Goal: Task Accomplishment & Management: Manage account settings

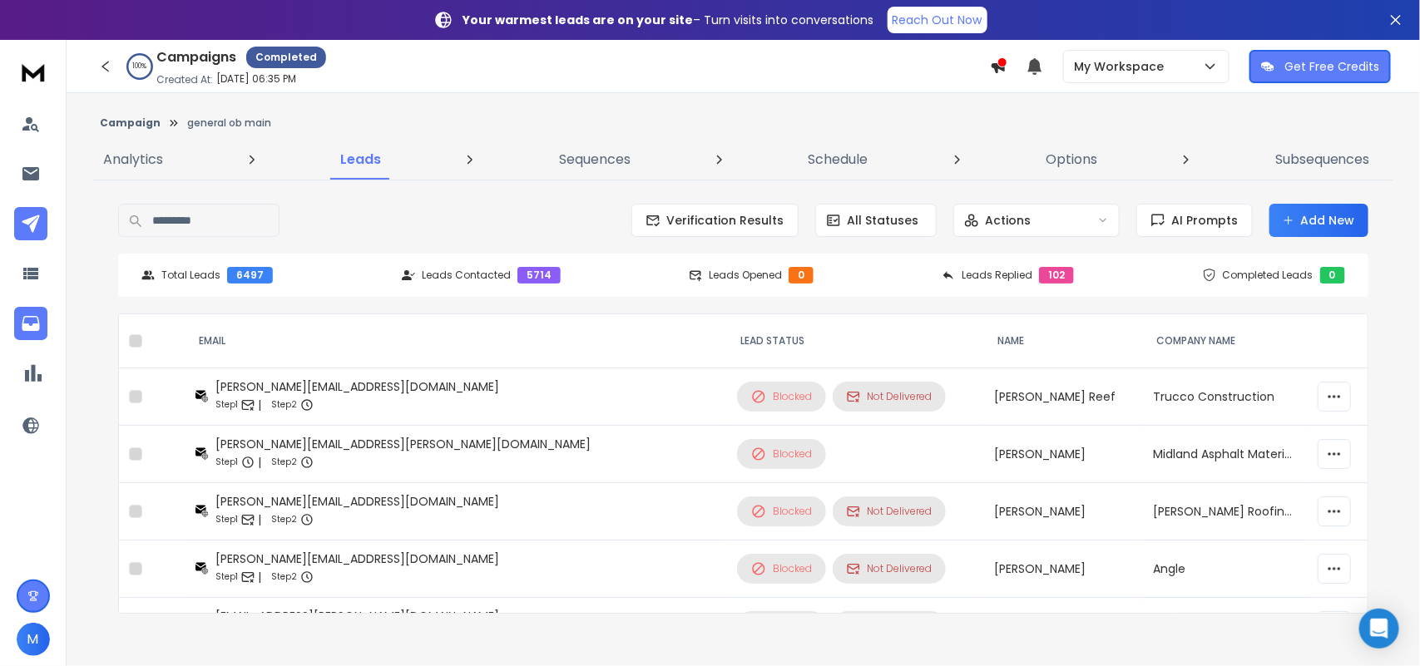
click at [34, 321] on icon at bounding box center [31, 324] width 20 height 20
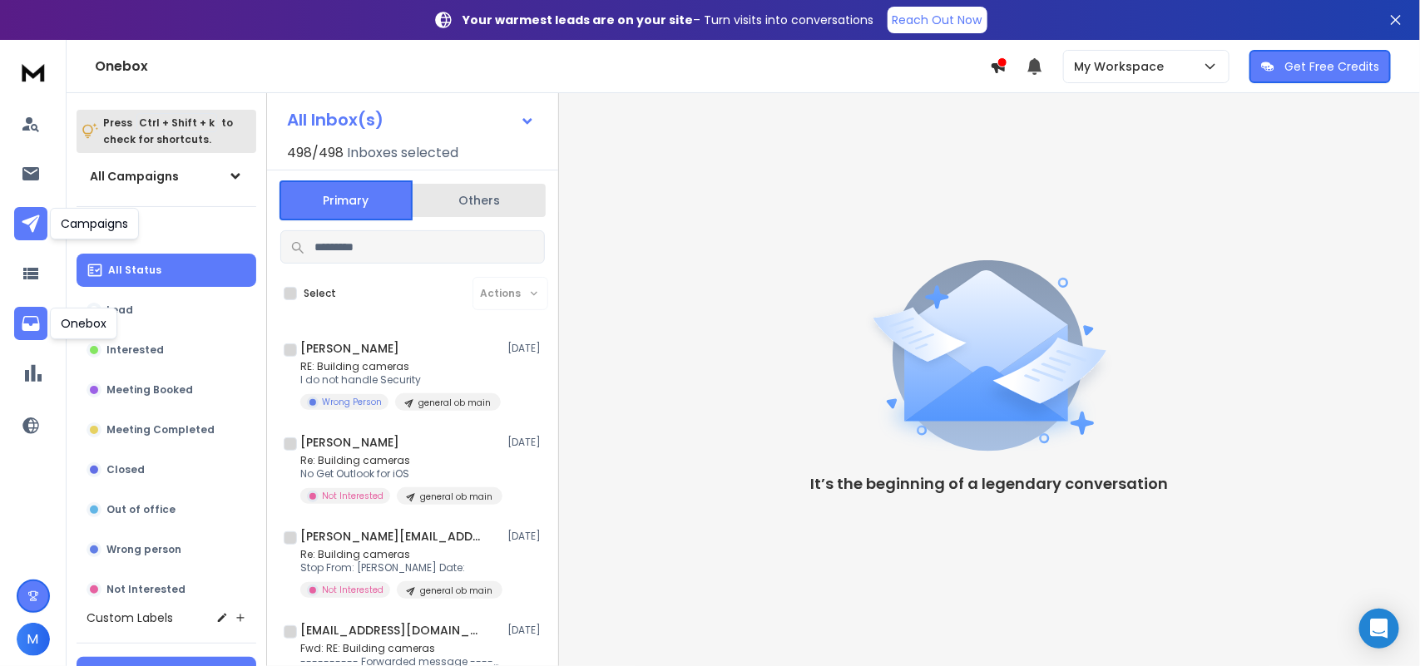
click at [36, 225] on icon at bounding box center [31, 224] width 20 height 20
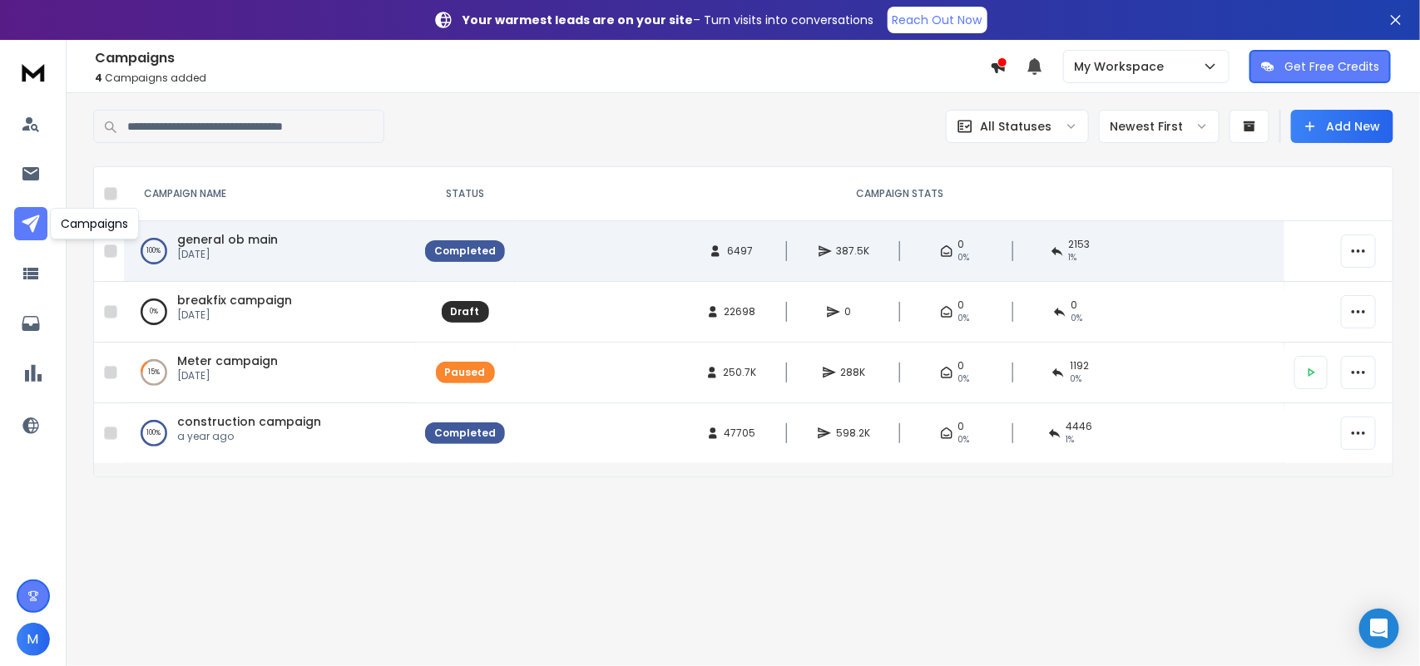
click at [229, 243] on span "general ob main" at bounding box center [227, 239] width 101 height 17
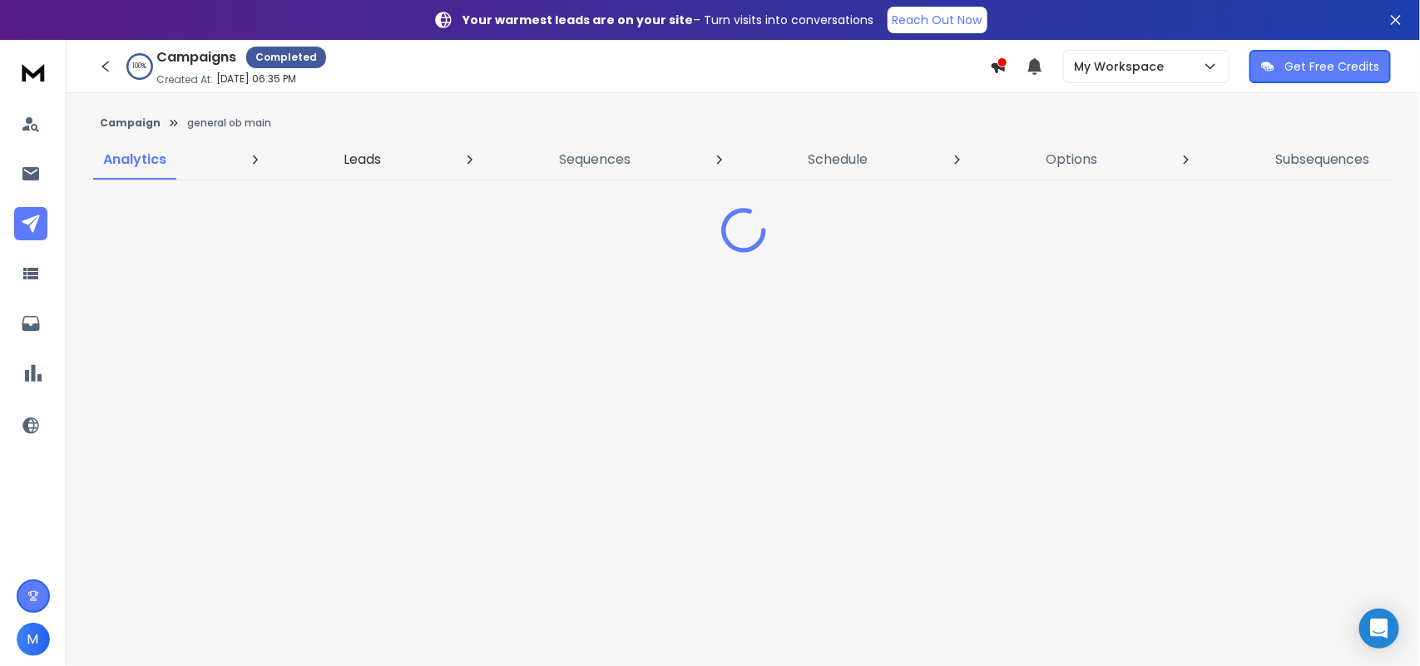
click at [371, 162] on p "Leads" at bounding box center [362, 160] width 37 height 20
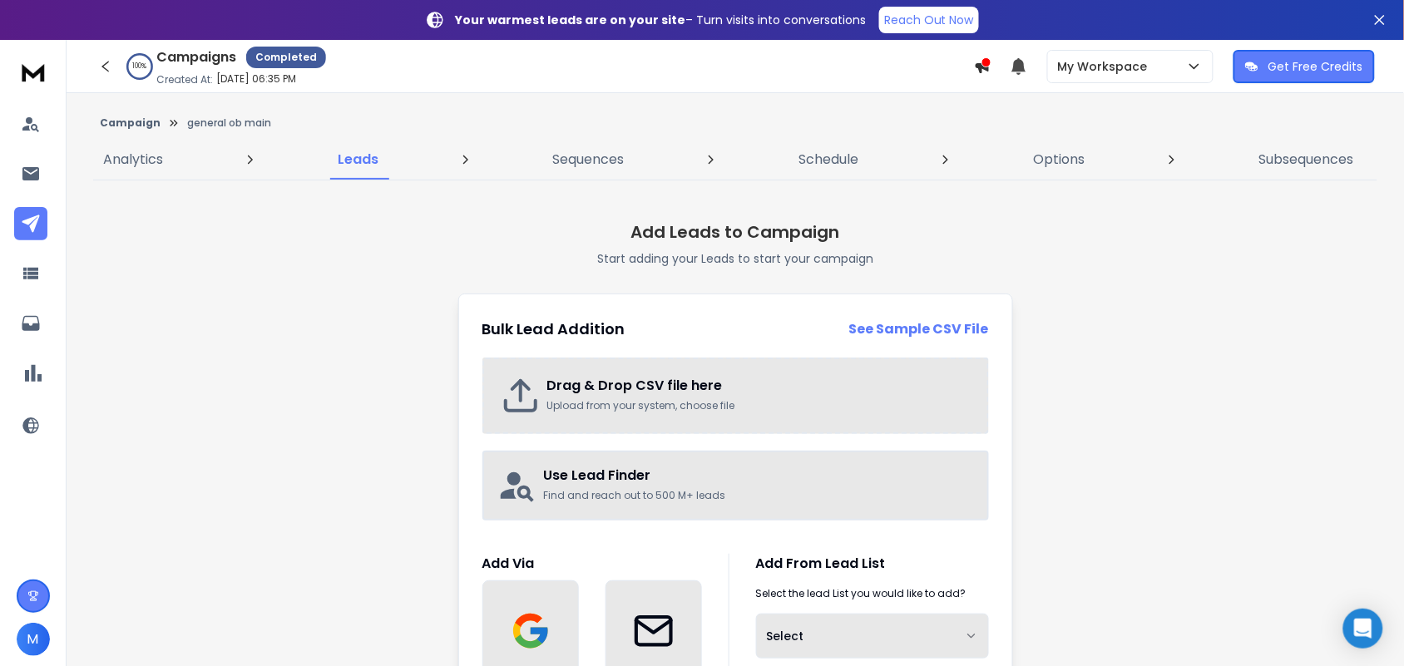
click at [709, 373] on div "Drag & Drop CSV file here Upload from your system, choose file" at bounding box center [735, 396] width 506 height 77
type input "**********"
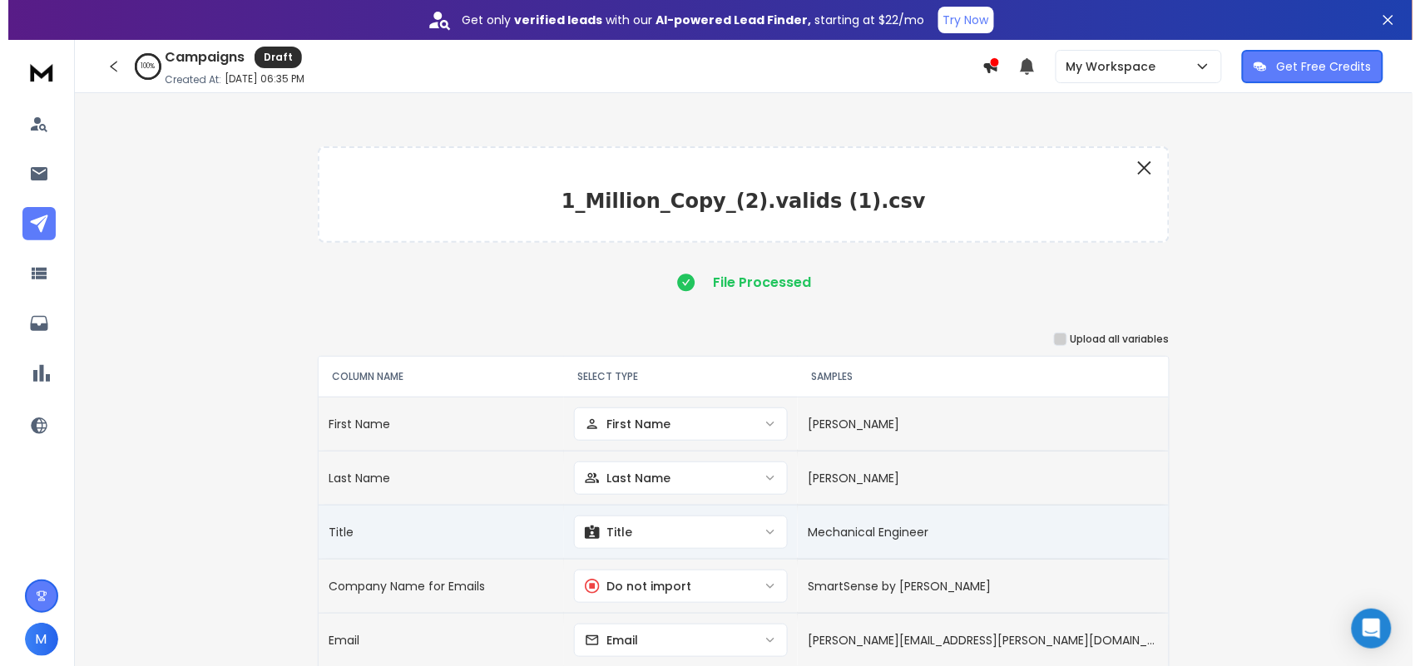
scroll to position [104, 0]
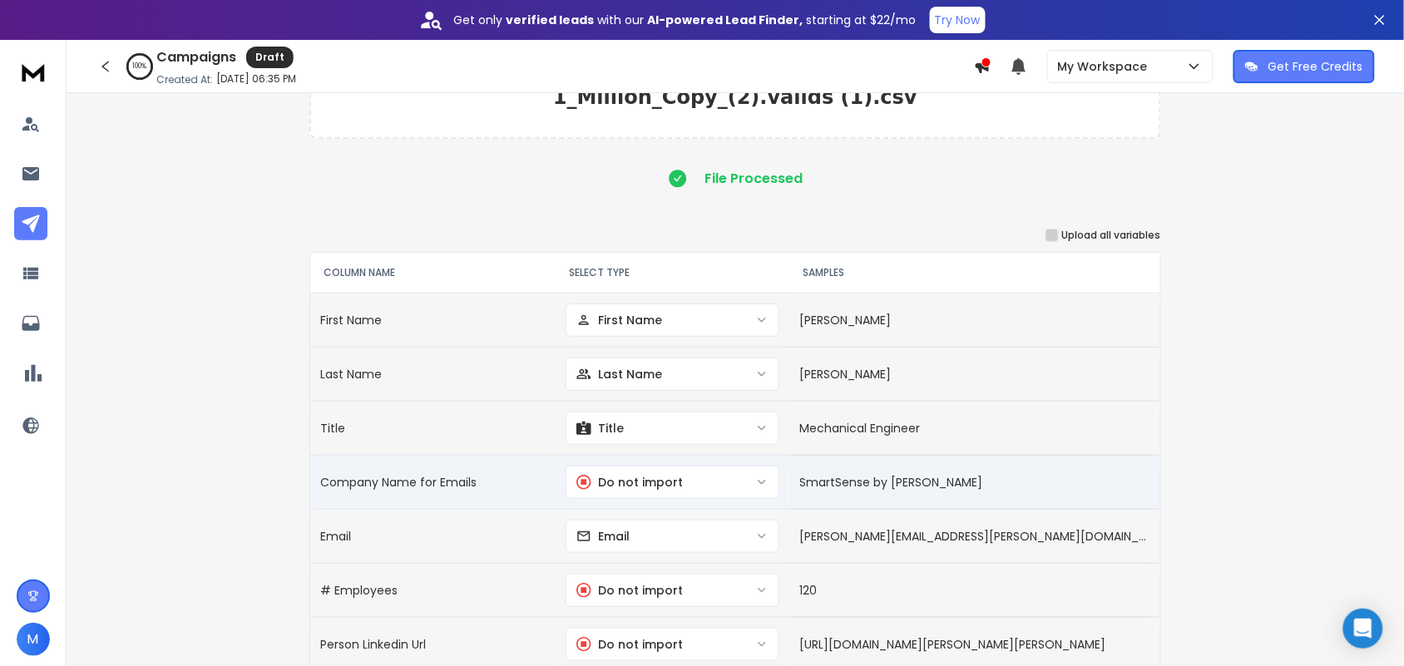
click at [657, 486] on div "Do not import" at bounding box center [629, 482] width 106 height 17
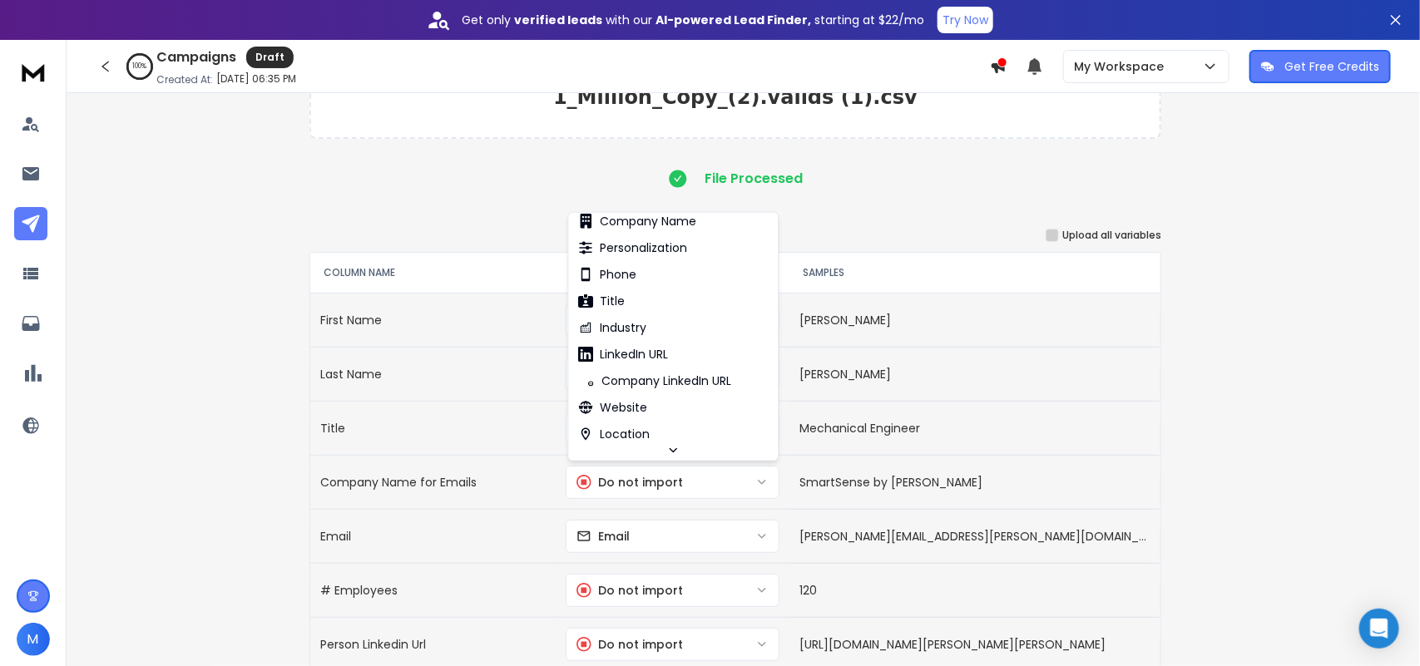
scroll to position [0, 0]
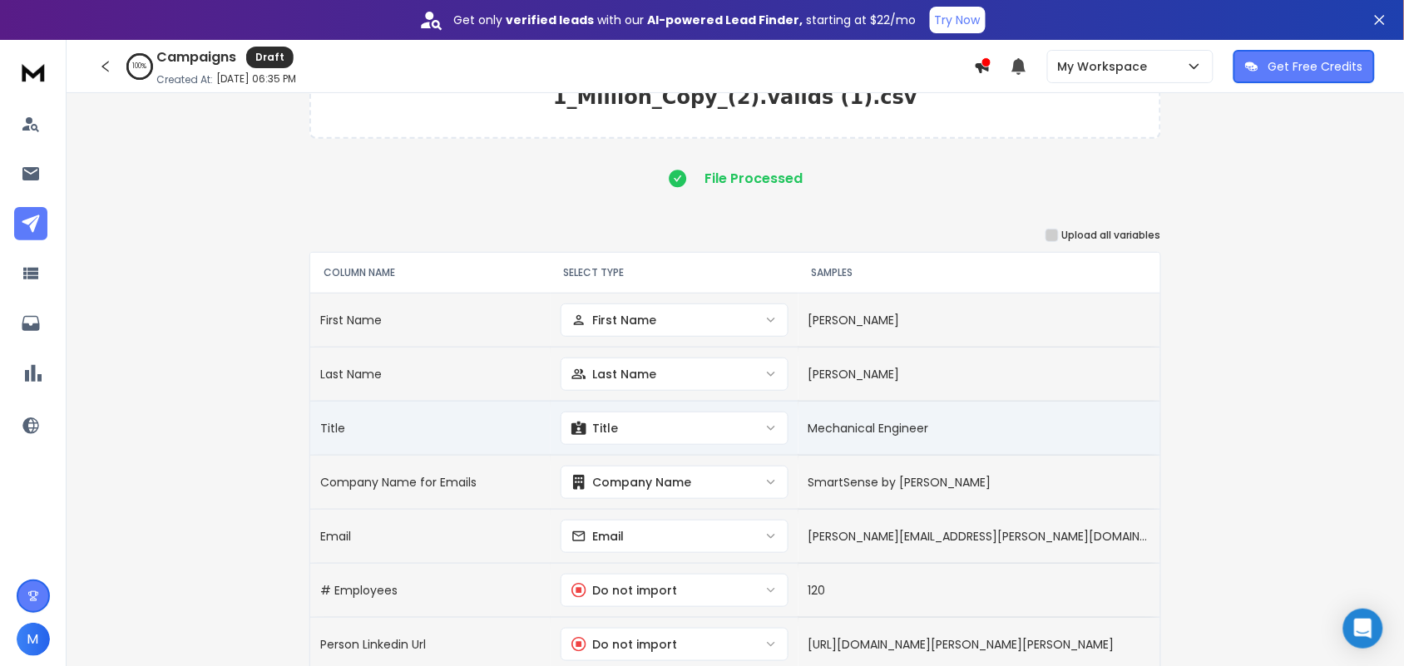
click at [649, 425] on button "Title" at bounding box center [675, 428] width 228 height 33
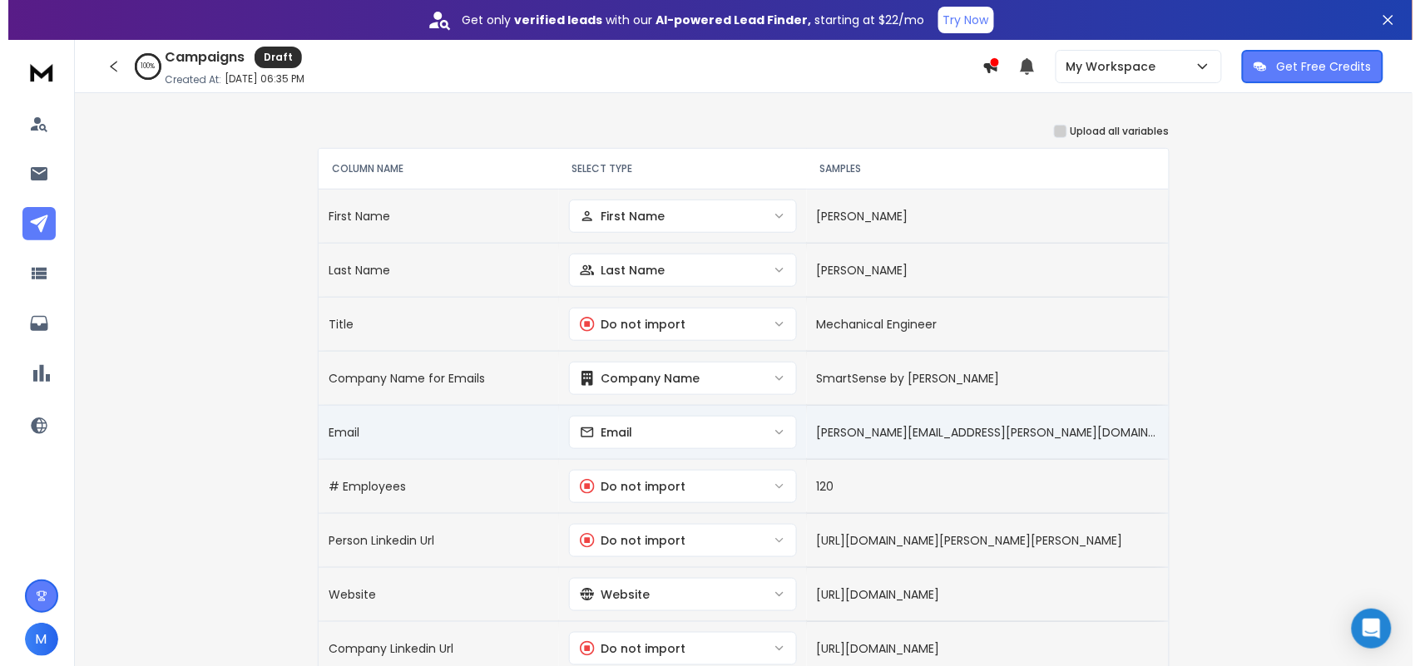
scroll to position [312, 0]
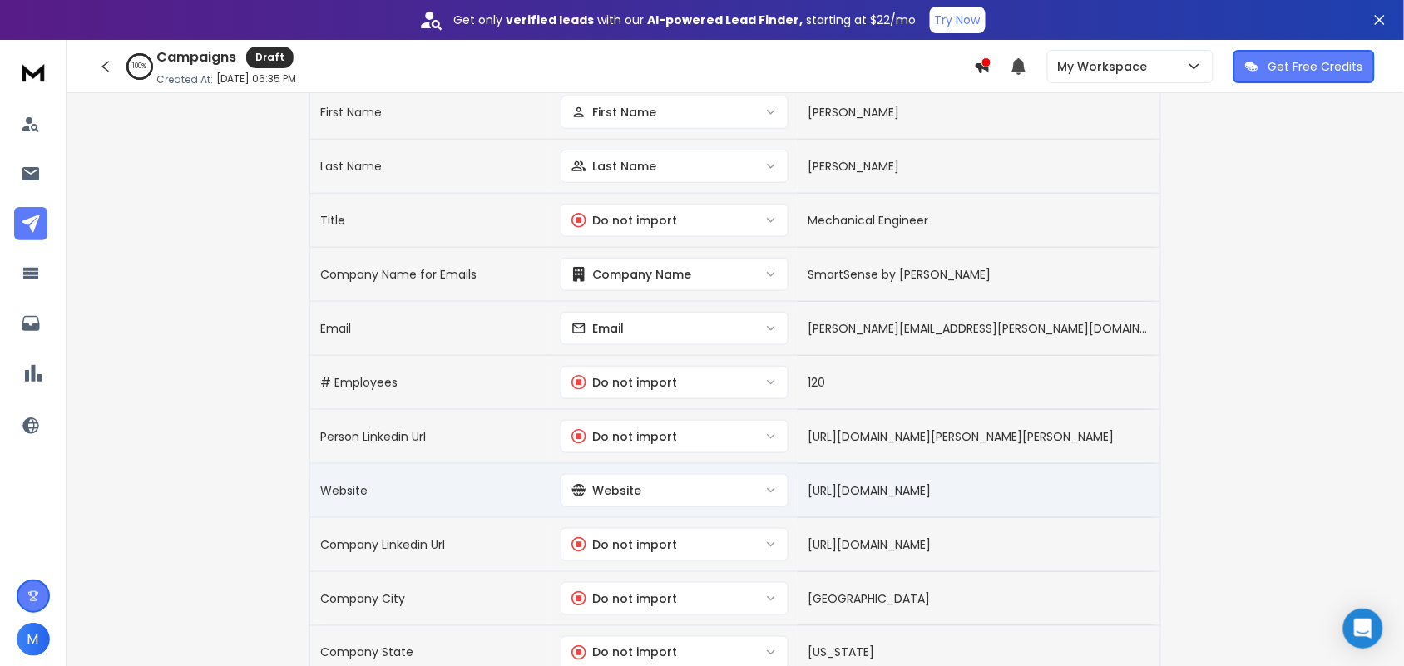
click at [645, 491] on button "Website" at bounding box center [675, 490] width 228 height 33
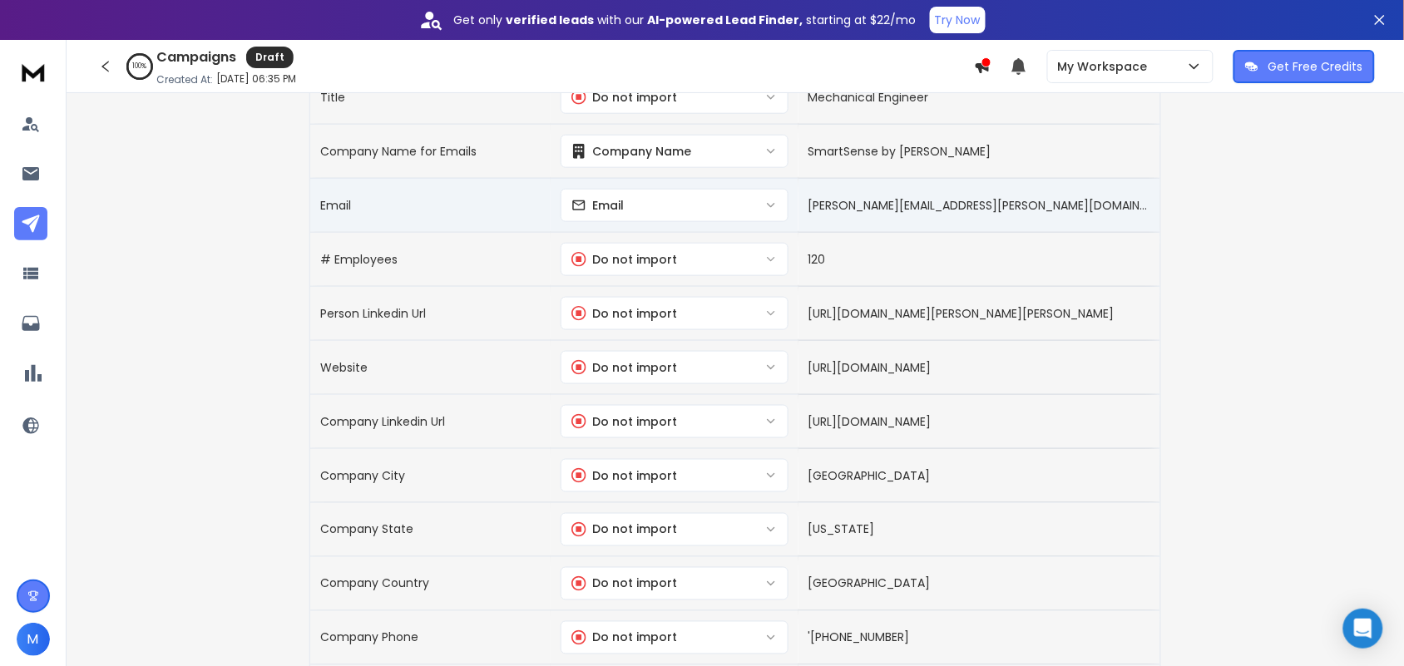
scroll to position [747, 0]
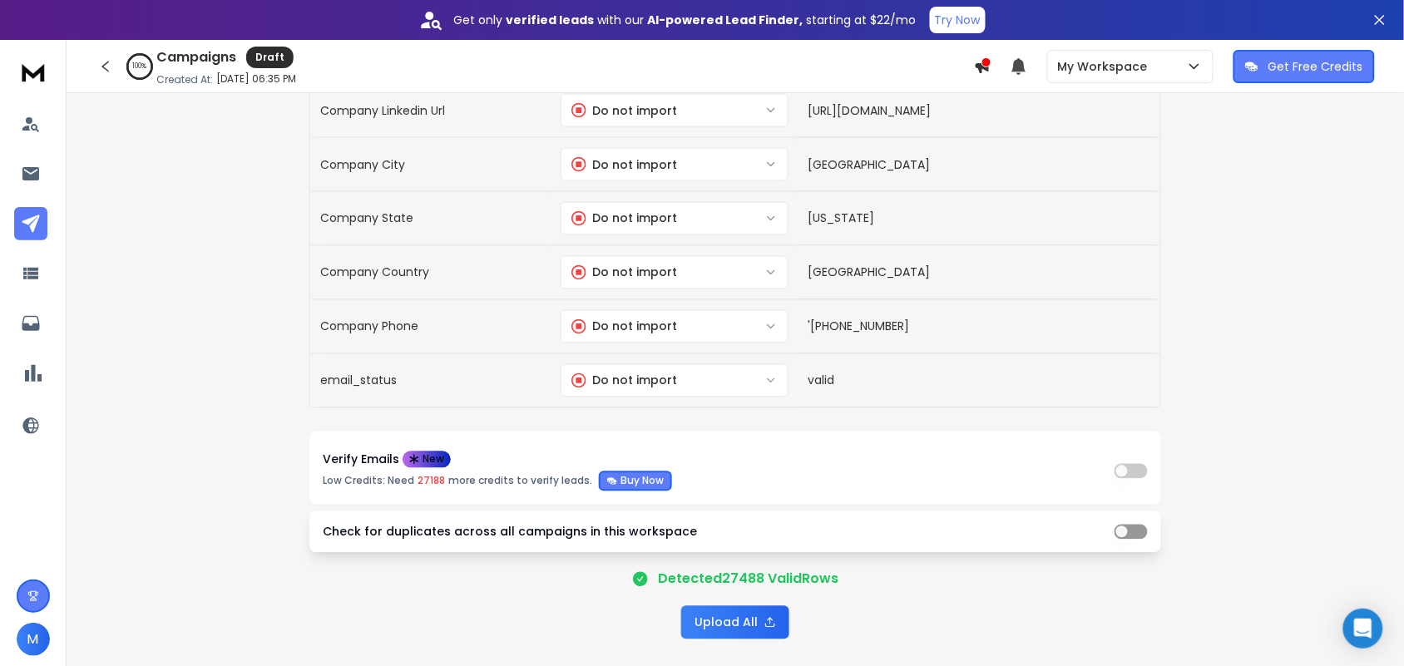
click at [754, 614] on button "Upload All" at bounding box center [735, 622] width 108 height 33
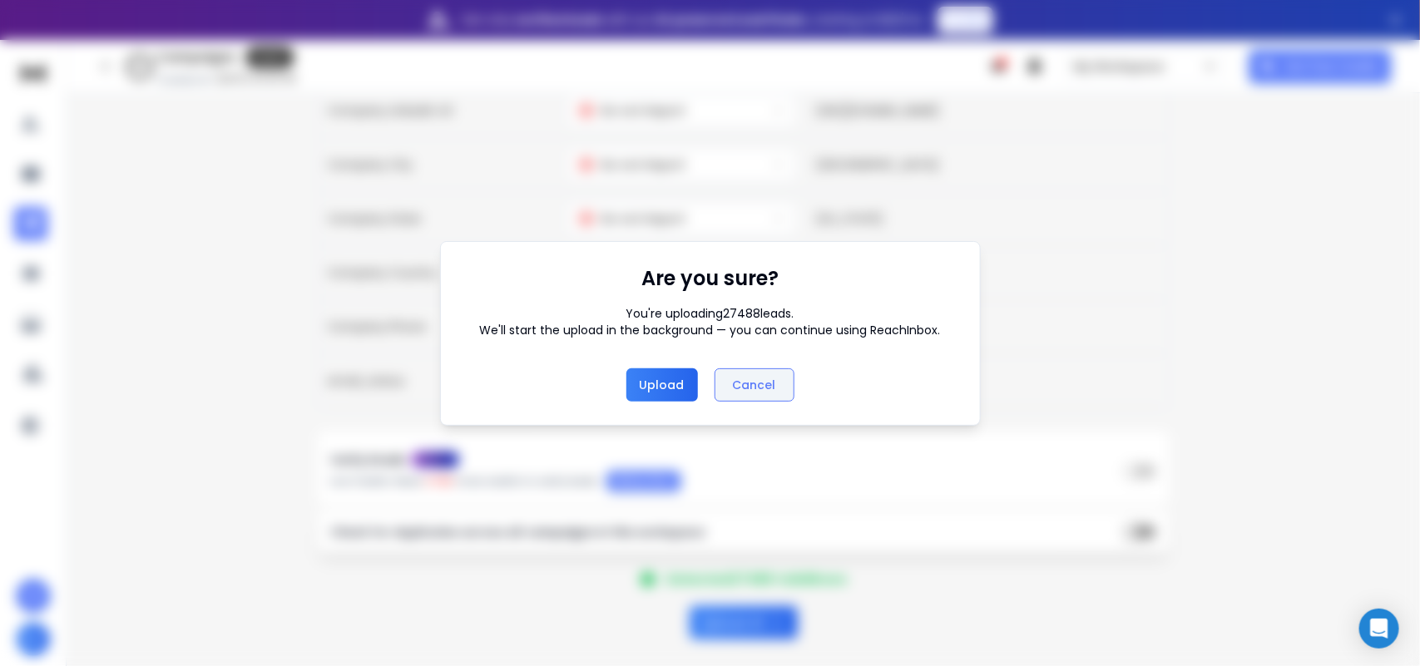
click at [644, 378] on button "Upload" at bounding box center [662, 384] width 72 height 33
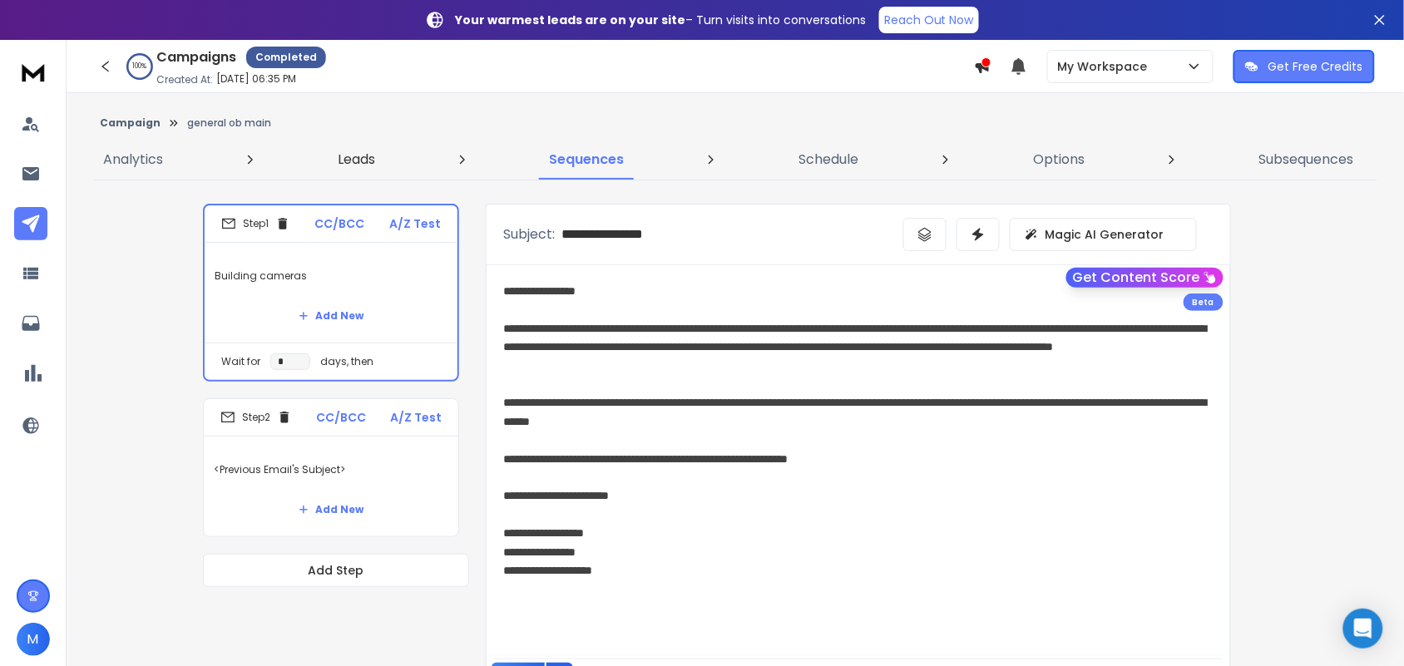
click at [355, 154] on p "Leads" at bounding box center [356, 160] width 37 height 20
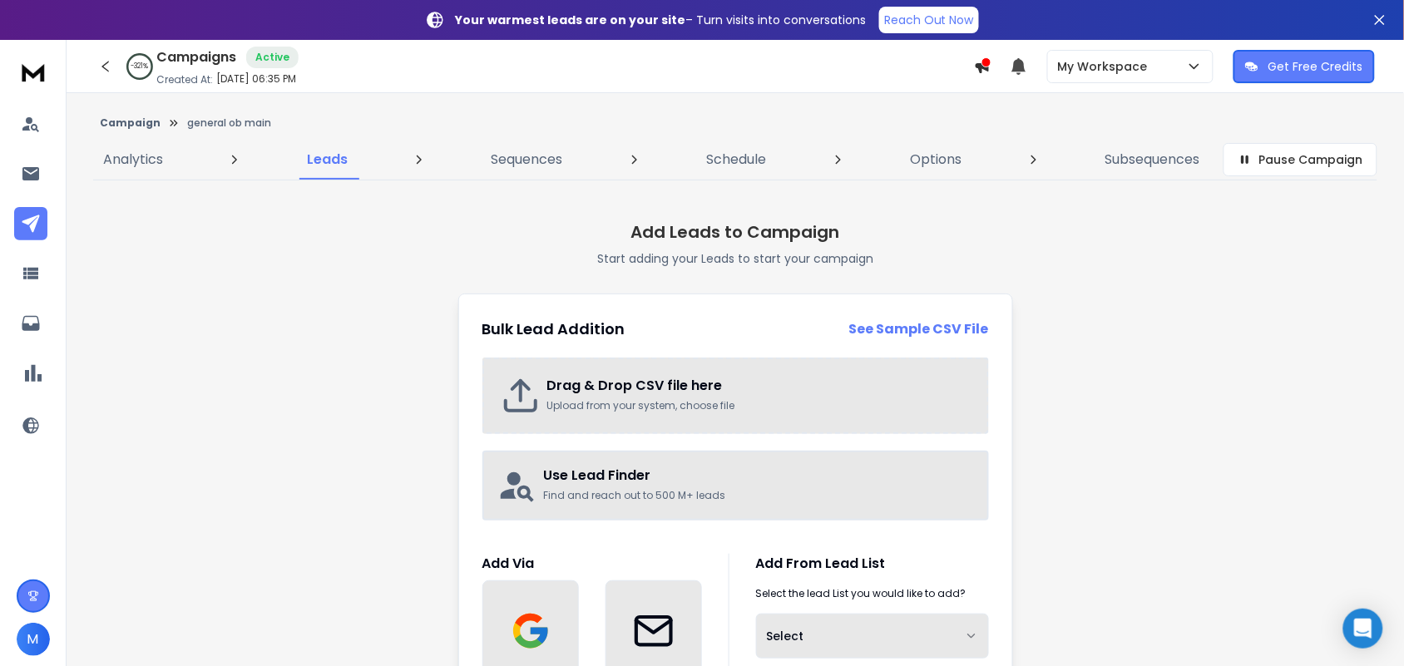
click at [693, 396] on div "Drag & Drop CSV file here Upload from your system, choose file" at bounding box center [758, 396] width 423 height 40
type input "**********"
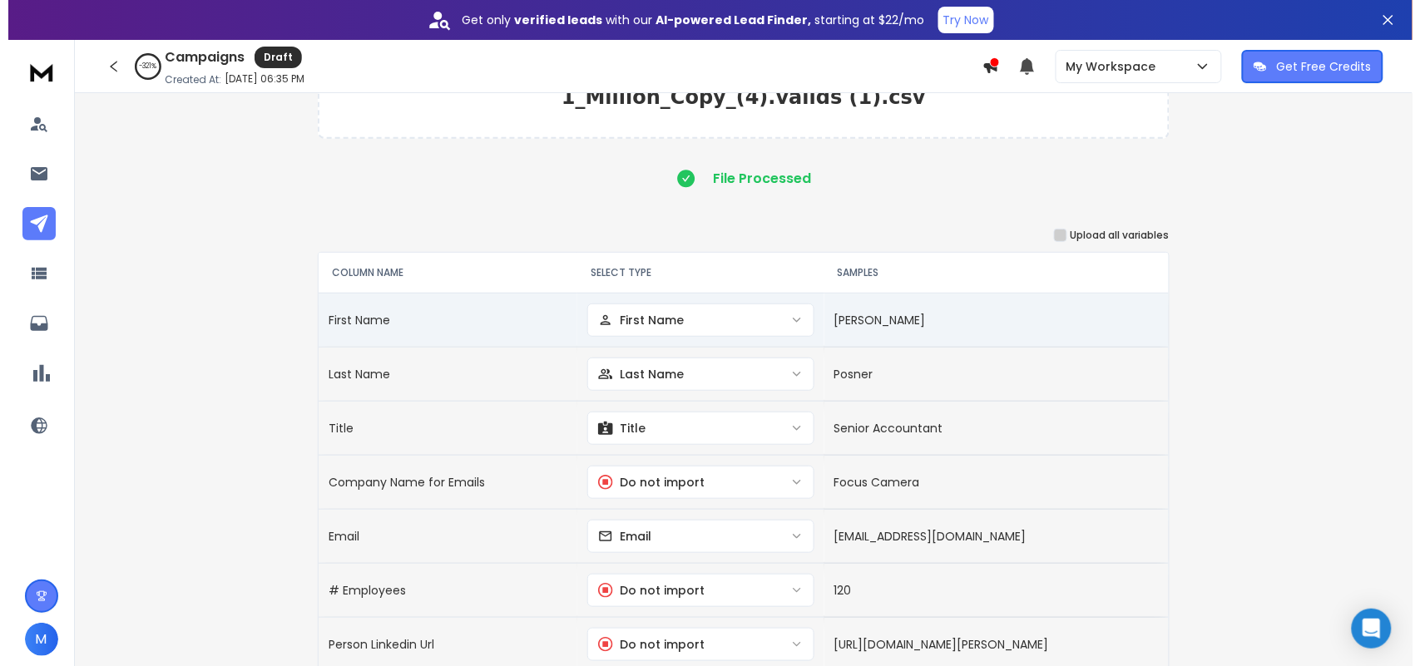
scroll to position [208, 0]
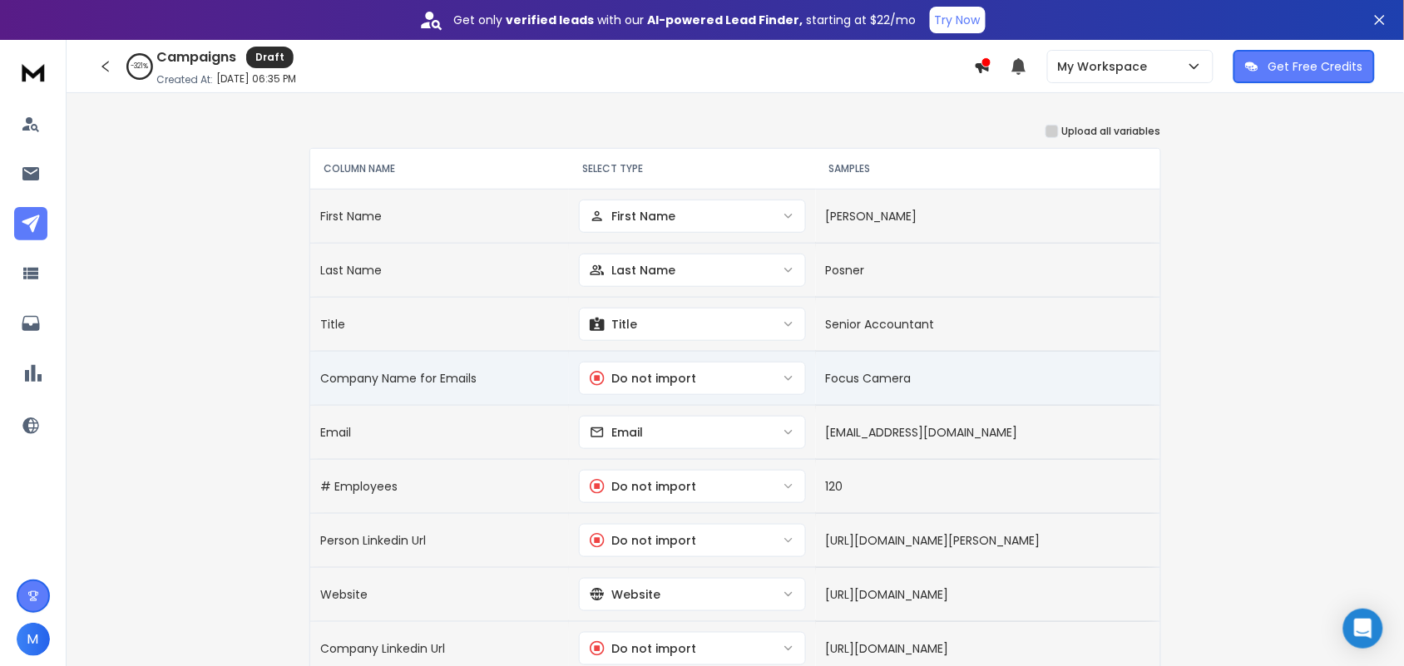
click at [630, 379] on div "Do not import" at bounding box center [643, 378] width 106 height 17
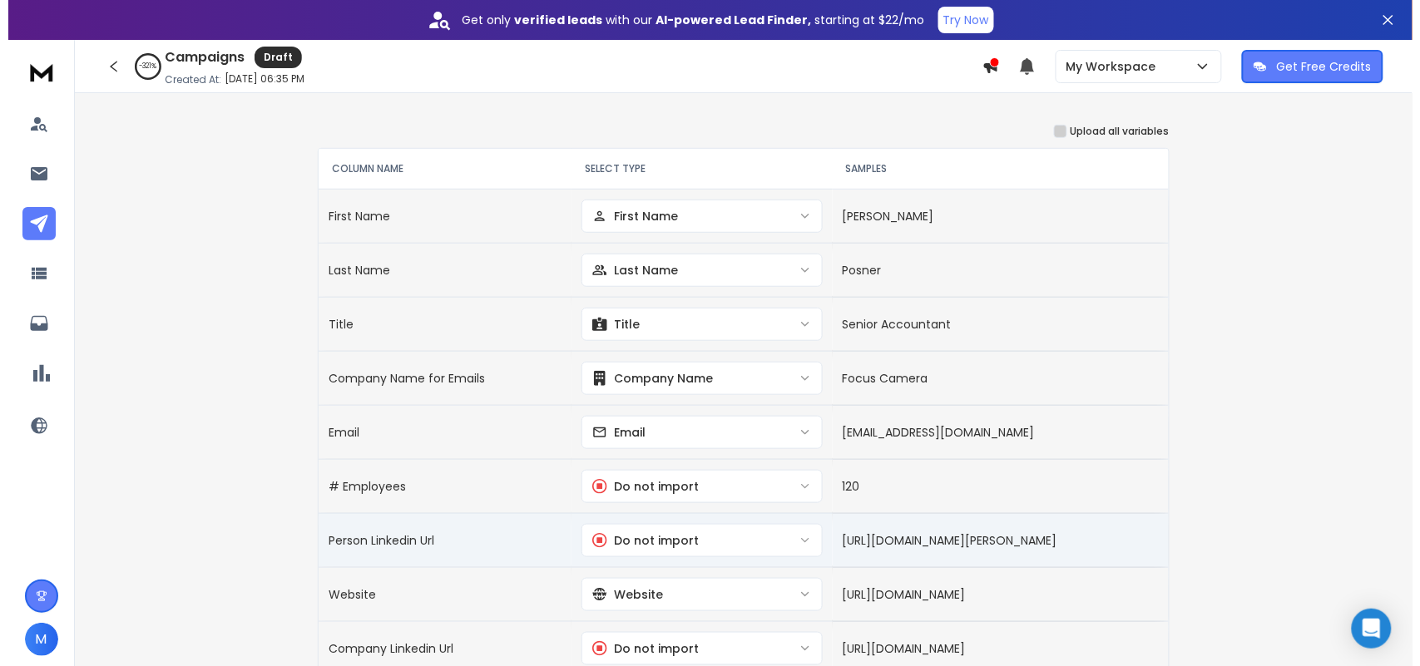
scroll to position [312, 0]
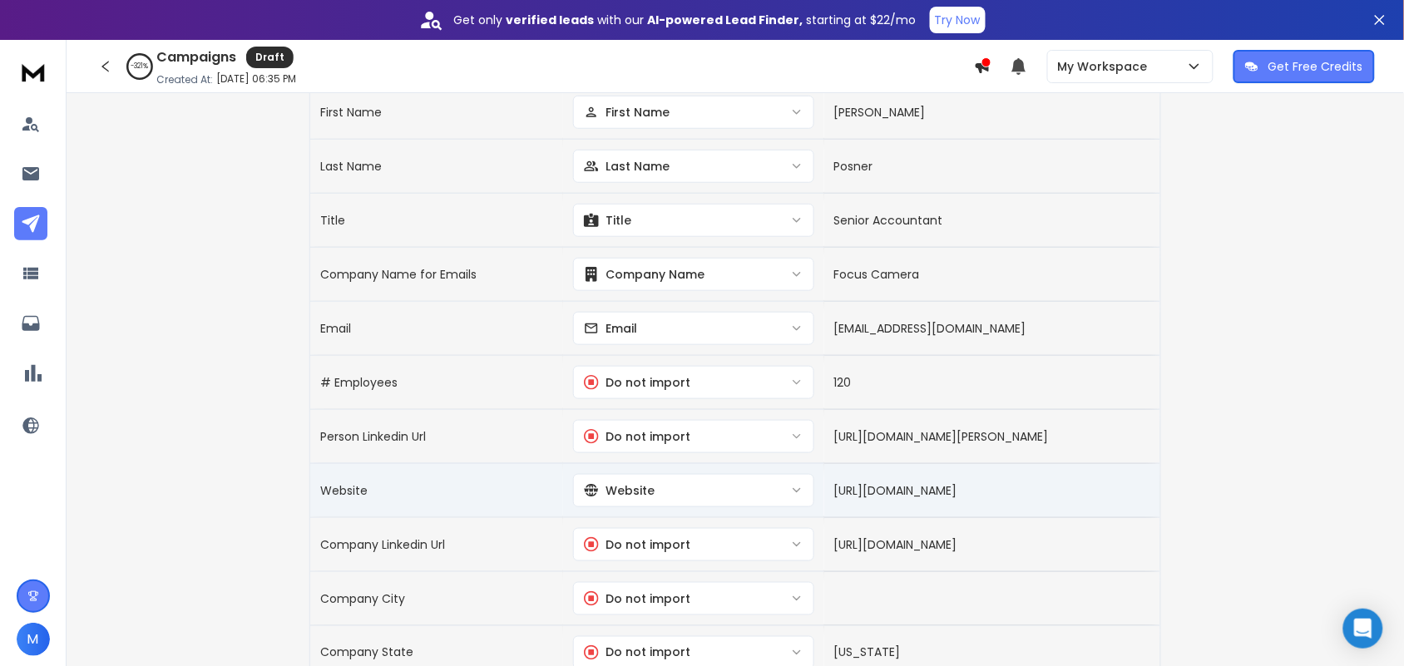
click at [636, 488] on div "Website" at bounding box center [619, 490] width 71 height 17
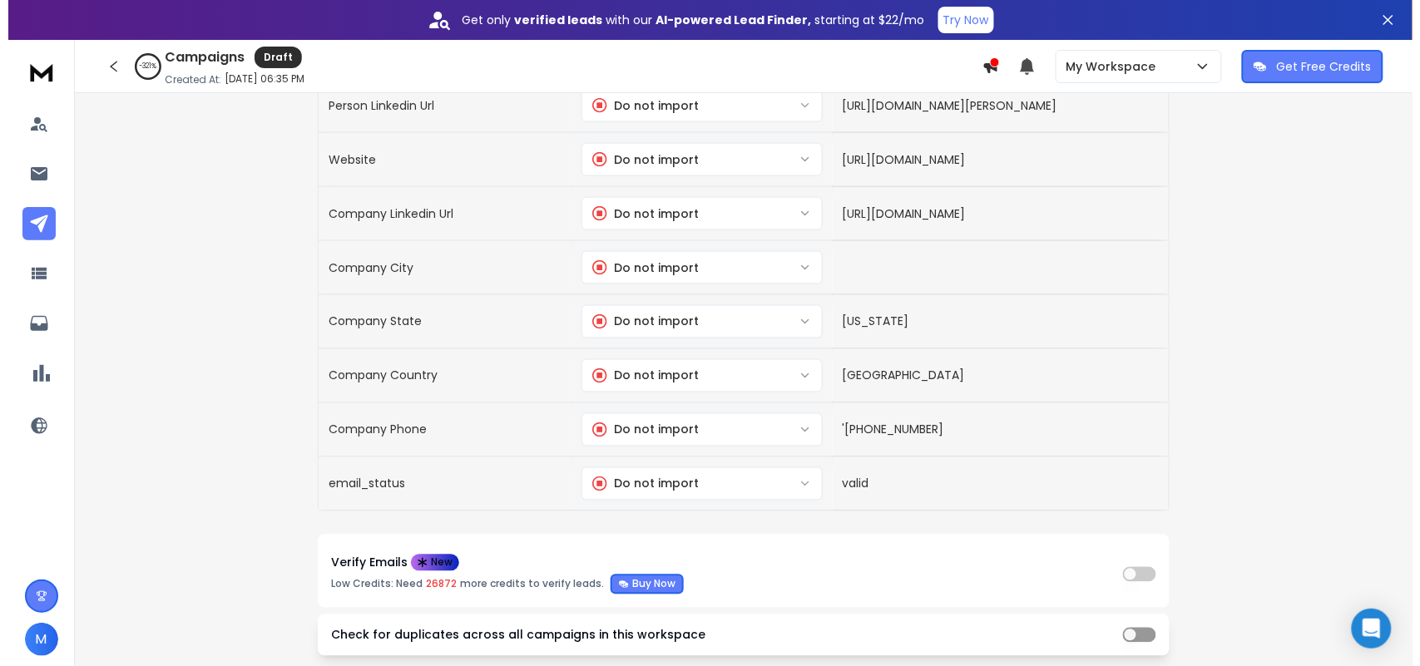
scroll to position [747, 0]
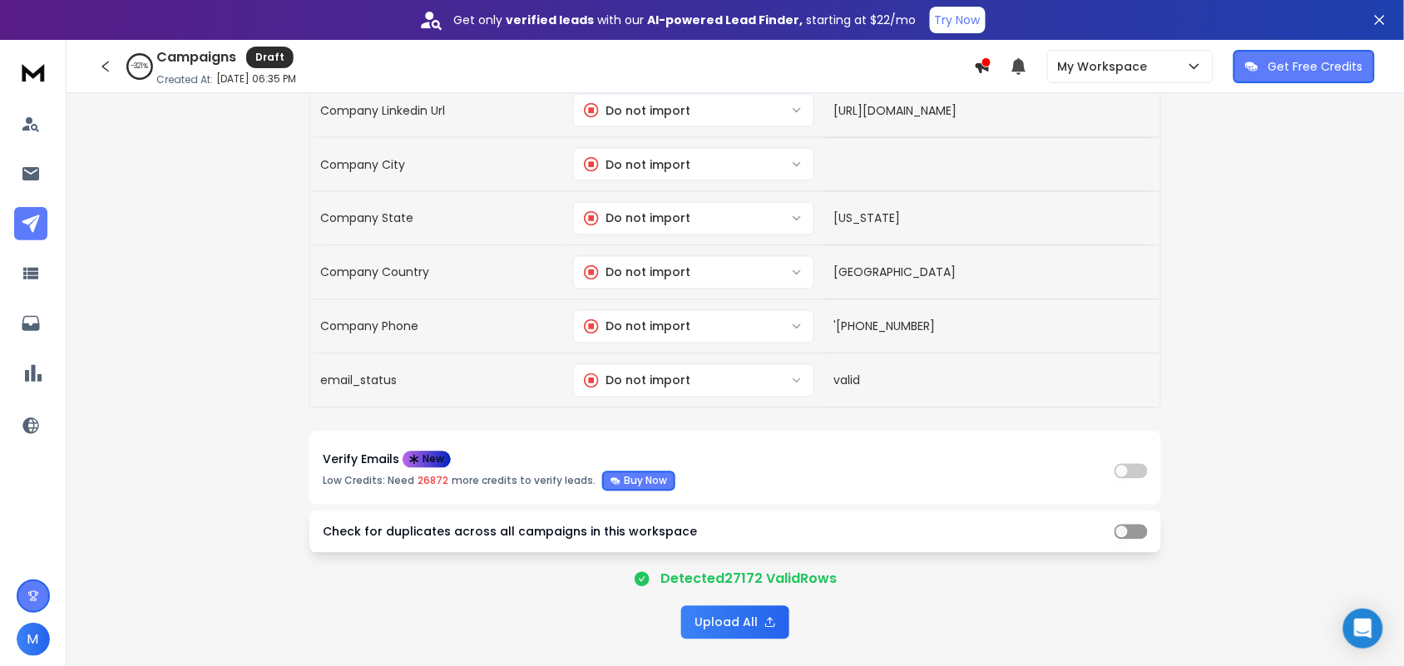
click at [730, 616] on button "Upload All" at bounding box center [735, 622] width 108 height 33
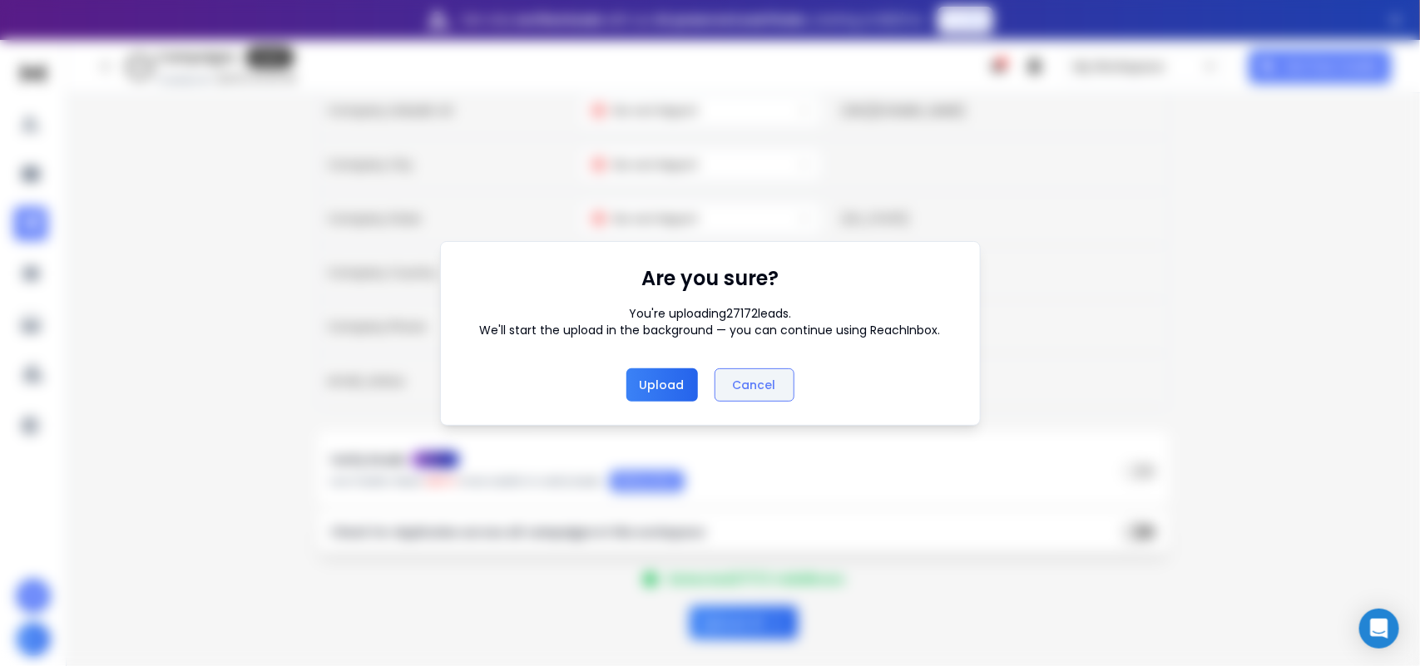
click at [661, 381] on button "Upload" at bounding box center [662, 384] width 72 height 33
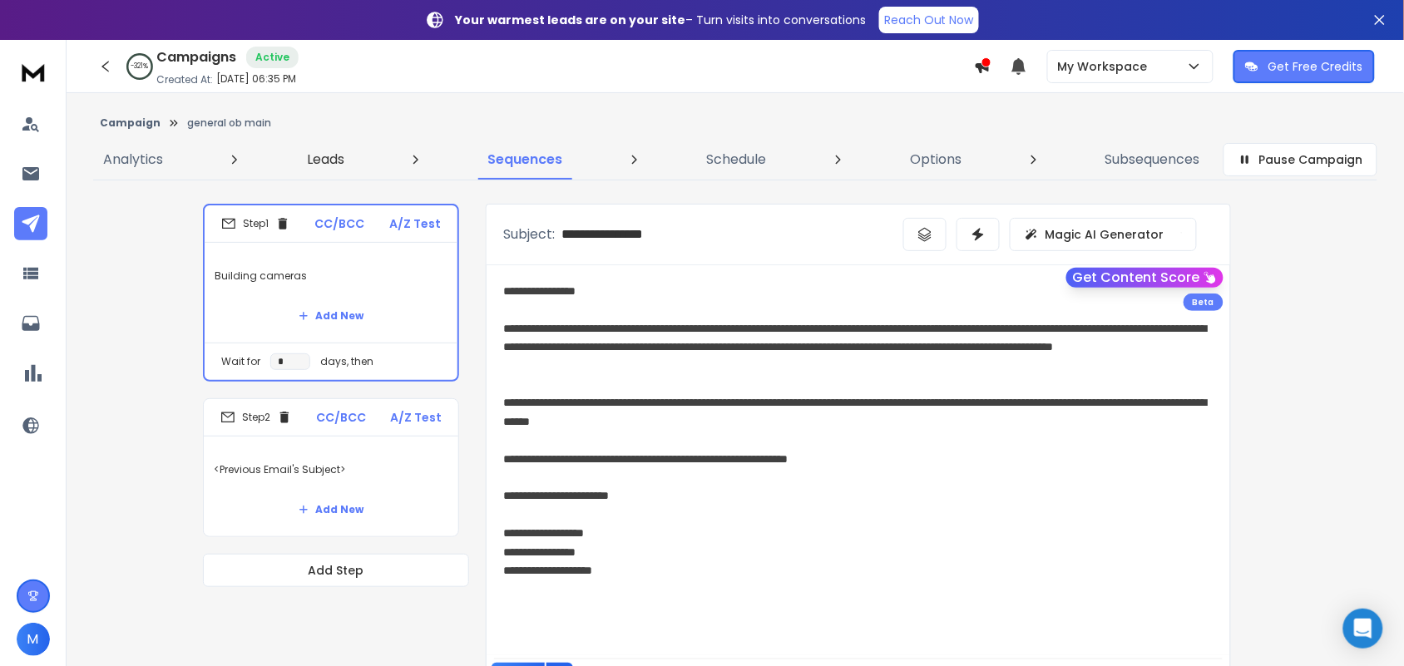
click at [314, 152] on p "Leads" at bounding box center [325, 160] width 37 height 20
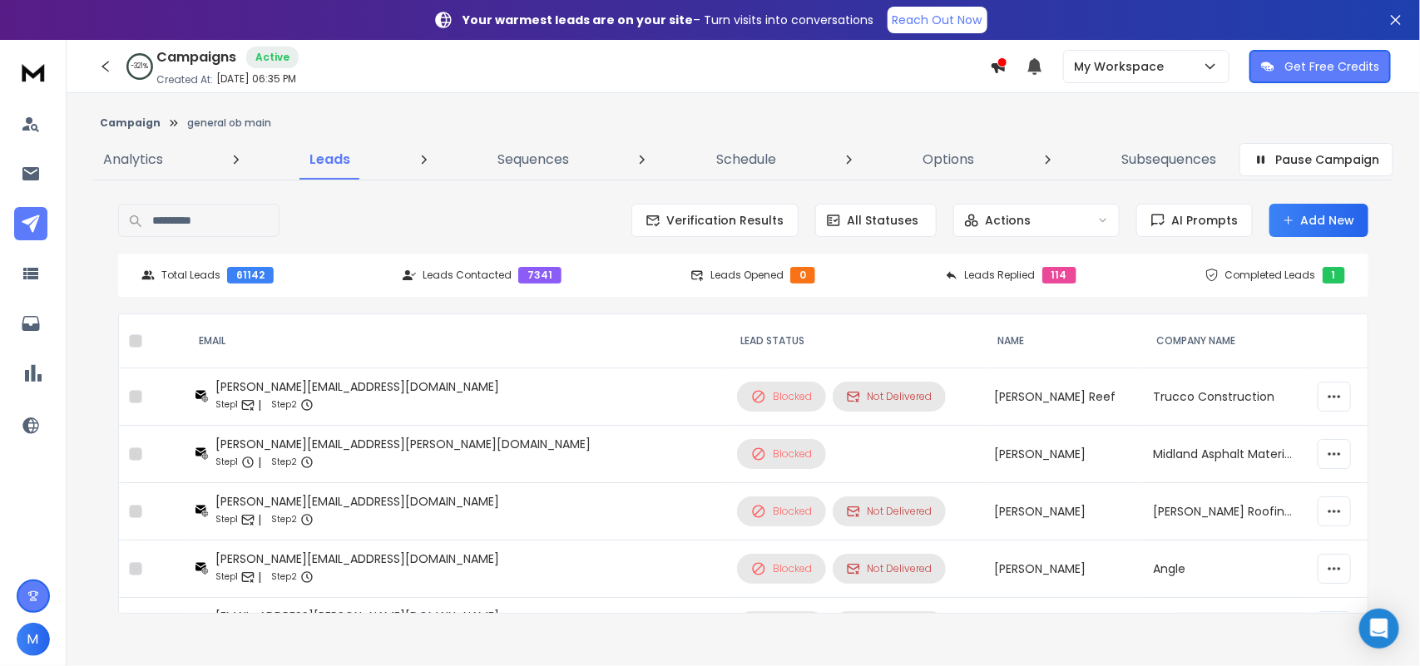
click at [424, 89] on div "-321 % Campaigns Active Created At: Jun 24, 2025, 06:35 PM My Workspace Get Fre…" at bounding box center [710, 66] width 1420 height 53
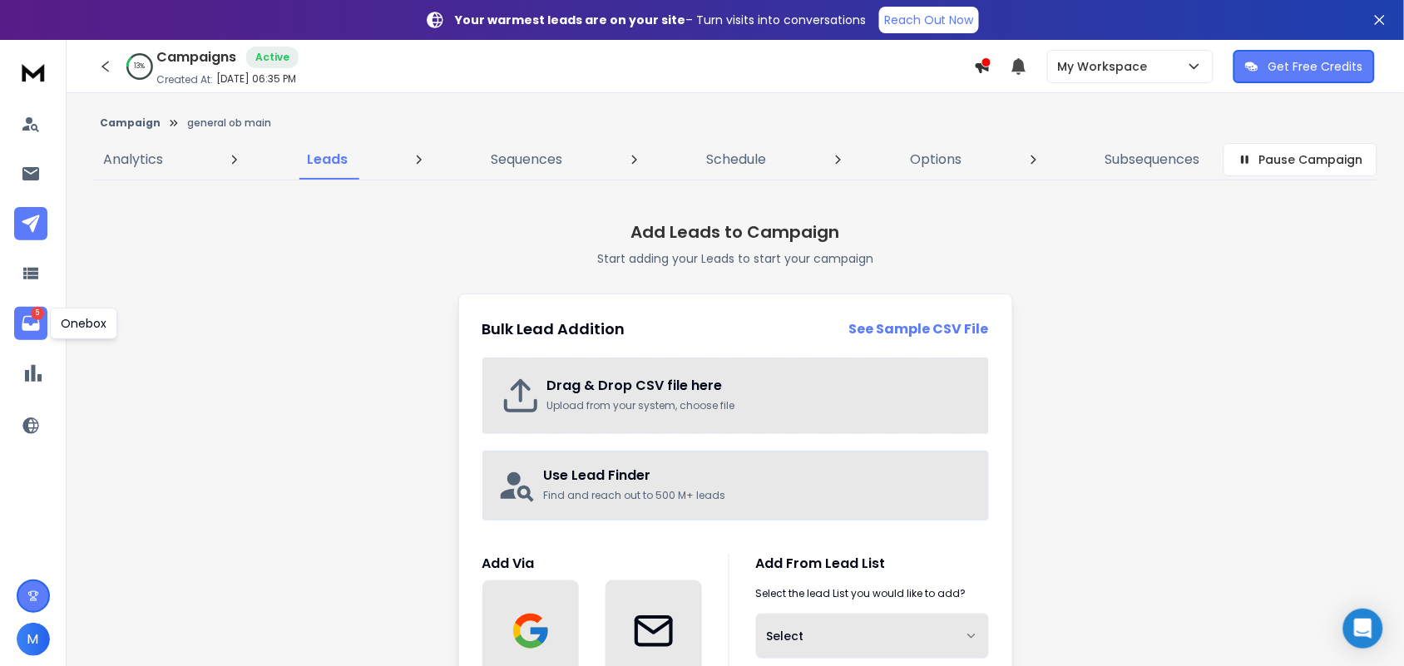
click at [27, 314] on icon at bounding box center [31, 324] width 20 height 20
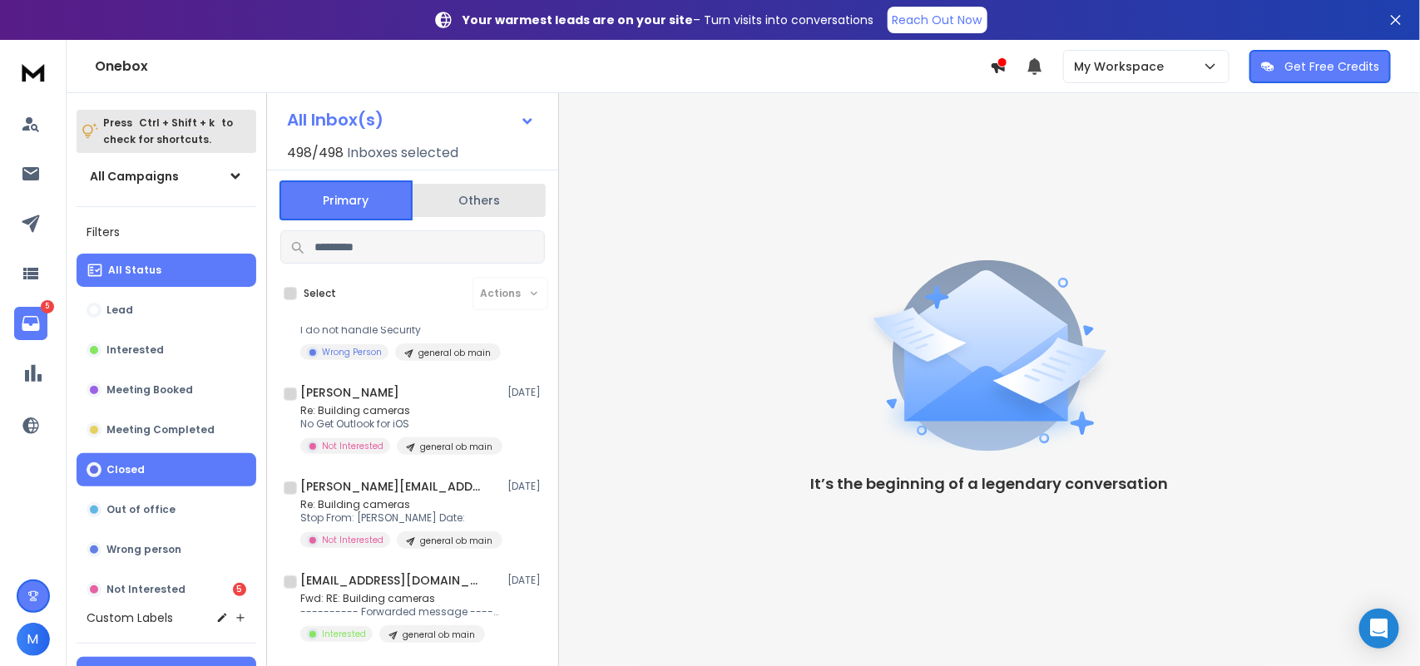
scroll to position [208, 0]
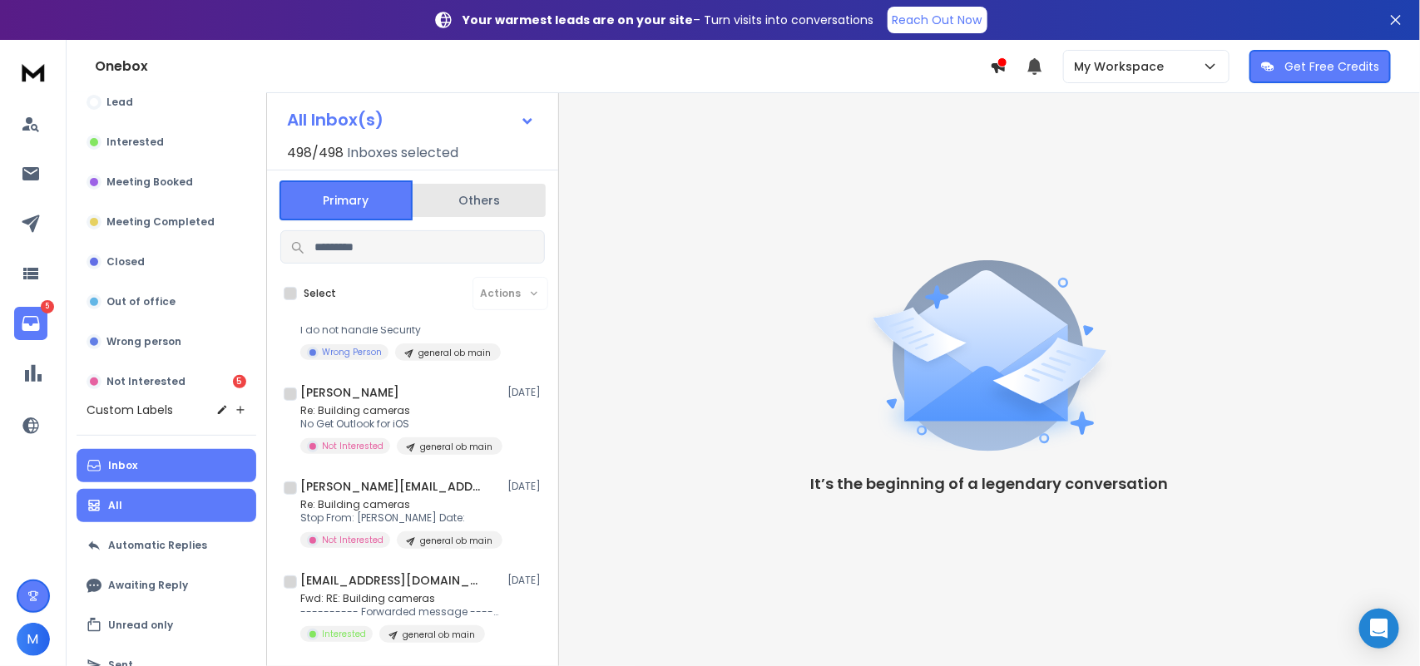
click at [121, 509] on p "All" at bounding box center [115, 505] width 14 height 13
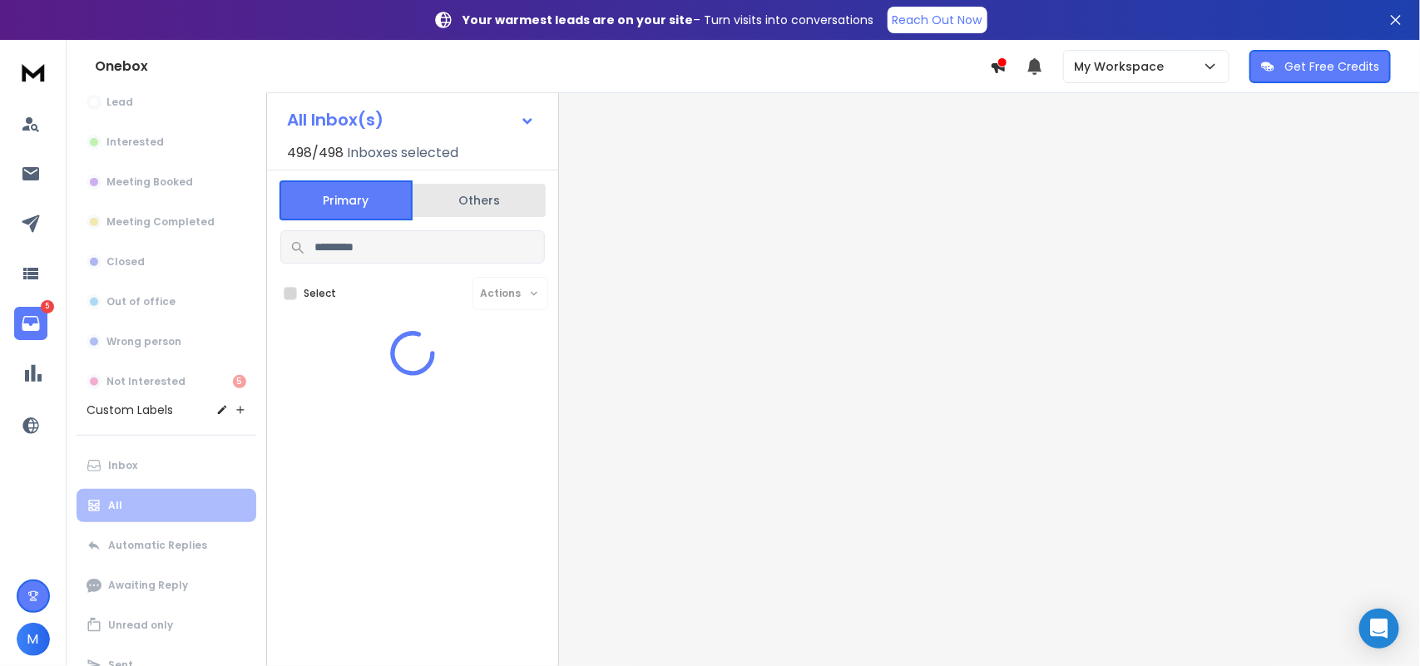
scroll to position [0, 0]
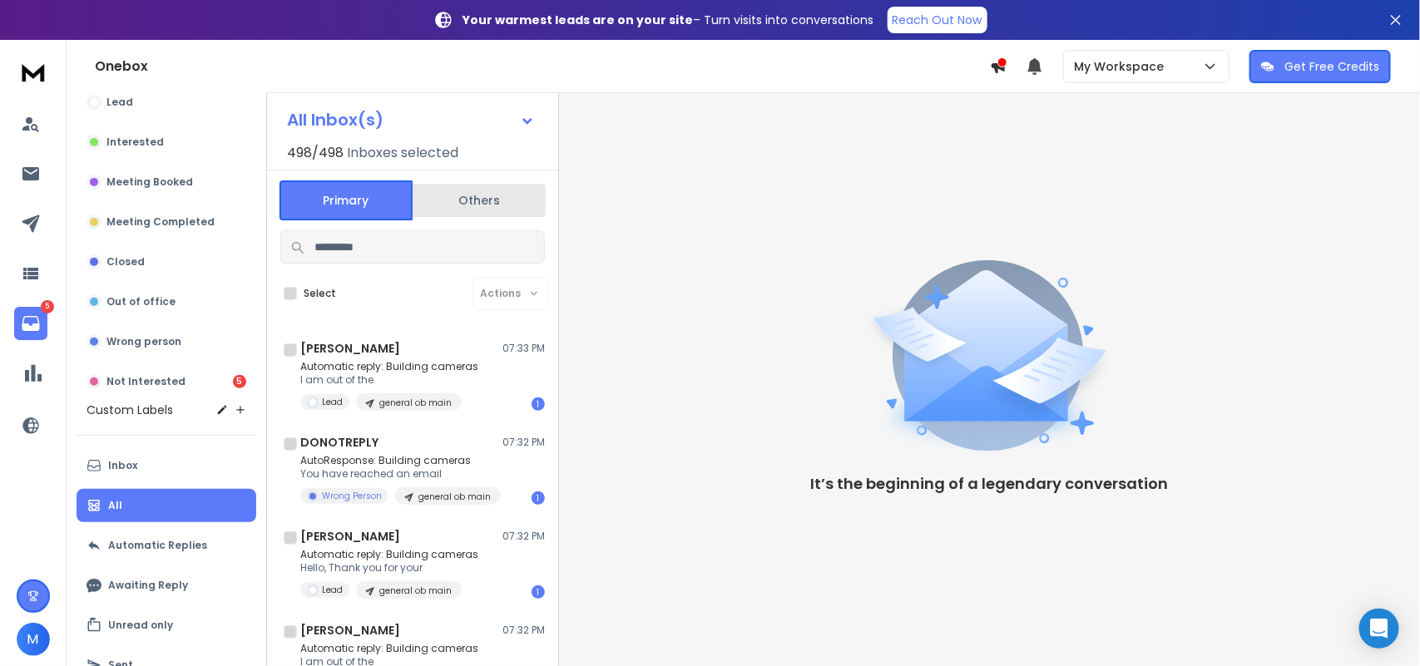
click at [607, 413] on div "It’s the beginning of a legendary conversation" at bounding box center [989, 376] width 861 height 566
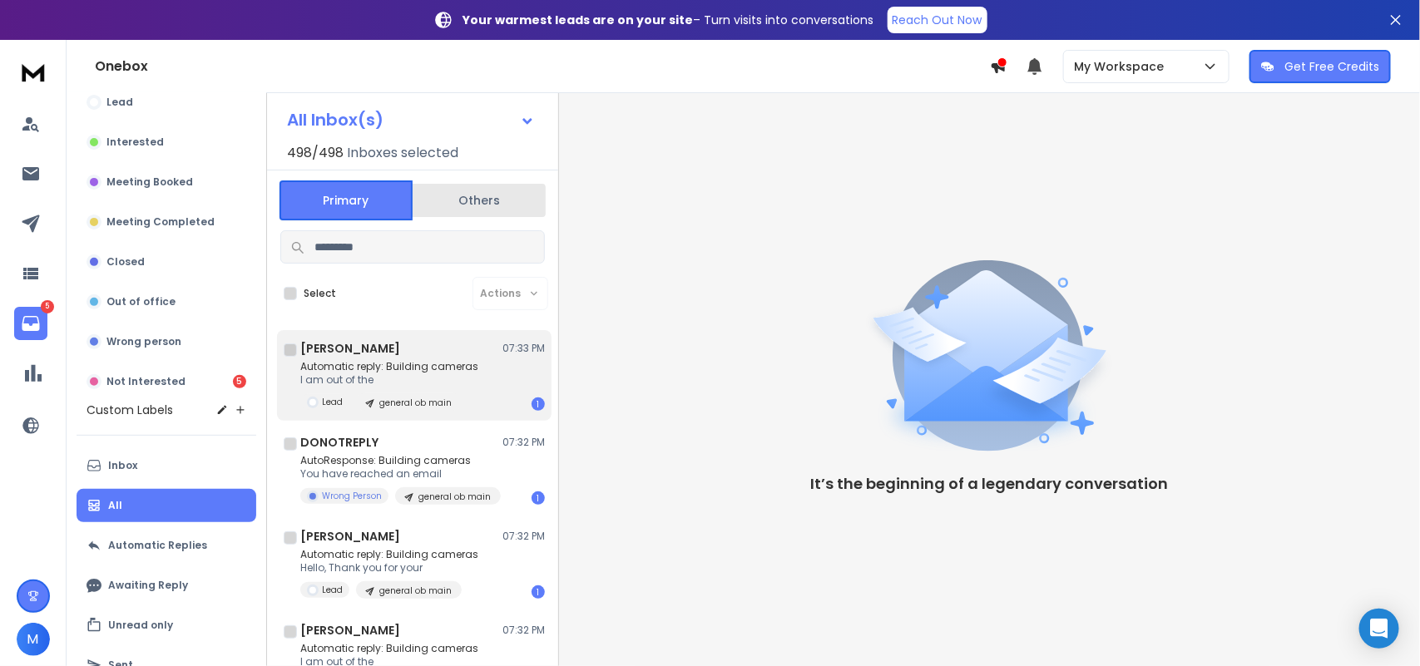
click at [447, 363] on p "Automatic reply: Building cameras" at bounding box center [389, 366] width 178 height 13
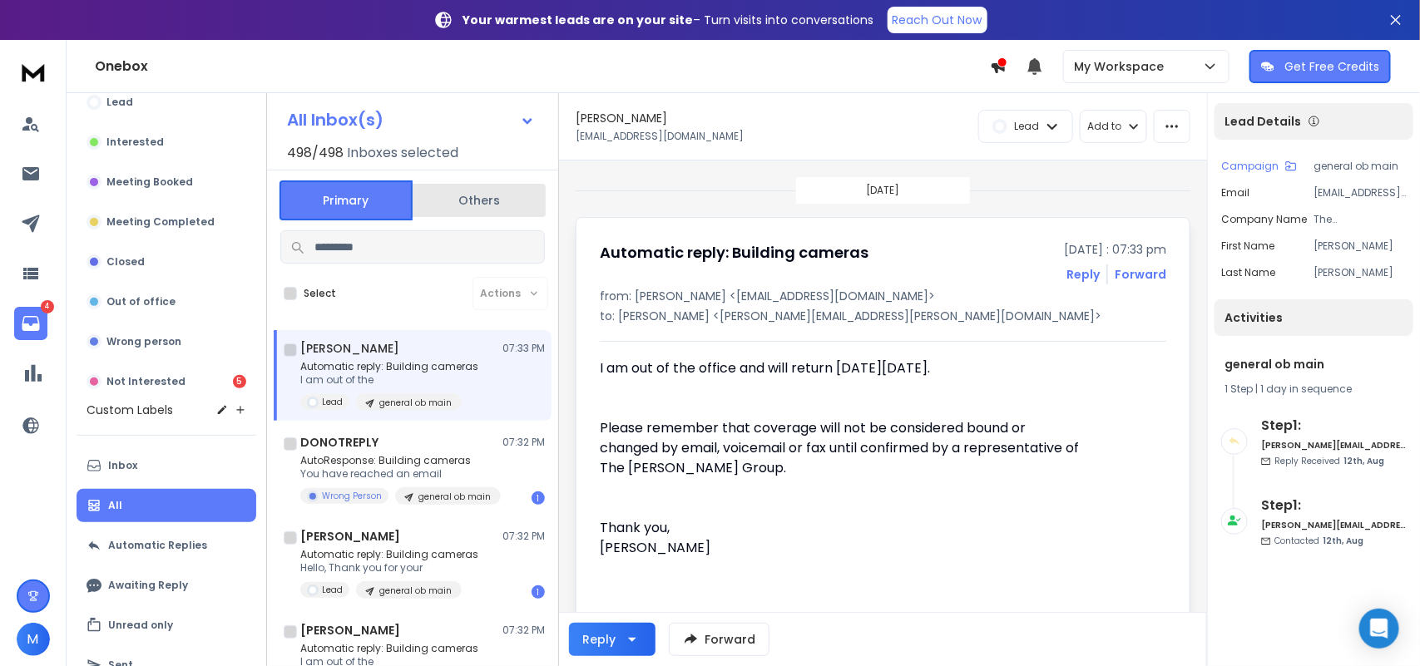
click at [626, 114] on h1 "[PERSON_NAME]" at bounding box center [620, 118] width 91 height 17
click at [674, 134] on p "[EMAIL_ADDRESS][DOMAIN_NAME]" at bounding box center [659, 136] width 168 height 13
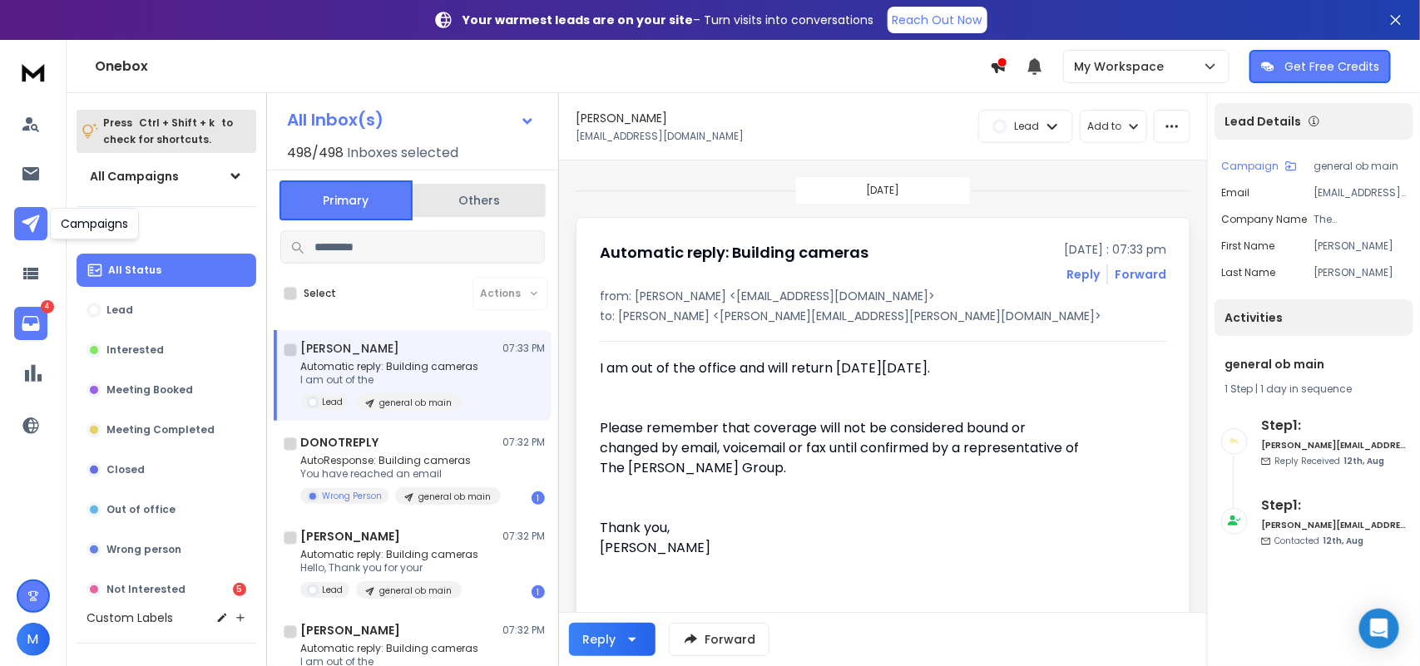
click at [34, 227] on icon at bounding box center [30, 223] width 17 height 17
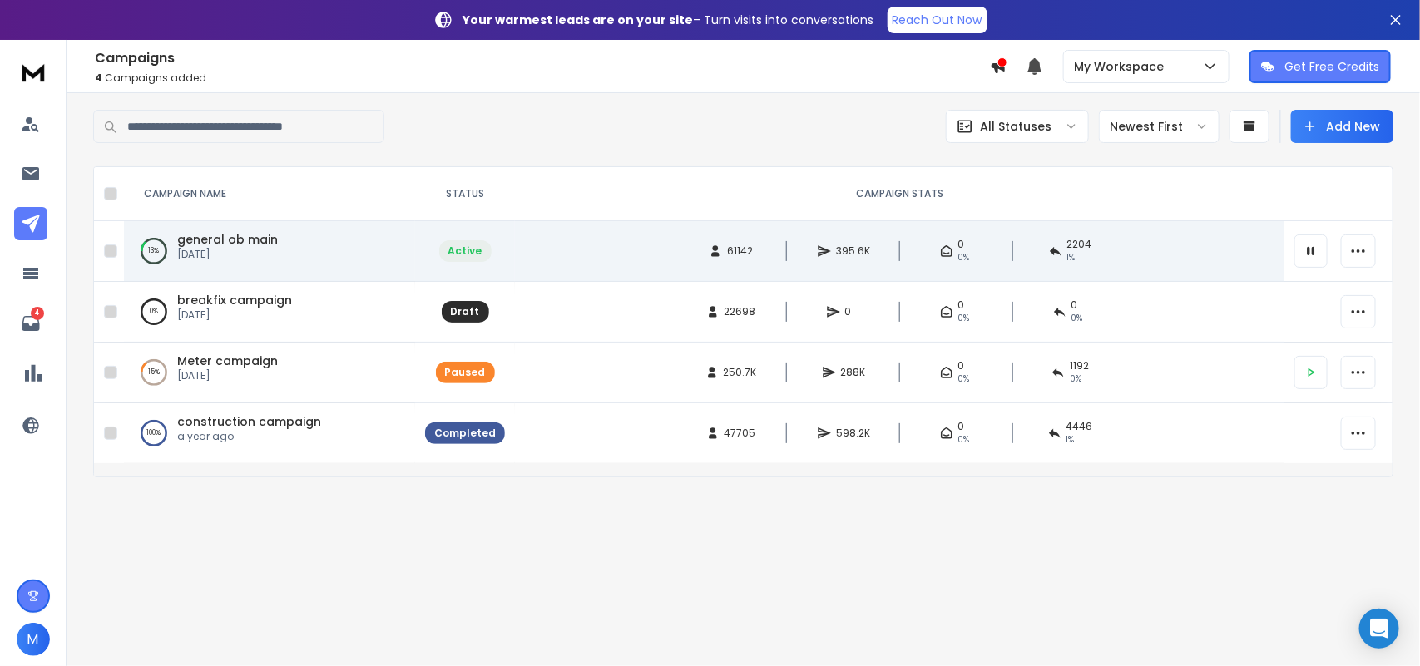
click at [280, 254] on div "13 % general ob main [DATE]" at bounding box center [270, 251] width 258 height 40
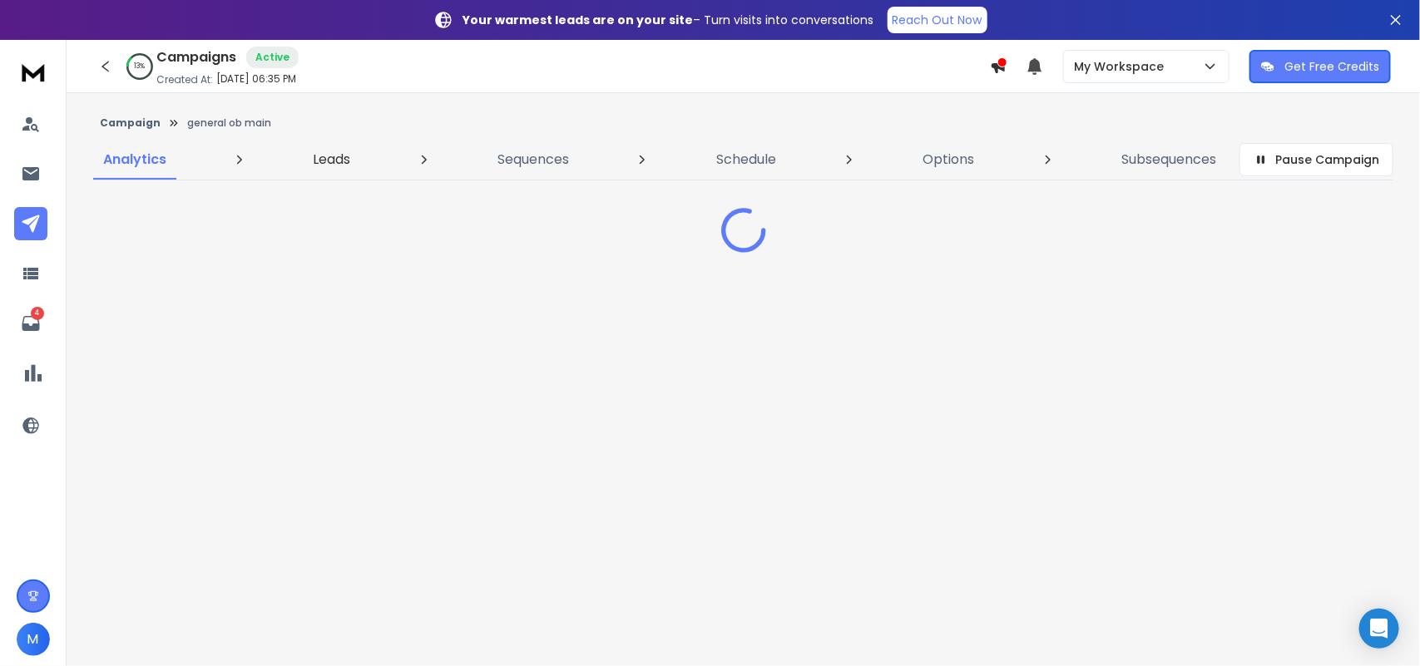
click at [331, 161] on p "Leads" at bounding box center [332, 160] width 37 height 20
click at [141, 163] on p "Analytics" at bounding box center [133, 160] width 60 height 20
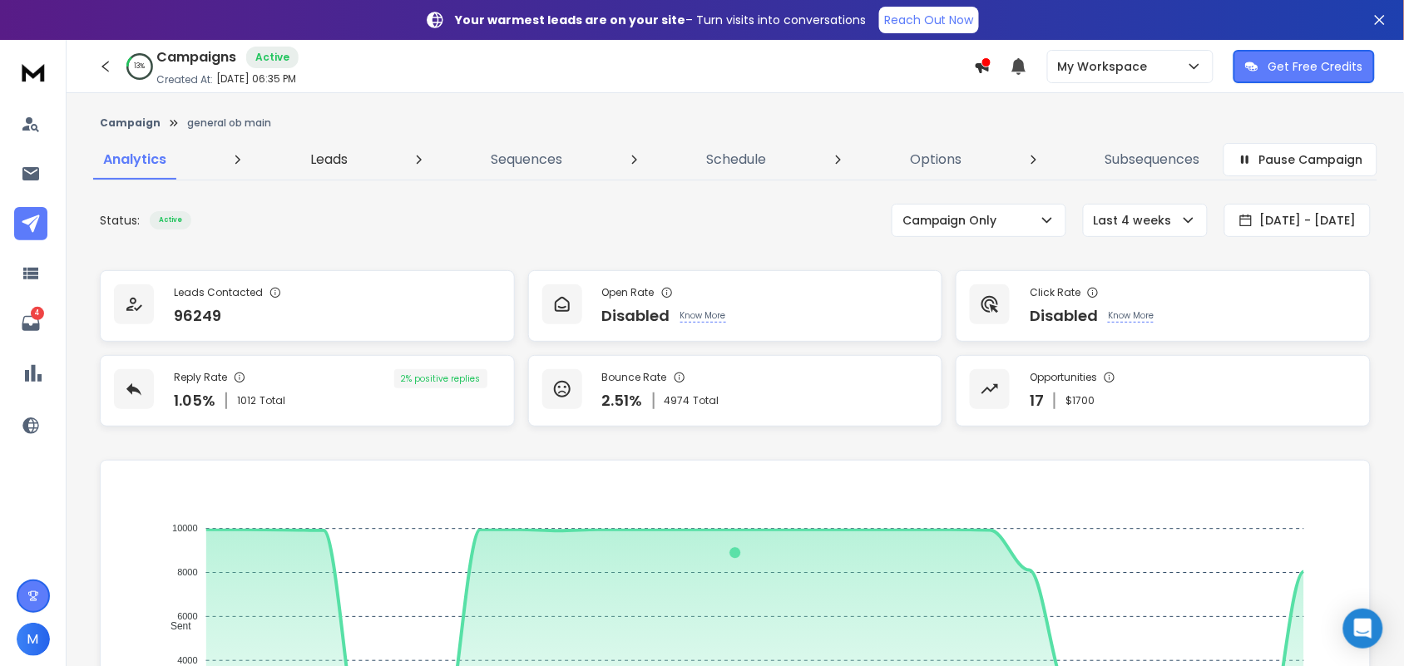
click at [316, 155] on p "Leads" at bounding box center [328, 160] width 37 height 20
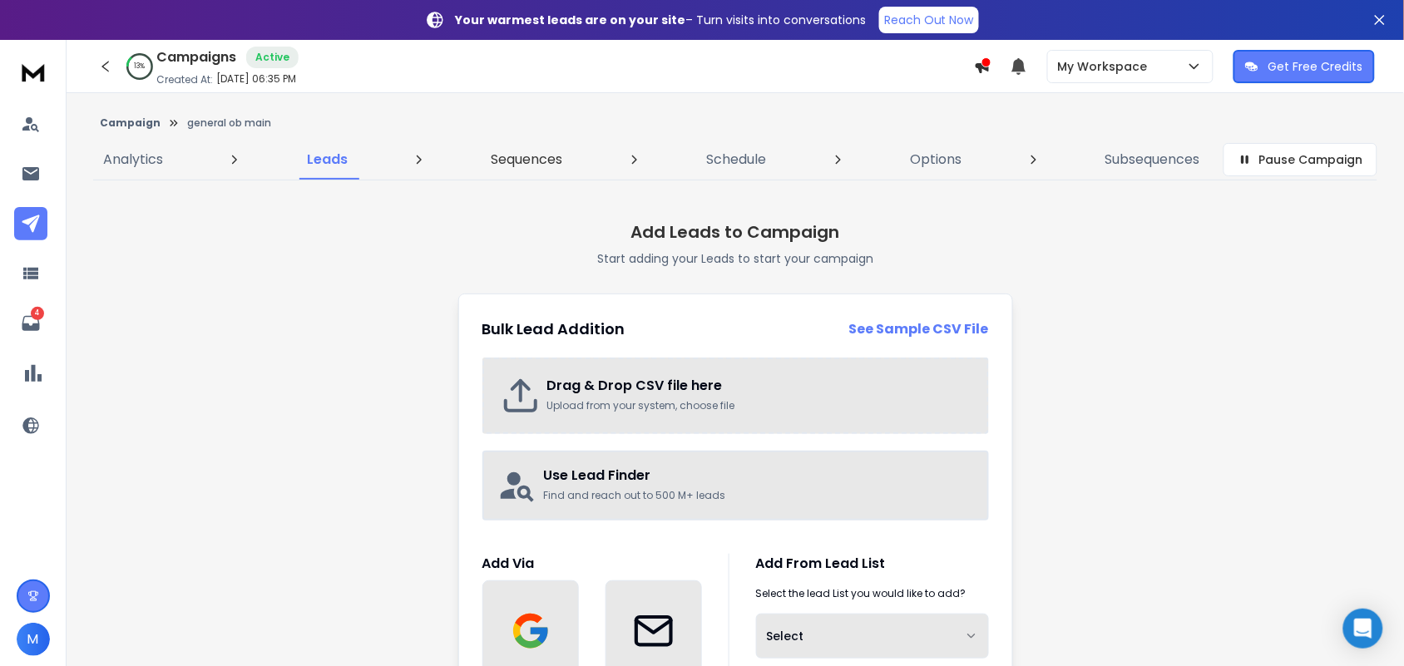
click at [514, 164] on p "Sequences" at bounding box center [527, 160] width 72 height 20
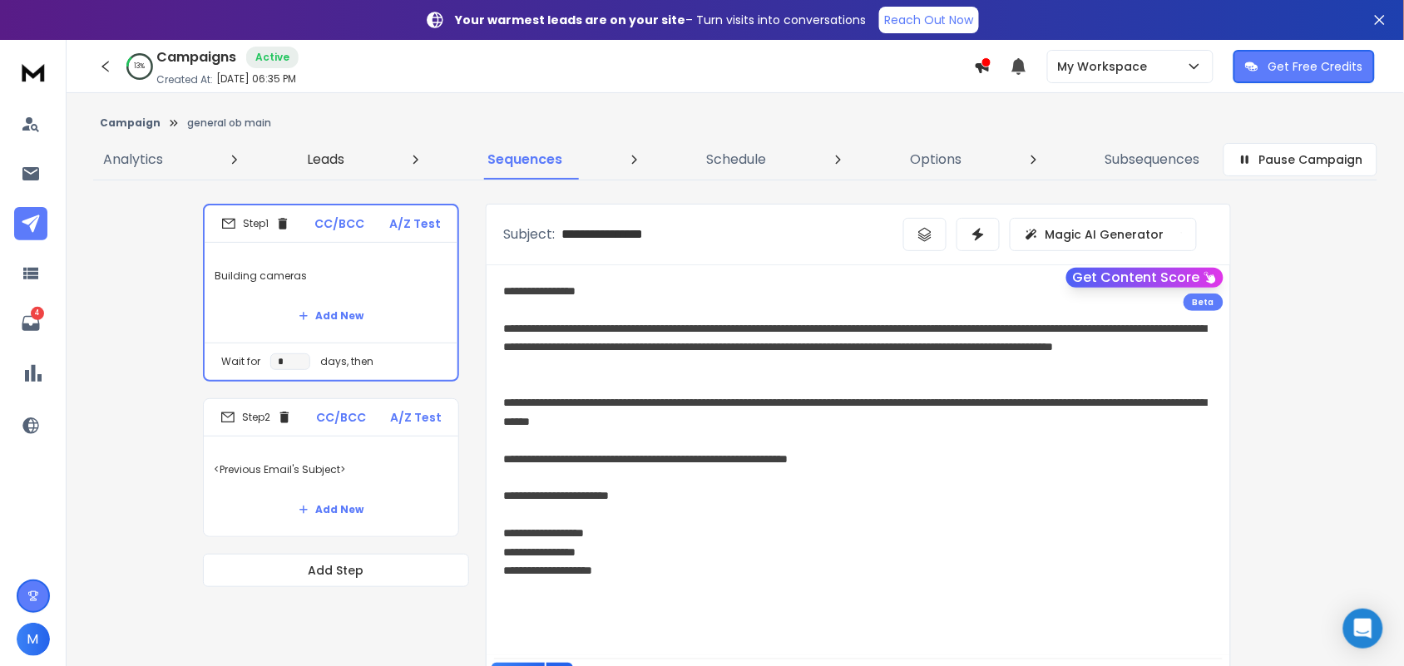
click at [330, 163] on p "Leads" at bounding box center [325, 160] width 37 height 20
click at [322, 154] on p "Leads" at bounding box center [325, 160] width 37 height 20
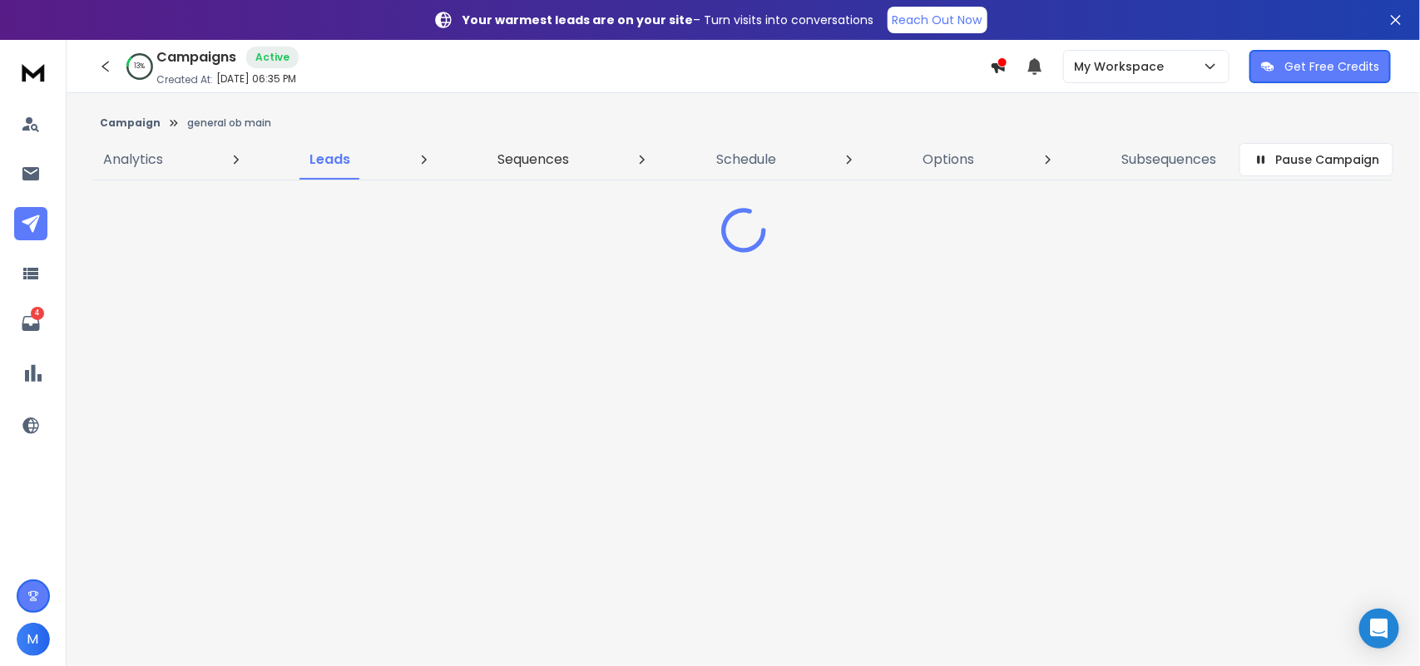
click at [533, 160] on p "Sequences" at bounding box center [533, 160] width 72 height 20
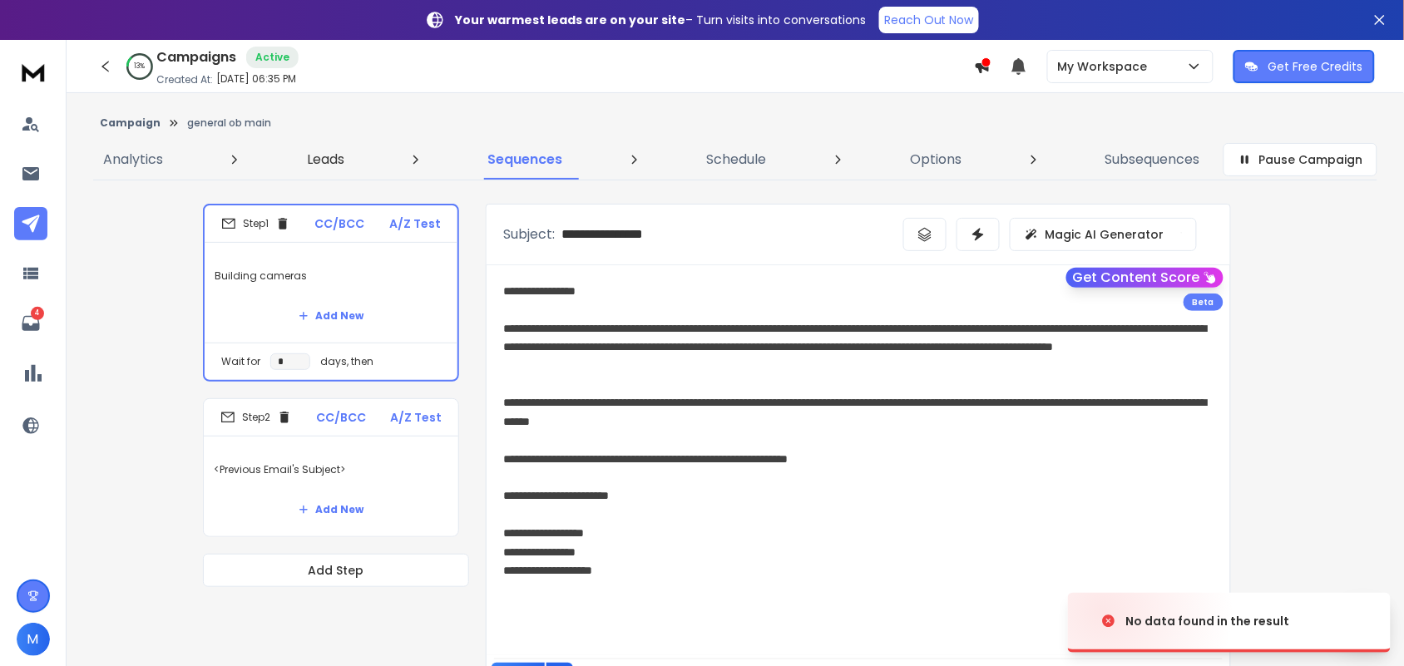
click at [333, 156] on p "Leads" at bounding box center [325, 160] width 37 height 20
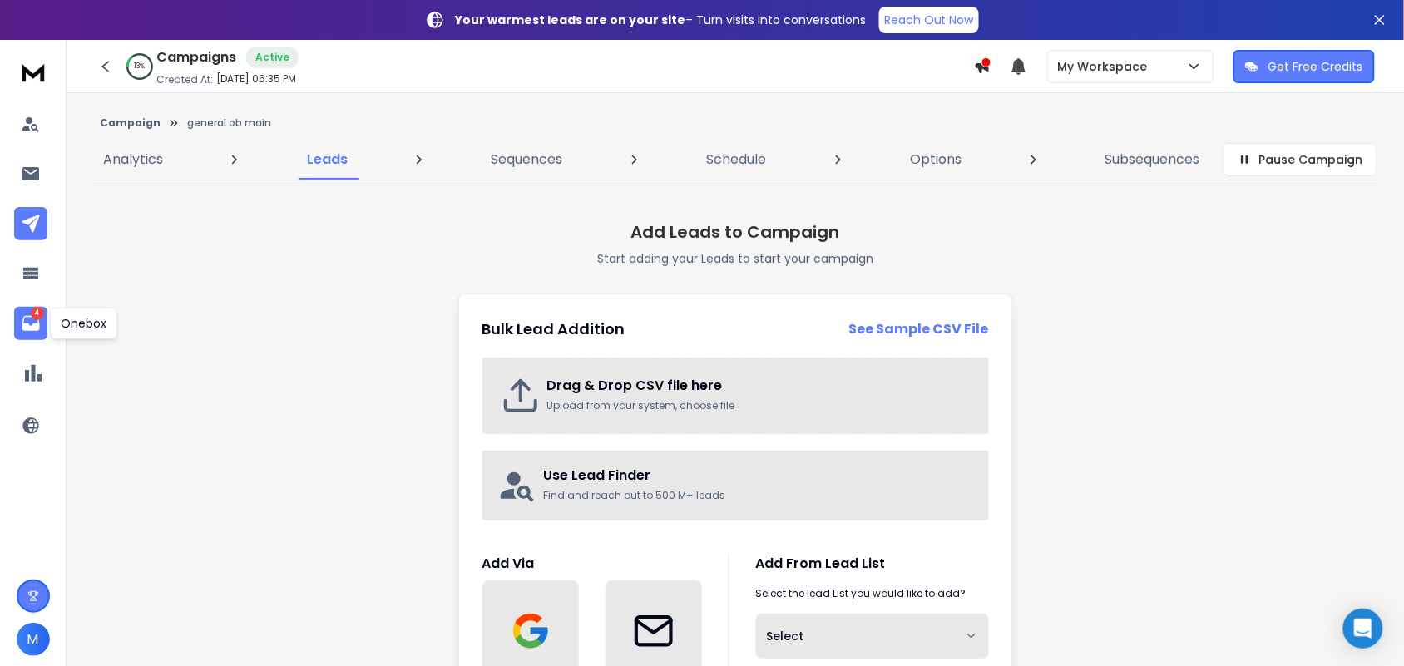
click at [26, 322] on icon at bounding box center [31, 324] width 20 height 20
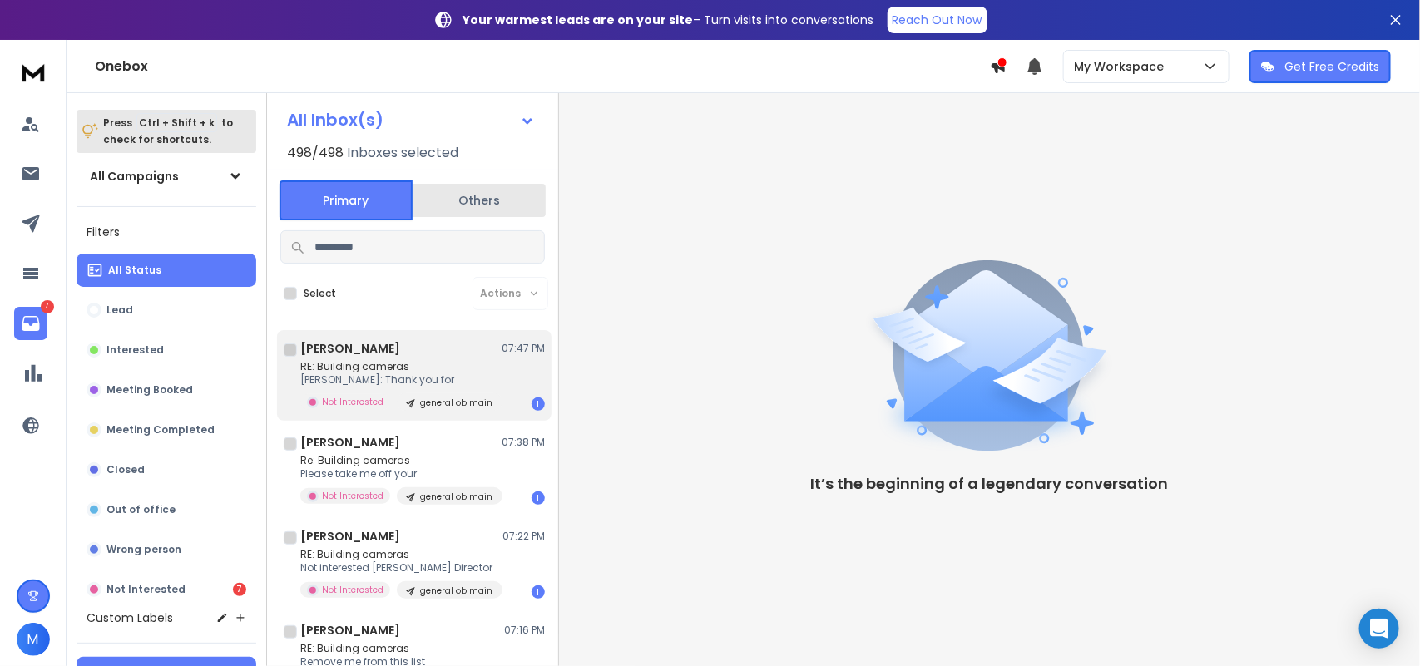
click at [358, 352] on h1 "[PERSON_NAME]" at bounding box center [350, 348] width 100 height 17
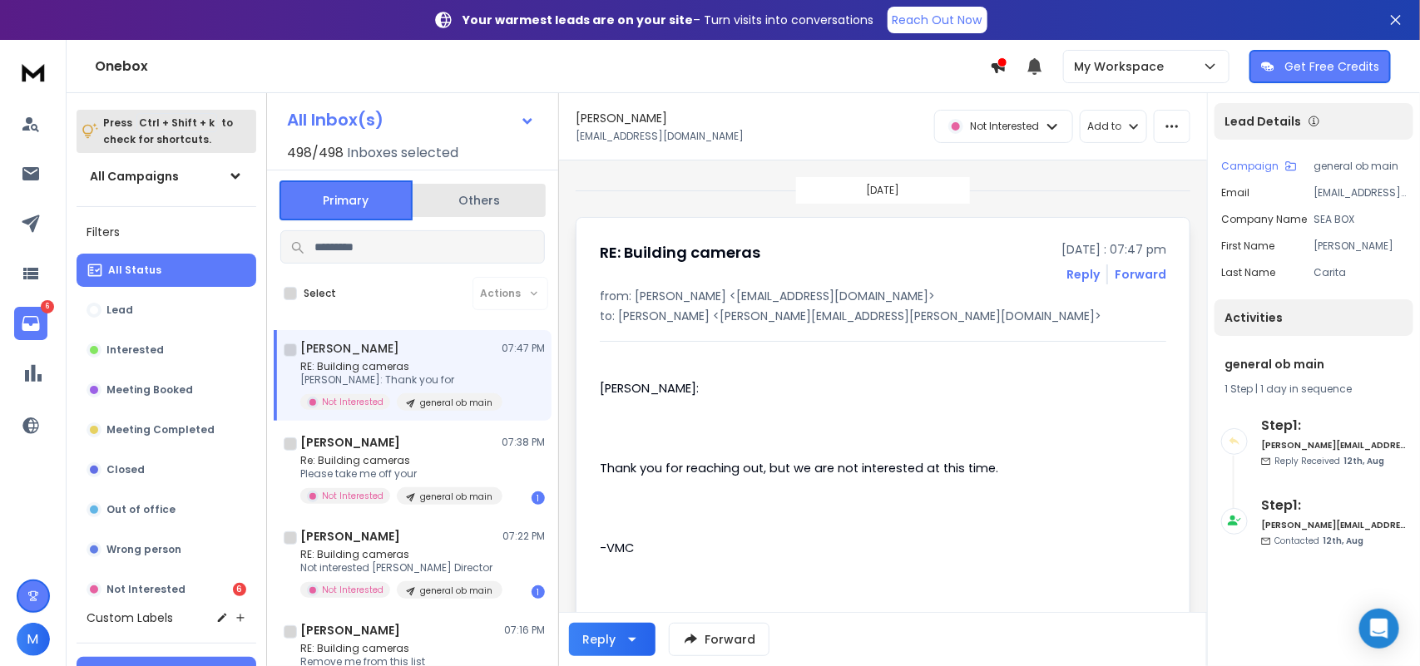
click at [637, 115] on h1 "[PERSON_NAME]" at bounding box center [620, 118] width 91 height 17
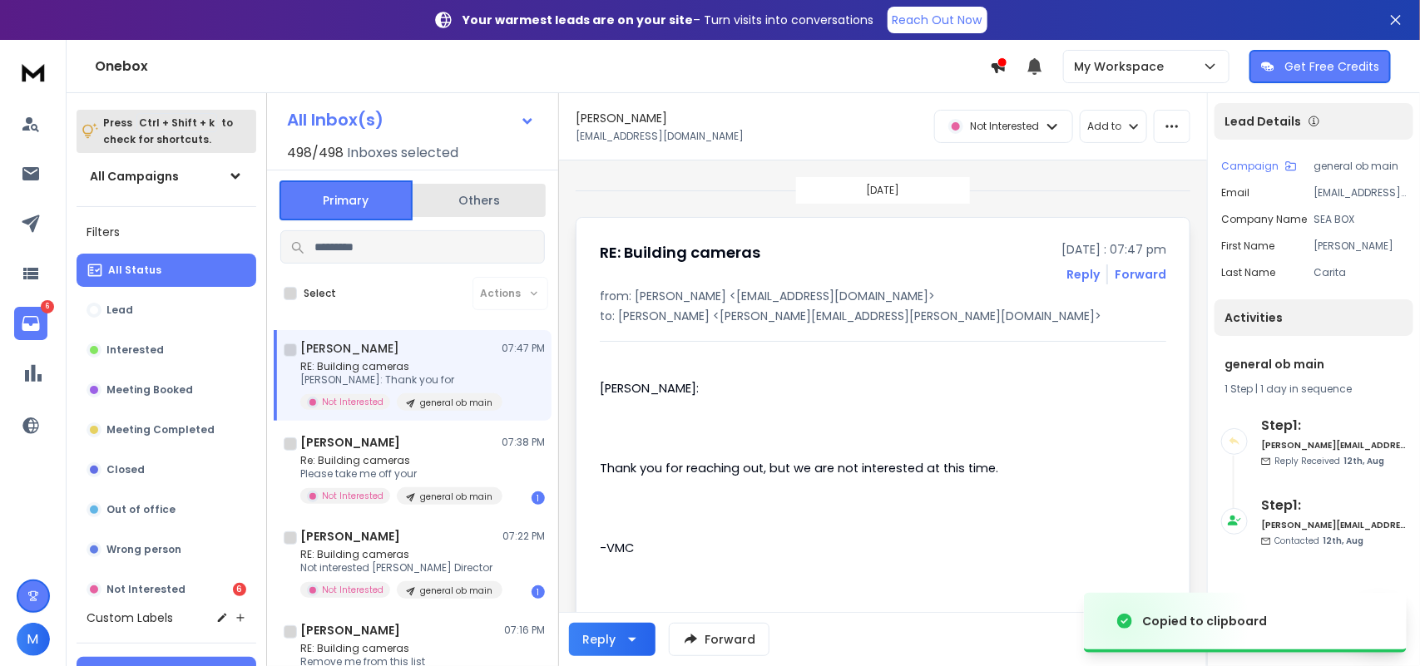
click at [609, 133] on p "[EMAIL_ADDRESS][DOMAIN_NAME]" at bounding box center [659, 136] width 168 height 13
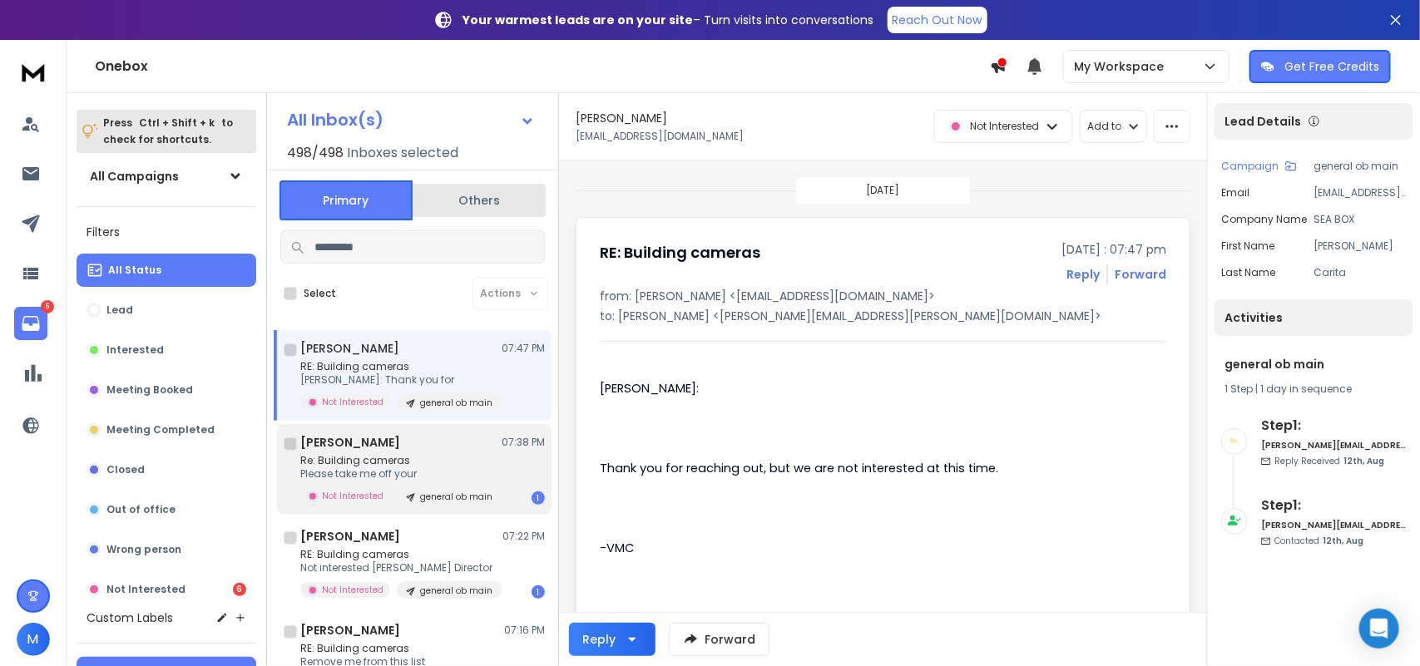
click at [398, 481] on div "Re: Building cameras Please take me off your Not Interested general ob main" at bounding box center [401, 479] width 202 height 51
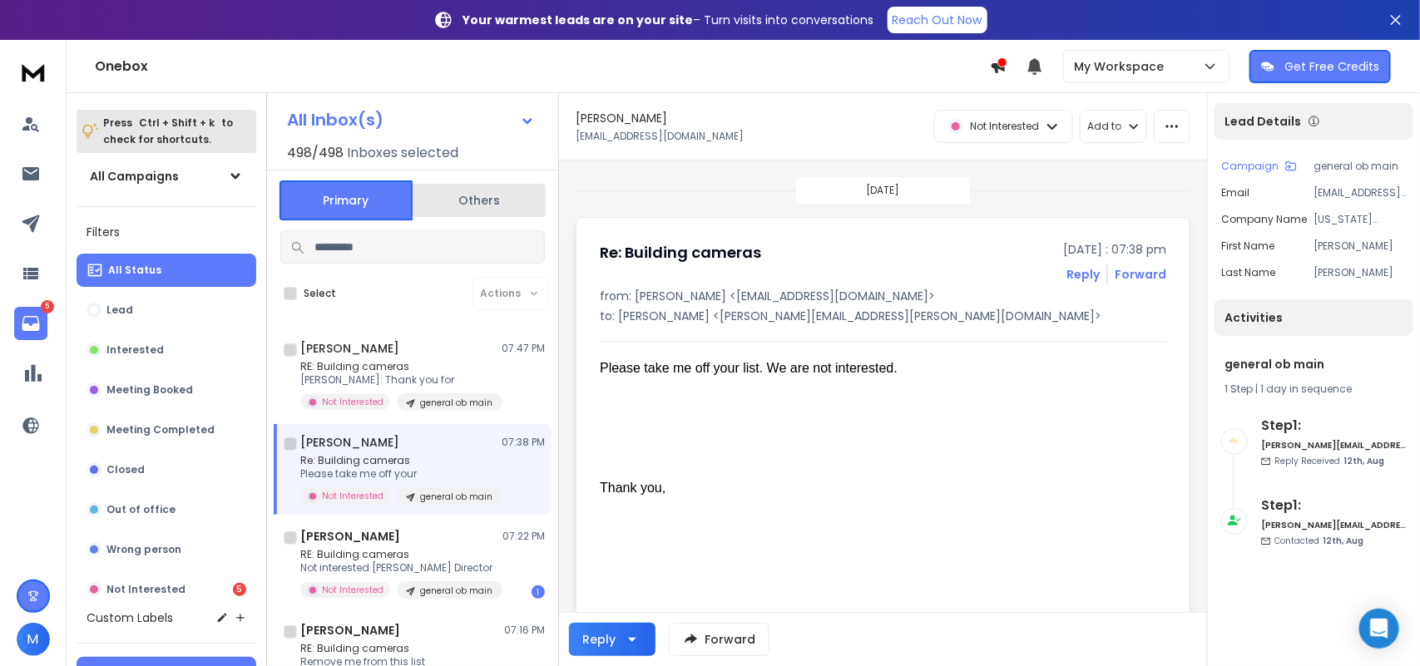
click at [600, 117] on h1 "[PERSON_NAME]" at bounding box center [620, 118] width 91 height 17
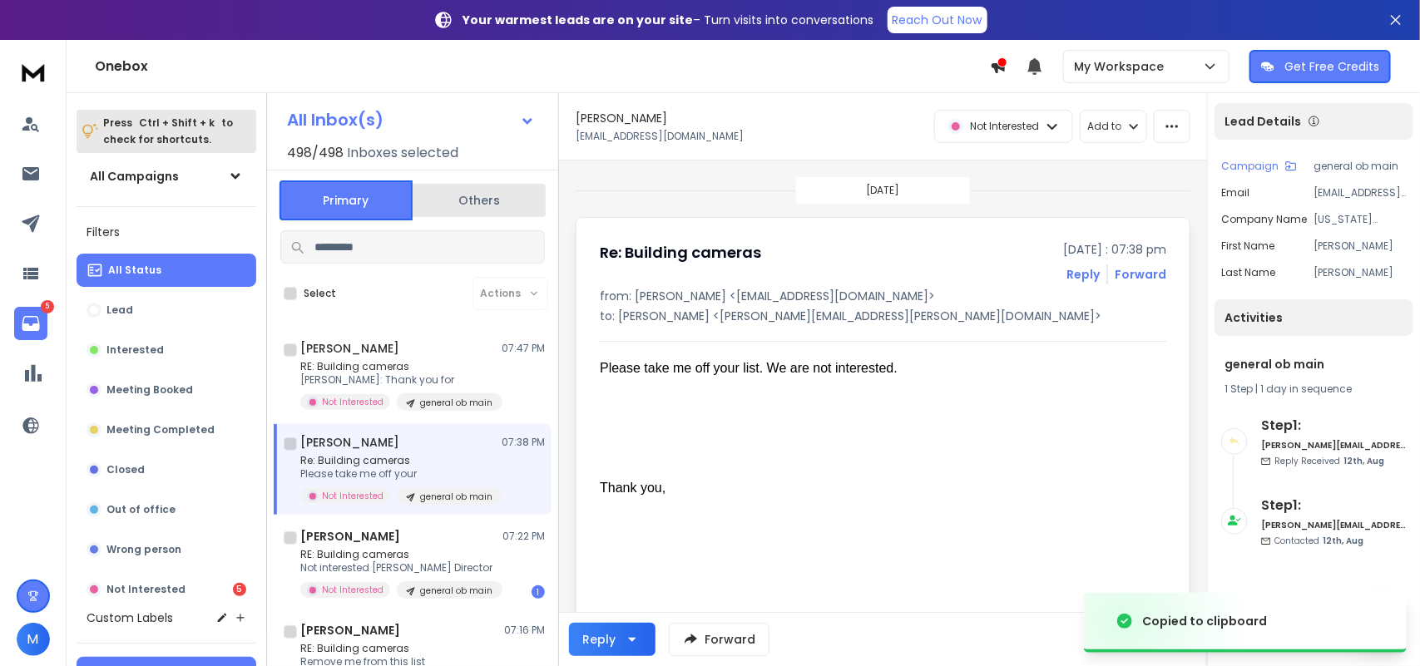
click at [664, 137] on p "[EMAIL_ADDRESS][DOMAIN_NAME]" at bounding box center [659, 136] width 168 height 13
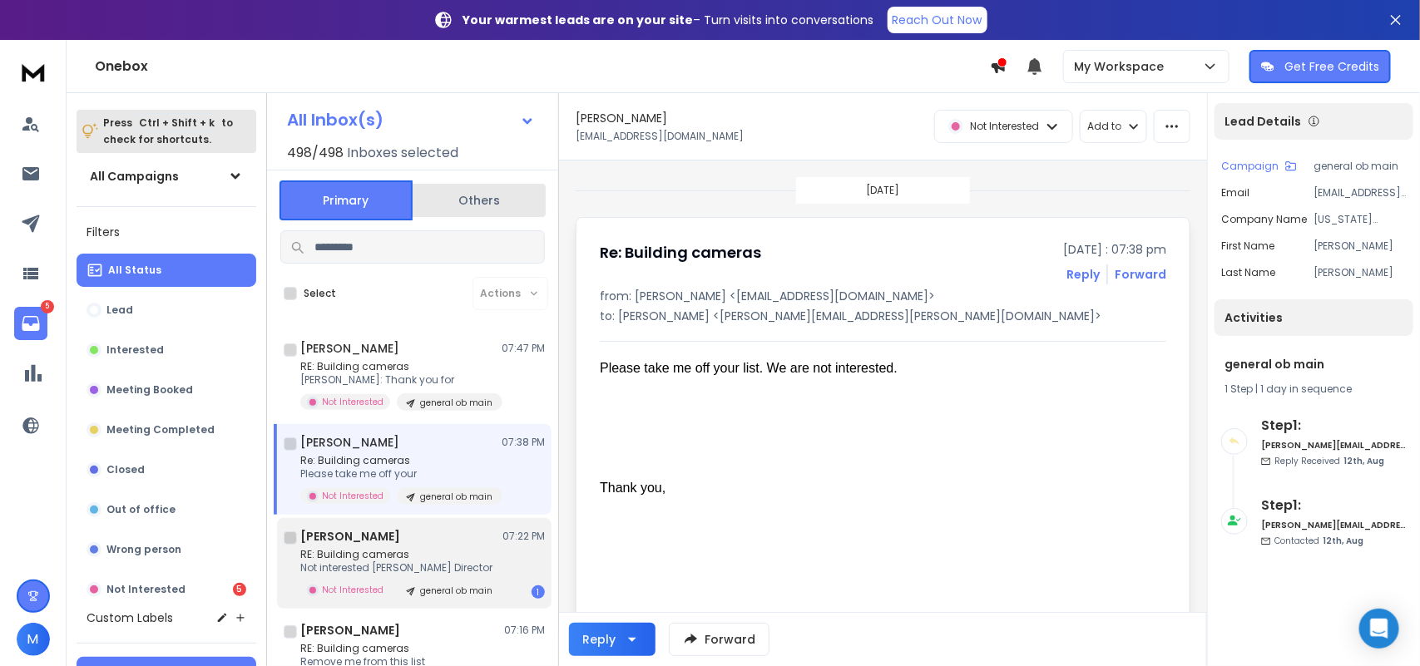
click at [432, 564] on p "Not interested [PERSON_NAME] Director" at bounding box center [400, 567] width 200 height 13
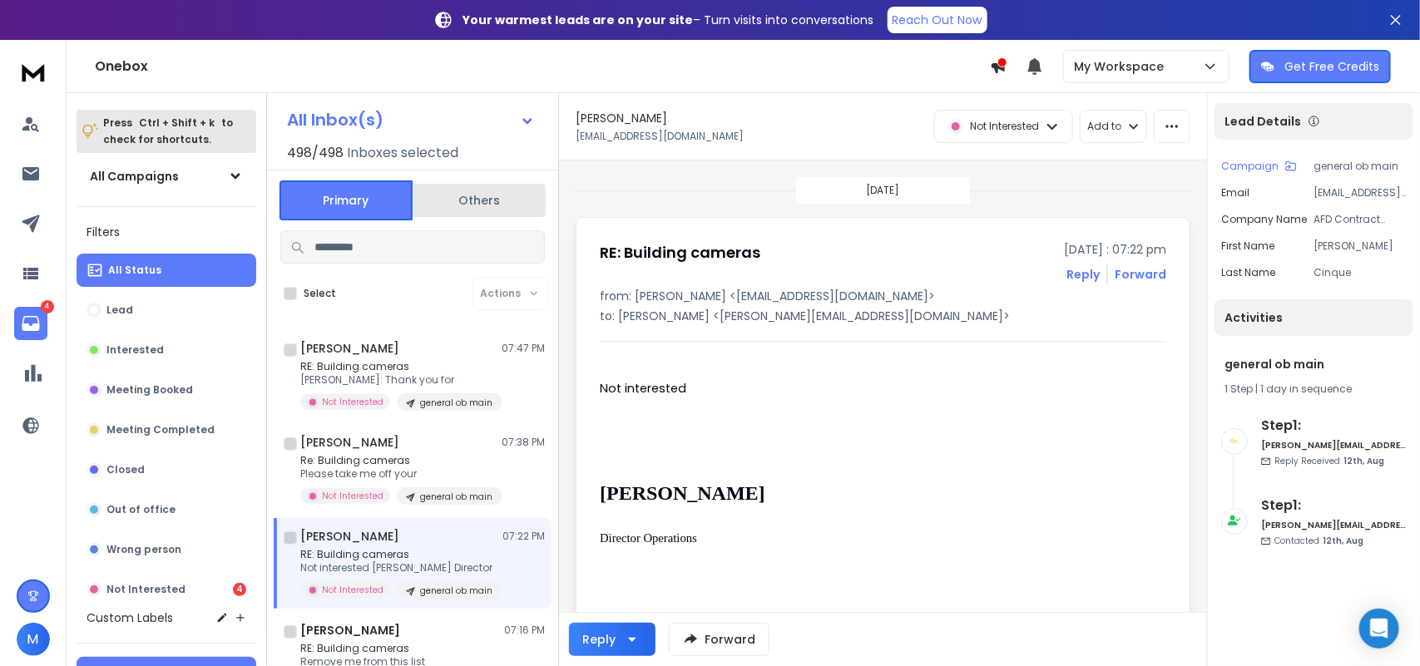
click at [629, 117] on h1 "[PERSON_NAME]" at bounding box center [620, 118] width 91 height 17
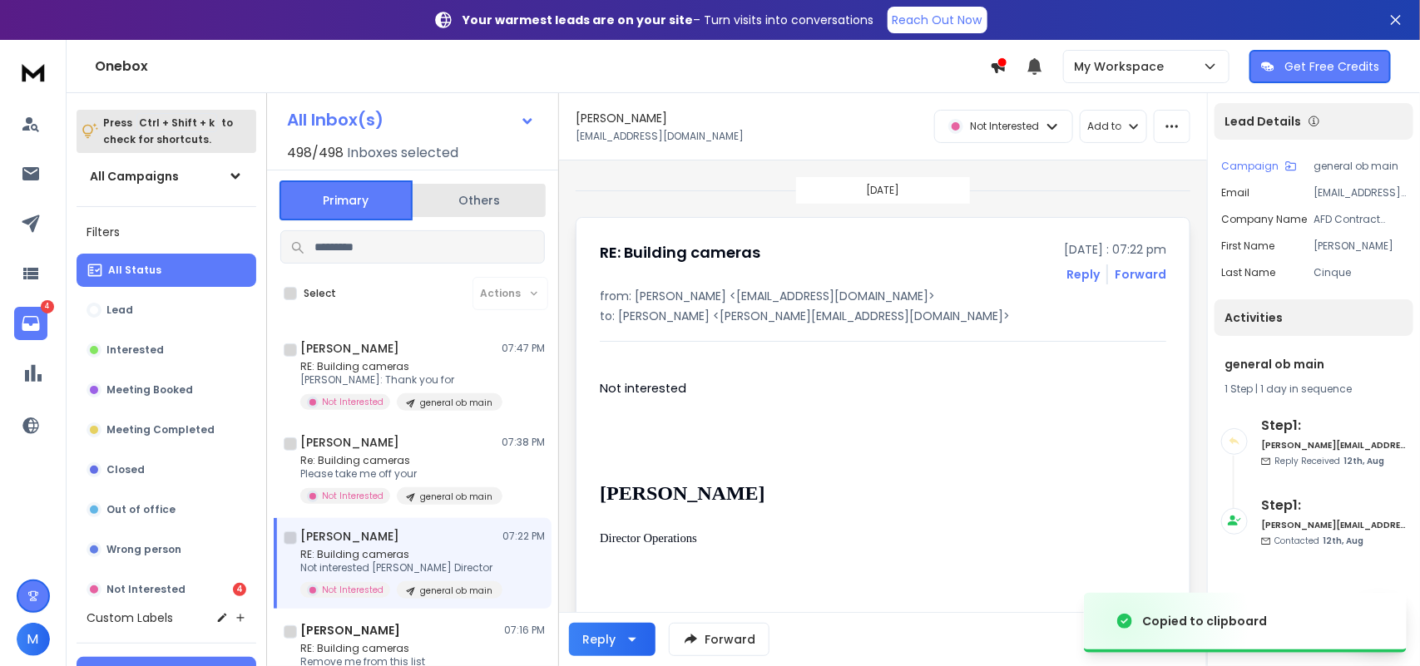
click at [649, 137] on p "[EMAIL_ADDRESS][DOMAIN_NAME]" at bounding box center [659, 136] width 168 height 13
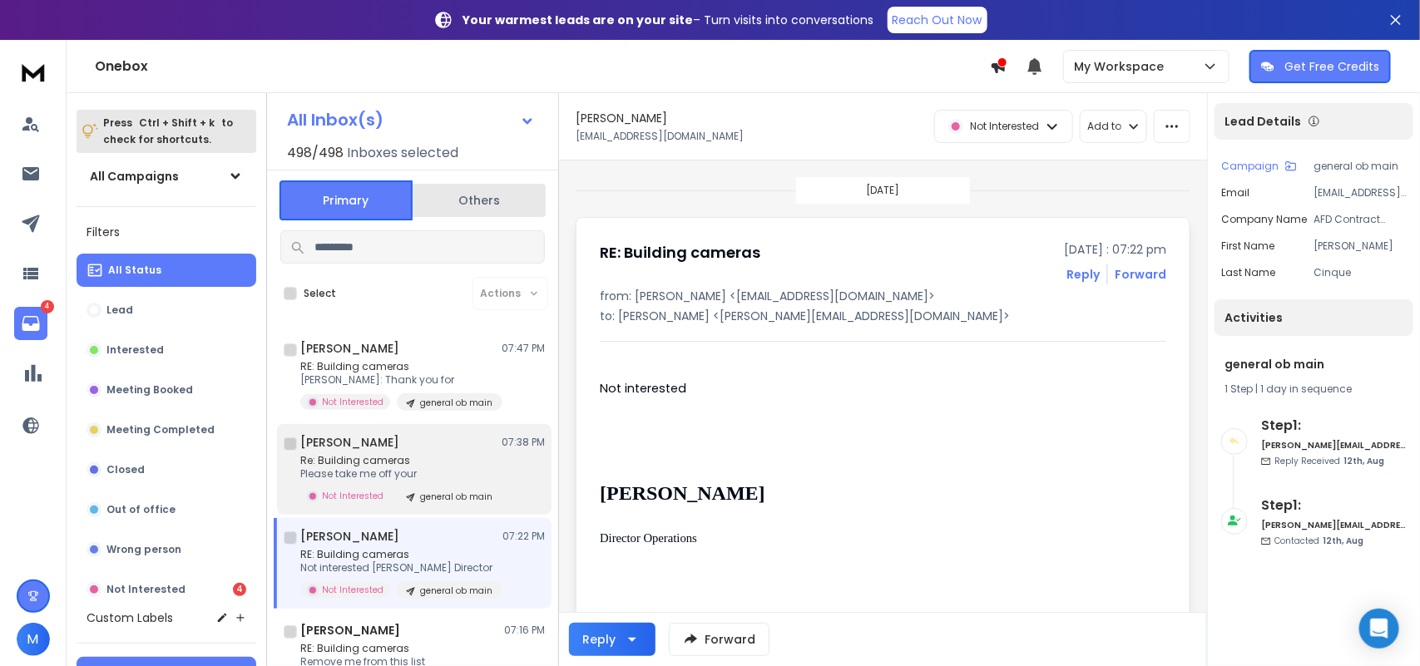
scroll to position [208, 0]
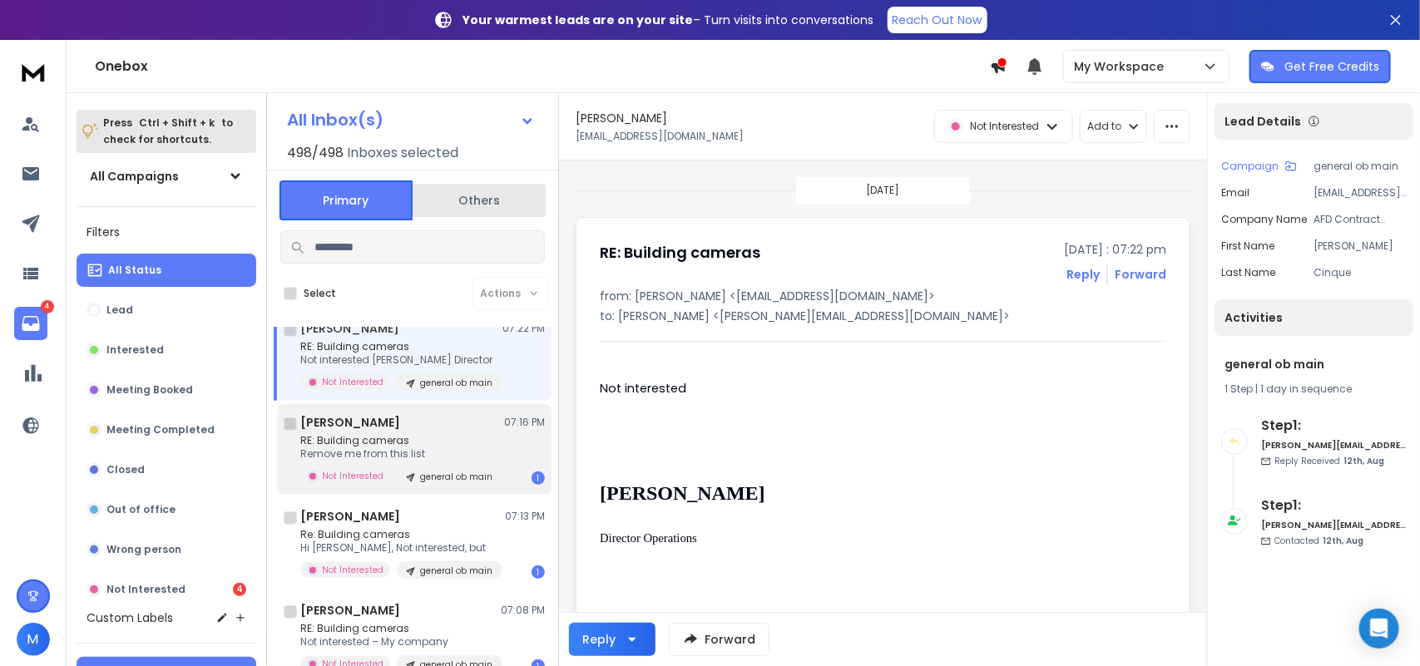
click at [462, 463] on div "RE: Building cameras Remove me from this list Not Interested general ob main" at bounding box center [401, 459] width 202 height 51
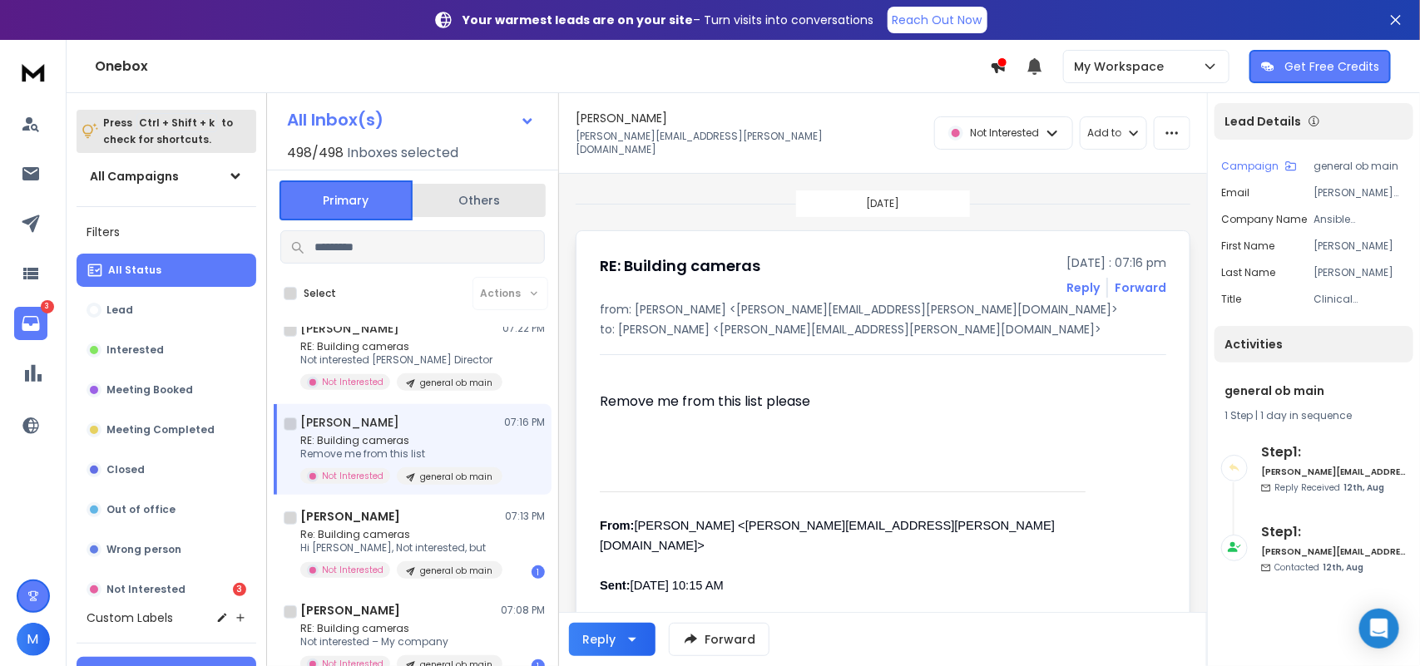
click at [613, 113] on h1 "[PERSON_NAME]" at bounding box center [620, 118] width 91 height 17
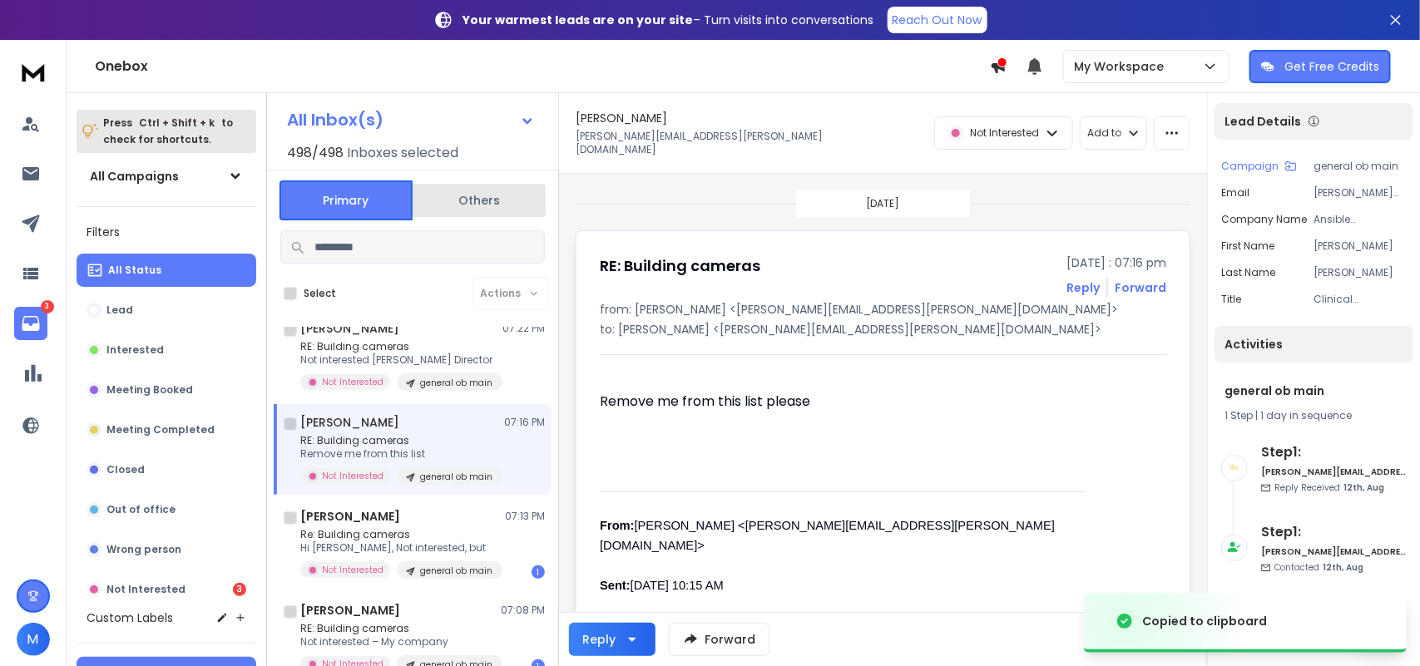
click at [649, 133] on p "[PERSON_NAME][EMAIL_ADDRESS][PERSON_NAME][DOMAIN_NAME]" at bounding box center [726, 143] width 303 height 27
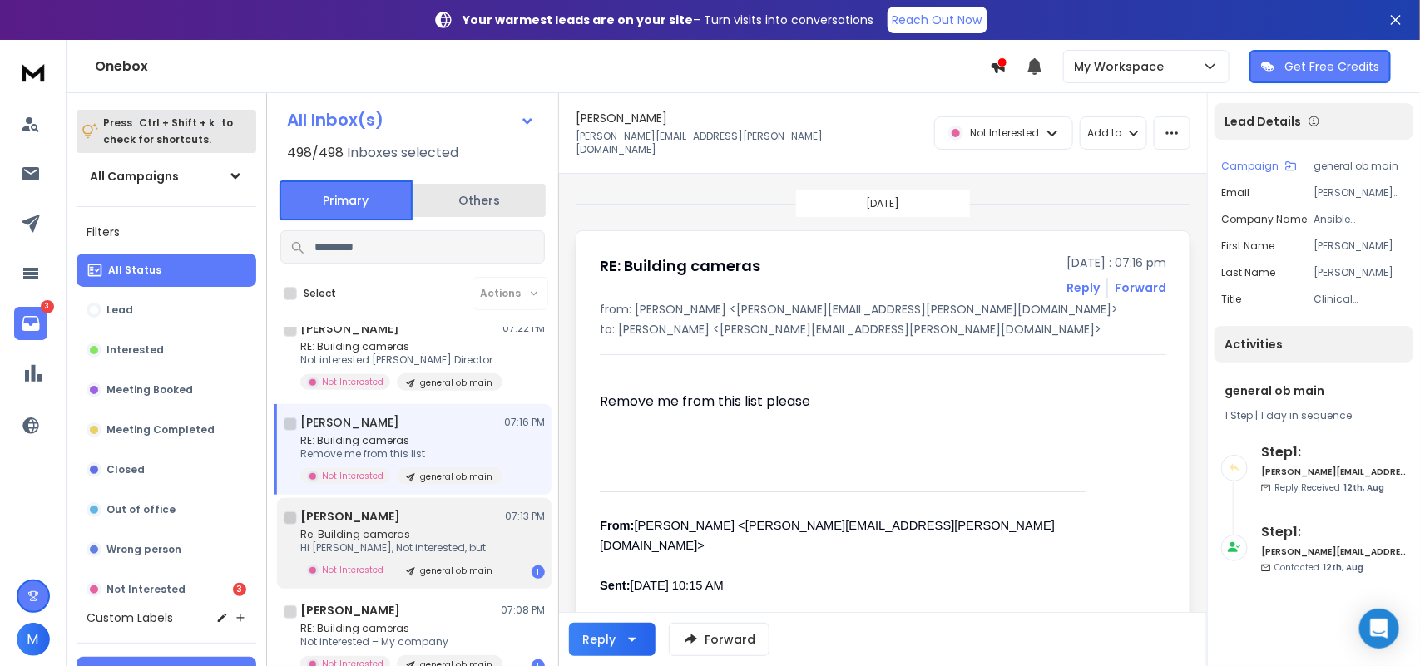
click at [380, 551] on p "Hi [PERSON_NAME], Not interested, but" at bounding box center [400, 547] width 200 height 13
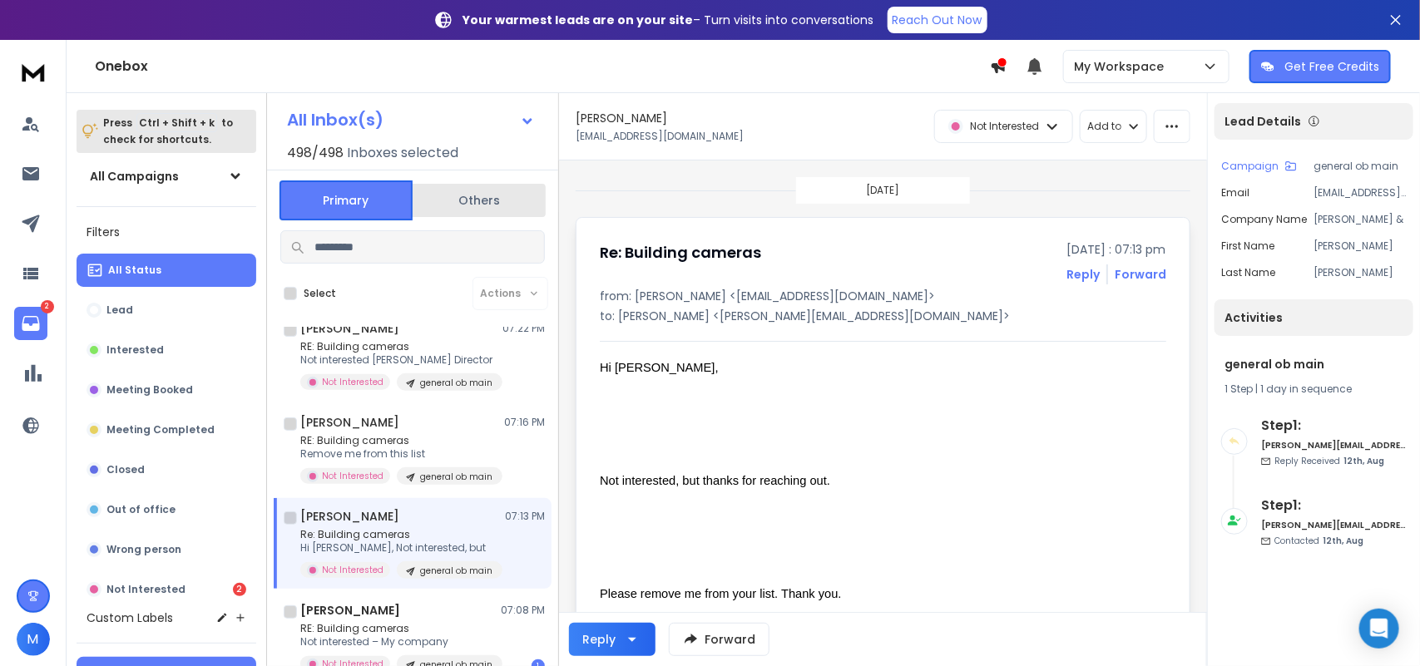
scroll to position [104, 0]
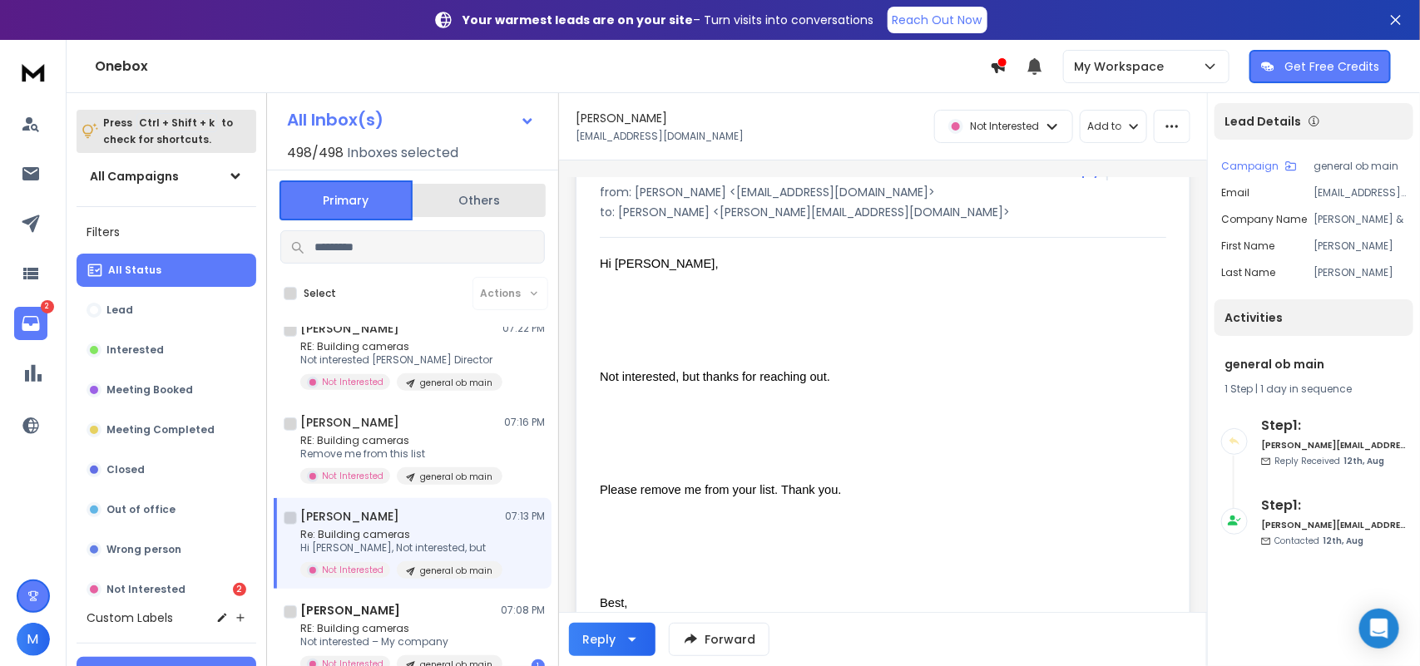
click at [622, 115] on h1 "[PERSON_NAME]" at bounding box center [620, 118] width 91 height 17
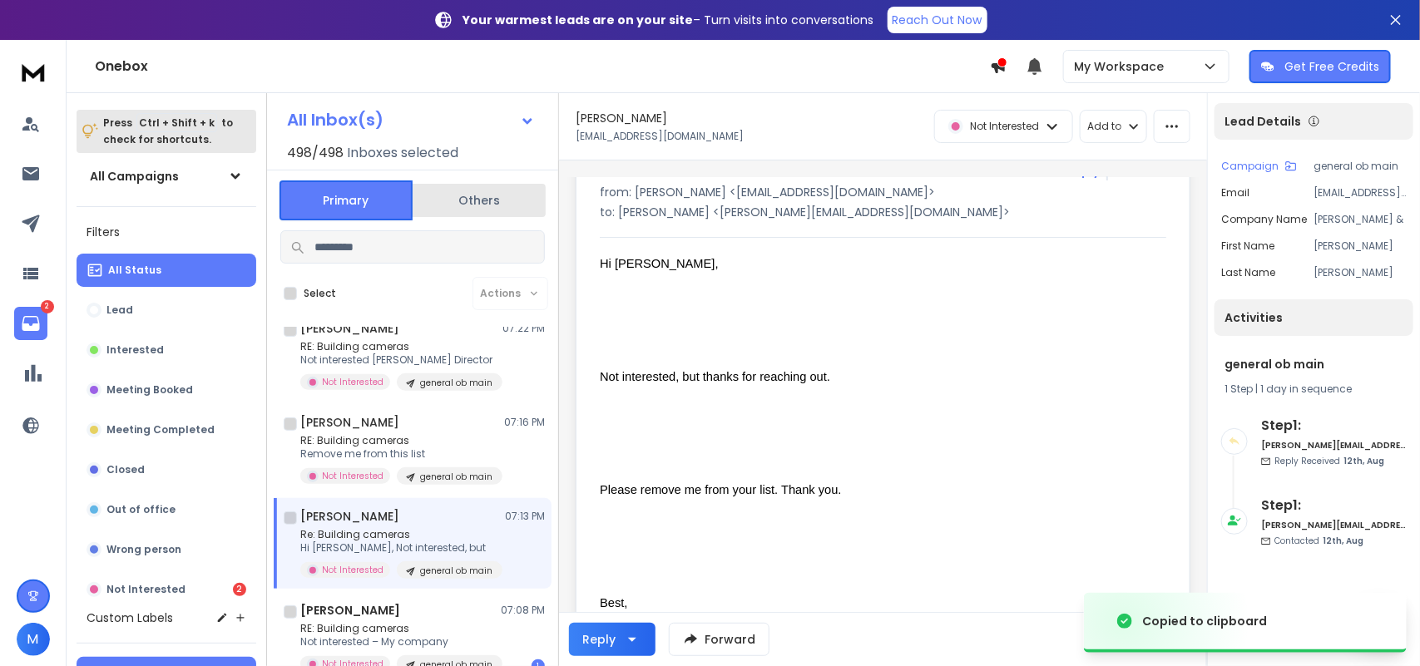
click at [640, 134] on p "[EMAIL_ADDRESS][DOMAIN_NAME]" at bounding box center [659, 136] width 168 height 13
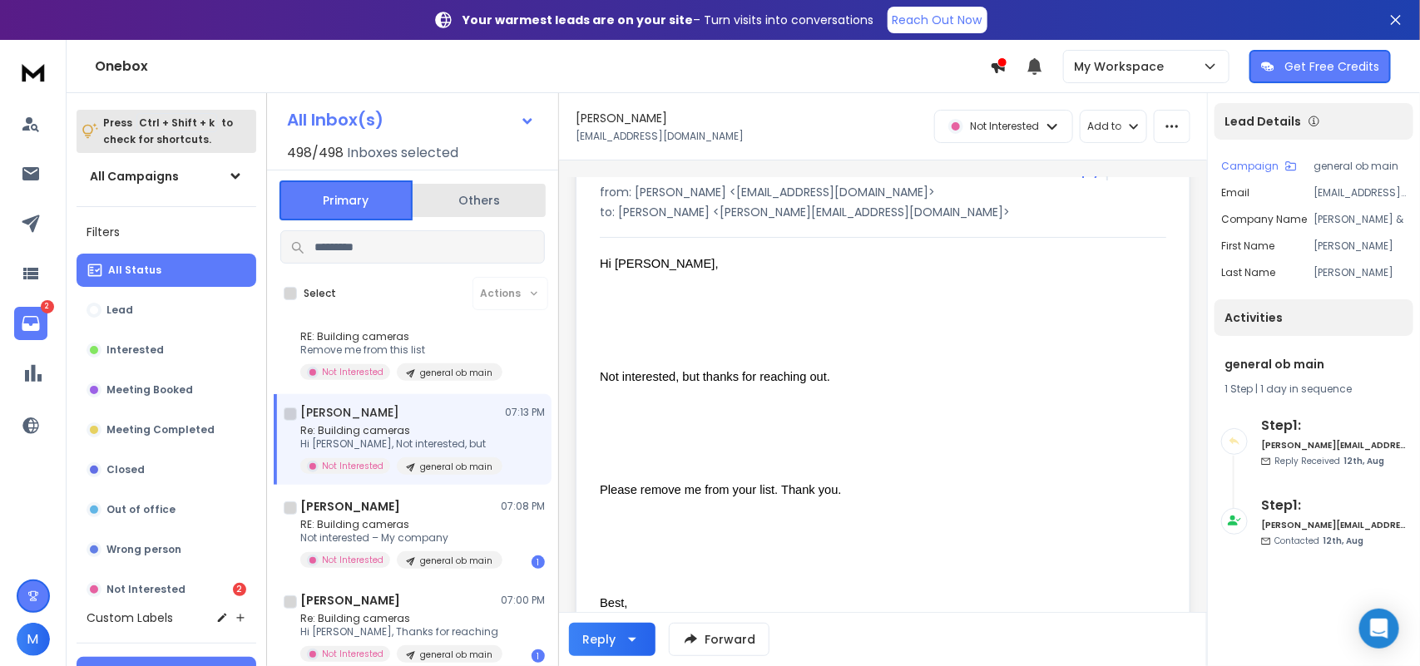
scroll to position [416, 0]
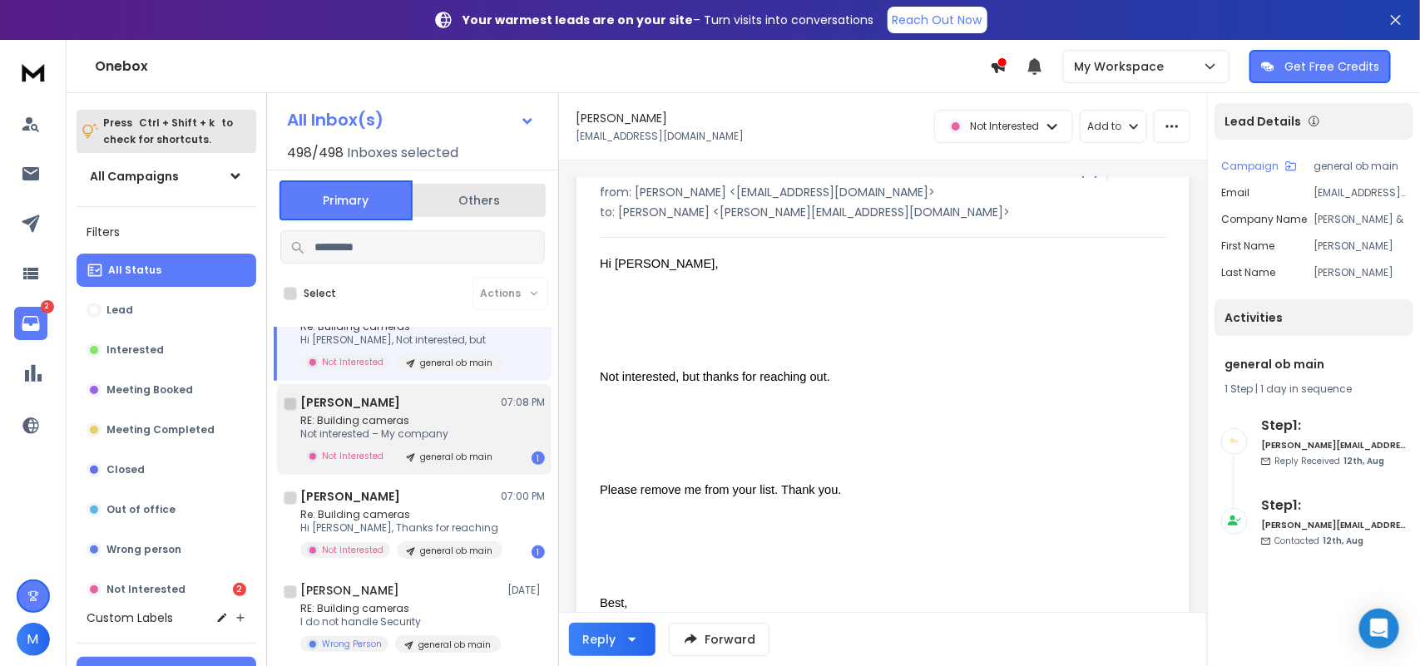
click at [413, 422] on p "RE: Building cameras" at bounding box center [400, 420] width 200 height 13
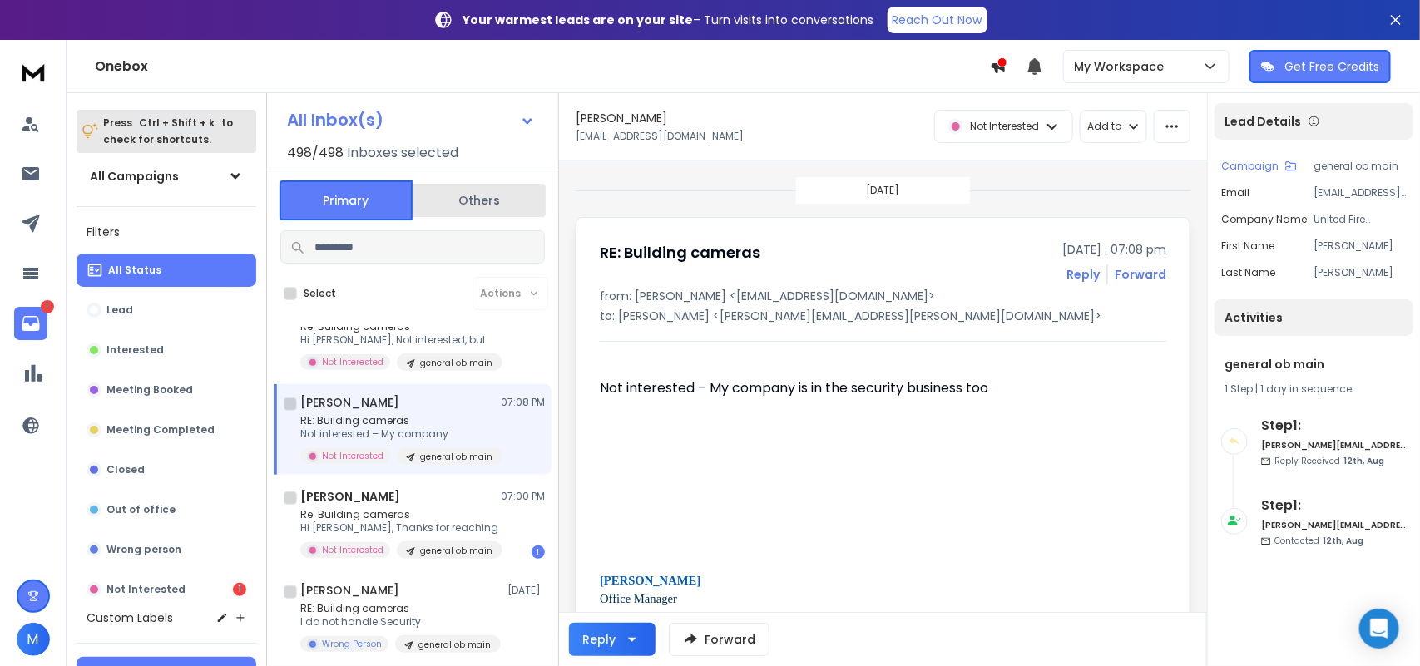
click at [612, 115] on h1 "[PERSON_NAME]" at bounding box center [620, 118] width 91 height 17
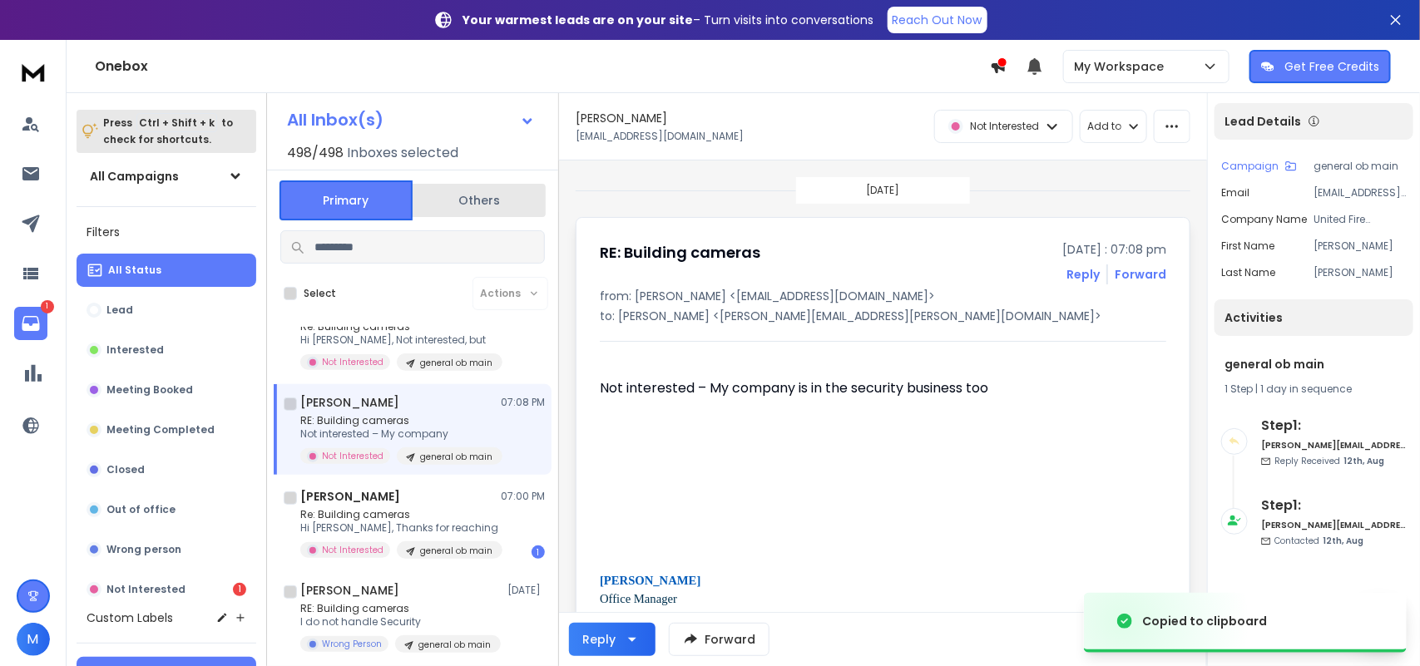
click at [635, 138] on p "[EMAIL_ADDRESS][DOMAIN_NAME]" at bounding box center [659, 136] width 168 height 13
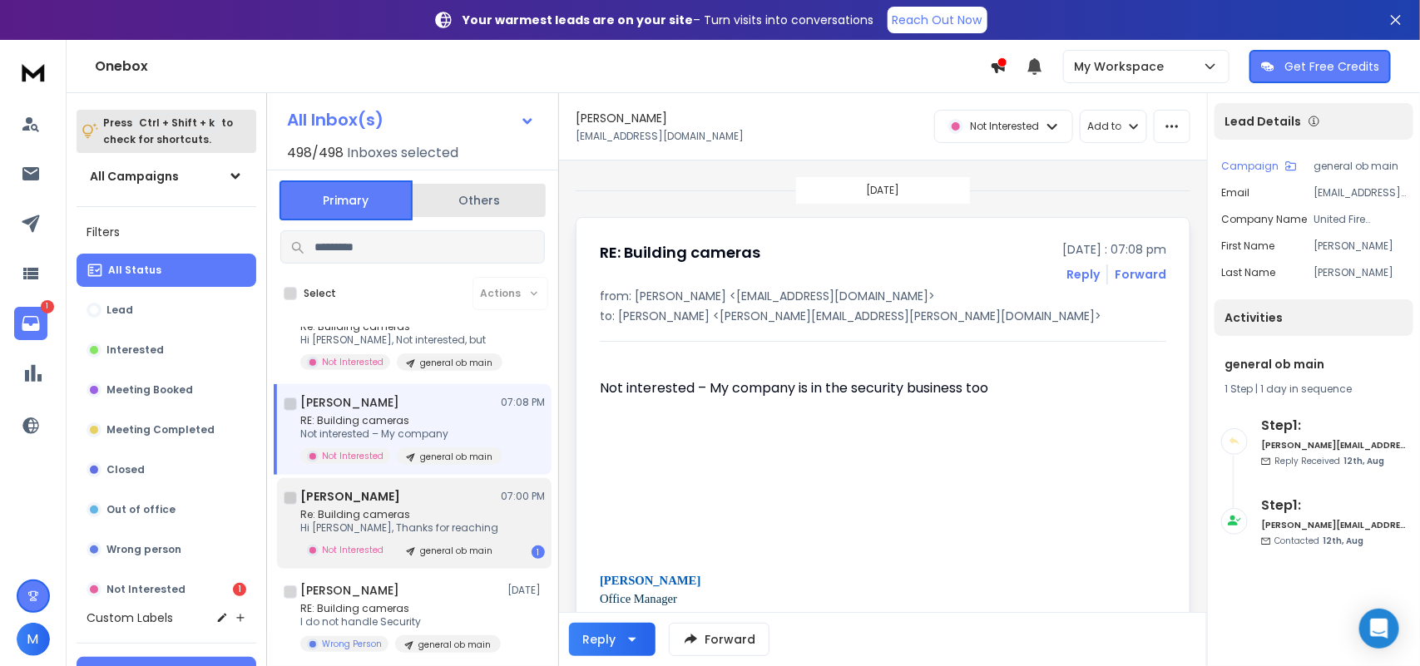
click at [422, 516] on p "Re: Building cameras" at bounding box center [400, 514] width 200 height 13
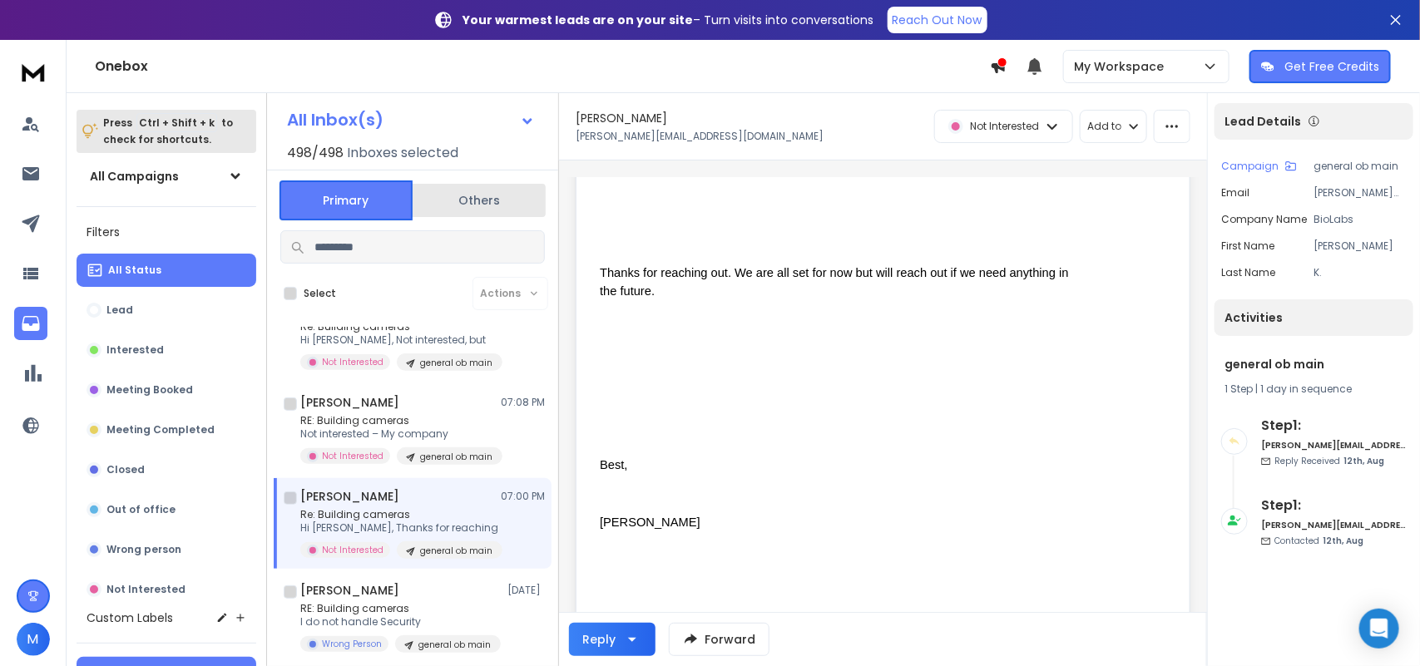
scroll to position [0, 0]
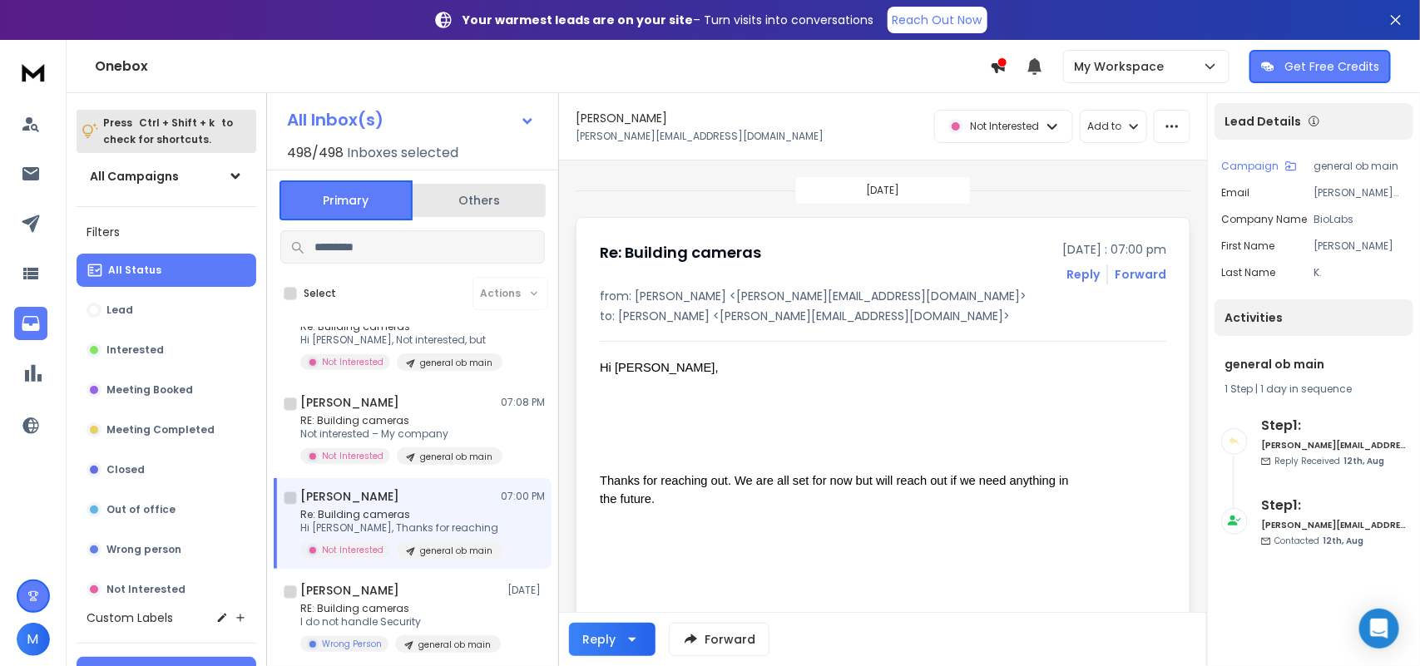
click at [593, 118] on h1 "[PERSON_NAME]" at bounding box center [620, 118] width 91 height 17
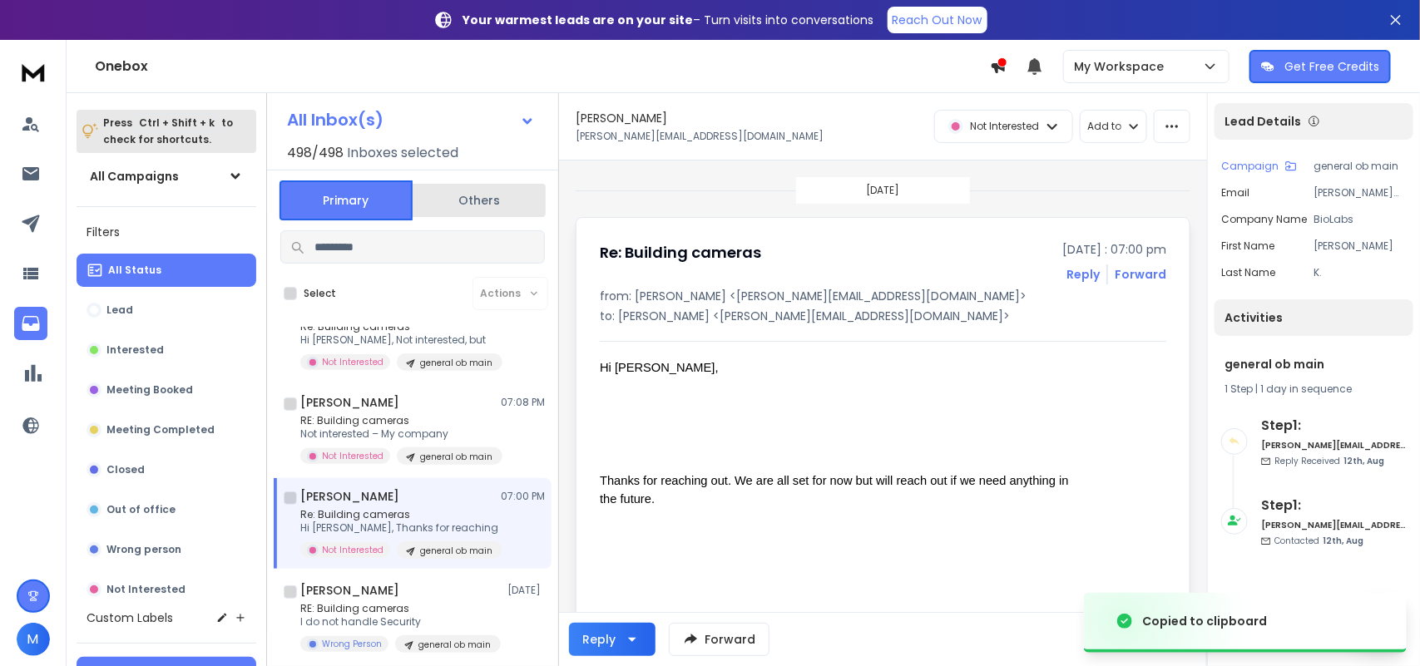
click at [636, 134] on p "[PERSON_NAME][EMAIL_ADDRESS][DOMAIN_NAME]" at bounding box center [699, 136] width 248 height 13
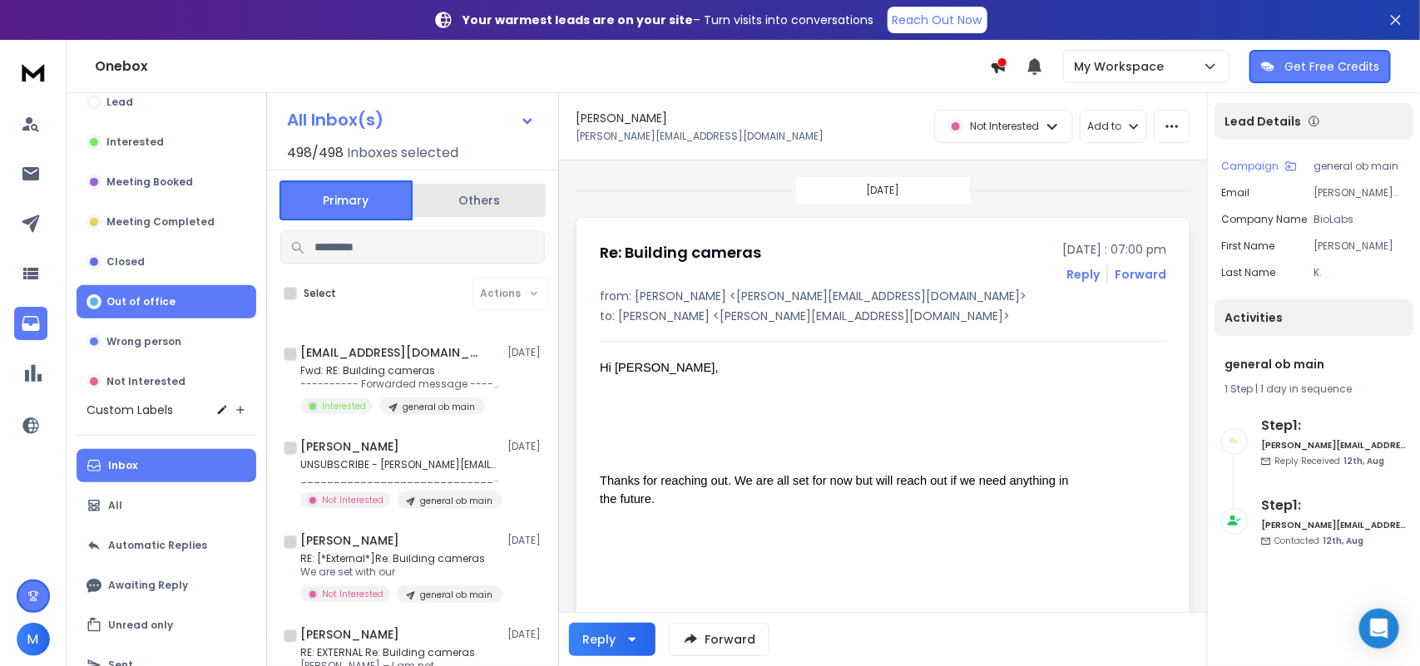
scroll to position [292, 0]
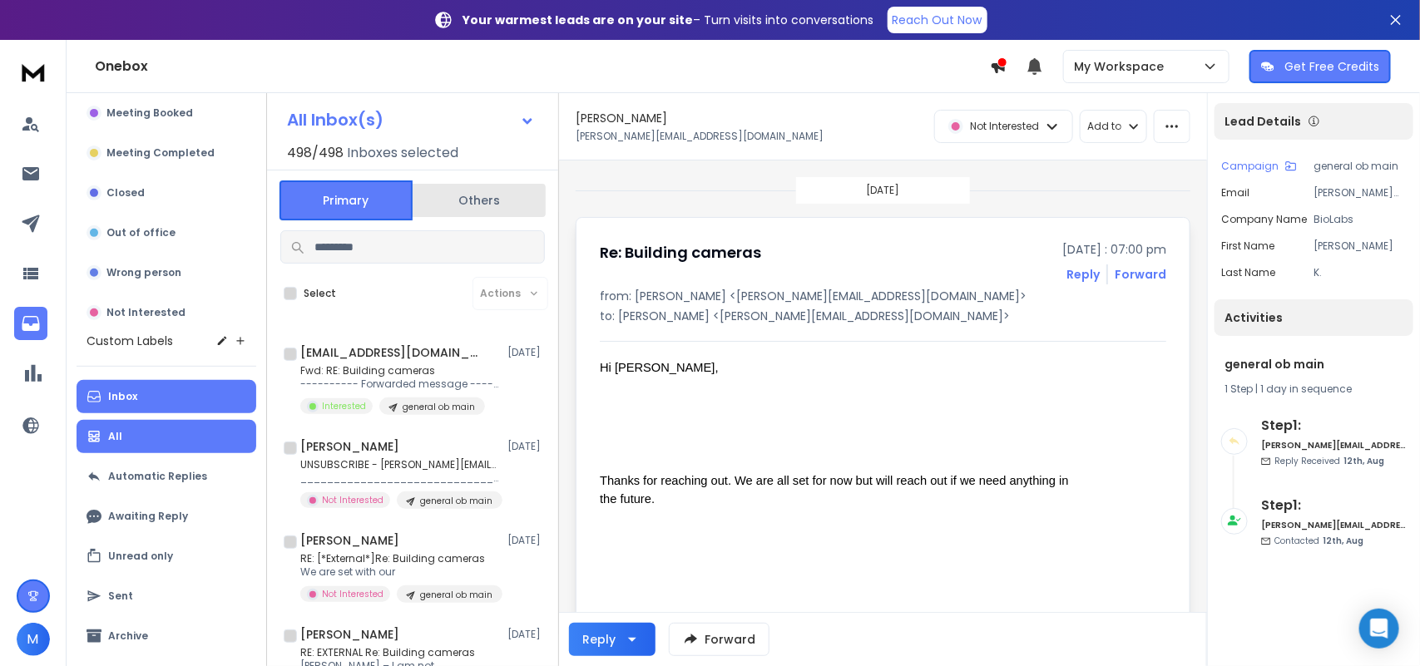
click at [105, 420] on button "All" at bounding box center [167, 436] width 180 height 33
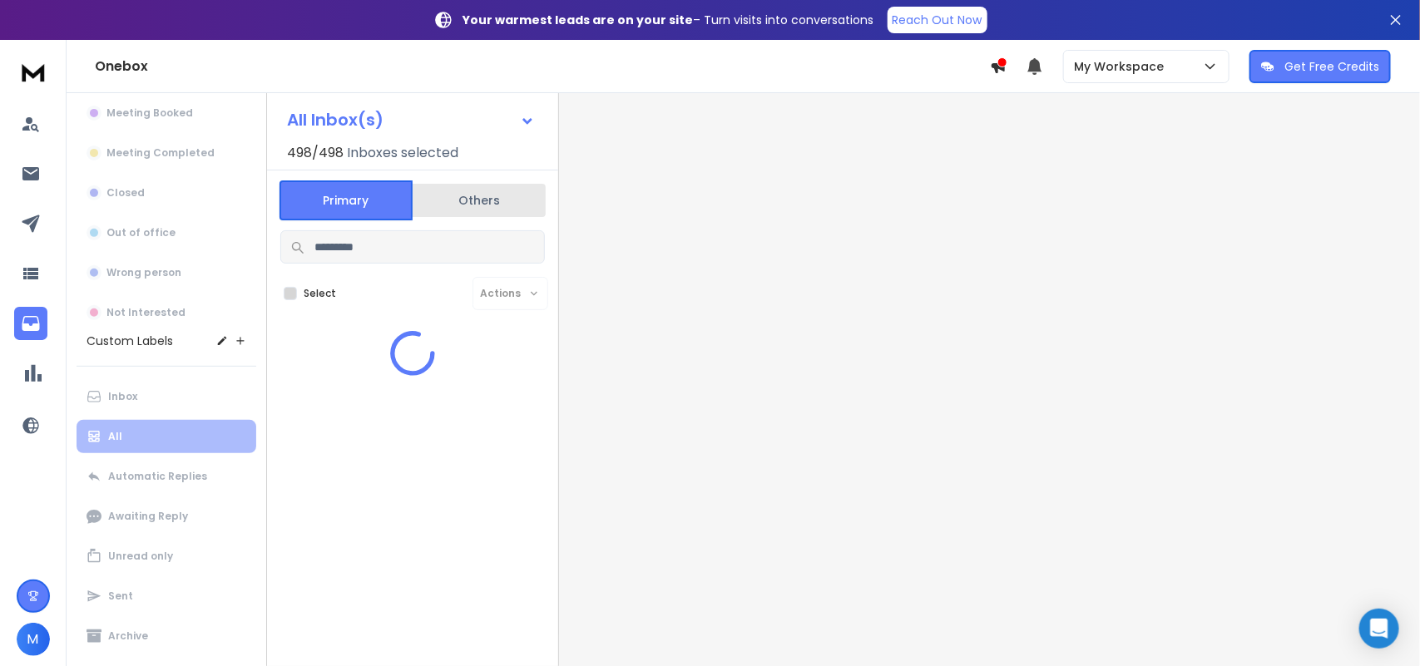
scroll to position [0, 0]
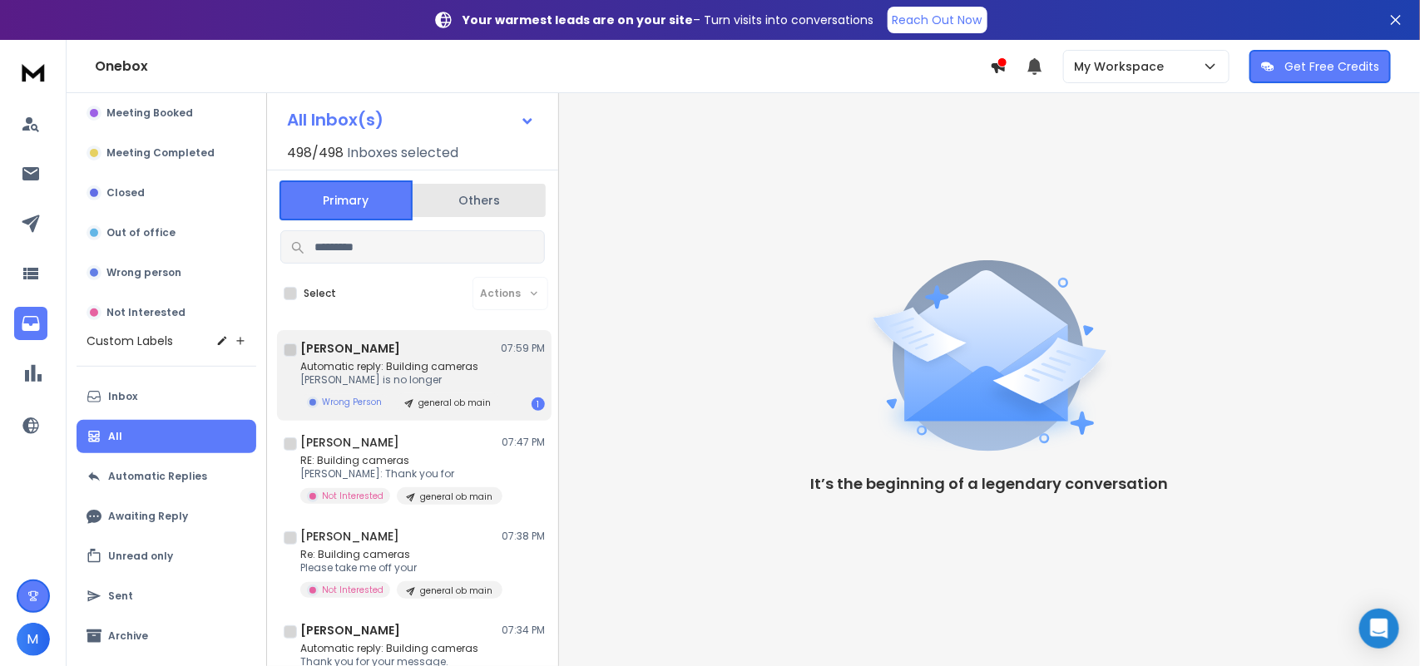
click at [413, 375] on p "[PERSON_NAME] is no longer" at bounding box center [400, 379] width 200 height 13
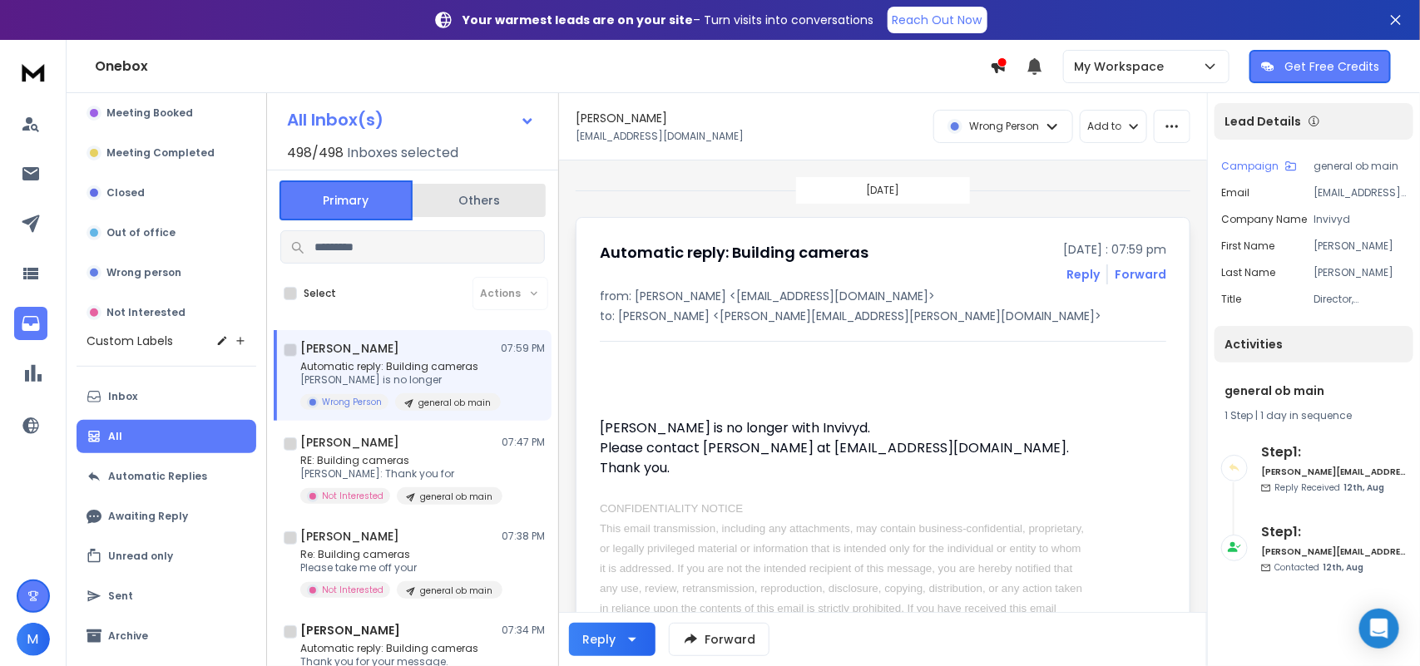
click at [1326, 244] on p "[PERSON_NAME]" at bounding box center [1359, 246] width 93 height 13
click at [1341, 190] on p "[EMAIL_ADDRESS][DOMAIN_NAME]" at bounding box center [1359, 192] width 93 height 13
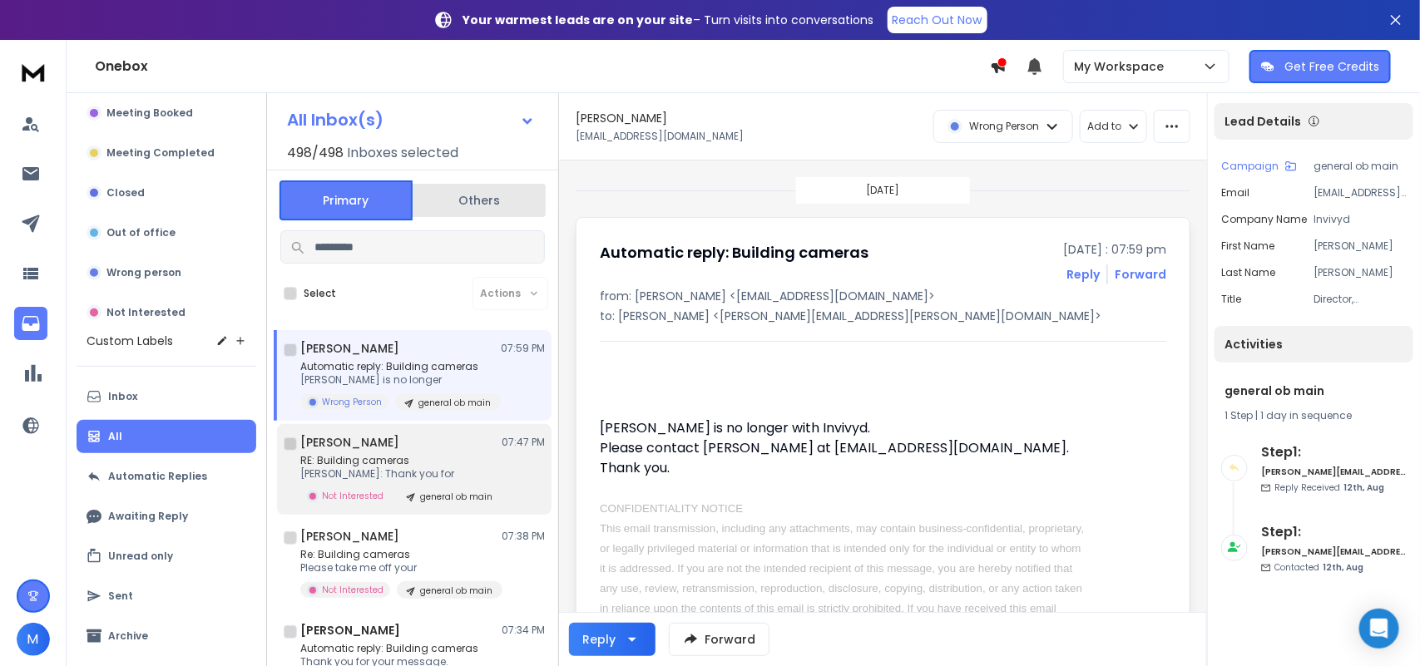
scroll to position [208, 0]
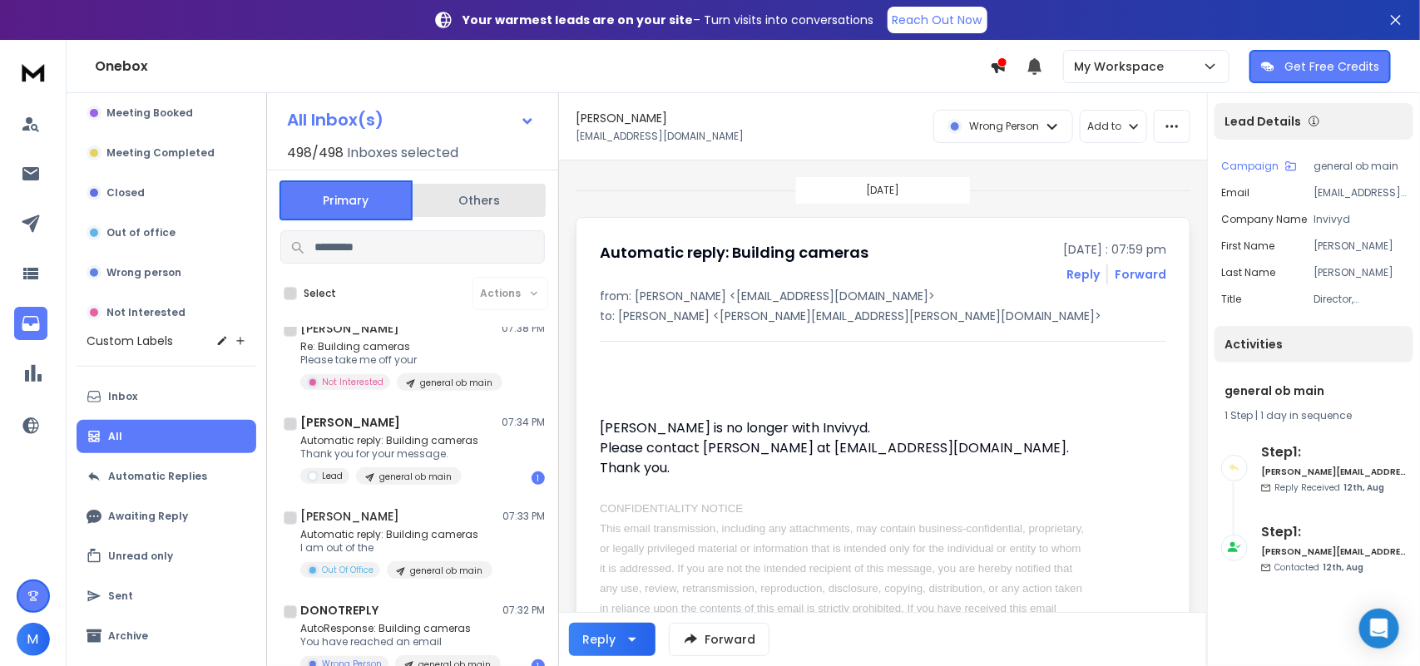
click at [417, 464] on div "Automatic reply: Building cameras Thank you for your message. Lead general ob m…" at bounding box center [389, 459] width 178 height 51
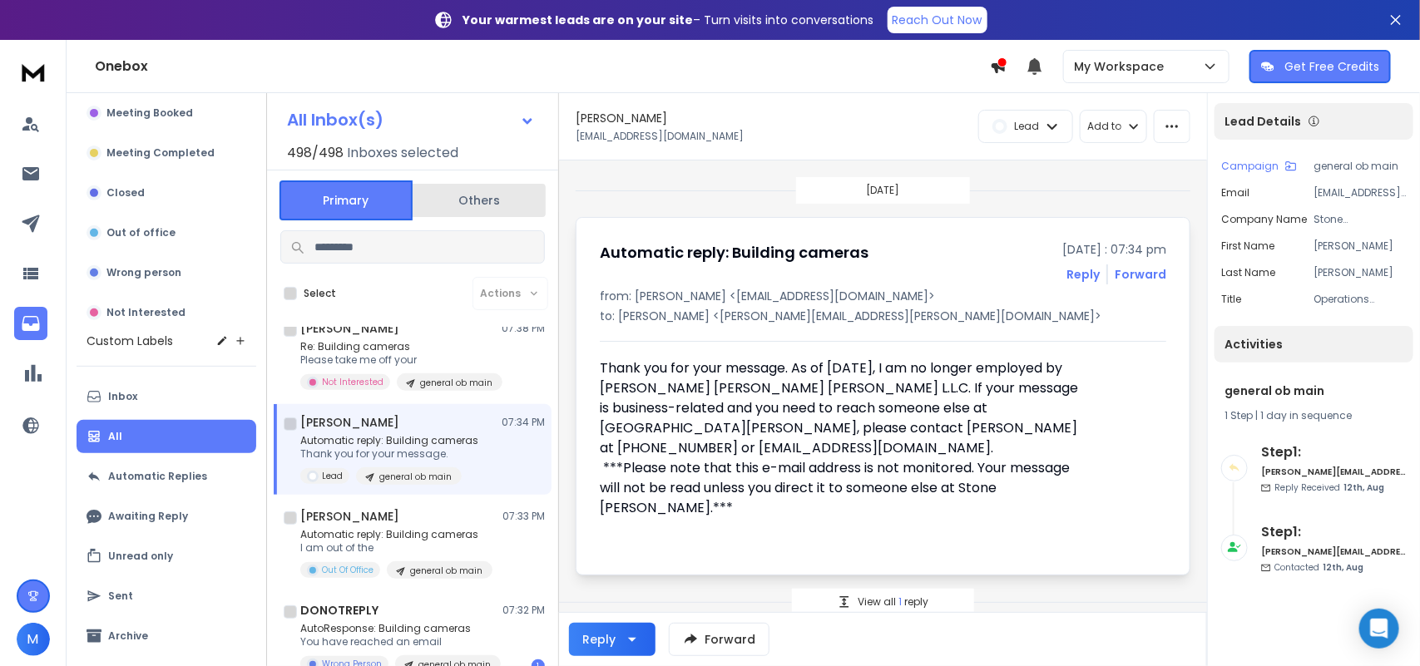
click at [599, 113] on h1 "[PERSON_NAME]" at bounding box center [620, 118] width 91 height 17
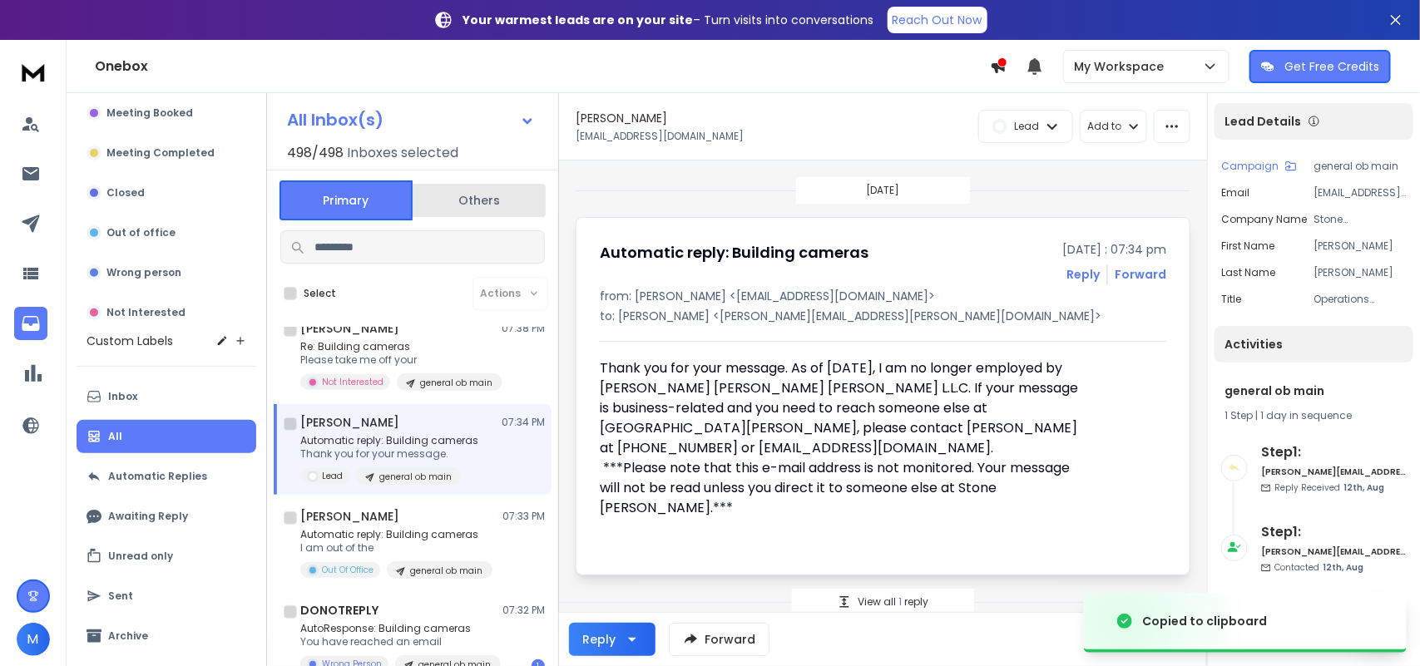
click at [672, 131] on p "[EMAIL_ADDRESS][DOMAIN_NAME]" at bounding box center [659, 136] width 168 height 13
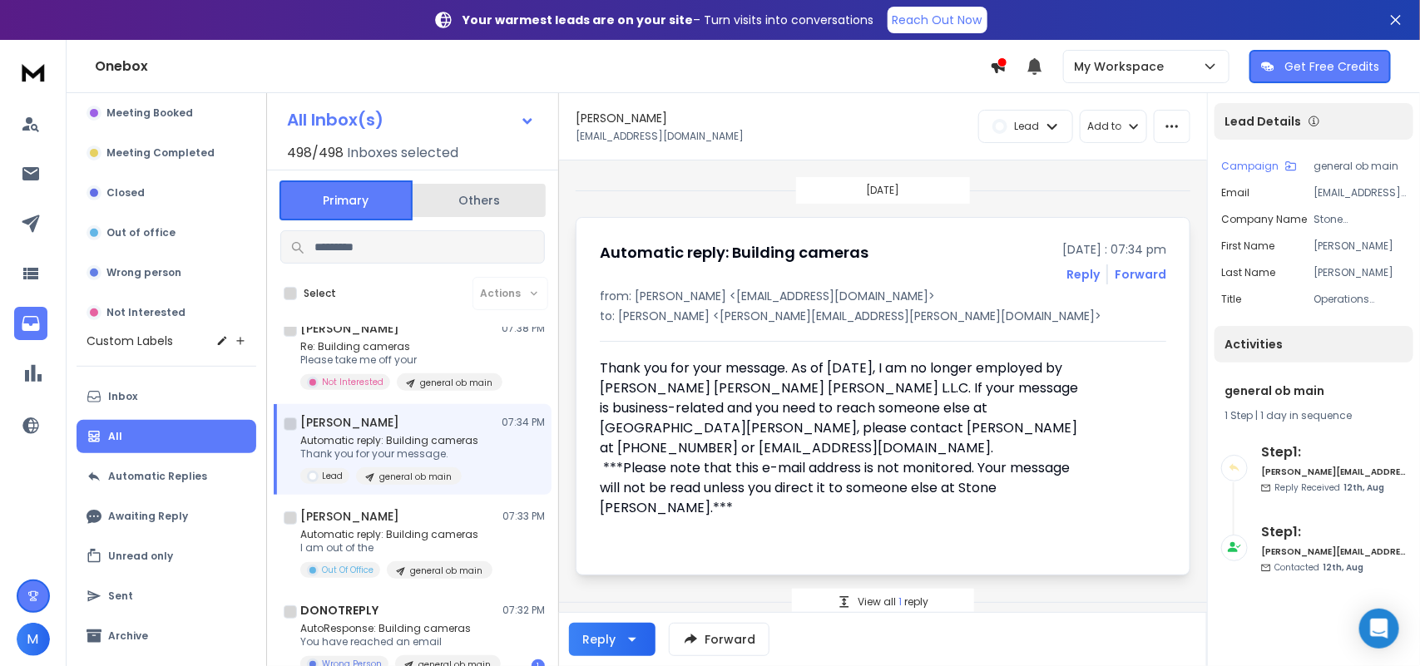
scroll to position [416, 0]
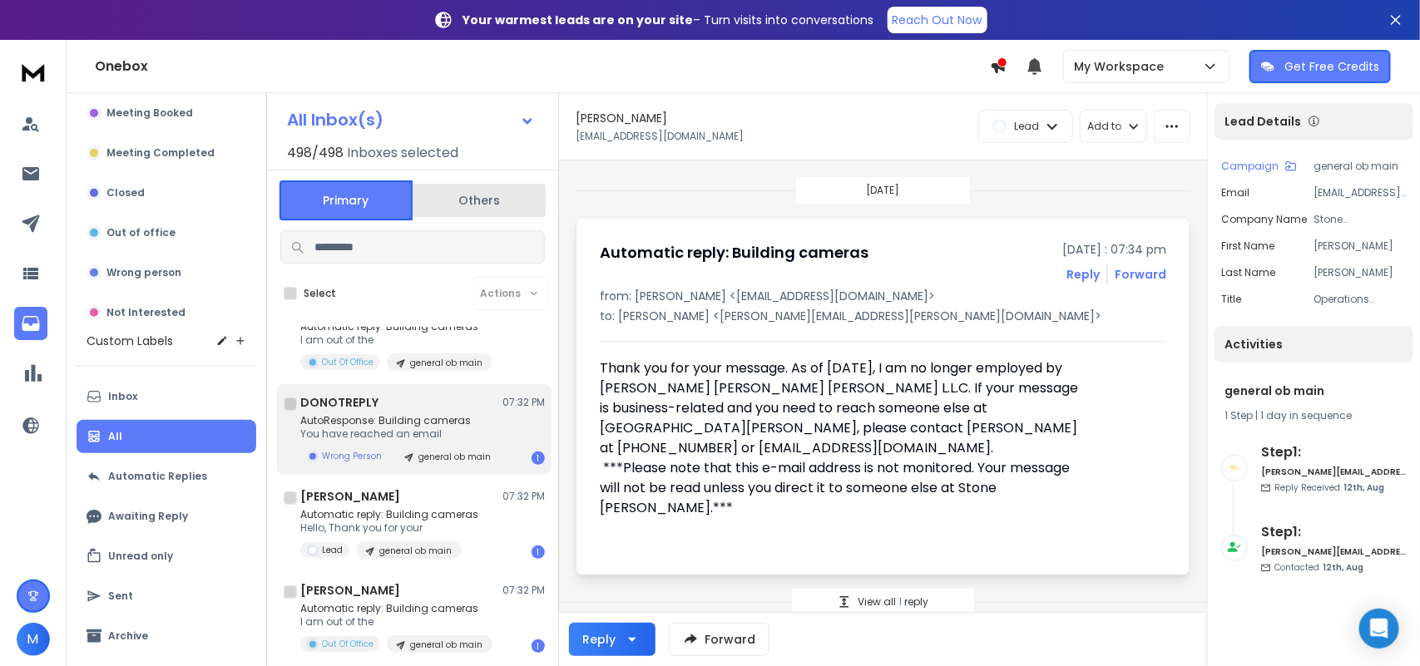
click at [451, 442] on div "AutoResponse: Building cameras You have reached an email Wrong Person general o…" at bounding box center [400, 439] width 200 height 51
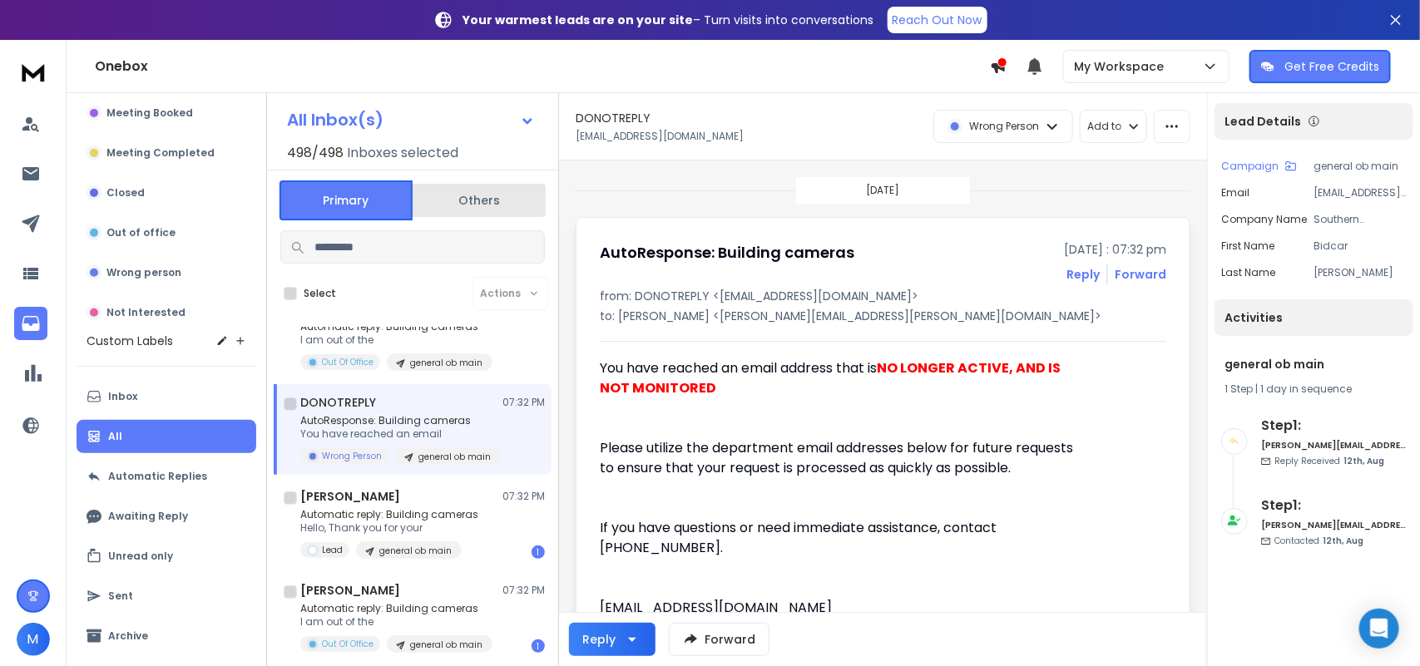
click at [616, 114] on h1 "DONOTREPLY" at bounding box center [612, 118] width 75 height 17
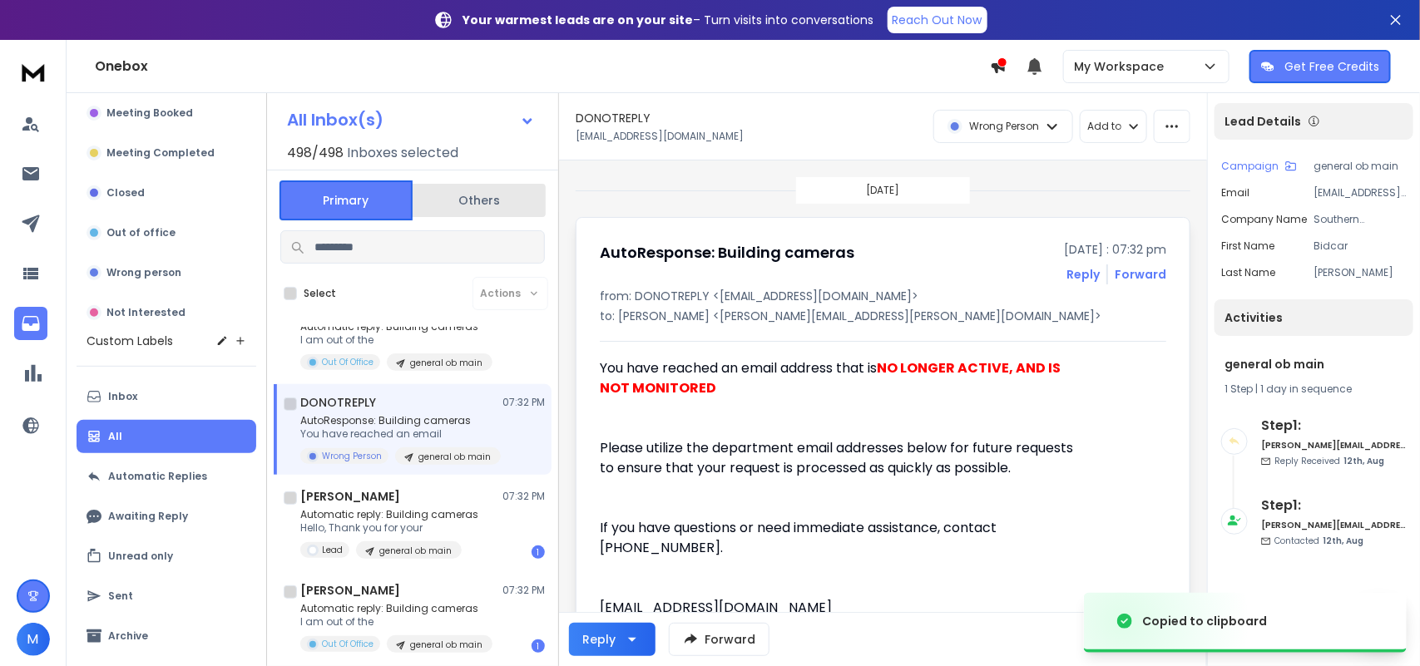
click at [646, 134] on p "[EMAIL_ADDRESS][DOMAIN_NAME]" at bounding box center [659, 136] width 168 height 13
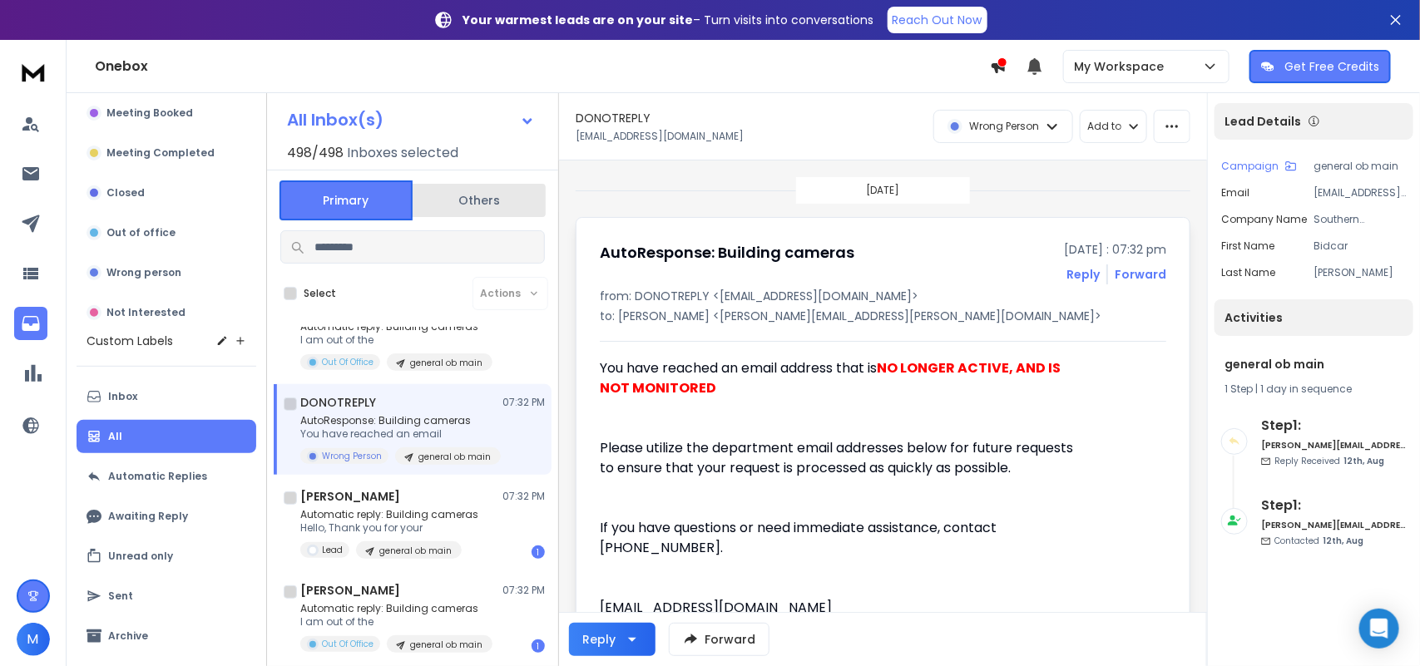
click at [1354, 188] on p "[EMAIL_ADDRESS][DOMAIN_NAME]" at bounding box center [1359, 192] width 93 height 13
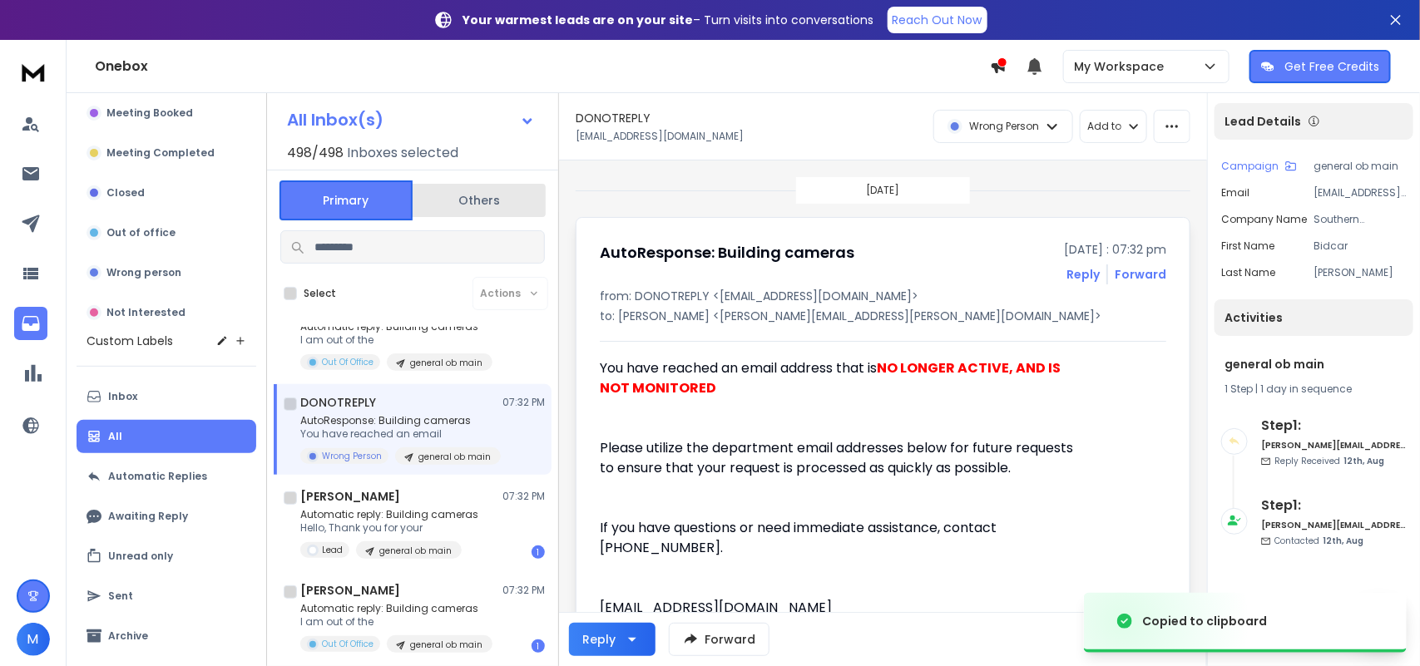
click at [1320, 241] on p "Bidcar" at bounding box center [1359, 246] width 93 height 13
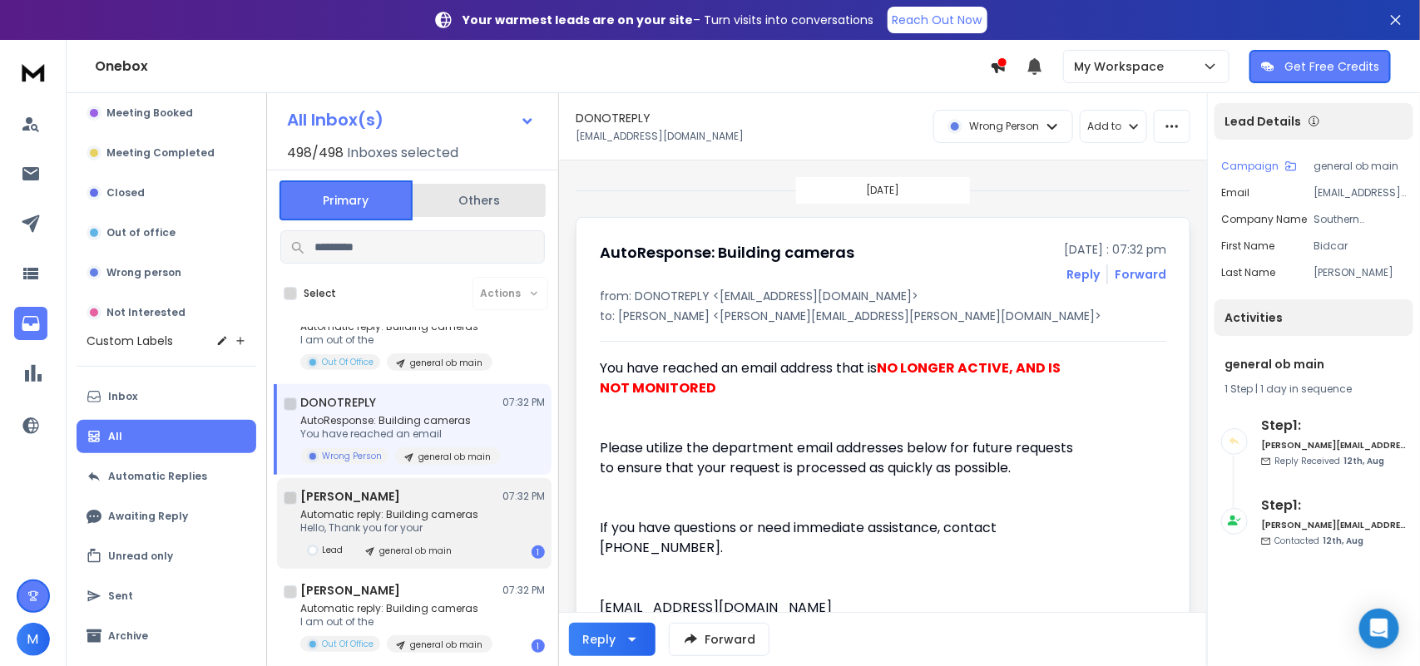
click at [408, 503] on div "[PERSON_NAME] 07:32 PM" at bounding box center [422, 496] width 244 height 17
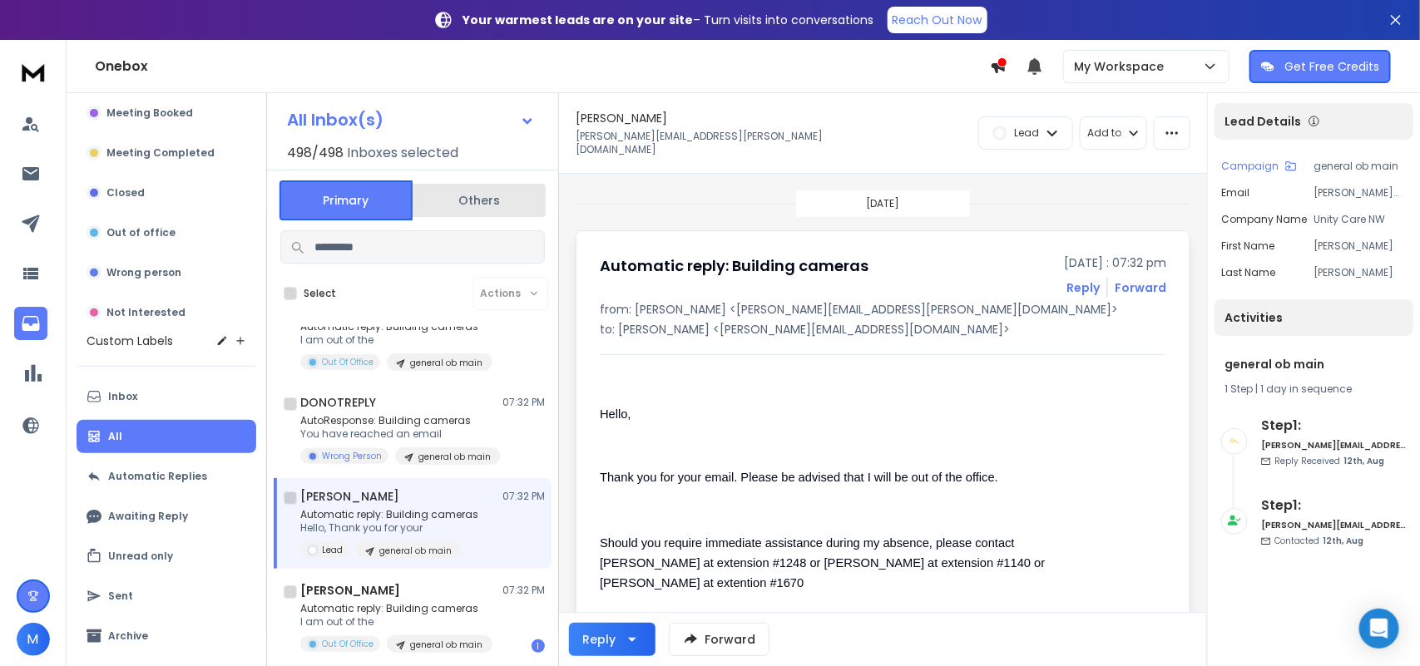
click at [592, 119] on h1 "[PERSON_NAME]" at bounding box center [620, 118] width 91 height 17
click at [664, 136] on p "[PERSON_NAME][EMAIL_ADDRESS][PERSON_NAME][DOMAIN_NAME]" at bounding box center [726, 143] width 303 height 27
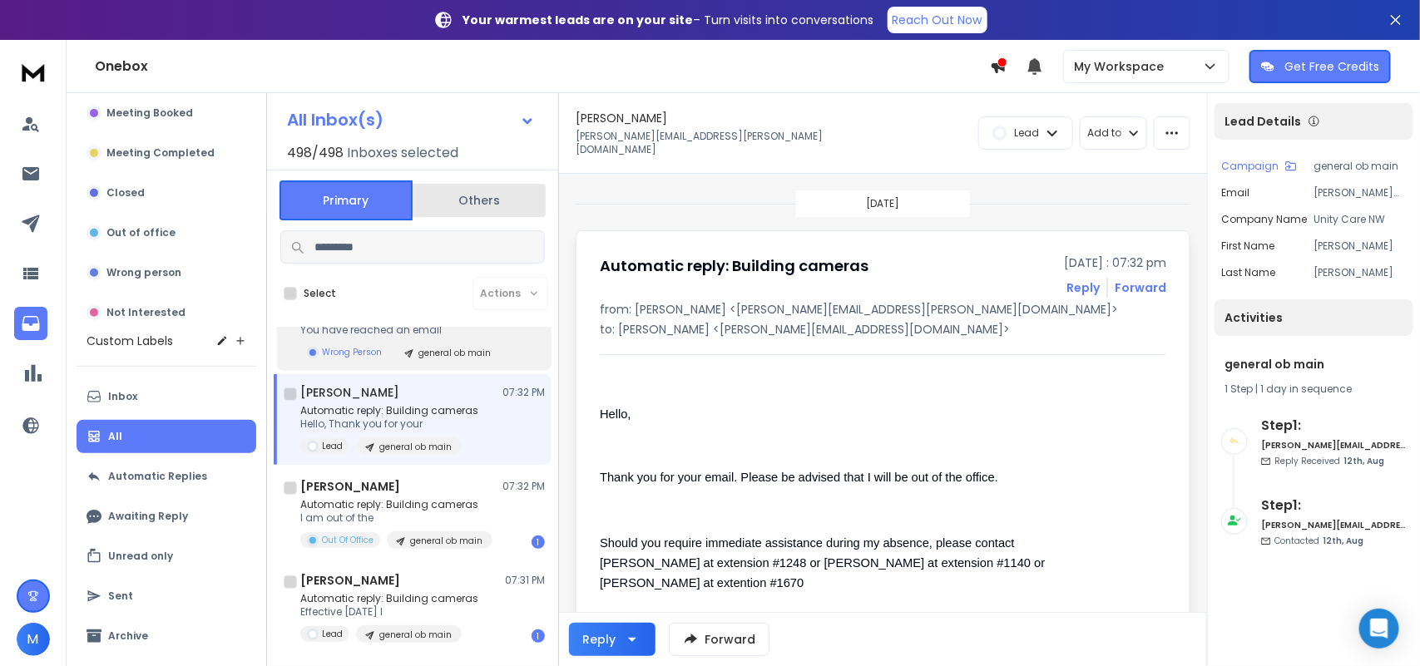
scroll to position [624, 0]
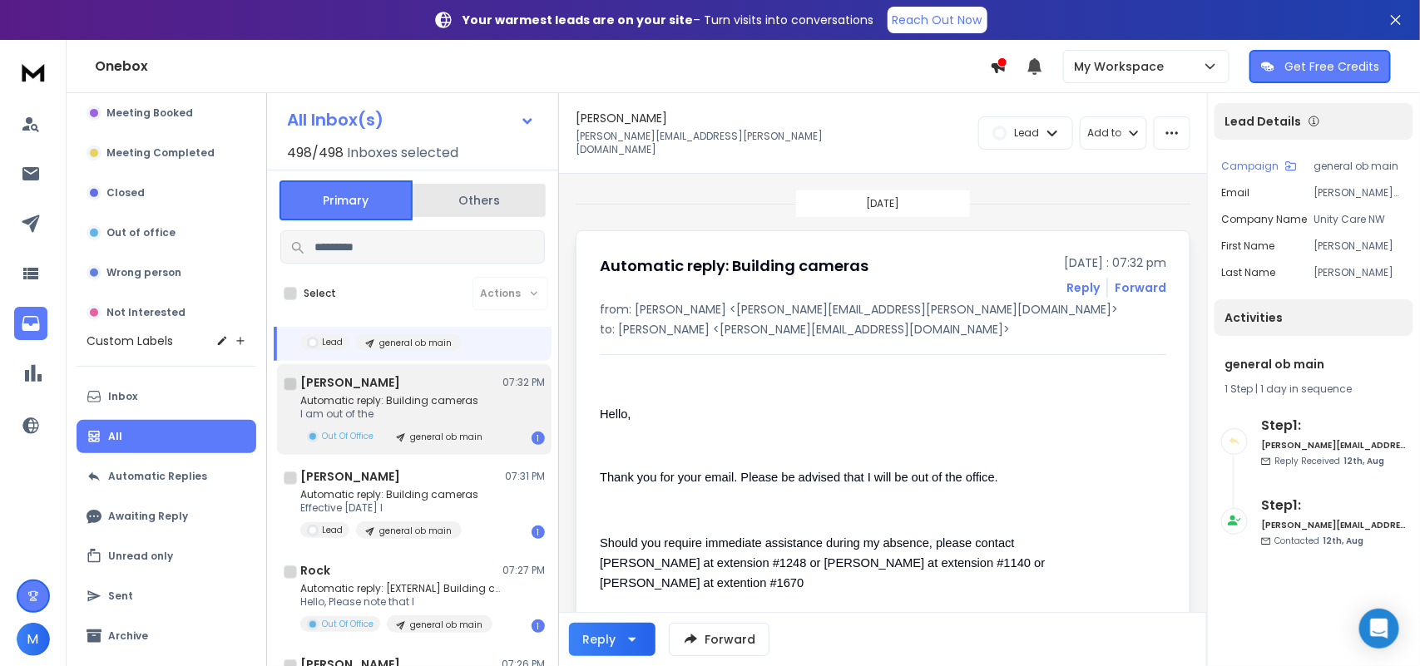
click at [408, 422] on div "Automatic reply: Building cameras I am out of the Out Of Office general ob main" at bounding box center [396, 419] width 192 height 51
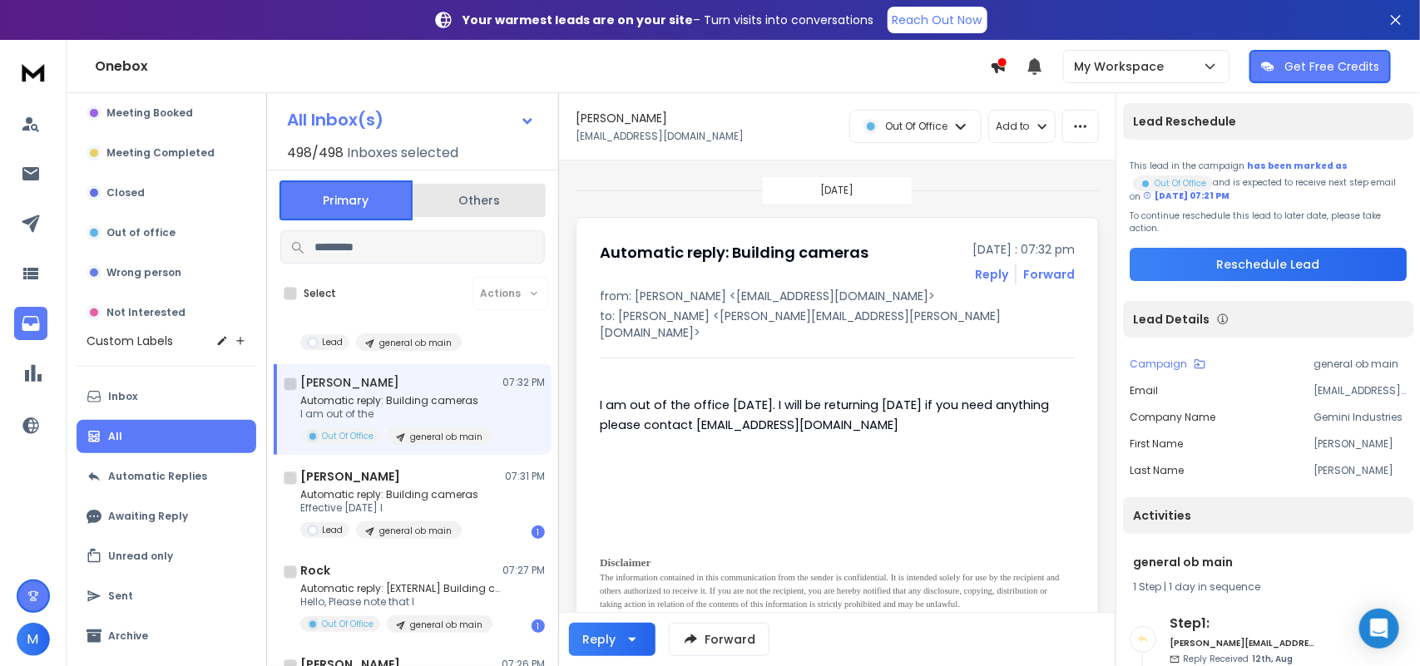
click at [601, 117] on h1 "[PERSON_NAME]" at bounding box center [620, 118] width 91 height 17
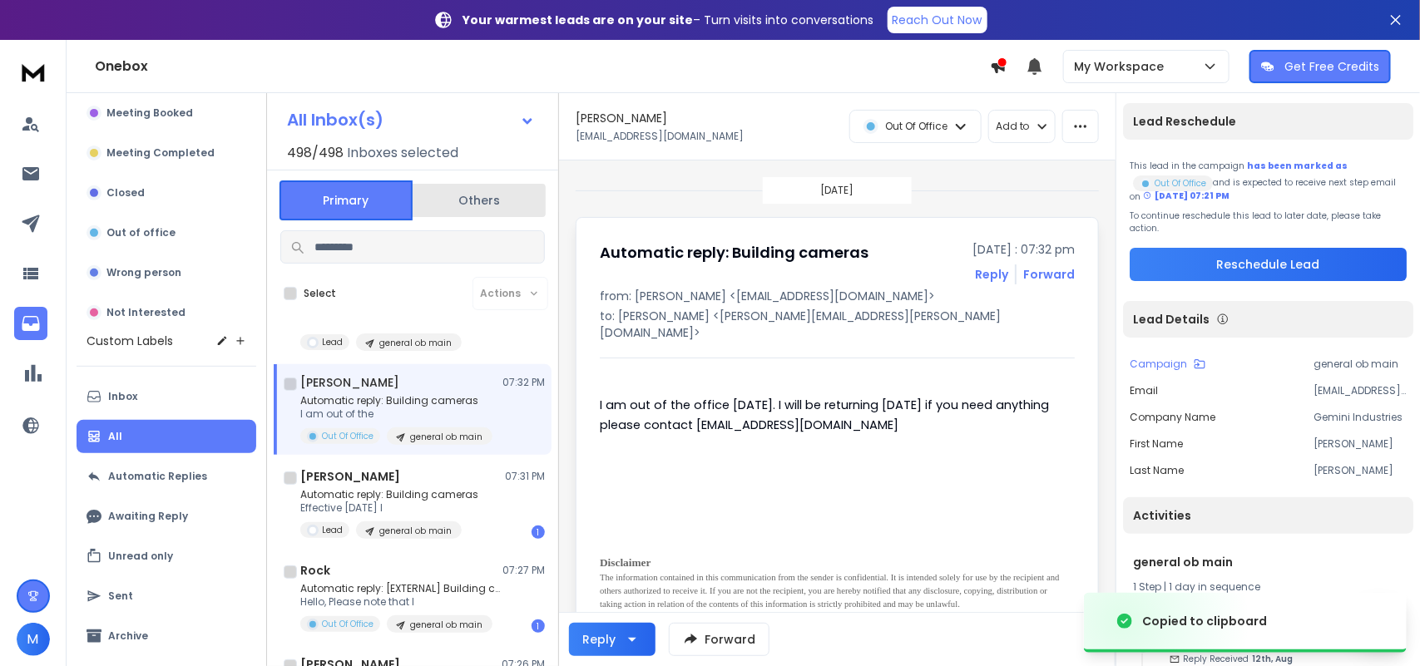
click at [616, 134] on p "[EMAIL_ADDRESS][DOMAIN_NAME]" at bounding box center [659, 136] width 168 height 13
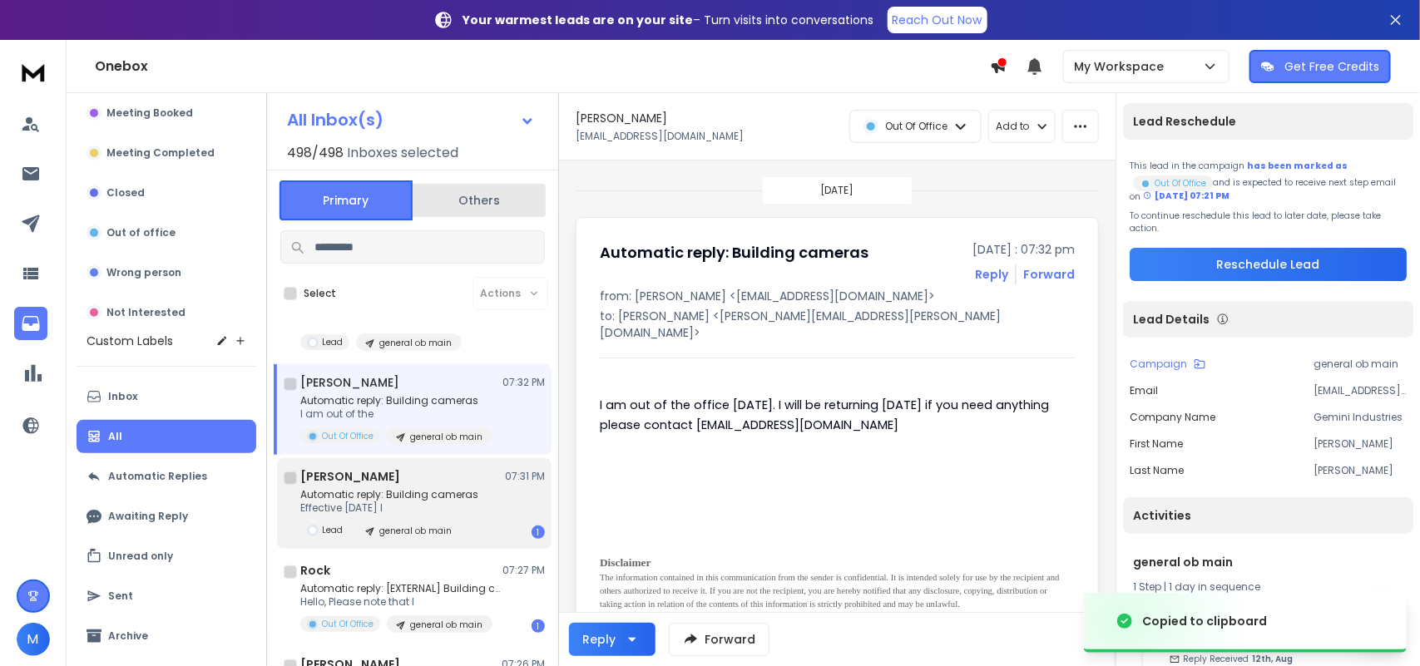
click at [439, 472] on div "[PERSON_NAME] 07:31 PM" at bounding box center [422, 476] width 244 height 17
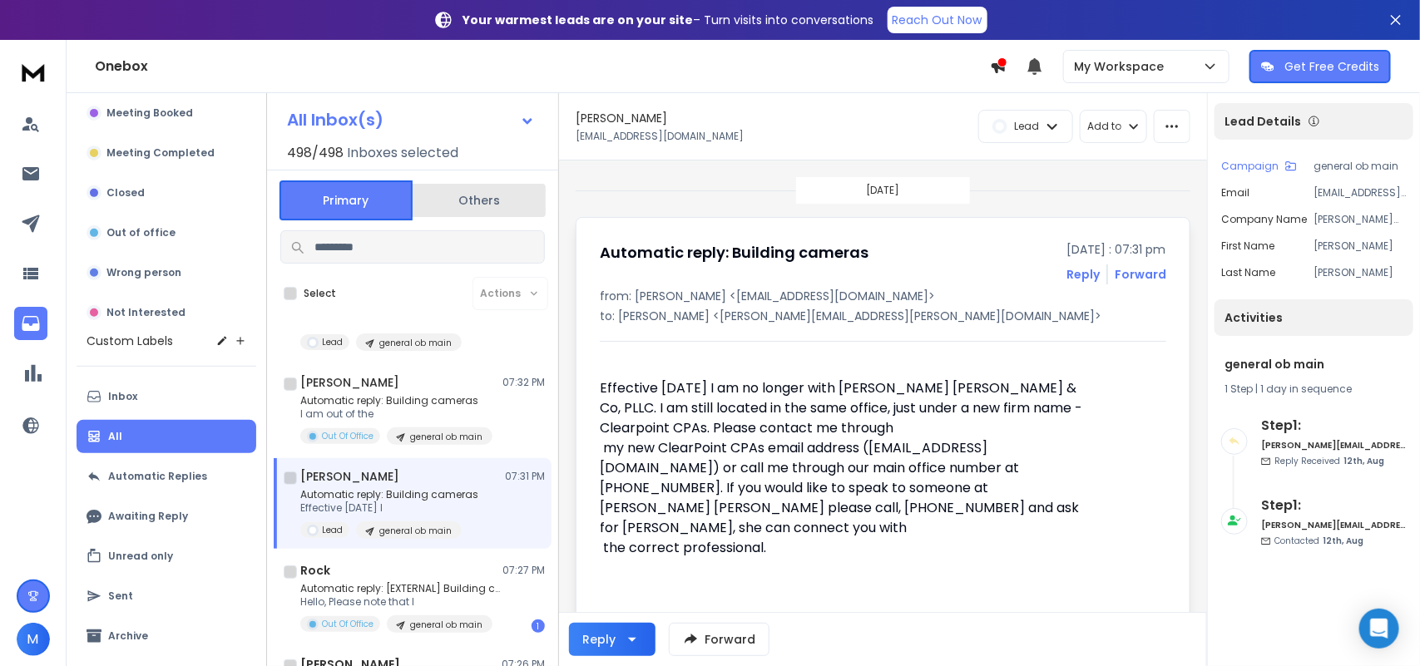
click at [643, 116] on h1 "[PERSON_NAME]" at bounding box center [620, 118] width 91 height 17
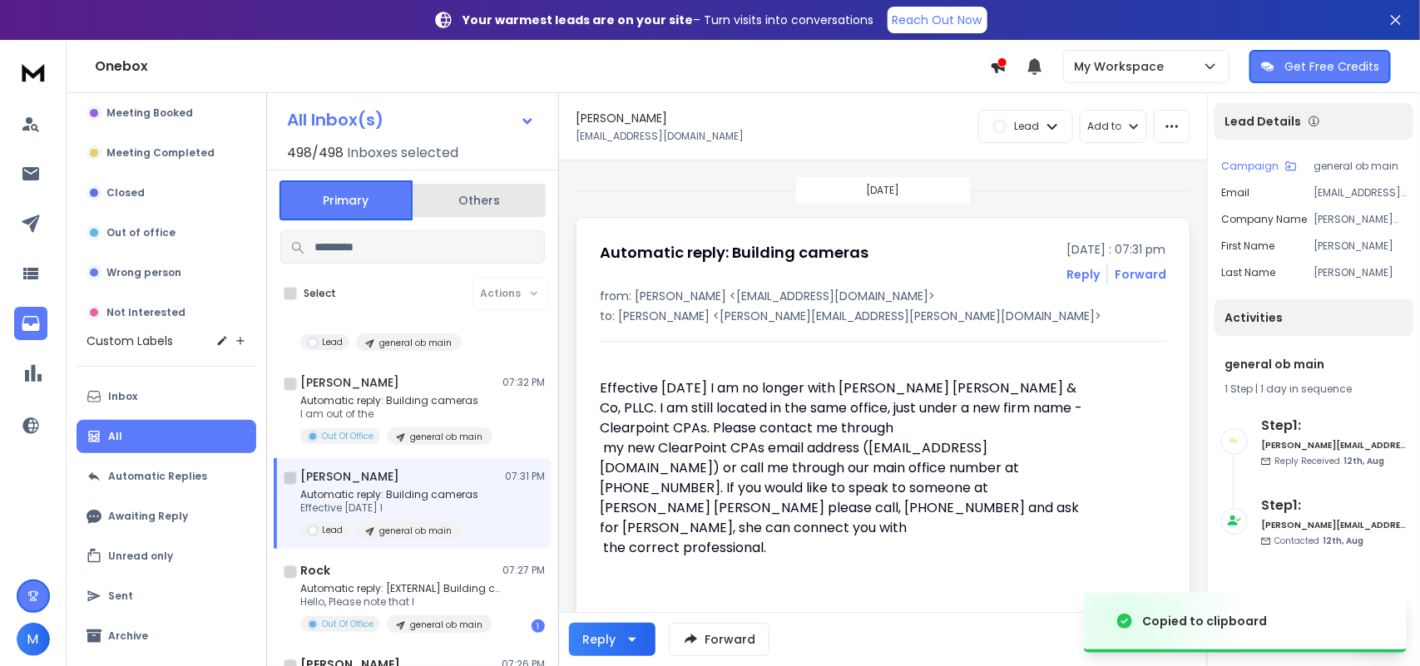
click at [679, 126] on div "[PERSON_NAME] [PERSON_NAME] [EMAIL_ADDRESS][DOMAIN_NAME]" at bounding box center [726, 126] width 303 height 33
click at [679, 136] on p "[EMAIL_ADDRESS][DOMAIN_NAME]" at bounding box center [659, 136] width 168 height 13
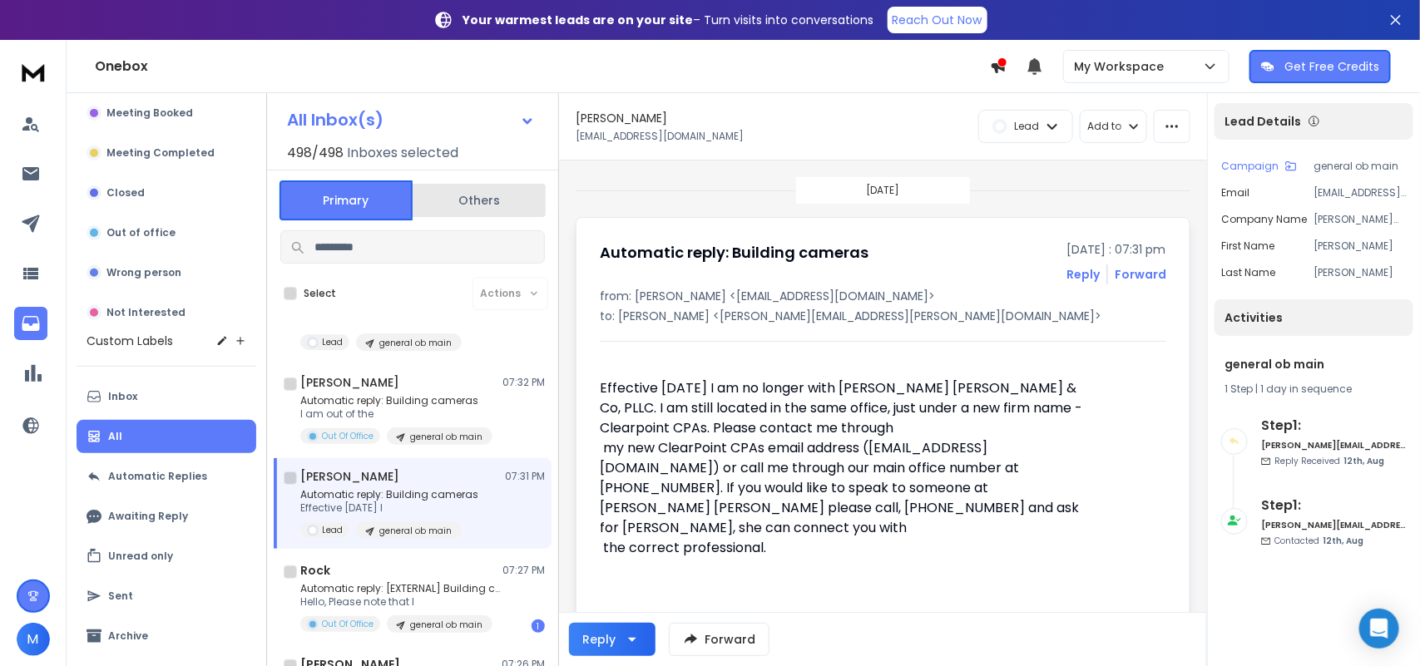
scroll to position [832, 0]
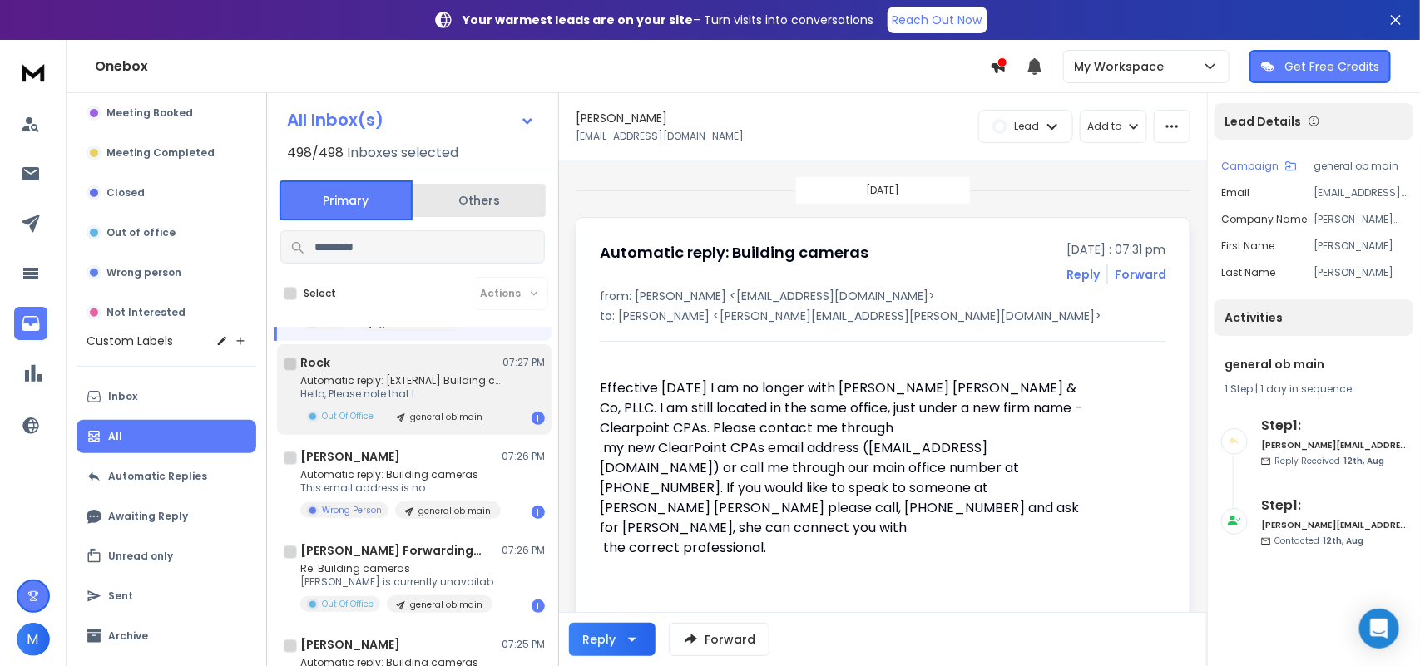
click at [408, 371] on div "Rock 07:27 PM Automatic reply: [EXTERNAL] Building cameras ﻿Hello, Please note …" at bounding box center [422, 389] width 244 height 71
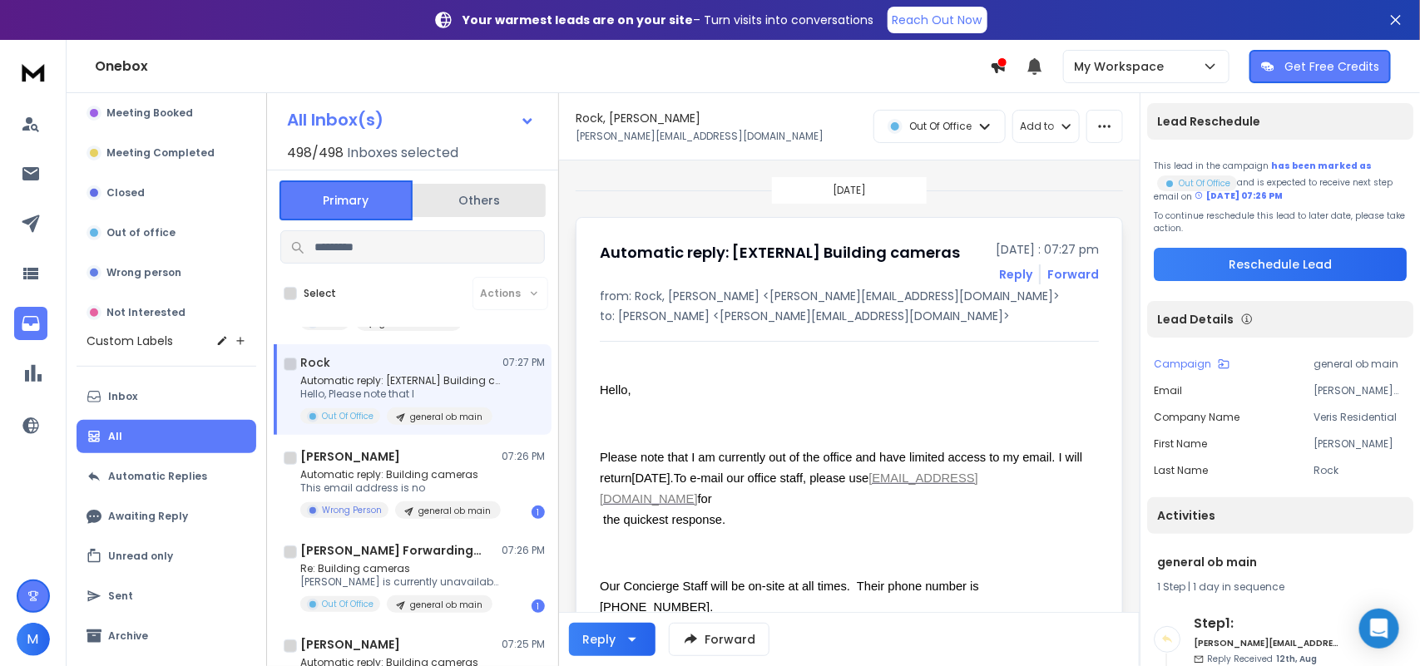
click at [608, 119] on h1 "Rock, [PERSON_NAME]" at bounding box center [637, 118] width 125 height 17
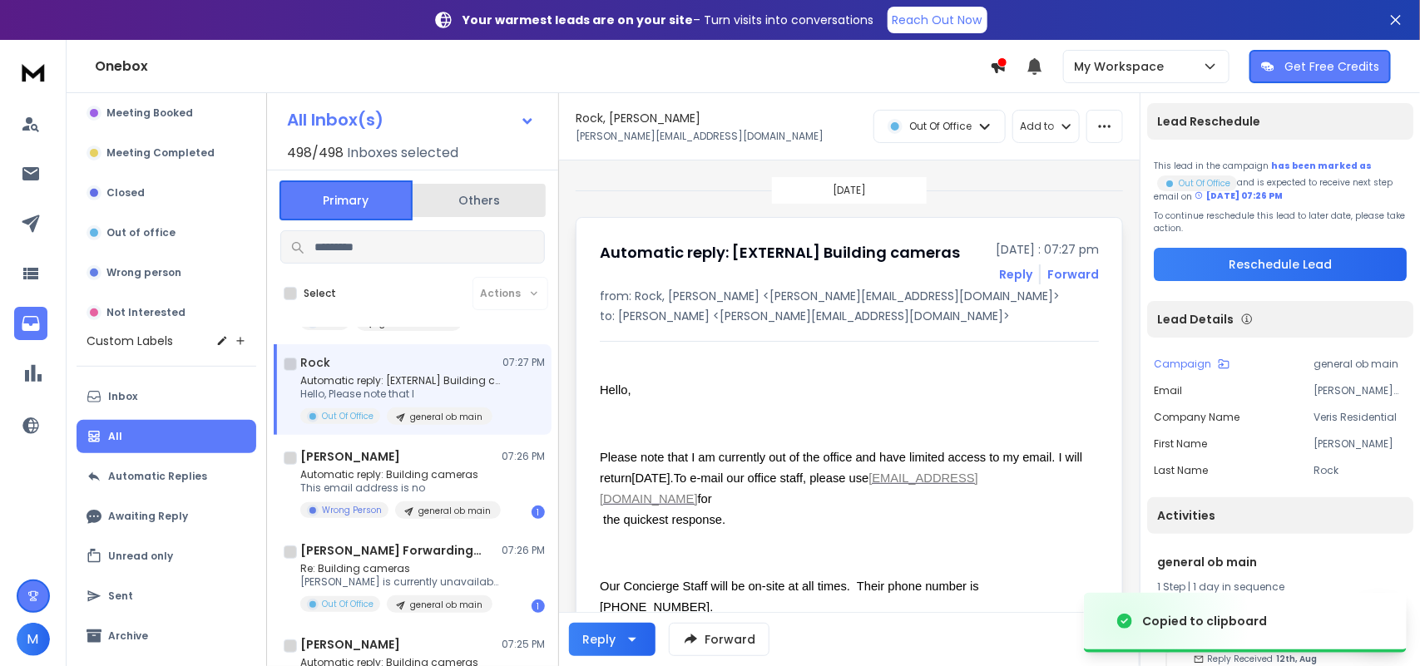
click at [649, 130] on p "[PERSON_NAME][EMAIL_ADDRESS][DOMAIN_NAME]" at bounding box center [699, 136] width 248 height 13
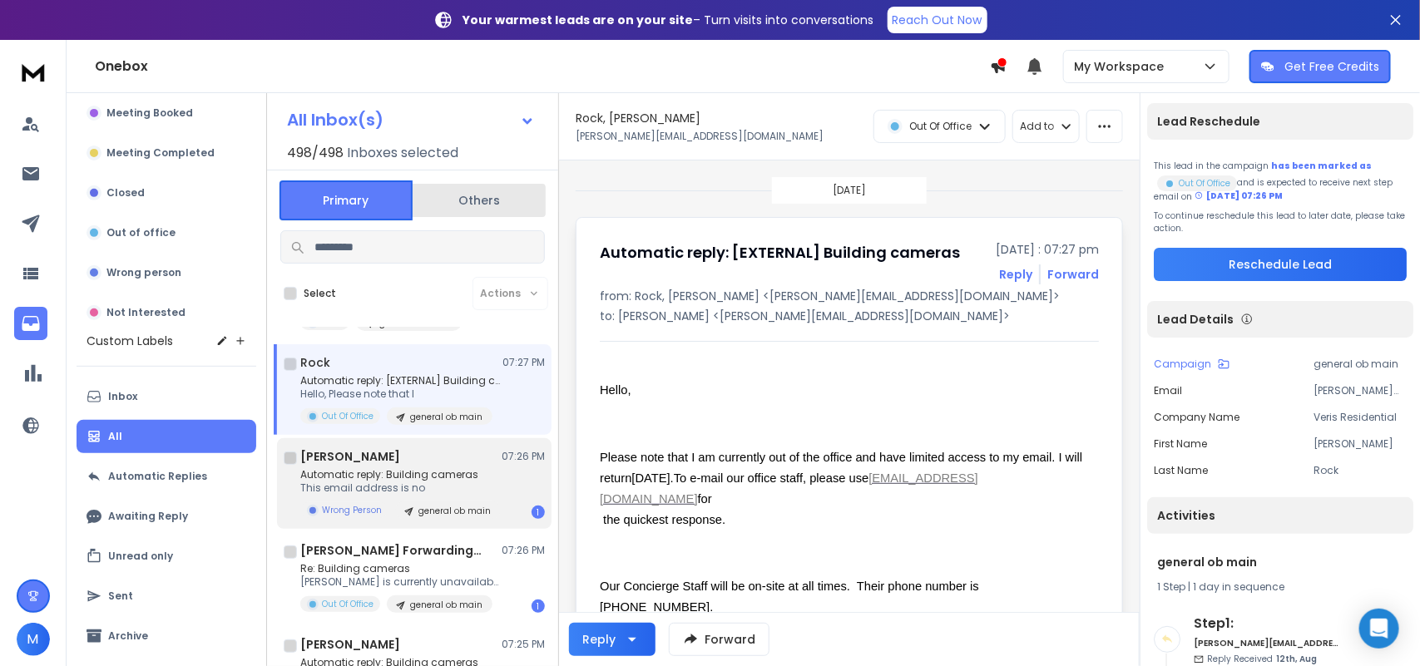
click at [399, 501] on div "Wrong Person general ob main" at bounding box center [400, 509] width 200 height 17
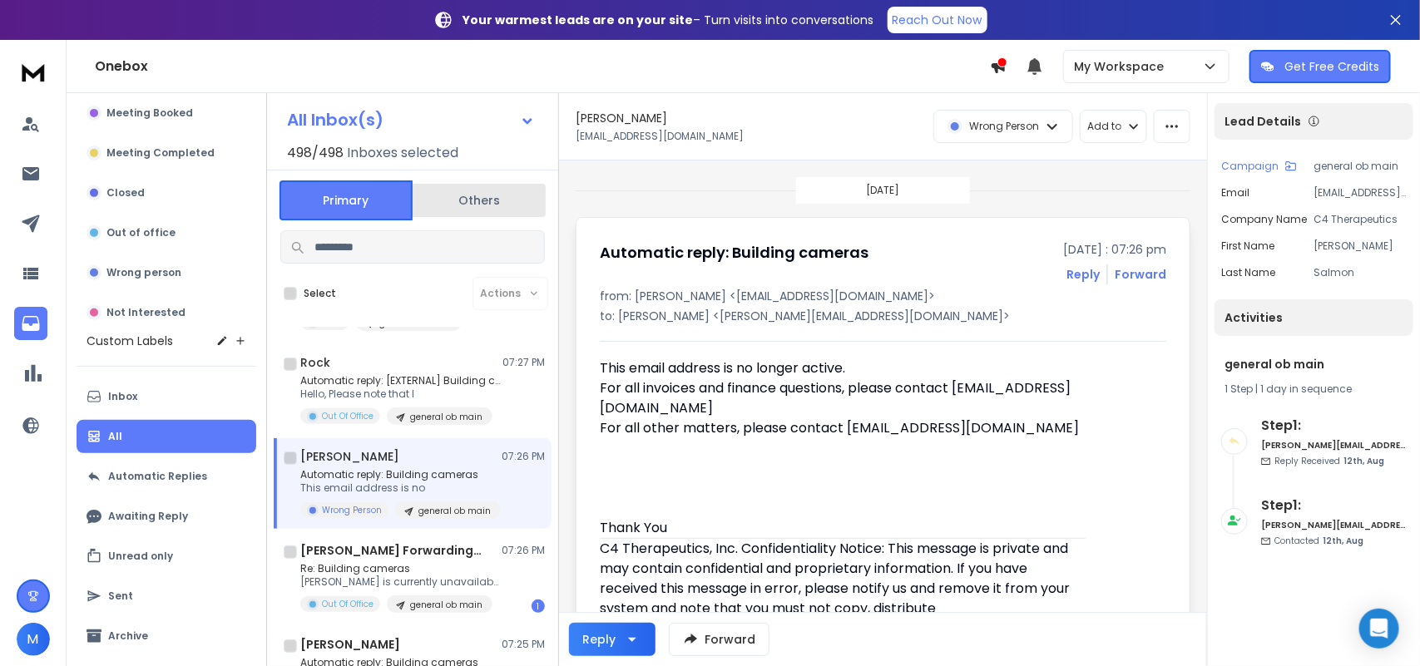
click at [628, 118] on h1 "[PERSON_NAME]" at bounding box center [620, 118] width 91 height 17
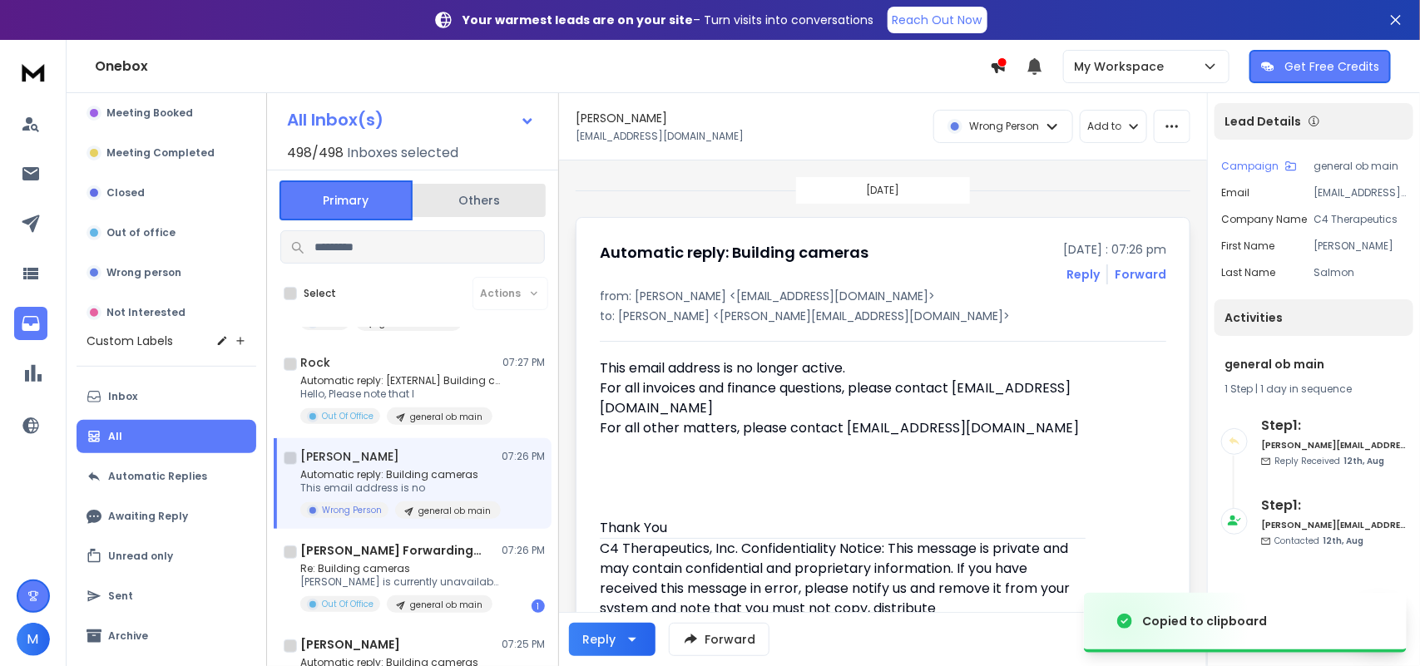
click at [669, 136] on p "[EMAIL_ADDRESS][DOMAIN_NAME]" at bounding box center [659, 136] width 168 height 13
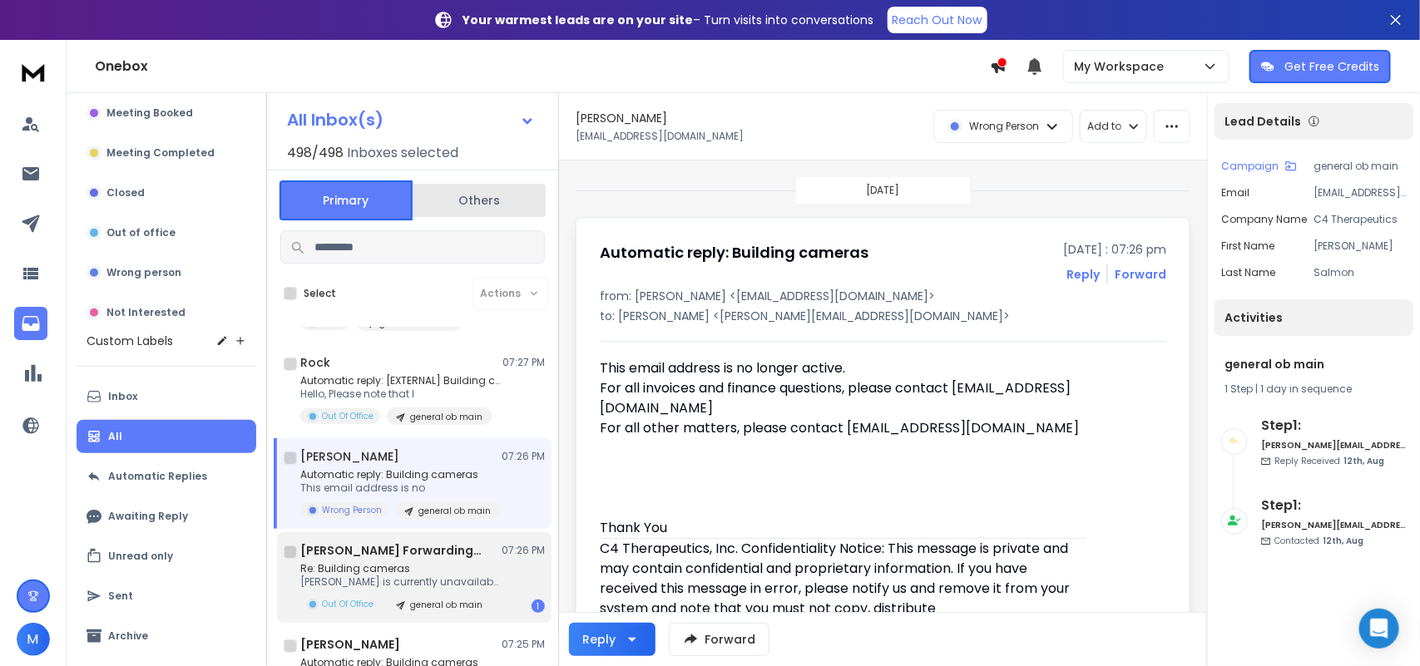
click at [439, 582] on p "[PERSON_NAME] is currently unavailable." at bounding box center [400, 581] width 200 height 13
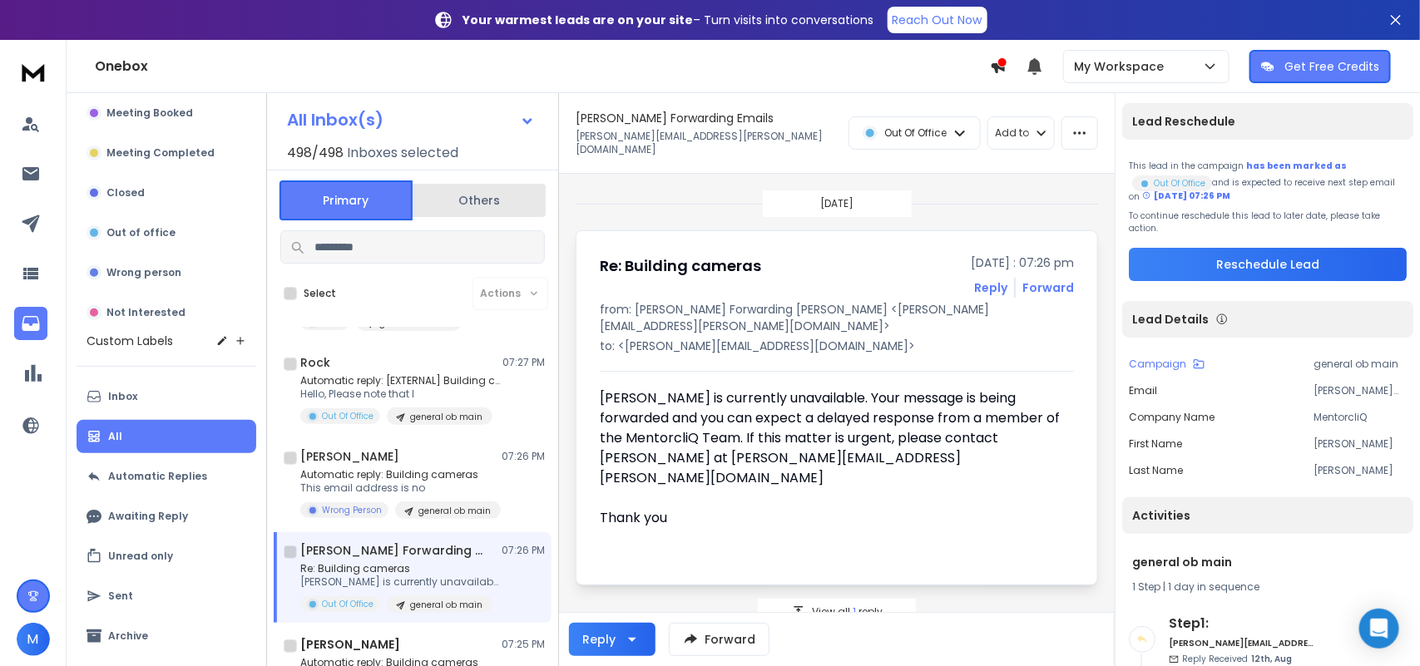
click at [1358, 384] on p "[PERSON_NAME][EMAIL_ADDRESS][PERSON_NAME][DOMAIN_NAME]" at bounding box center [1359, 390] width 93 height 13
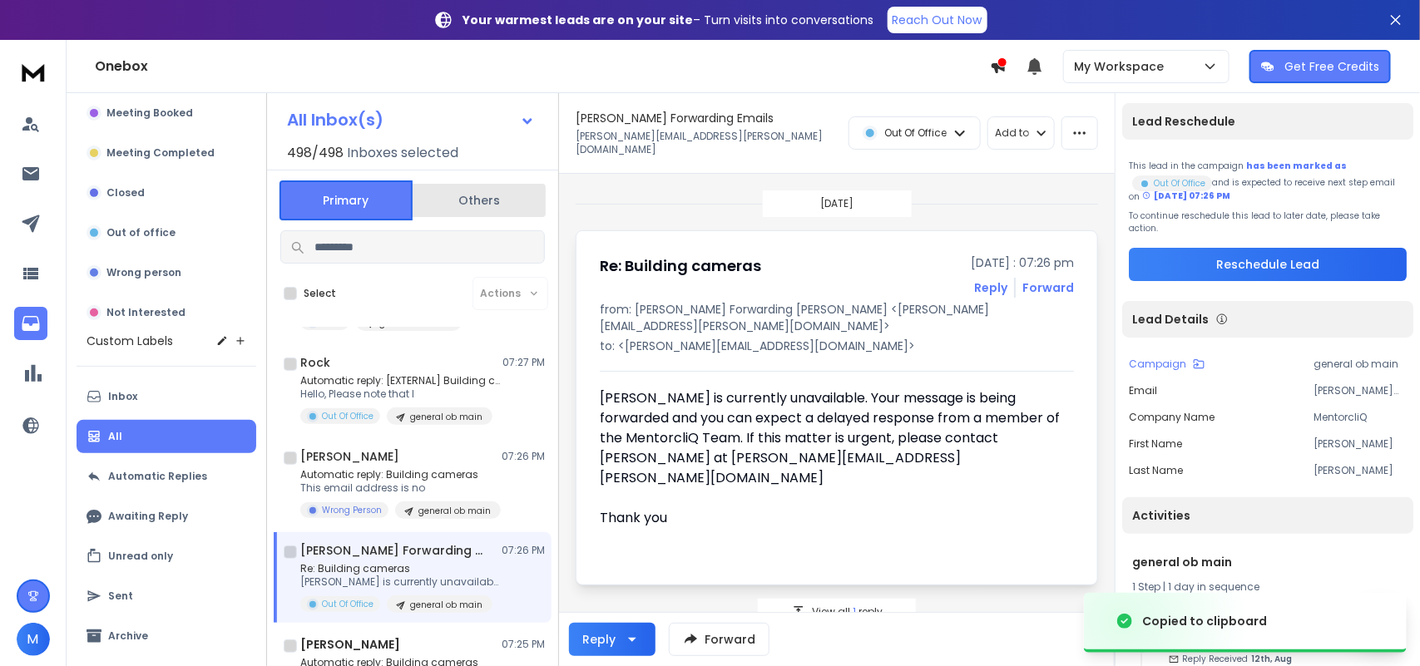
click at [1323, 437] on p "[PERSON_NAME]" at bounding box center [1359, 443] width 93 height 13
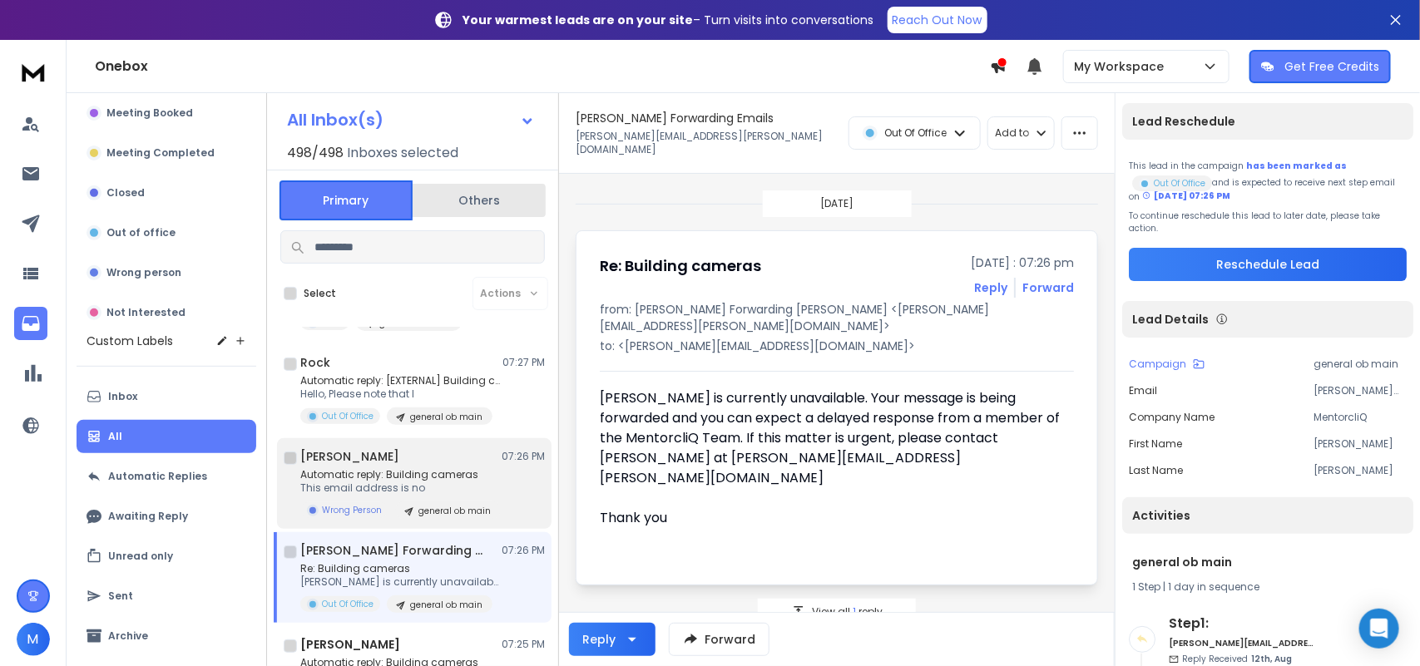
scroll to position [1040, 0]
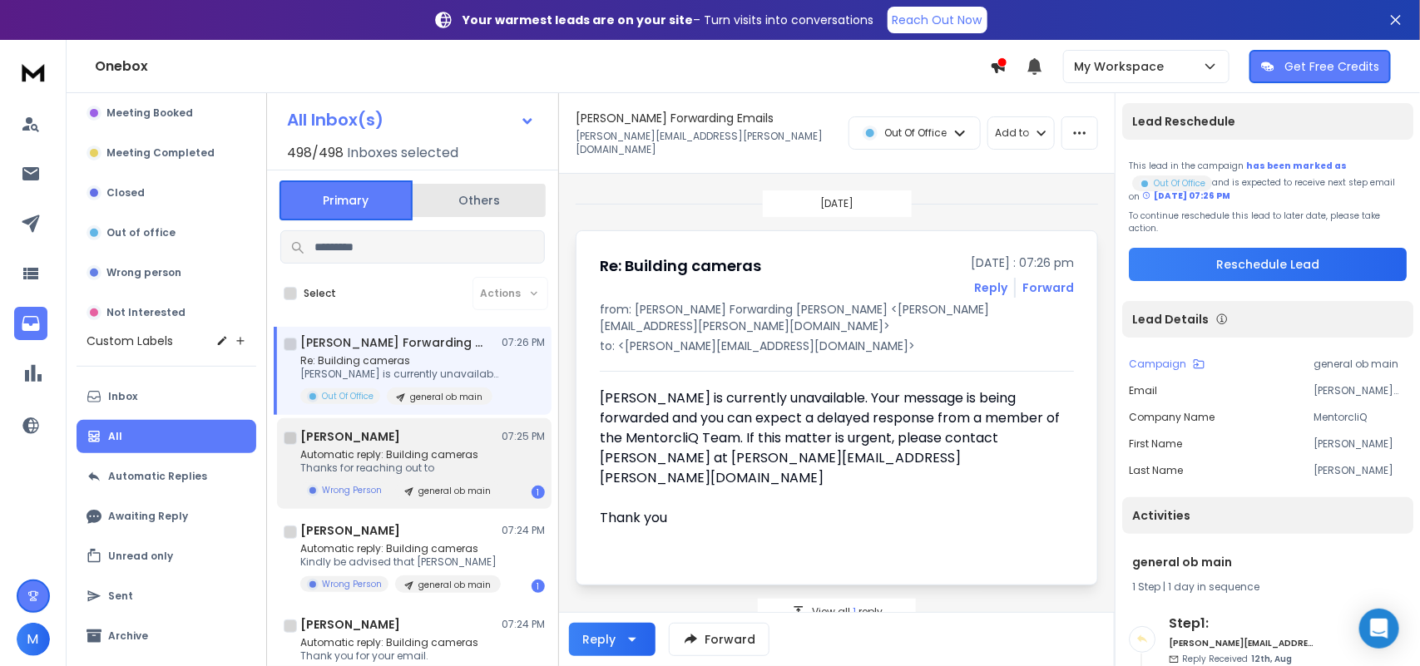
click at [399, 501] on div "[PERSON_NAME] 07:25 PM Automatic reply: Building cameras Thanks for reaching ou…" at bounding box center [414, 463] width 274 height 91
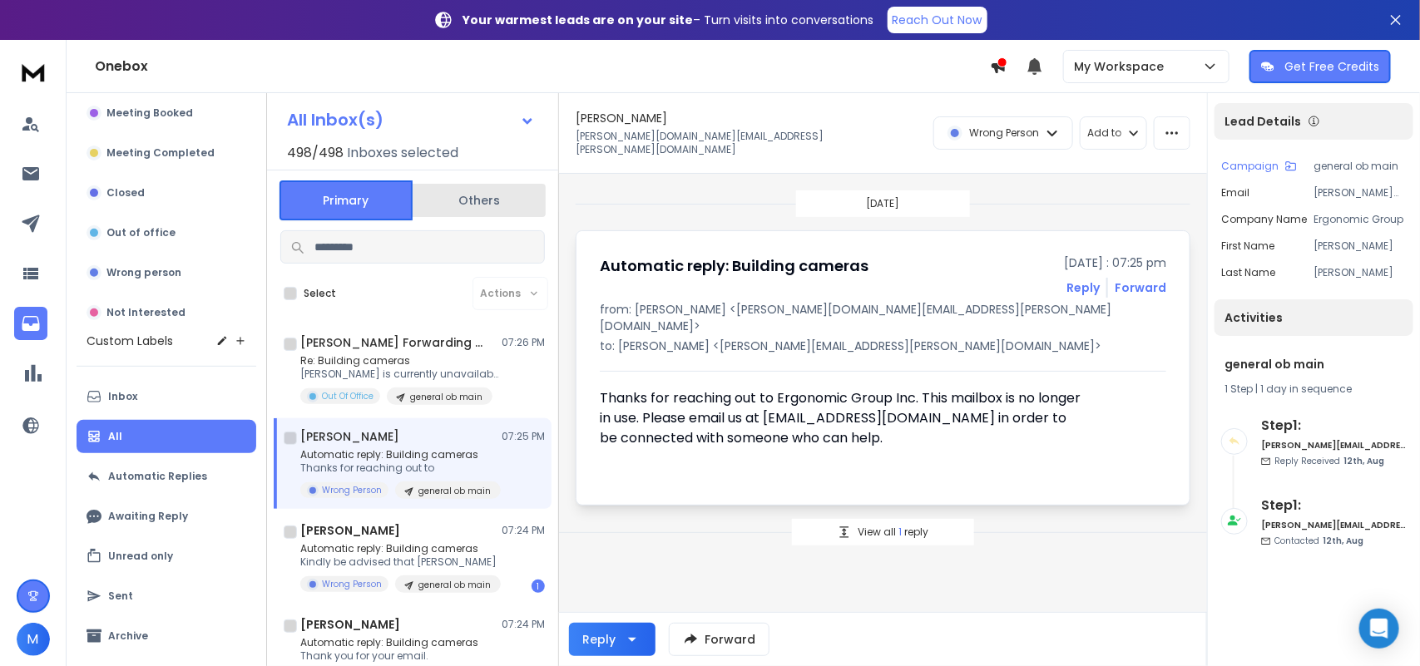
click at [589, 112] on h1 "[PERSON_NAME]" at bounding box center [620, 118] width 91 height 17
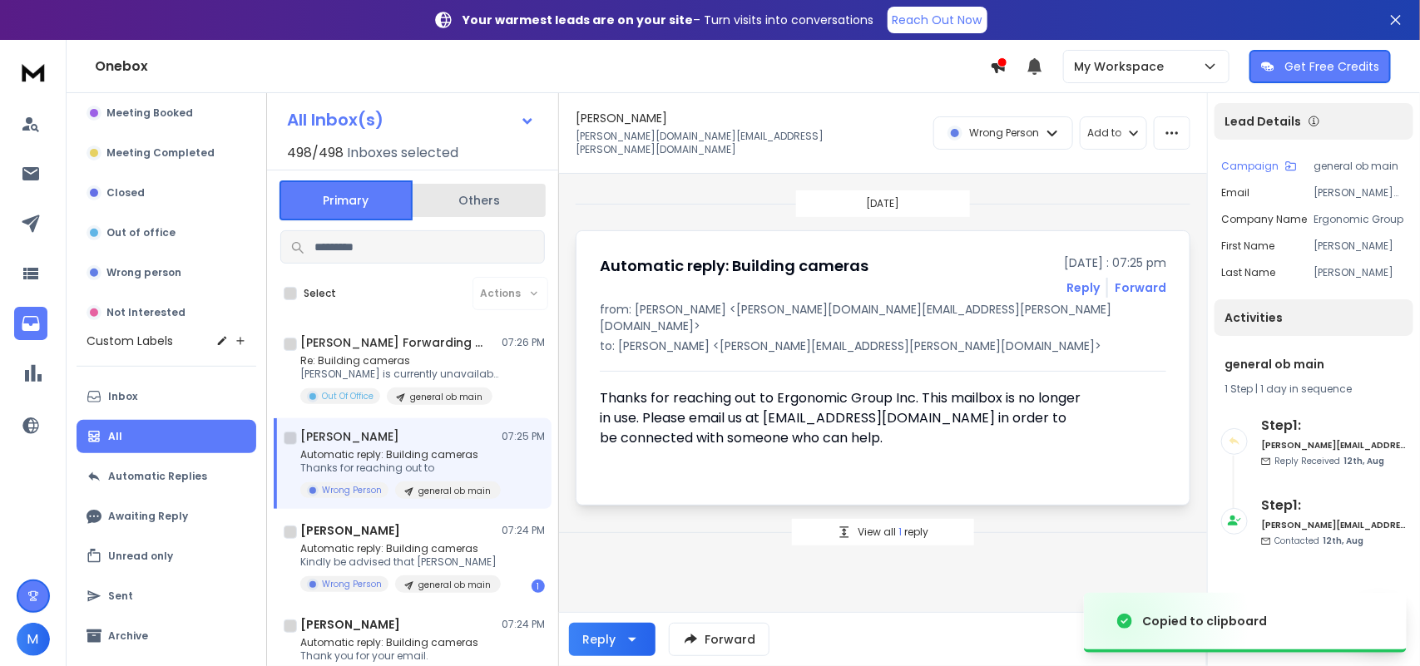
click at [641, 136] on p "[PERSON_NAME][DOMAIN_NAME][EMAIL_ADDRESS][PERSON_NAME][DOMAIN_NAME]" at bounding box center [726, 143] width 303 height 27
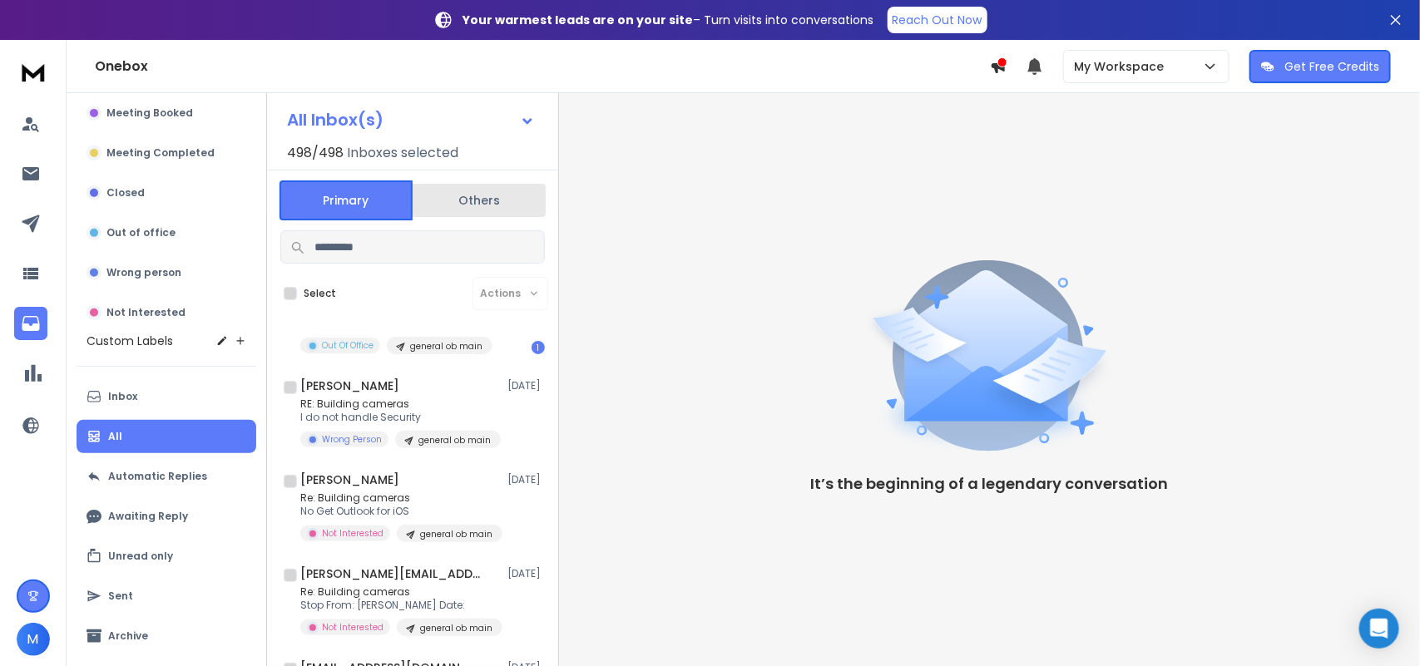
scroll to position [5121, 0]
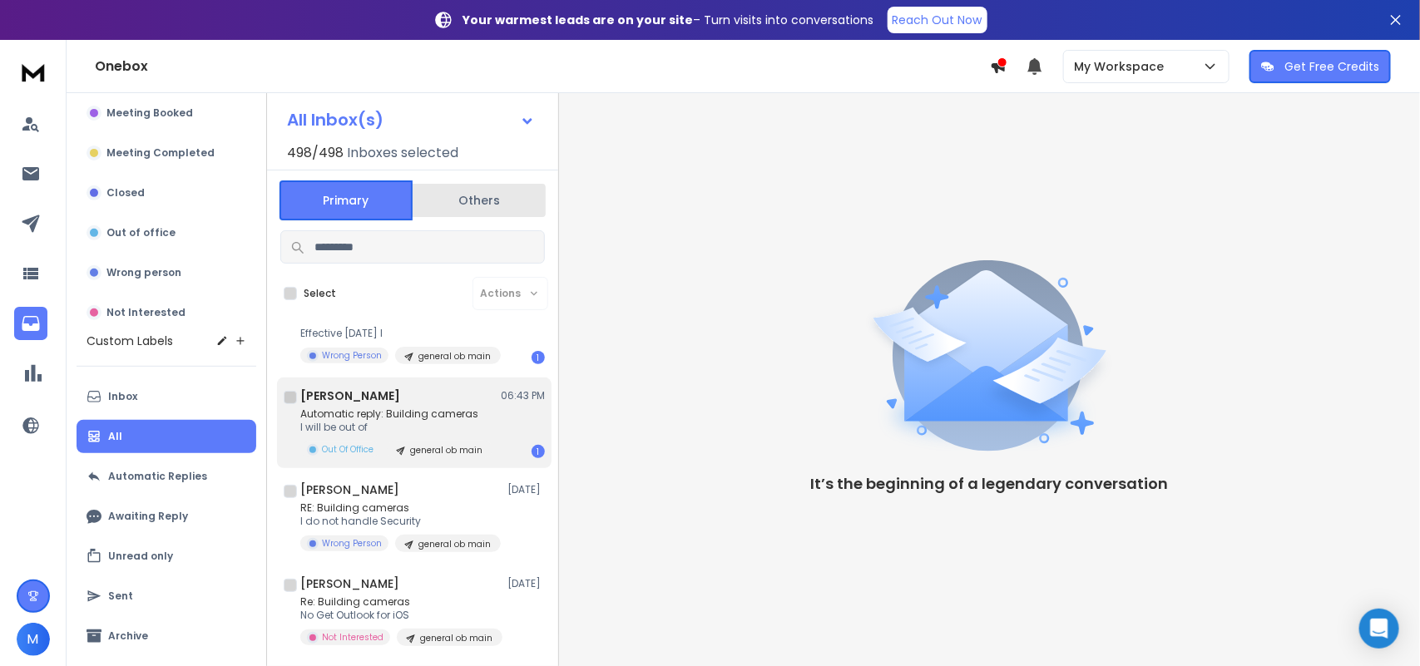
click at [449, 429] on div "Automatic reply: Building cameras I will be out of Out Of Office general ob main" at bounding box center [396, 432] width 192 height 51
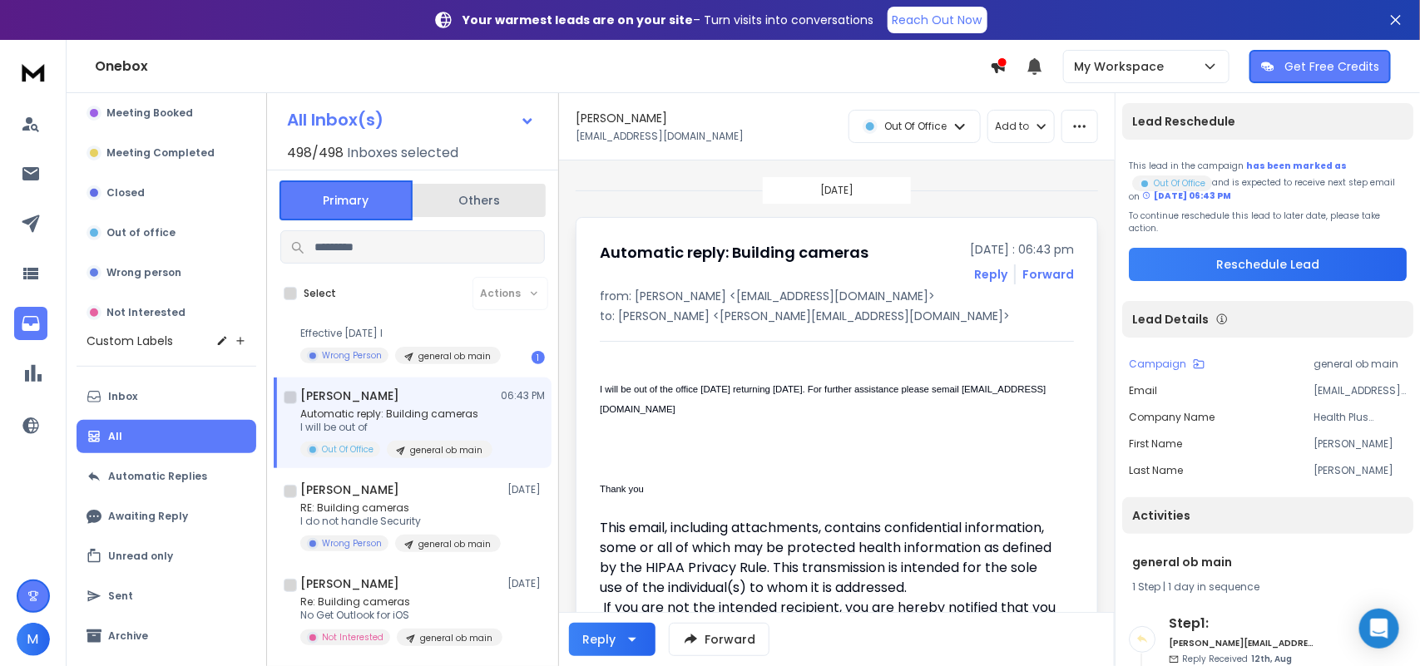
click at [625, 114] on h1 "[PERSON_NAME]" at bounding box center [620, 118] width 91 height 17
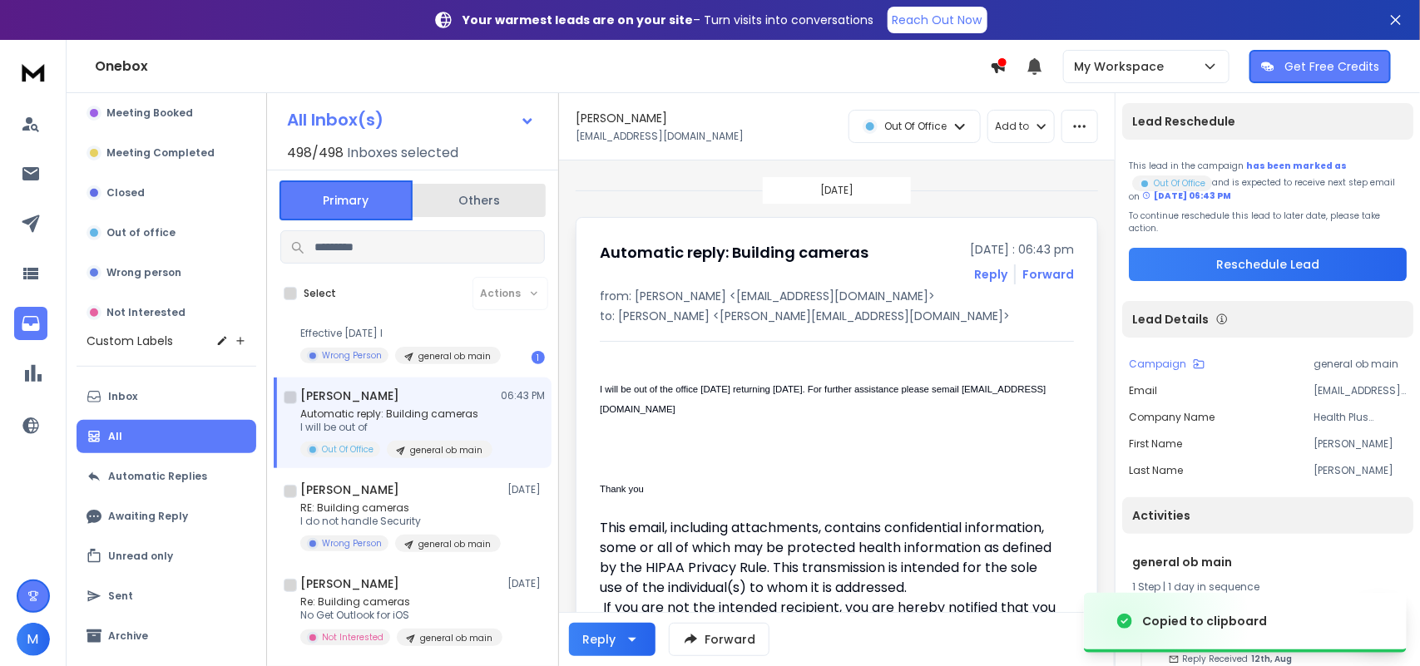
click at [618, 138] on p "[EMAIL_ADDRESS][DOMAIN_NAME]" at bounding box center [659, 136] width 168 height 13
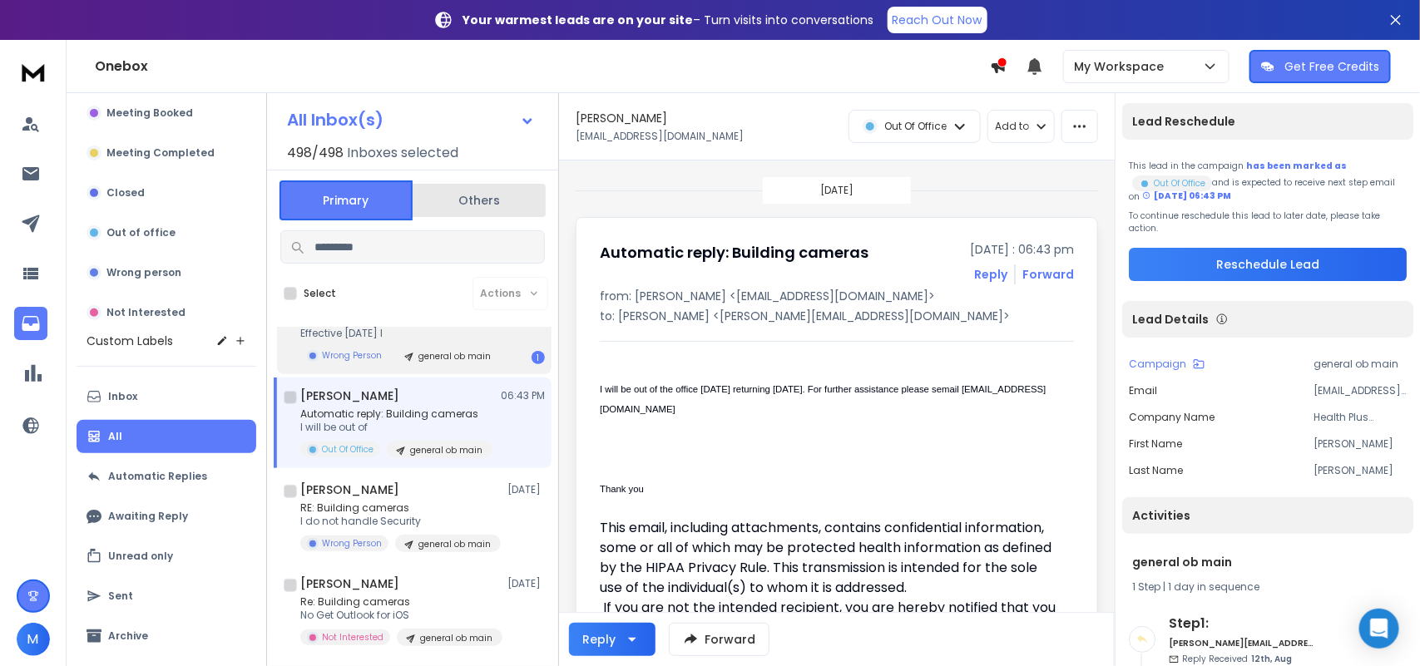
click at [410, 339] on div "Automatic reply: Building cameras Effective [DATE] I Wrong Person general ob ma…" at bounding box center [400, 339] width 200 height 51
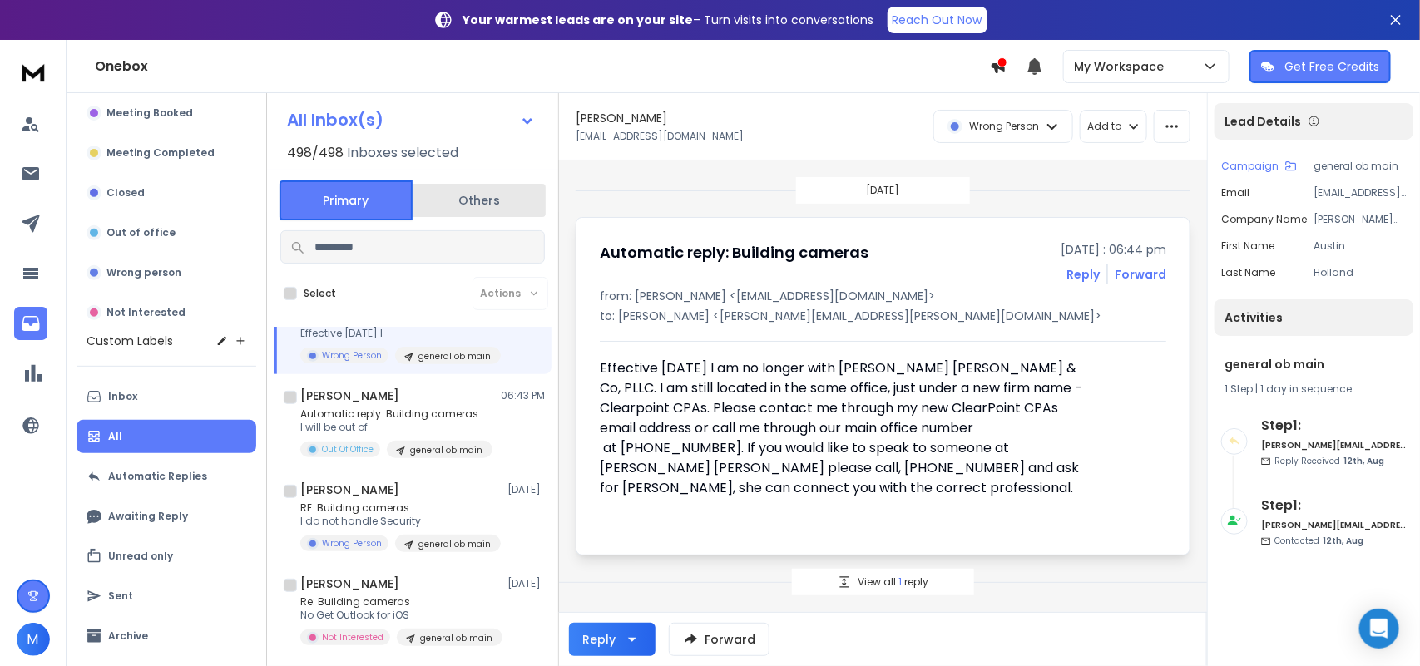
click at [635, 118] on h1 "[PERSON_NAME]" at bounding box center [620, 118] width 91 height 17
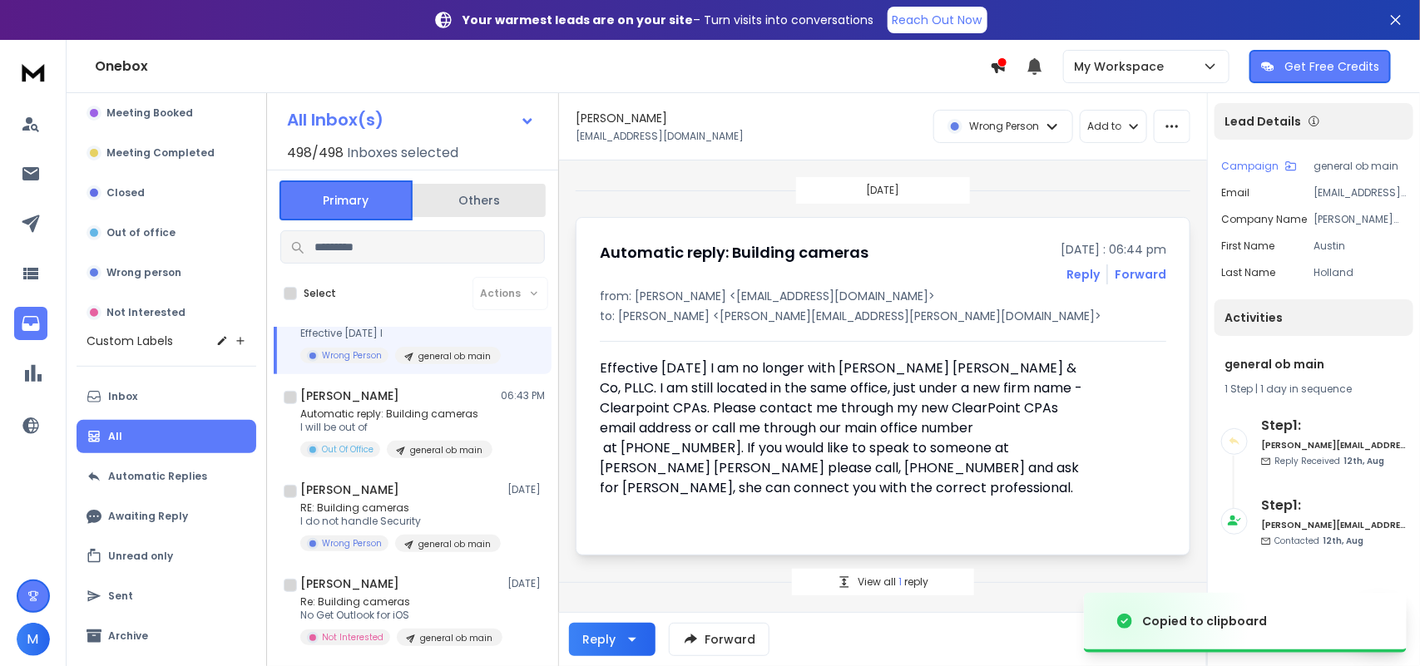
click at [641, 131] on p "[EMAIL_ADDRESS][DOMAIN_NAME]" at bounding box center [659, 136] width 168 height 13
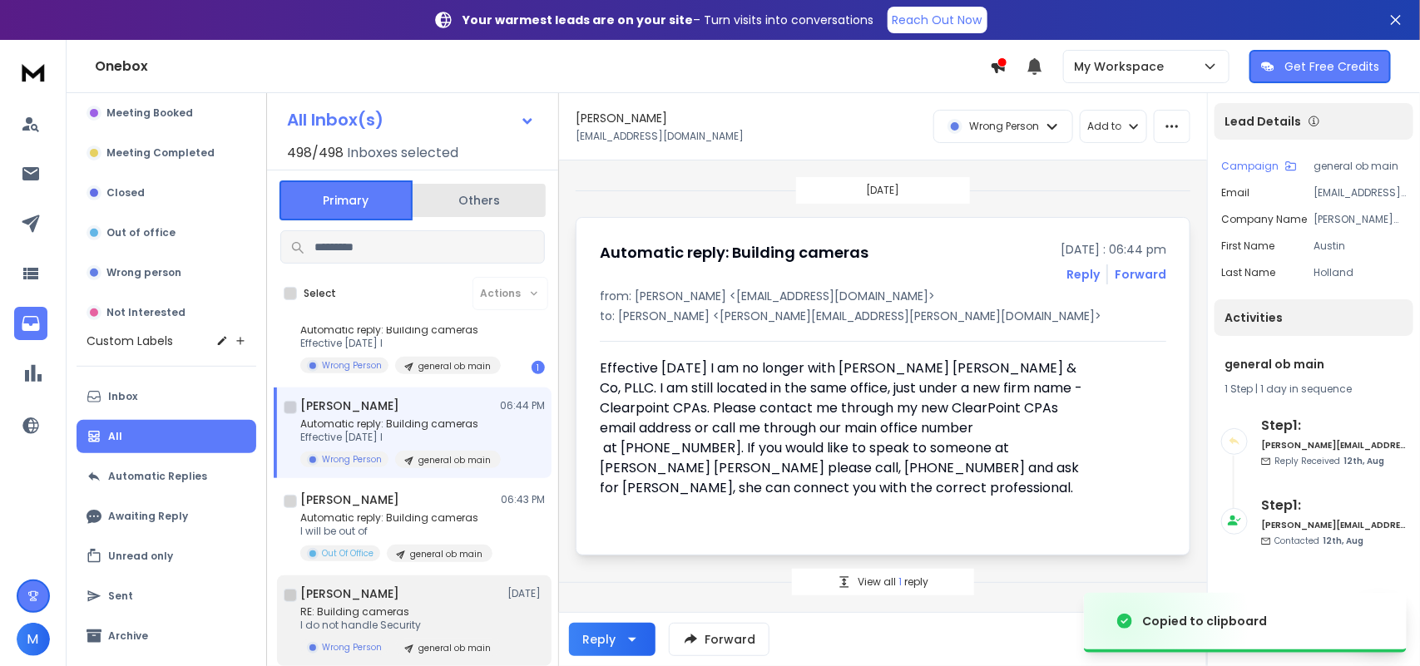
scroll to position [4913, 0]
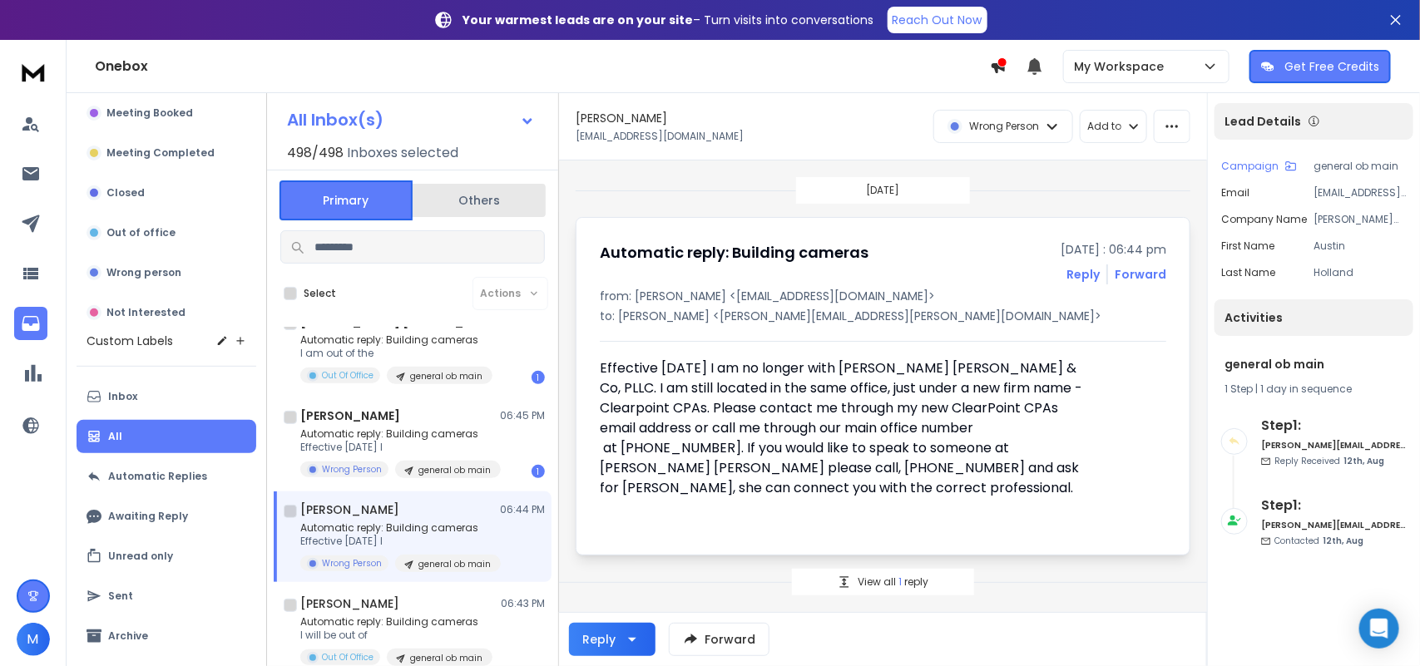
click at [1370, 189] on p "[EMAIL_ADDRESS][DOMAIN_NAME]" at bounding box center [1359, 192] width 93 height 13
click at [1343, 215] on p "[PERSON_NAME] [PERSON_NAME] & Co PLLC" at bounding box center [1359, 219] width 93 height 13
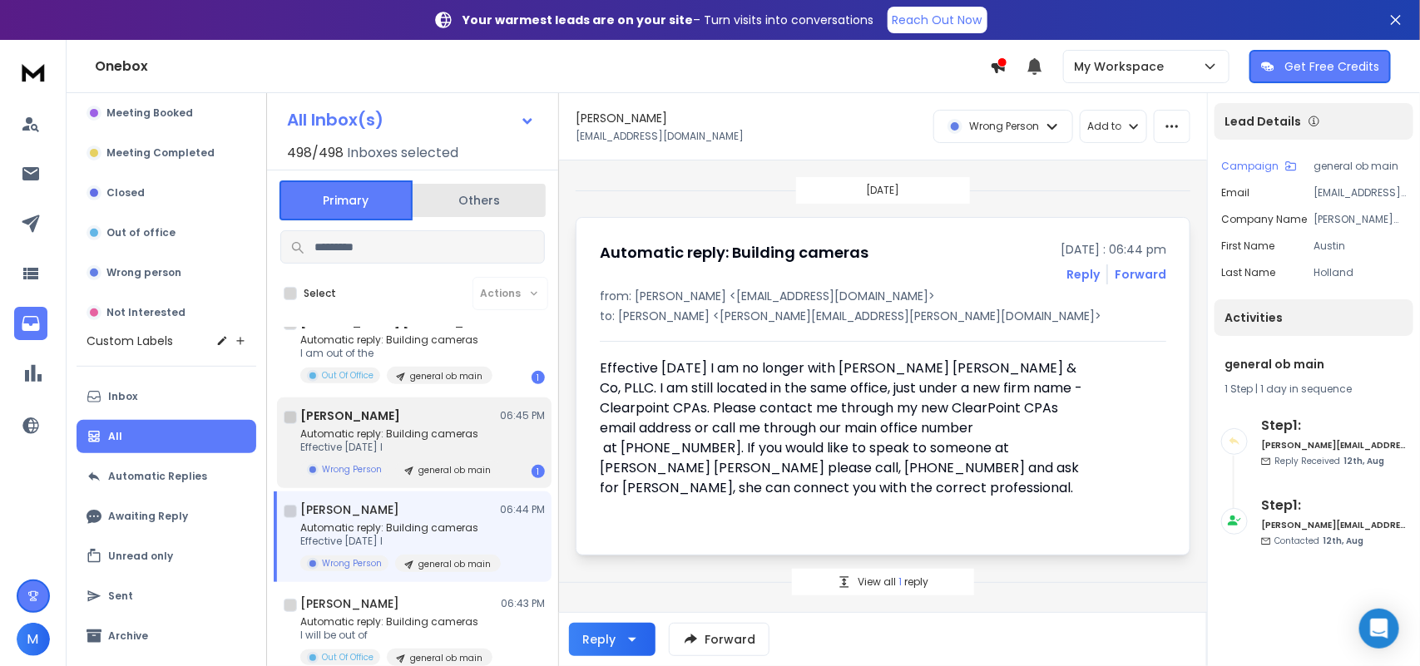
click at [426, 78] on p "Effective [DATE] I" at bounding box center [400, 71] width 200 height 13
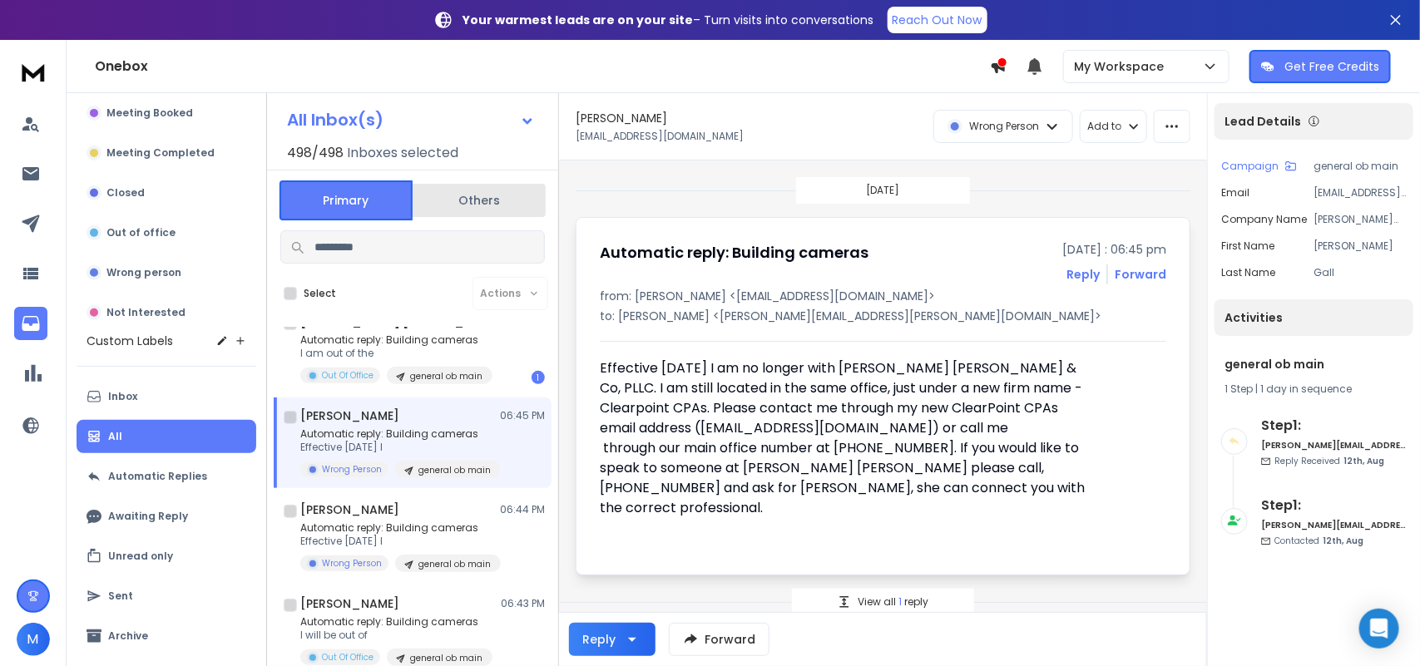
click at [596, 118] on h1 "[PERSON_NAME]" at bounding box center [620, 118] width 91 height 17
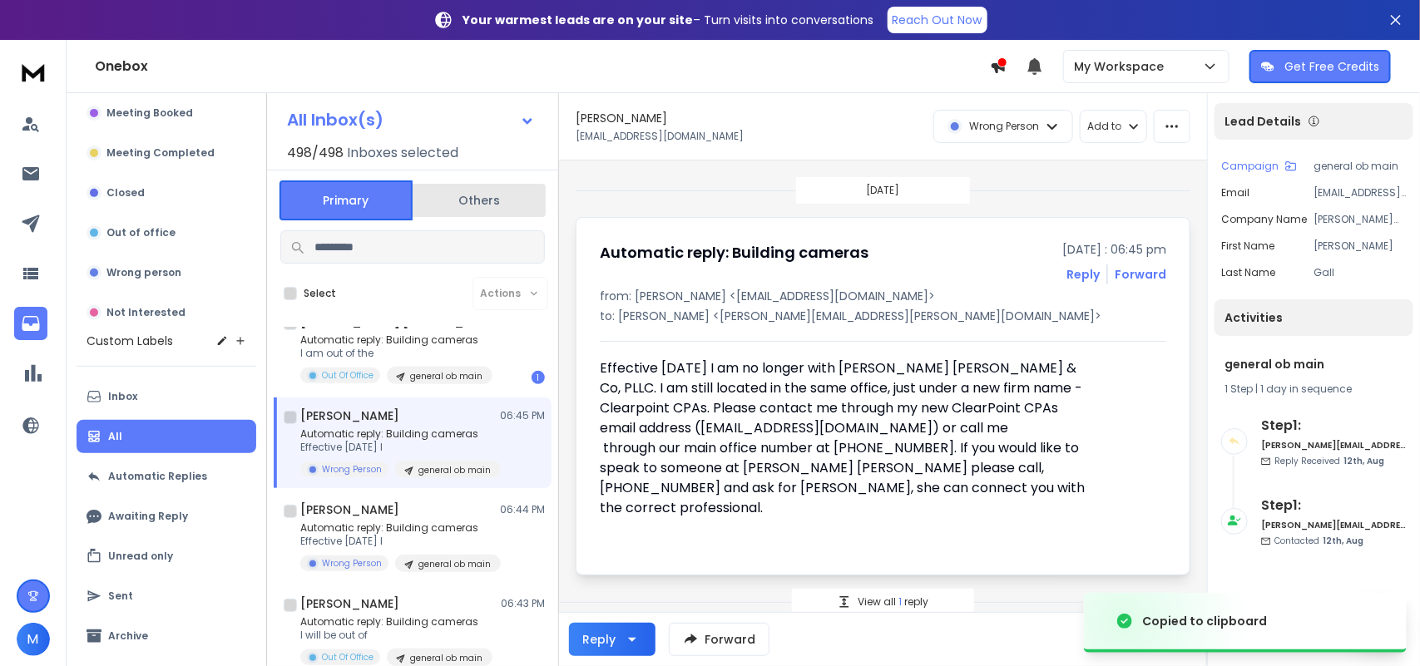
click at [658, 131] on p "[EMAIL_ADDRESS][DOMAIN_NAME]" at bounding box center [659, 136] width 168 height 13
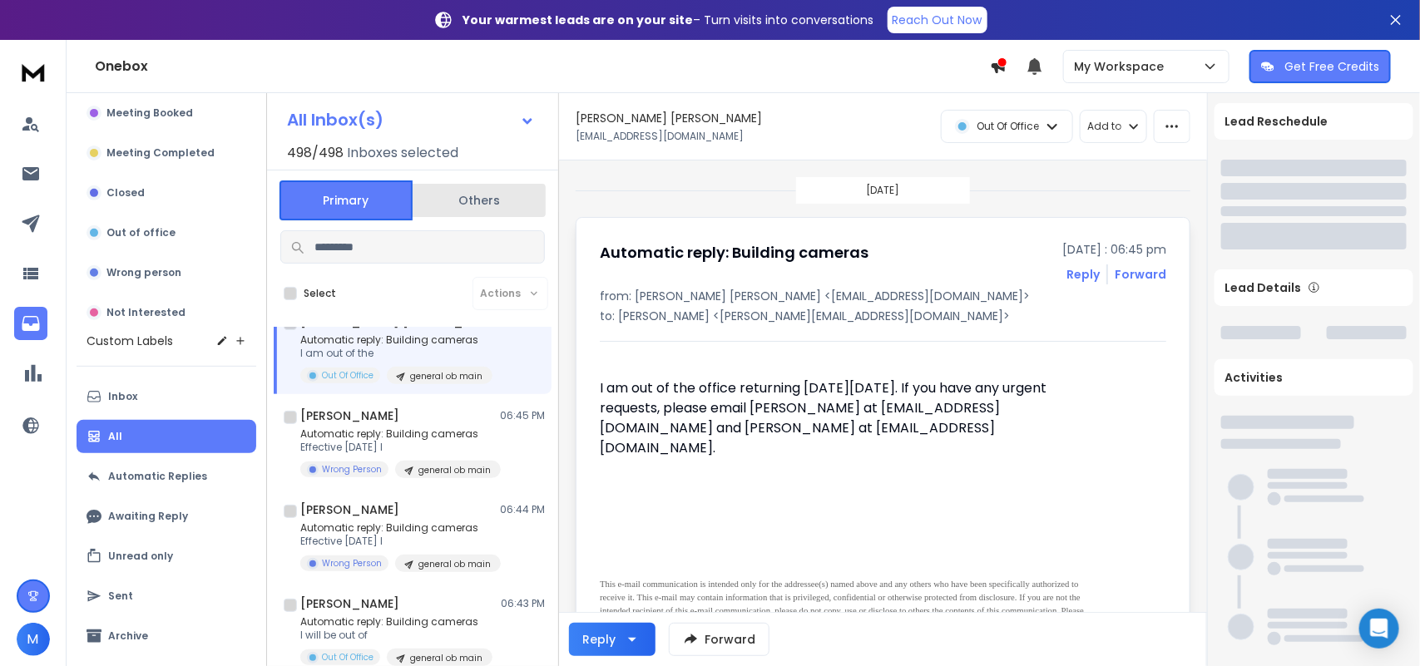
click at [595, 117] on h1 "[PERSON_NAME] [PERSON_NAME]" at bounding box center [668, 118] width 186 height 17
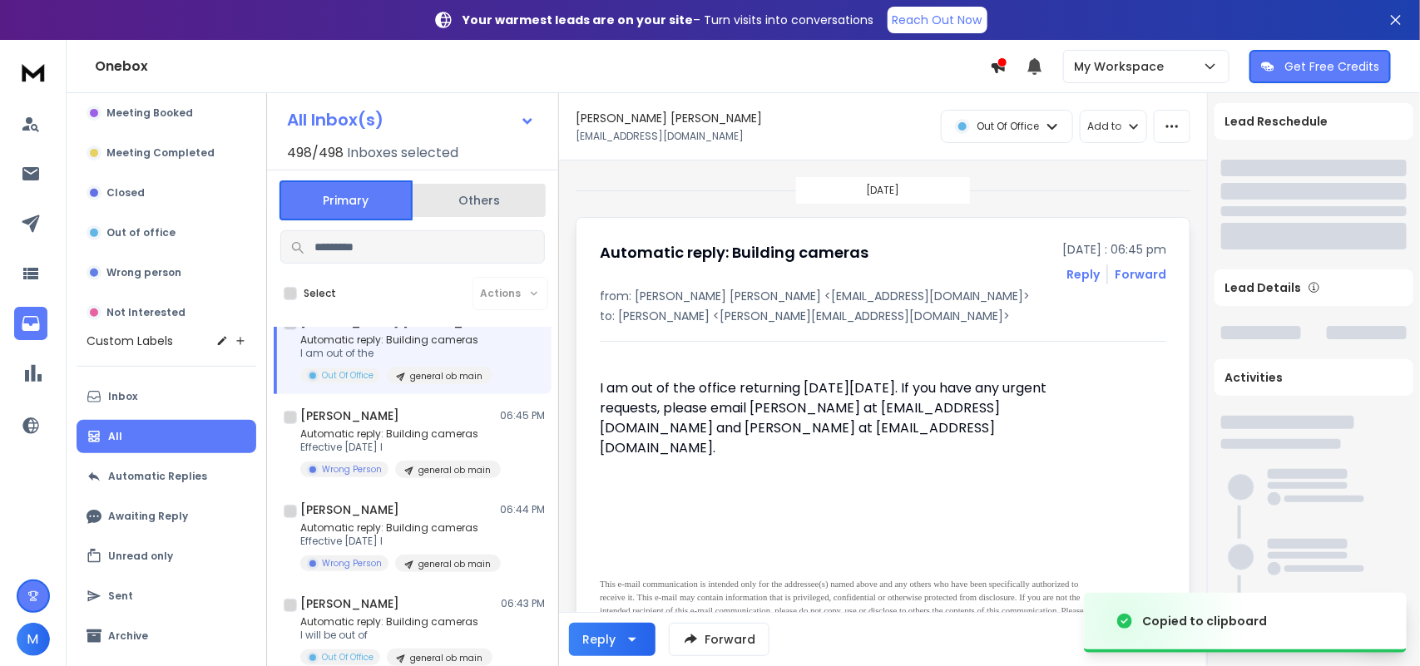
click at [596, 138] on p "[EMAIL_ADDRESS][DOMAIN_NAME]" at bounding box center [659, 136] width 168 height 13
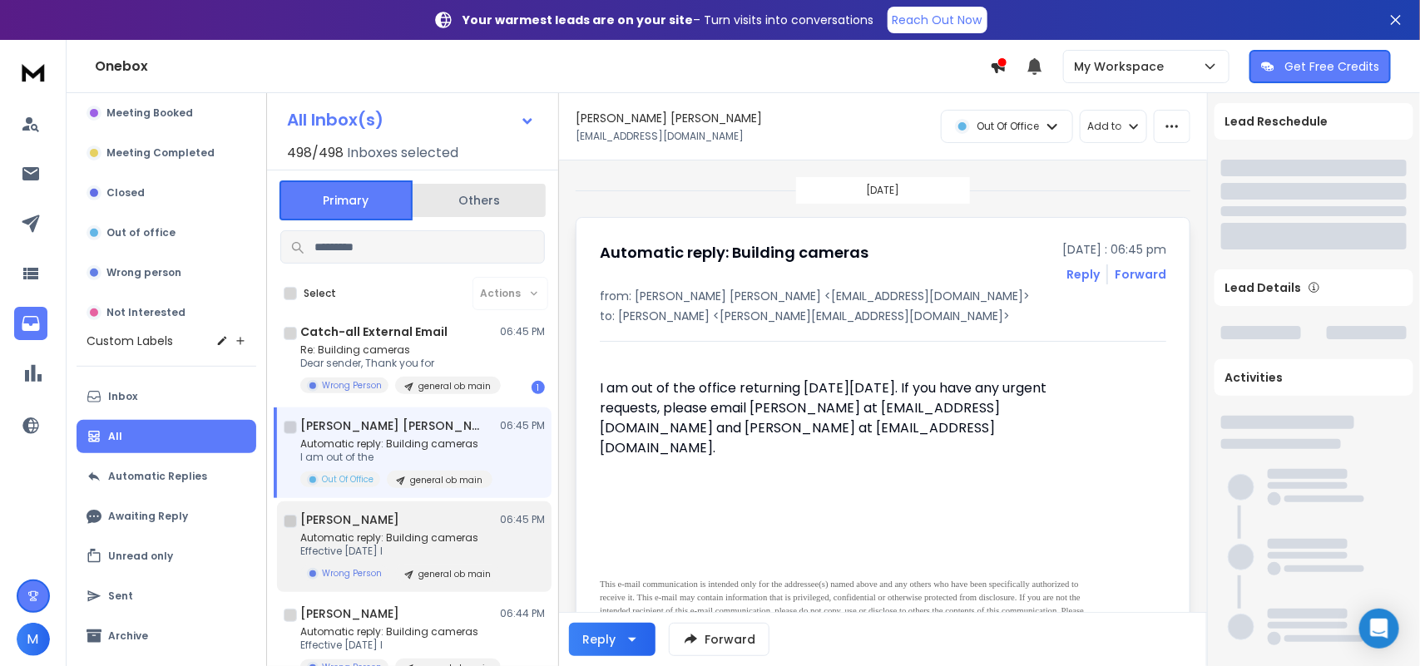
scroll to position [4705, 0]
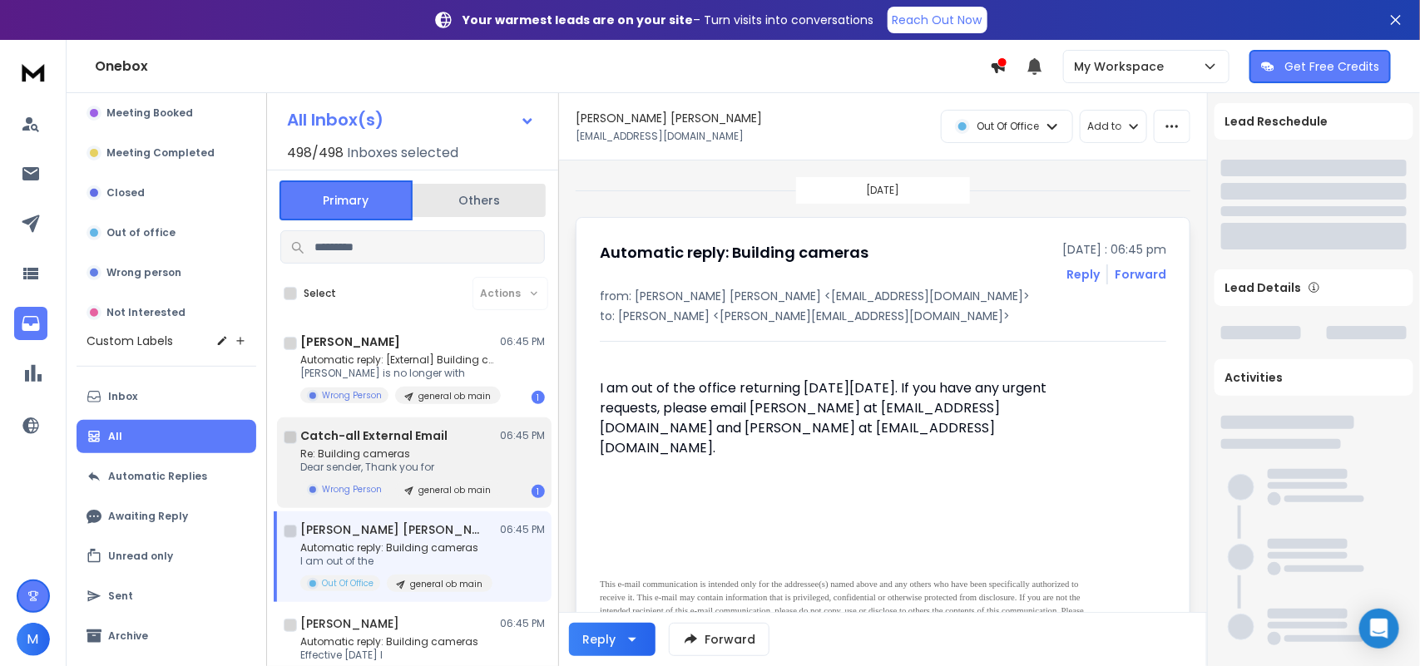
click at [417, 122] on div "Re: Building cameras Dear sender, Thank you for Wrong Person general ob main" at bounding box center [400, 97] width 200 height 51
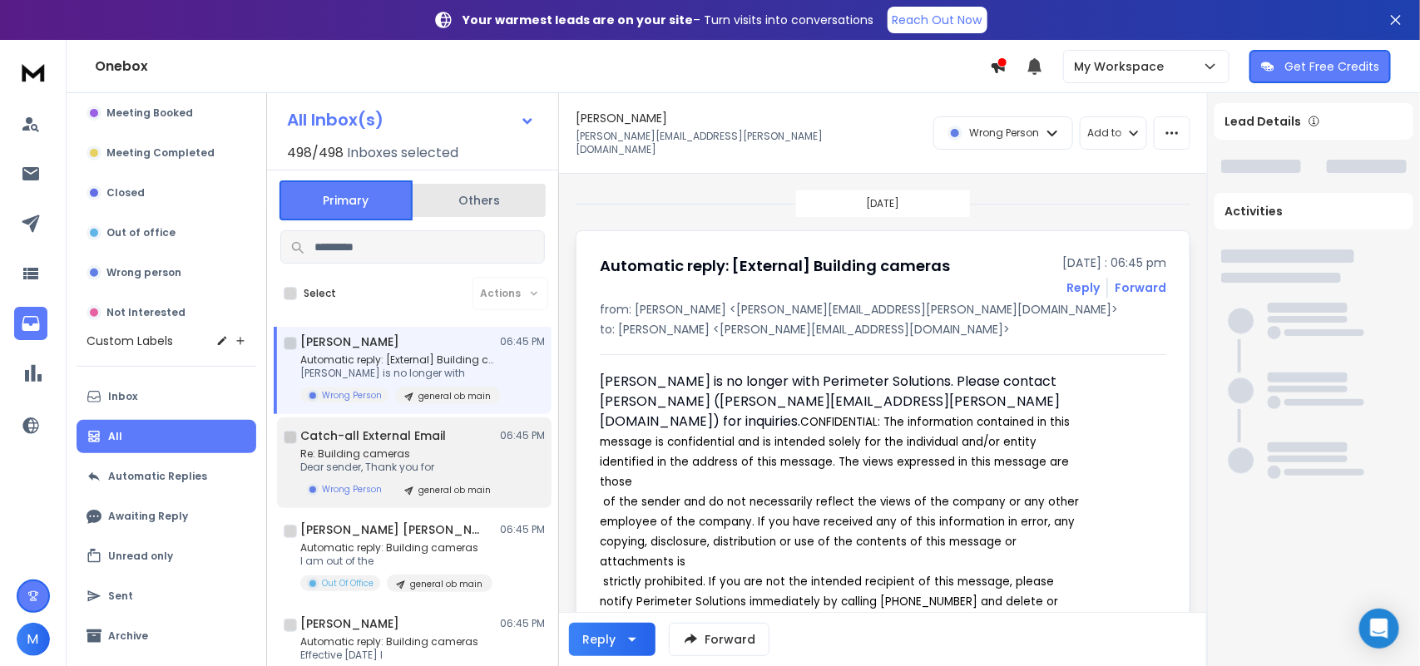
click at [383, 85] on p "Re: Building cameras" at bounding box center [400, 78] width 200 height 13
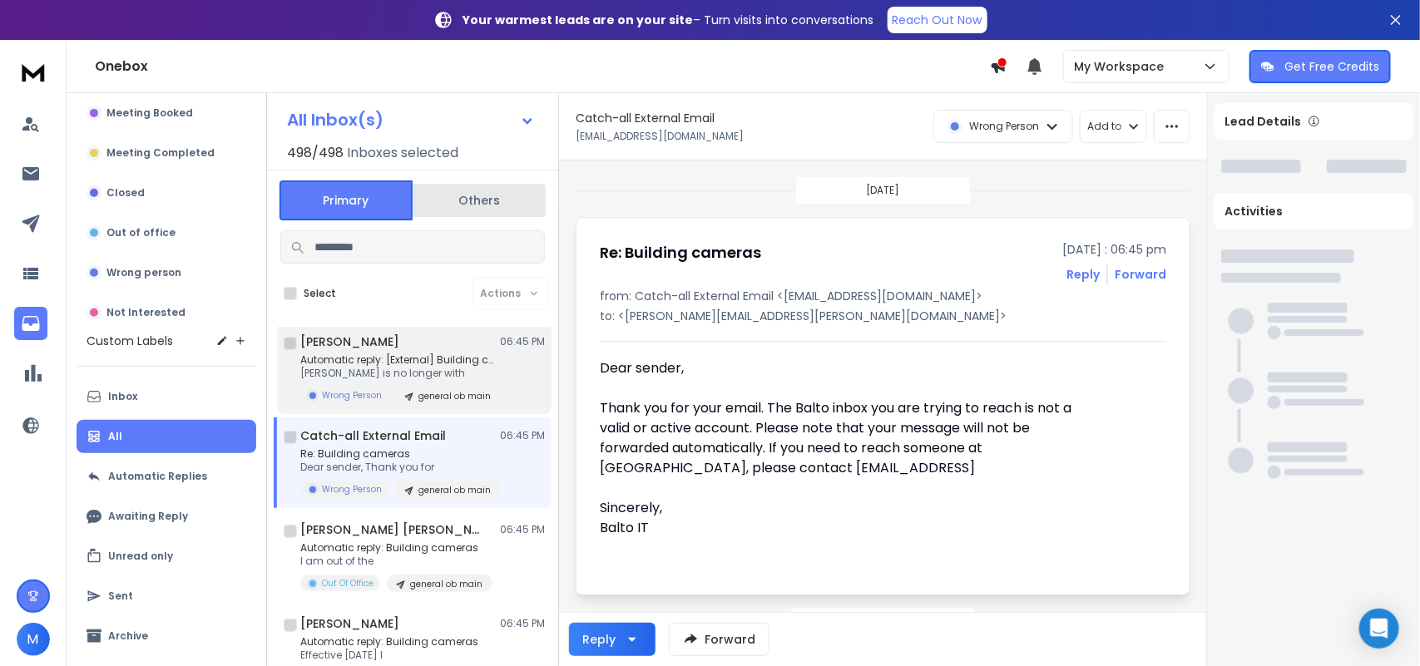
click at [395, 28] on div "general ob main" at bounding box center [448, 19] width 106 height 17
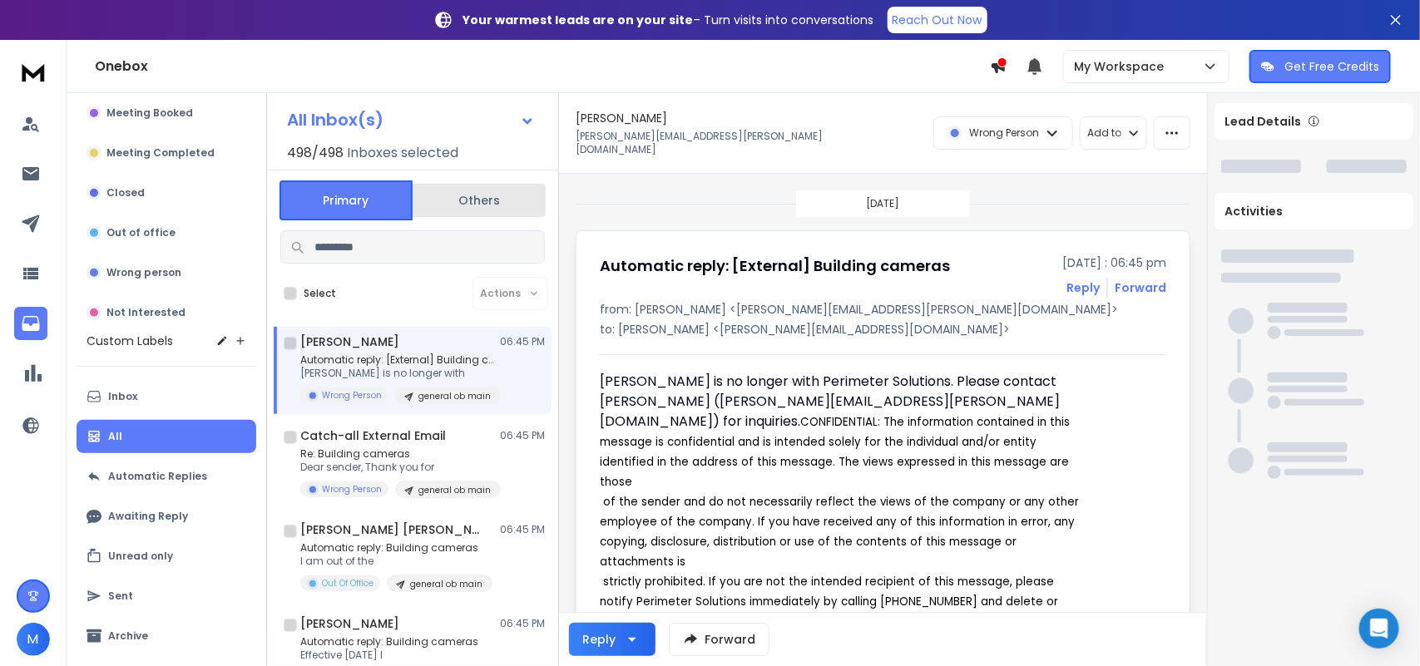
click at [729, 135] on p "[PERSON_NAME][EMAIL_ADDRESS][PERSON_NAME][DOMAIN_NAME]" at bounding box center [726, 143] width 303 height 27
click at [620, 114] on h1 "[PERSON_NAME]" at bounding box center [620, 118] width 91 height 17
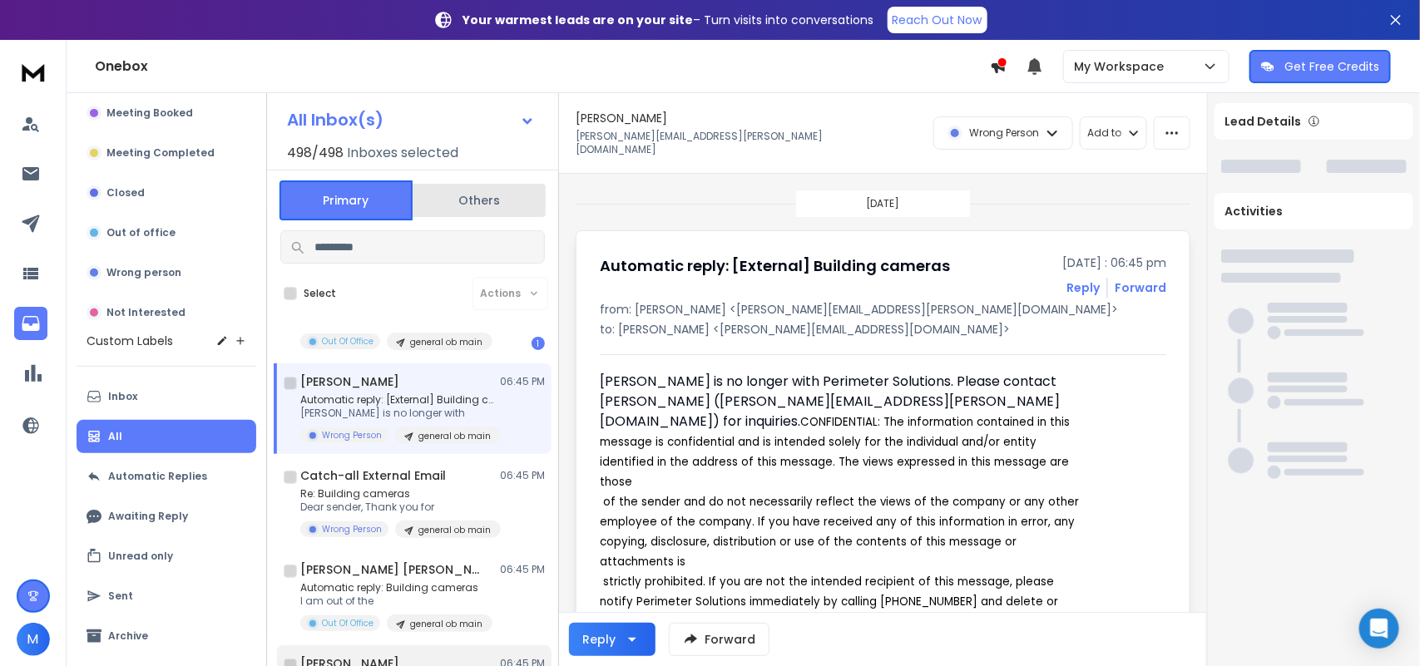
scroll to position [4186, 0]
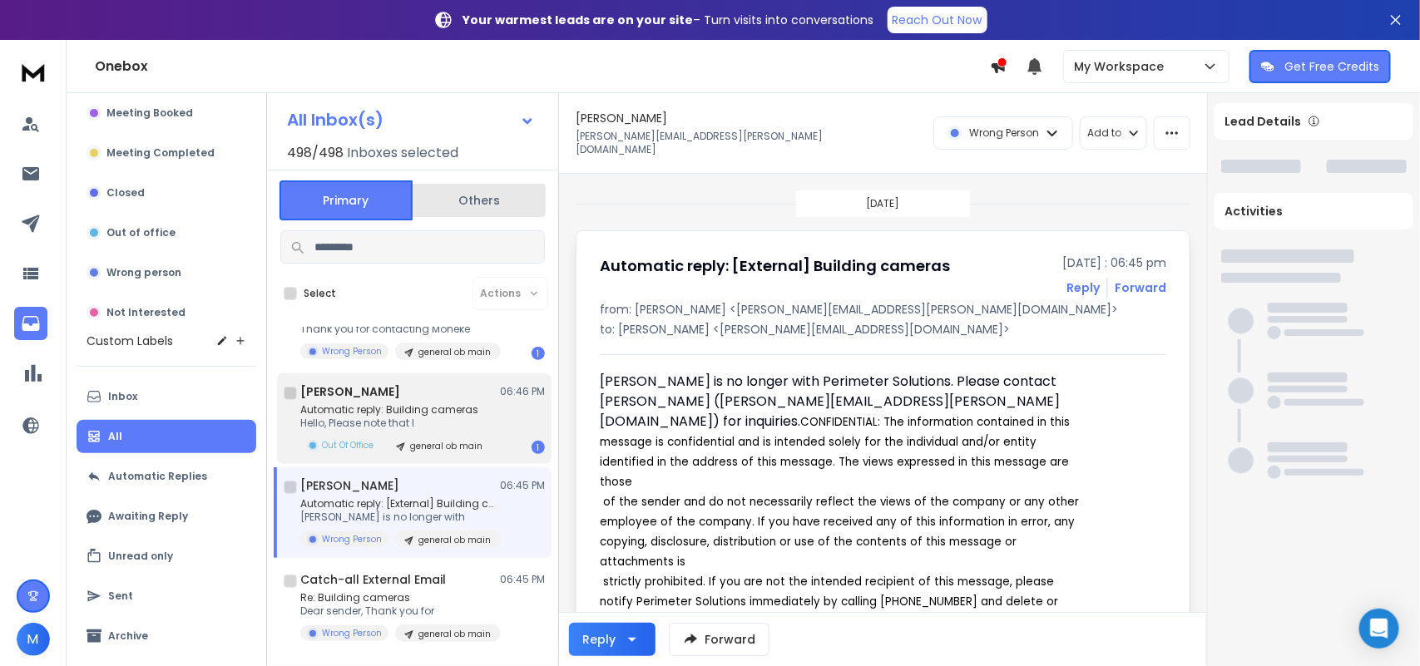
click at [454, 437] on div "general ob main" at bounding box center [440, 445] width 106 height 17
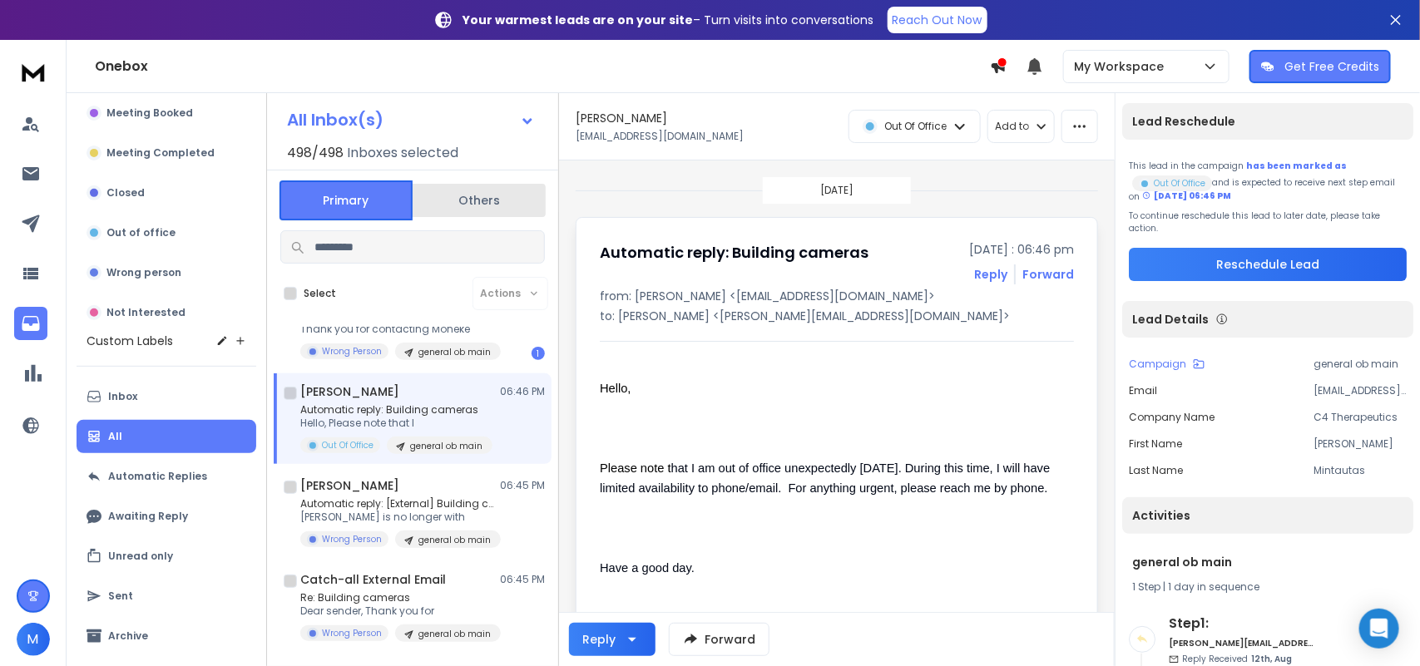
click at [642, 118] on h1 "[PERSON_NAME]" at bounding box center [620, 118] width 91 height 17
click at [639, 134] on p "[EMAIL_ADDRESS][DOMAIN_NAME]" at bounding box center [659, 136] width 168 height 13
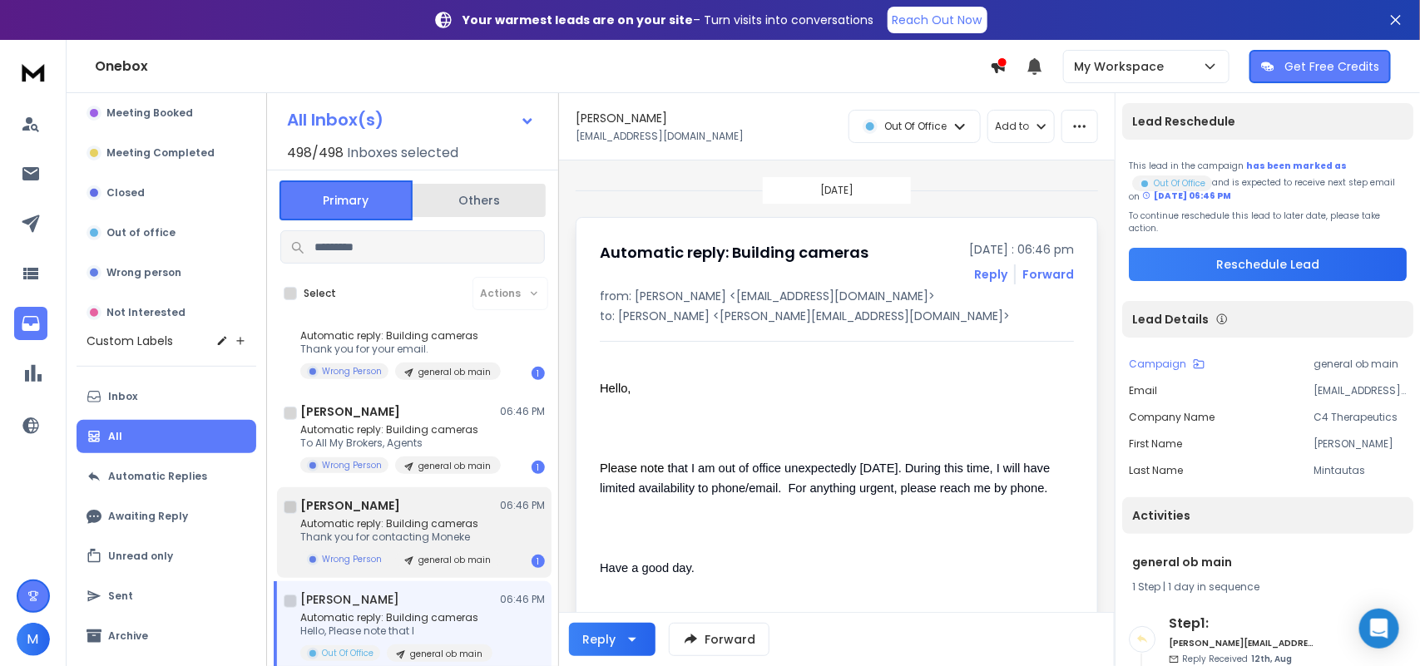
click at [412, 534] on p "﻿﻿﻿﻿Thank you for contacting [PERSON_NAME]" at bounding box center [400, 537] width 200 height 13
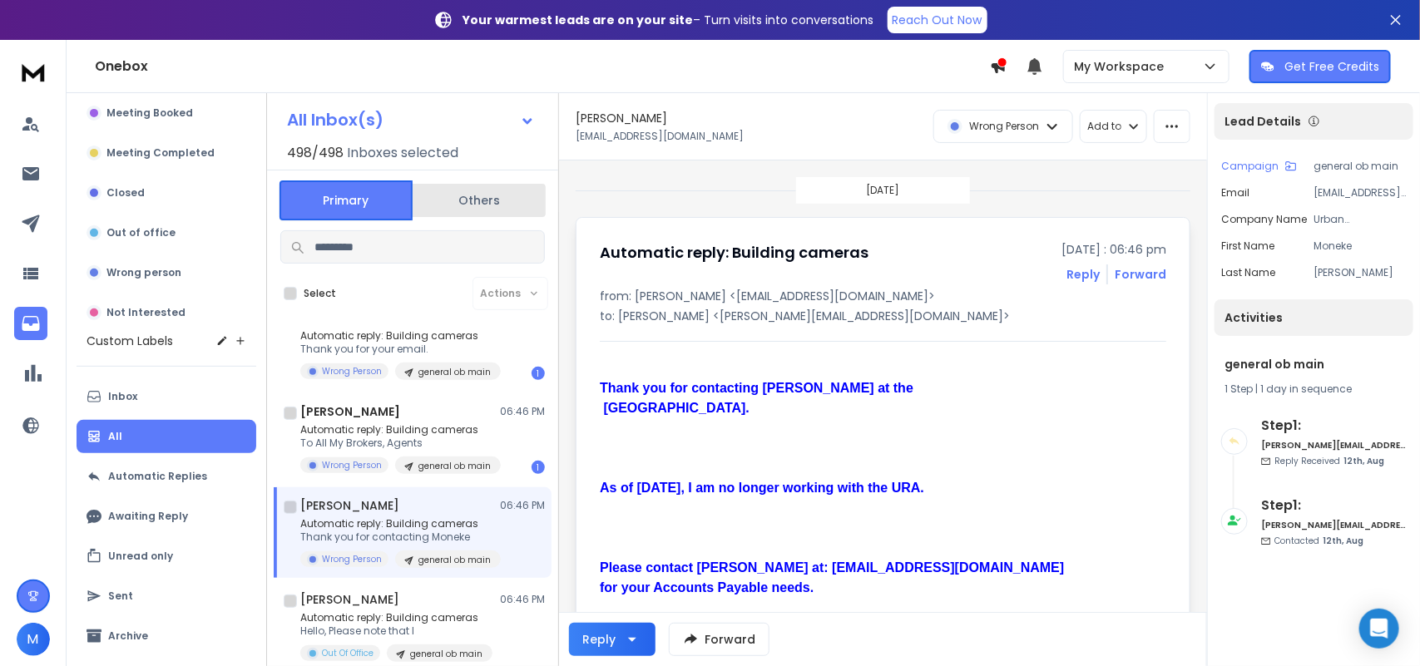
click at [610, 121] on h1 "[PERSON_NAME]" at bounding box center [620, 118] width 91 height 17
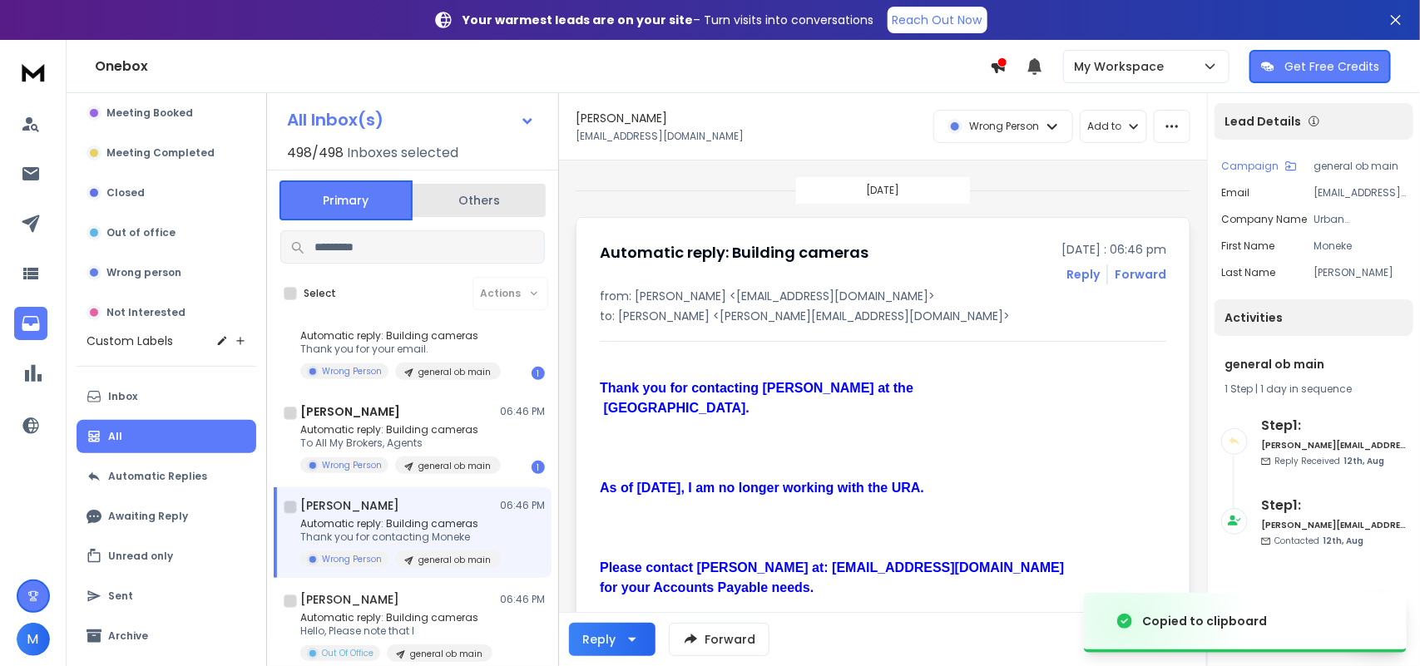
click at [618, 130] on p "[EMAIL_ADDRESS][DOMAIN_NAME]" at bounding box center [659, 136] width 168 height 13
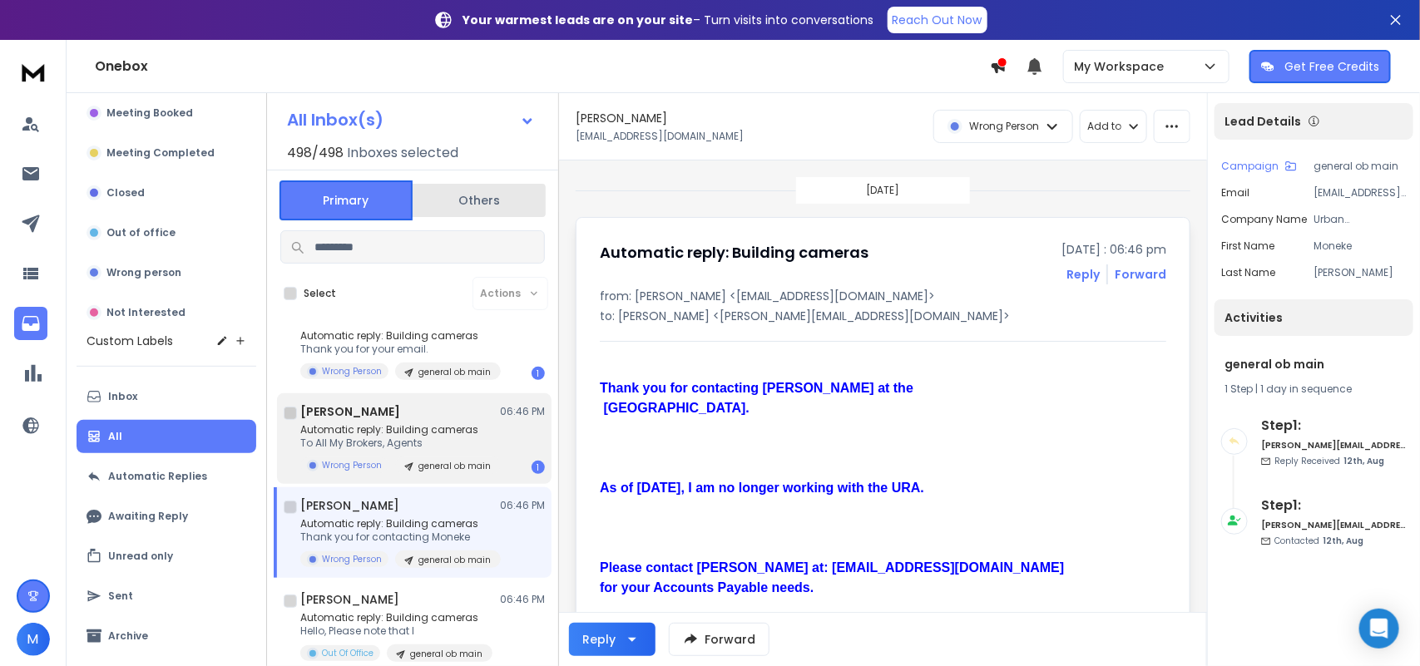
click at [392, 443] on p "To All My Brokers, Agents" at bounding box center [400, 443] width 200 height 13
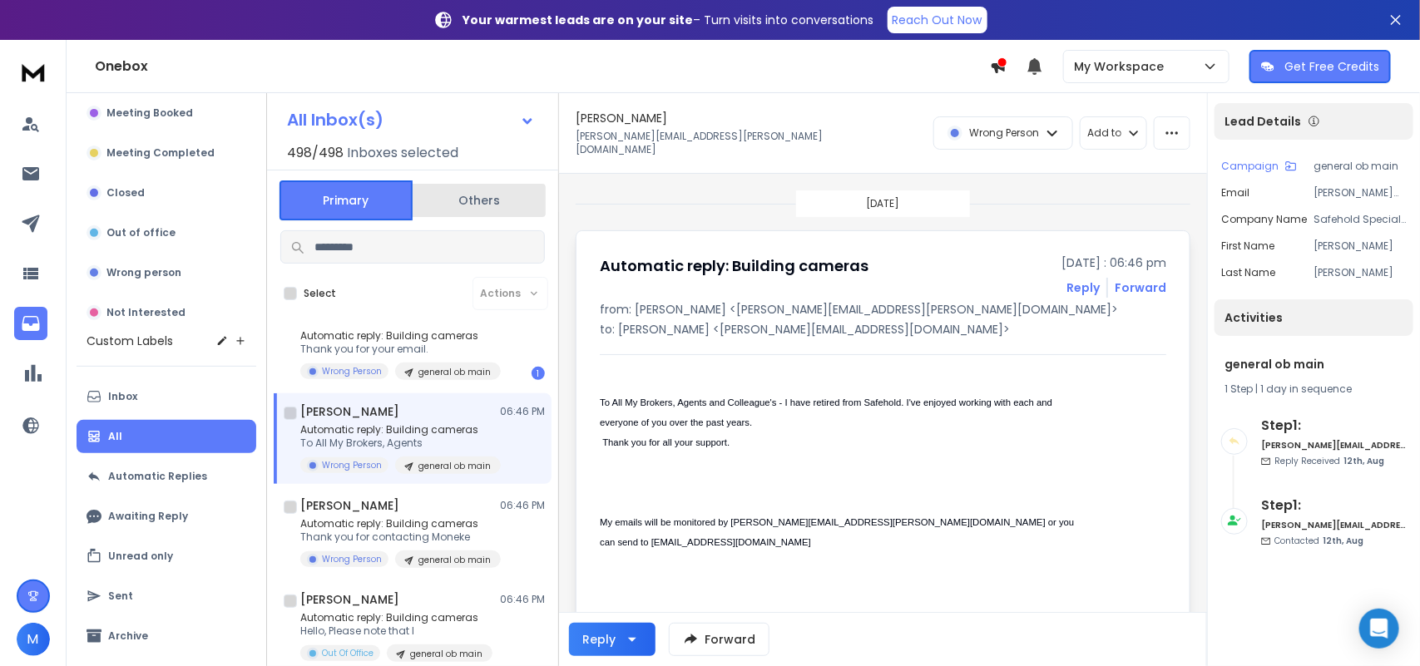
click at [628, 114] on h1 "[PERSON_NAME]" at bounding box center [620, 118] width 91 height 17
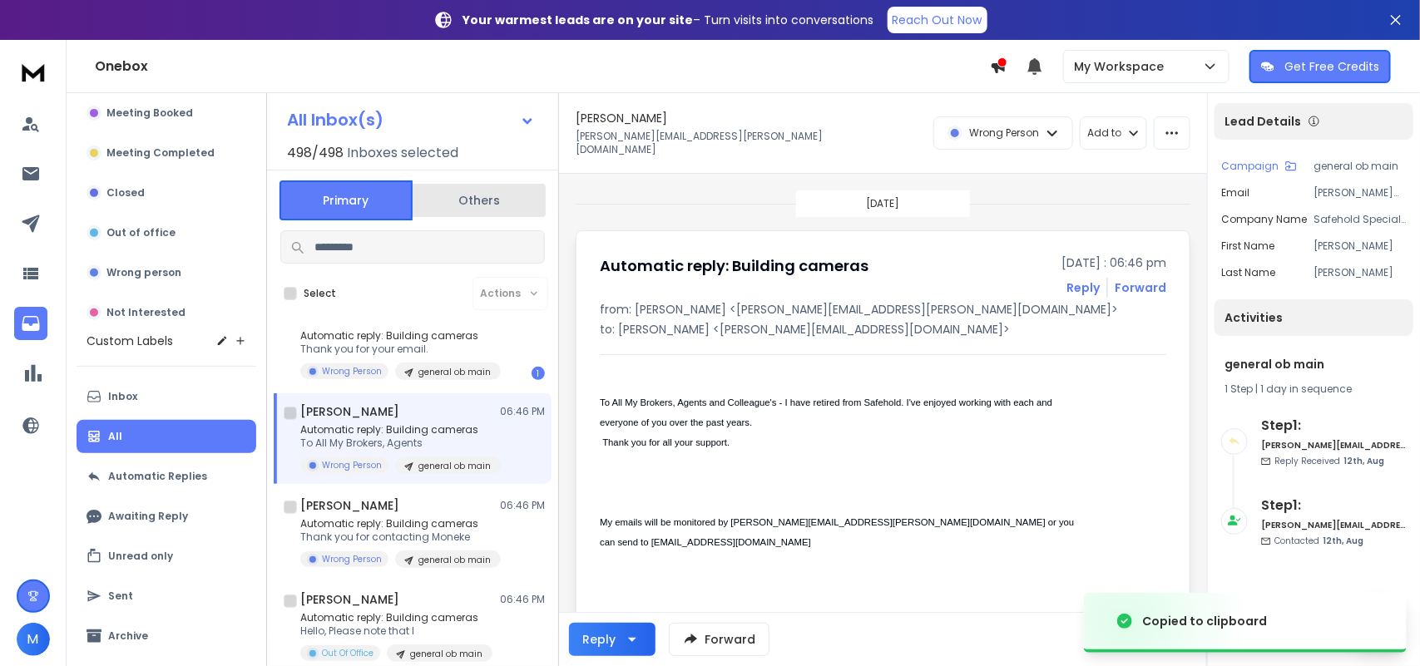
click at [644, 131] on p "[PERSON_NAME][EMAIL_ADDRESS][PERSON_NAME][DOMAIN_NAME]" at bounding box center [726, 143] width 303 height 27
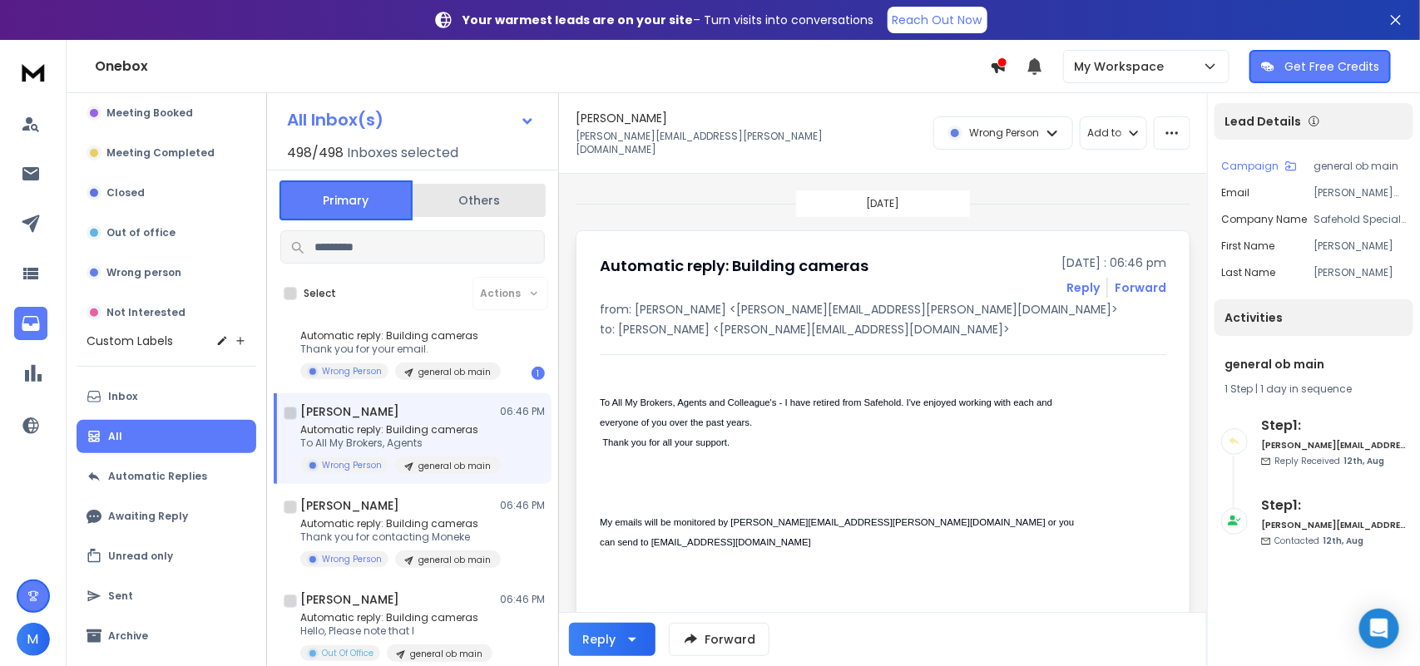
scroll to position [3770, 0]
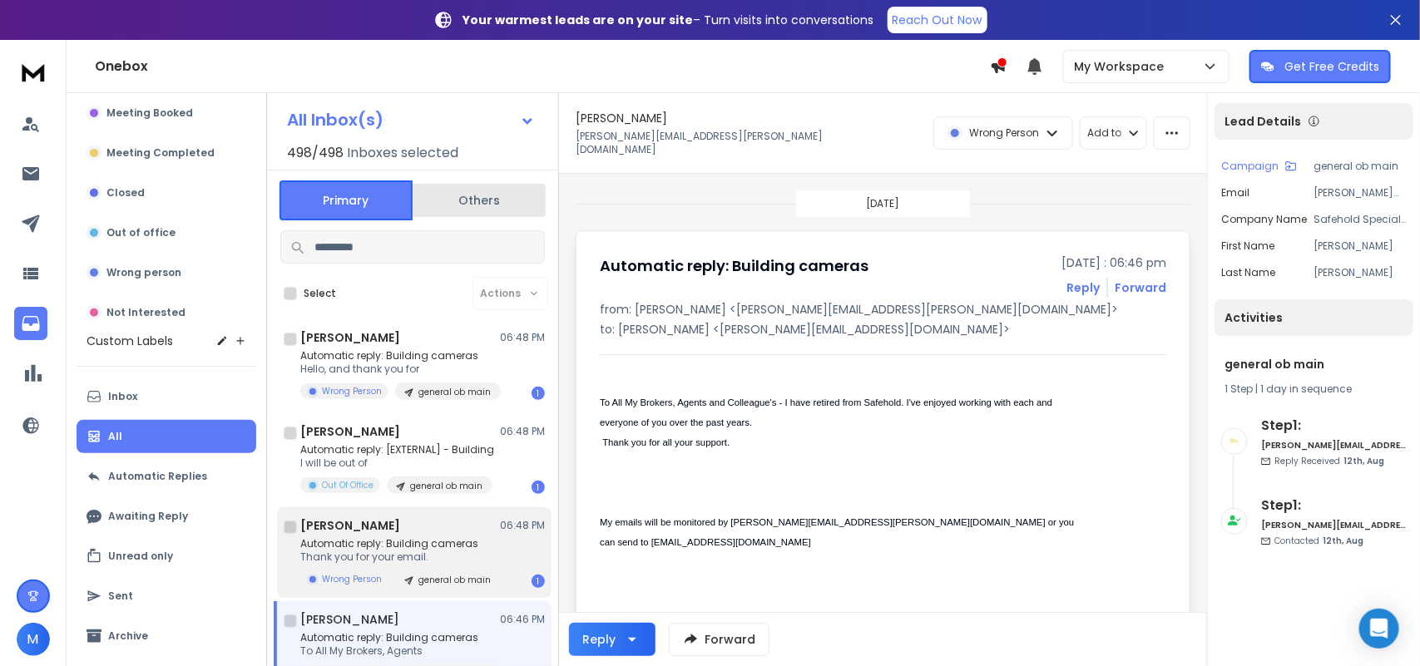
click at [422, 580] on p "general ob main" at bounding box center [454, 580] width 72 height 12
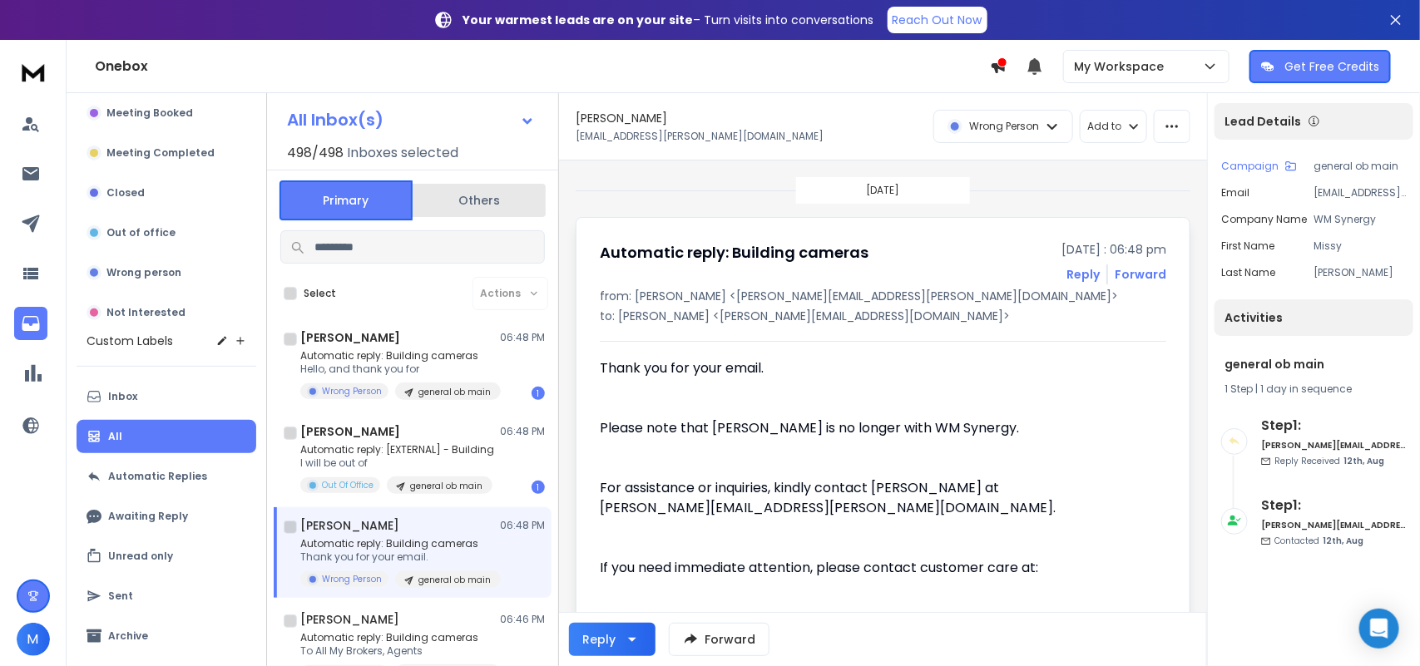
click at [621, 113] on h1 "[PERSON_NAME]" at bounding box center [620, 118] width 91 height 17
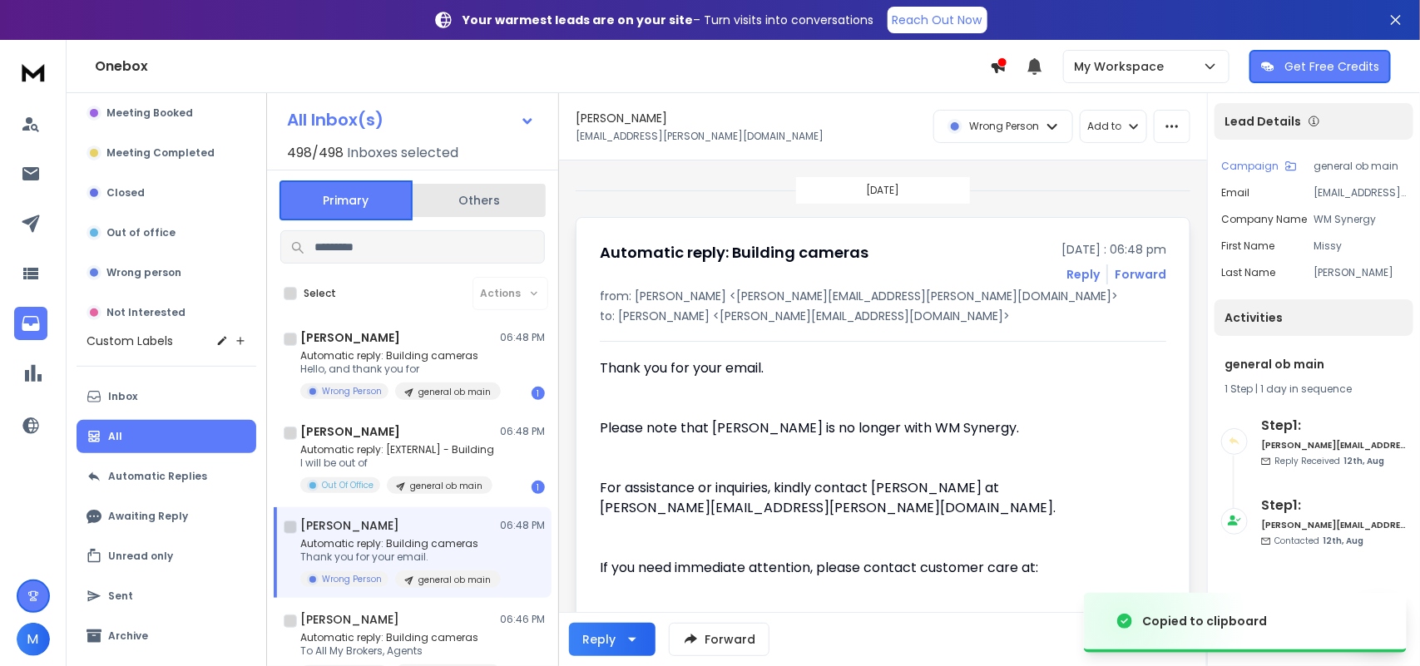
click at [700, 133] on p "[EMAIL_ADDRESS][PERSON_NAME][DOMAIN_NAME]" at bounding box center [699, 136] width 248 height 13
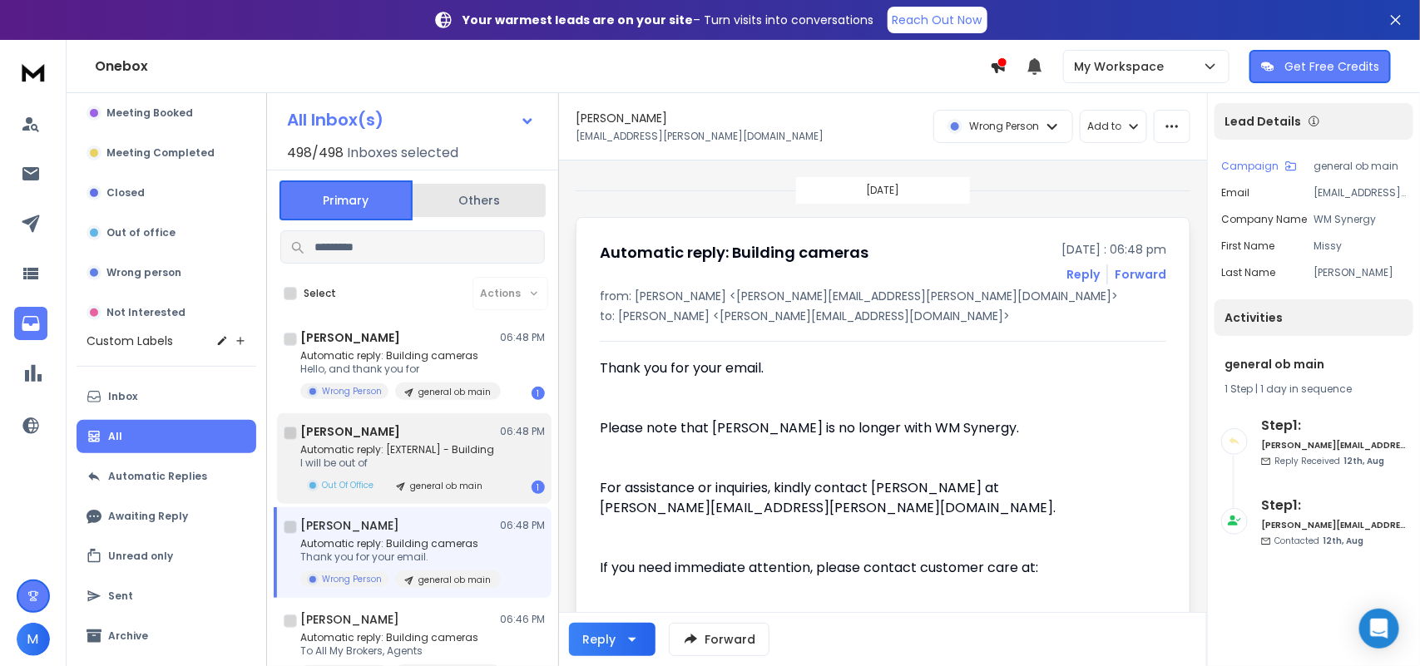
click at [475, 451] on p "Automatic reply: [EXTERNAL] - Building" at bounding box center [397, 449] width 194 height 13
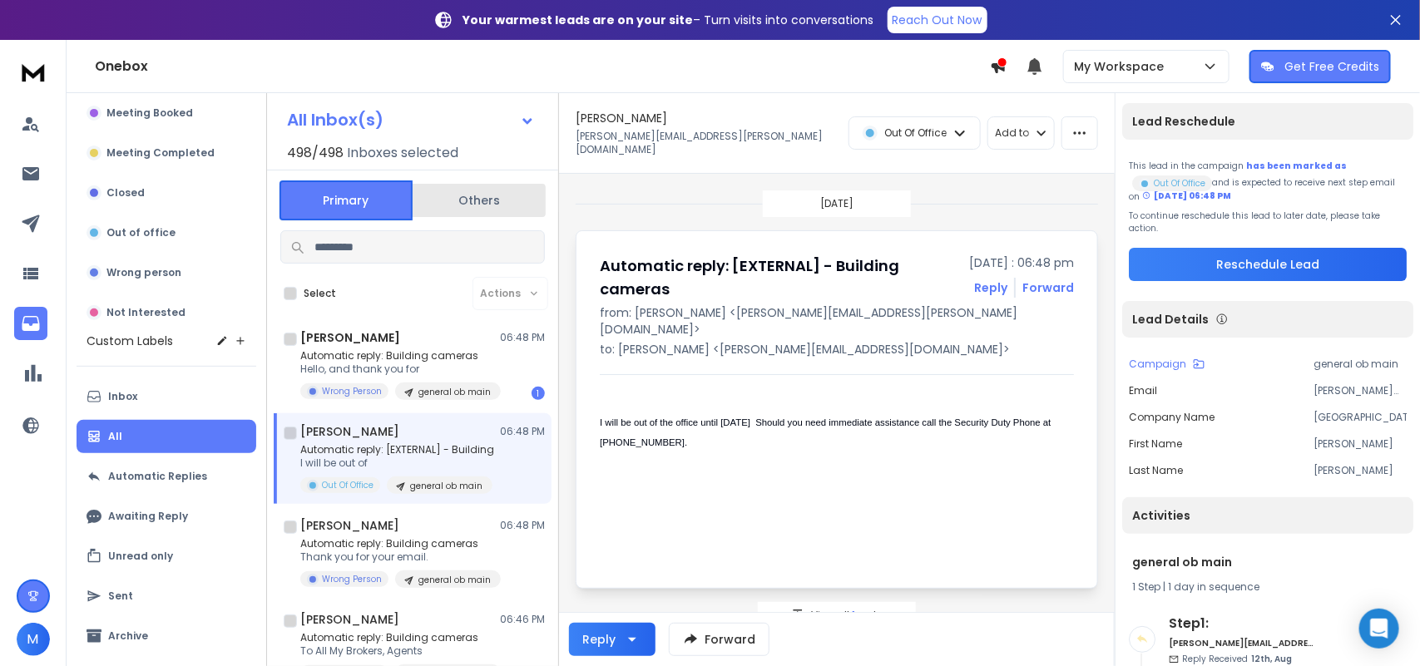
click at [591, 117] on h1 "[PERSON_NAME]" at bounding box center [620, 118] width 91 height 17
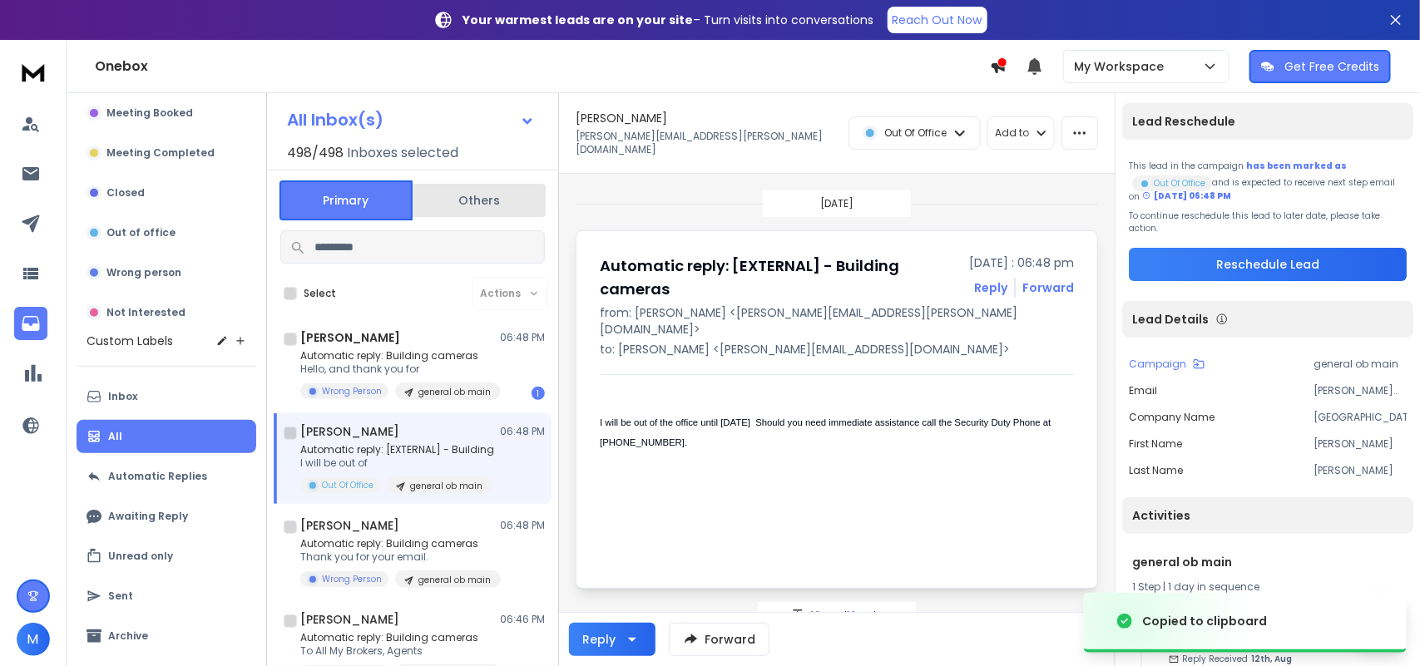
click at [658, 138] on p "[PERSON_NAME][EMAIL_ADDRESS][PERSON_NAME][DOMAIN_NAME]" at bounding box center [703, 143] width 256 height 27
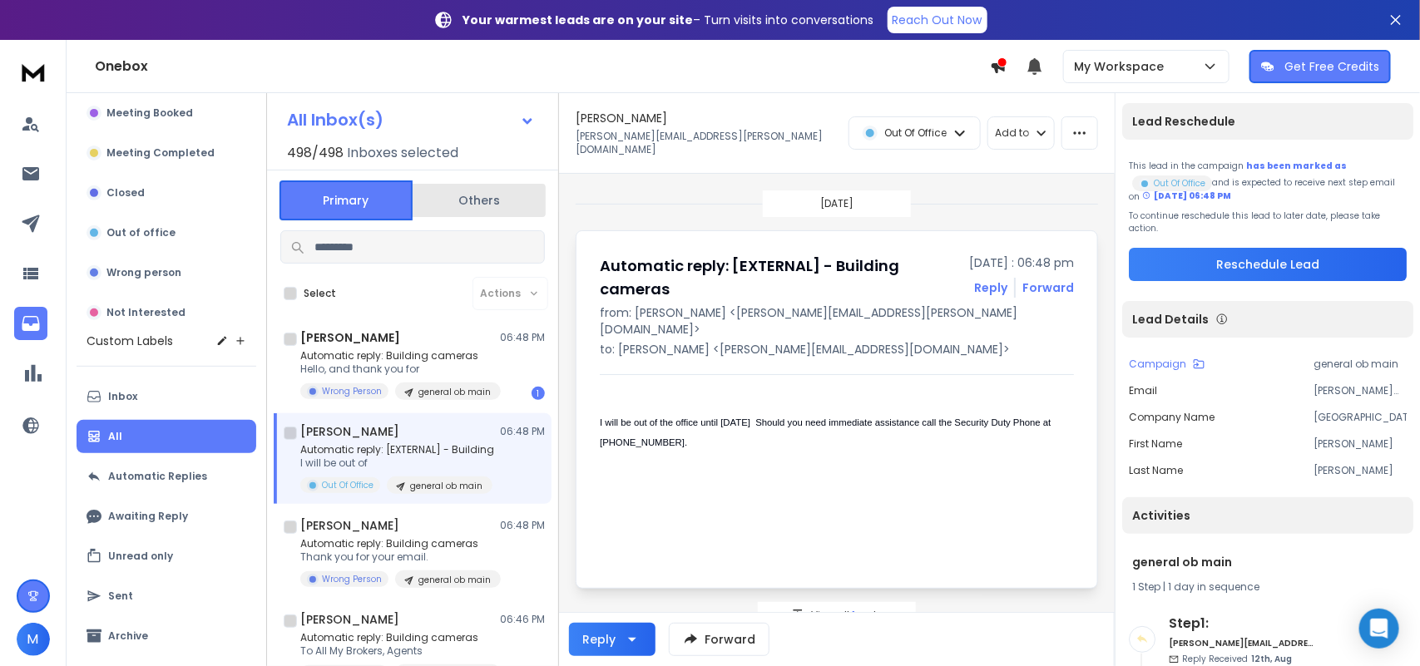
scroll to position [3666, 0]
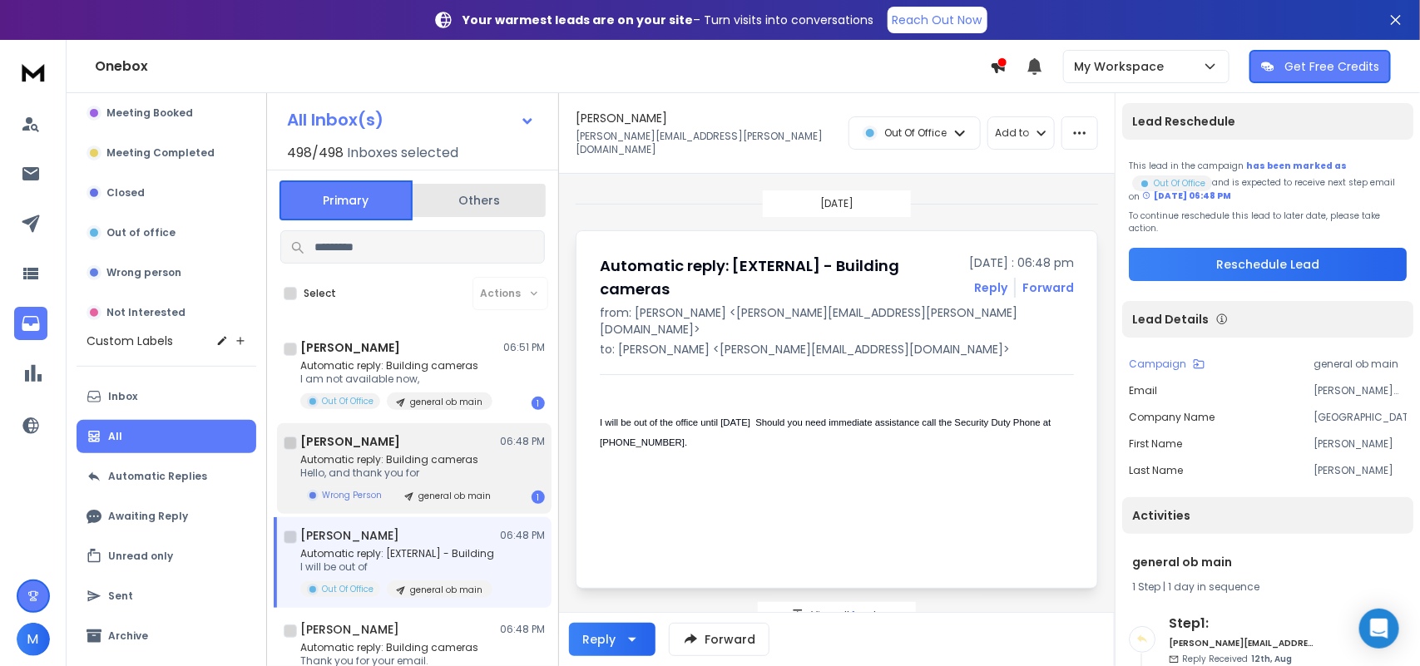
click at [404, 481] on div "Automatic reply: Building cameras Hello, and thank you for Wrong Person general…" at bounding box center [400, 478] width 200 height 51
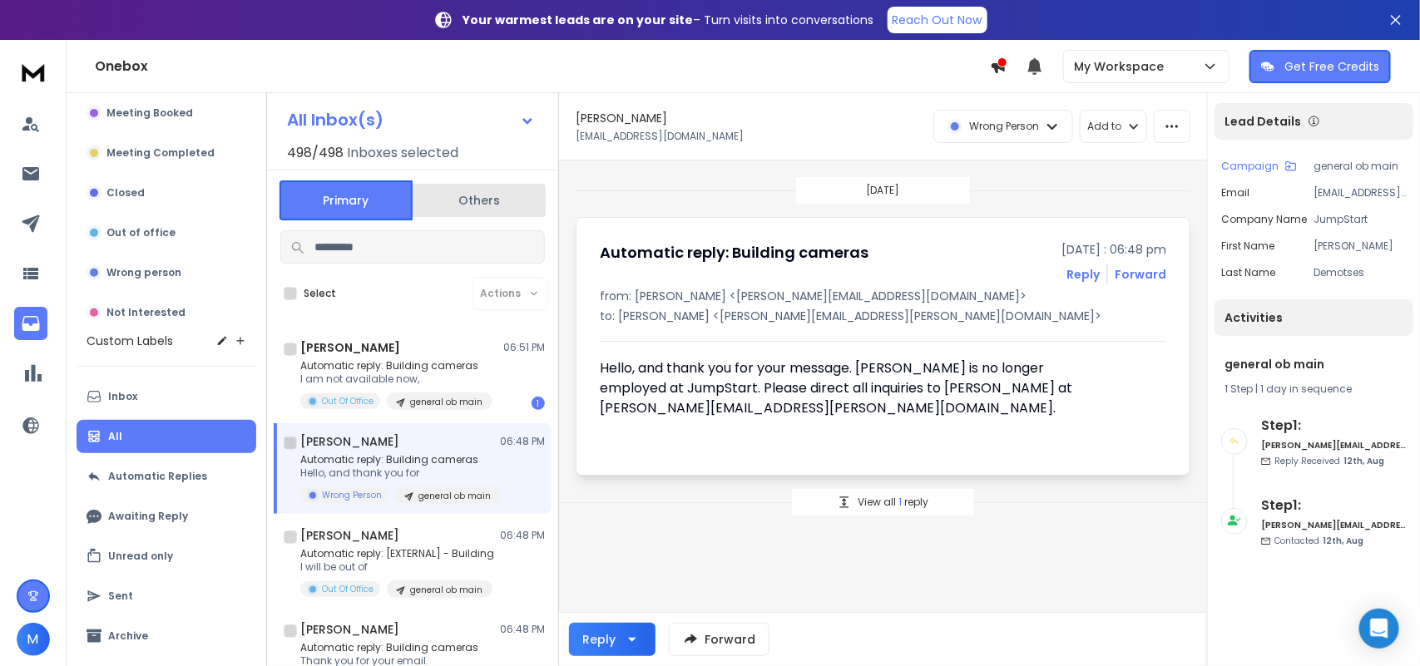
click at [617, 116] on h1 "[PERSON_NAME]" at bounding box center [620, 118] width 91 height 17
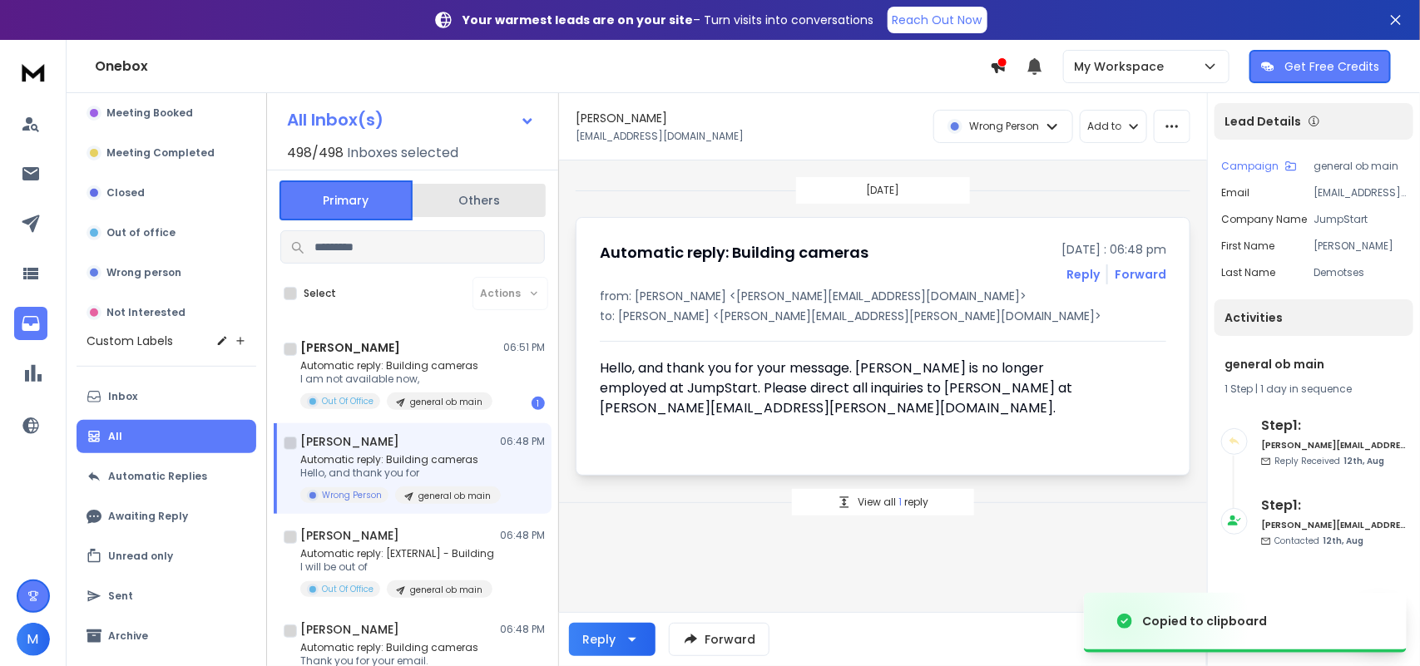
click at [693, 130] on p "[EMAIL_ADDRESS][DOMAIN_NAME]" at bounding box center [659, 136] width 168 height 13
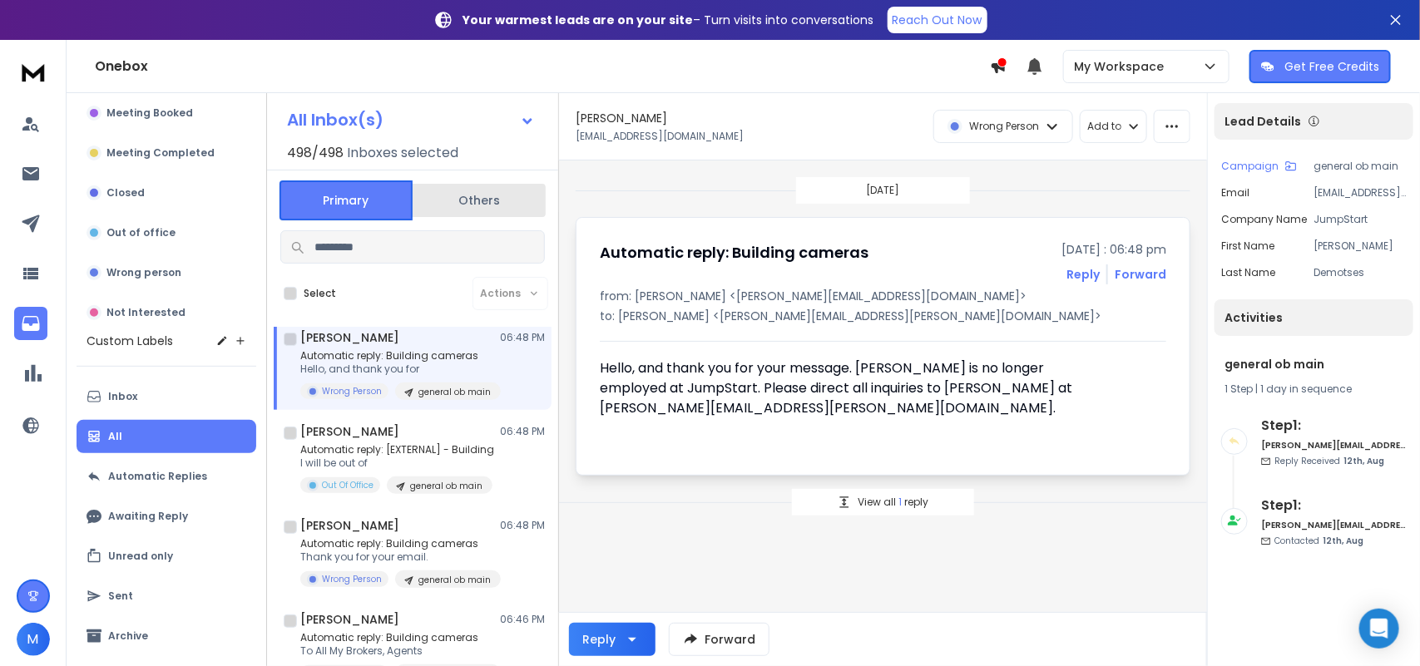
scroll to position [3562, 0]
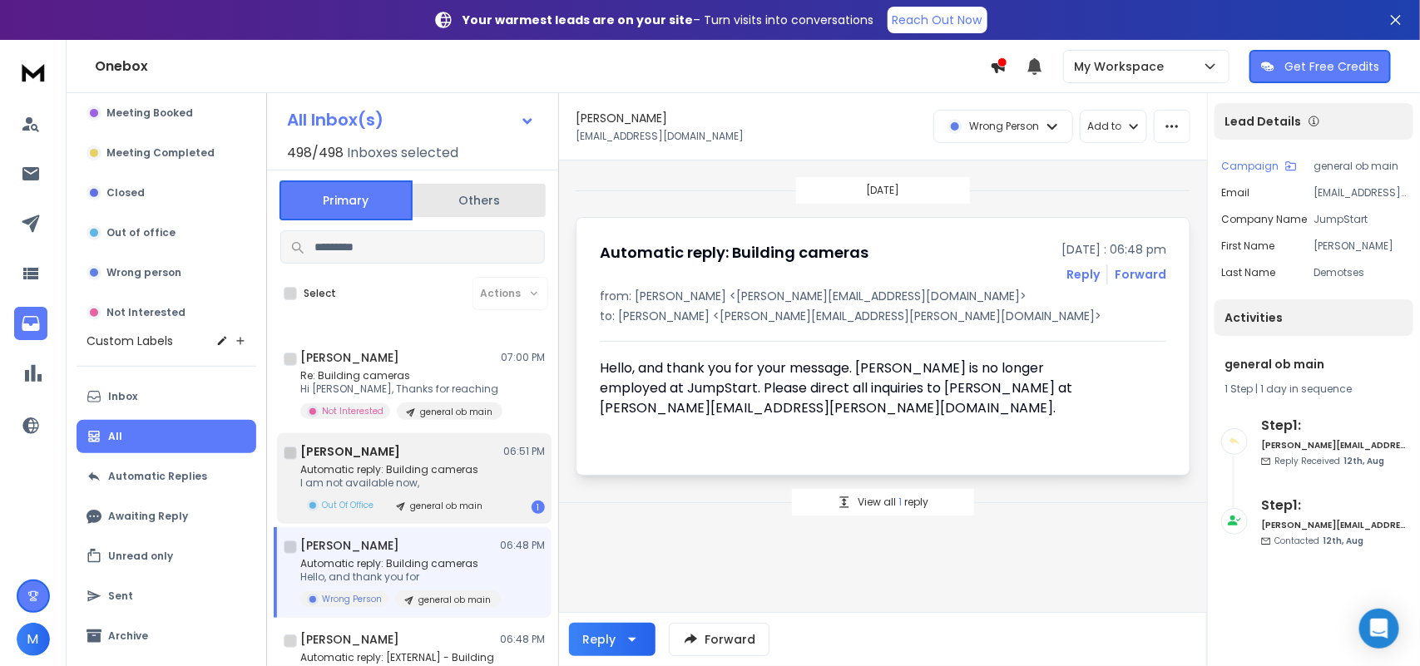
click at [447, 496] on div "general ob main" at bounding box center [440, 504] width 106 height 17
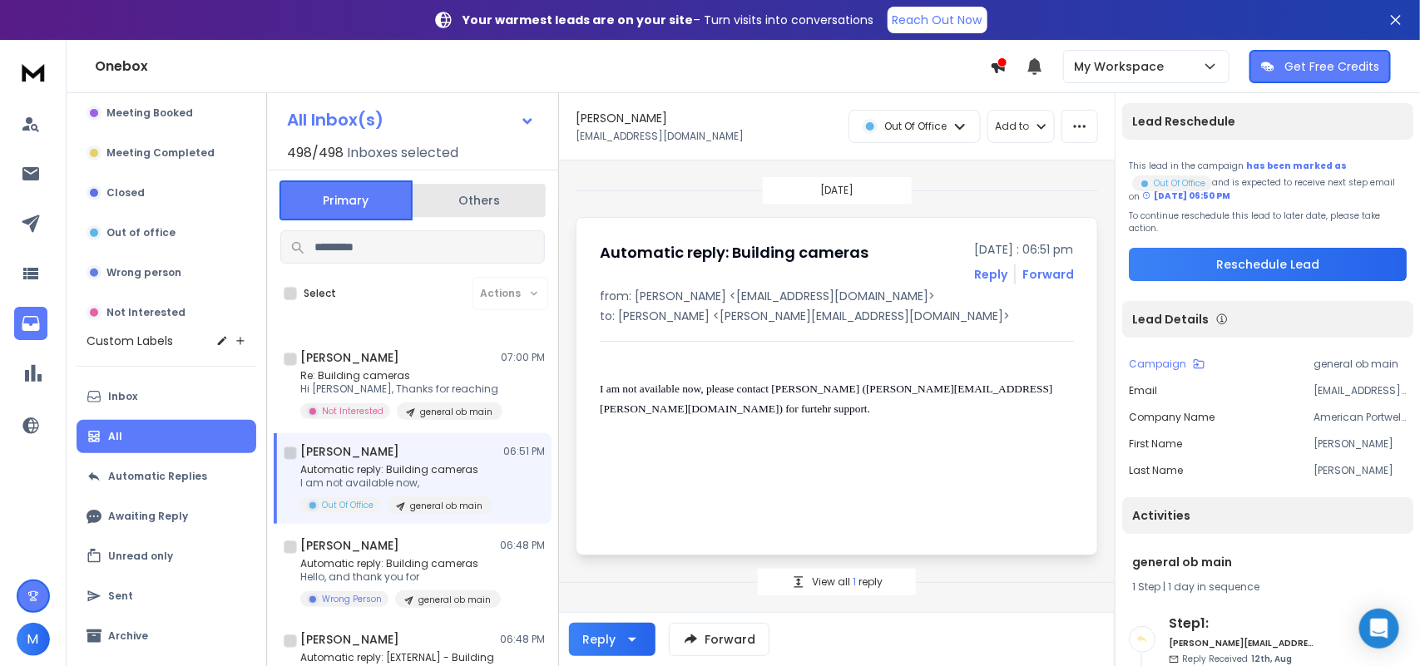
click at [624, 121] on h1 "[PERSON_NAME]" at bounding box center [620, 118] width 91 height 17
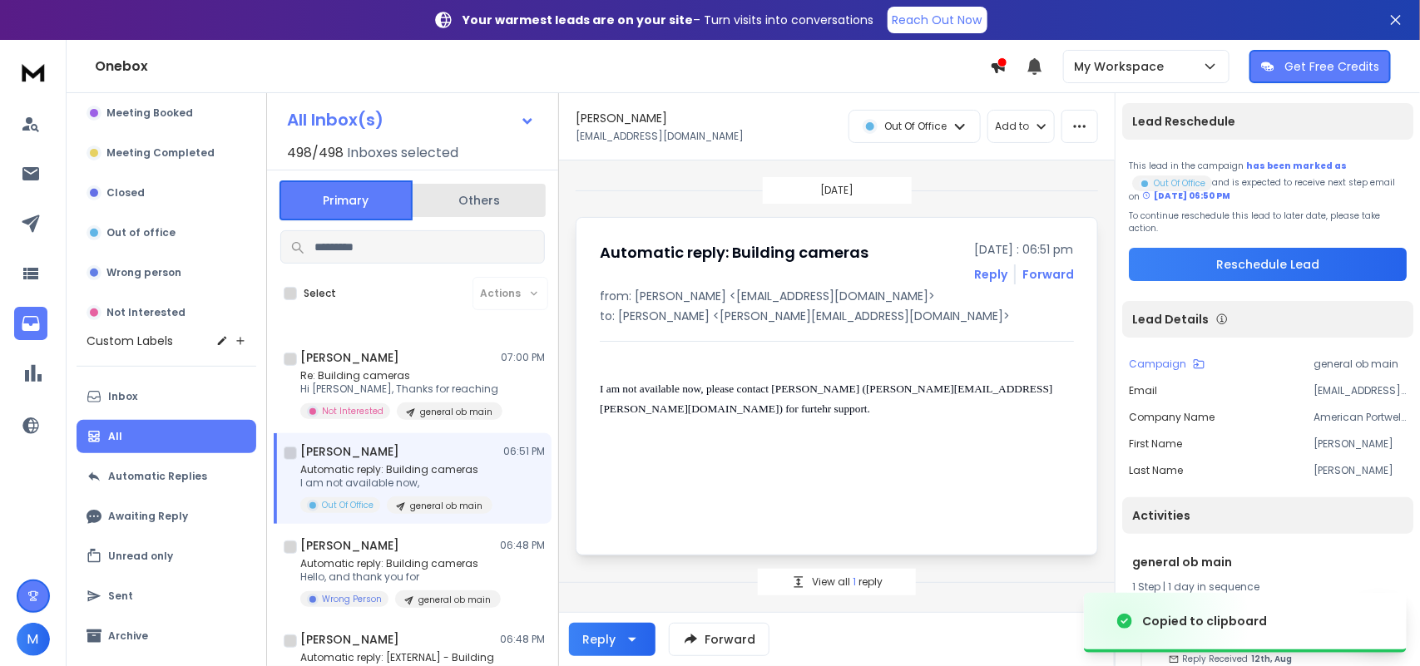
click at [629, 133] on p "[EMAIL_ADDRESS][DOMAIN_NAME]" at bounding box center [659, 136] width 168 height 13
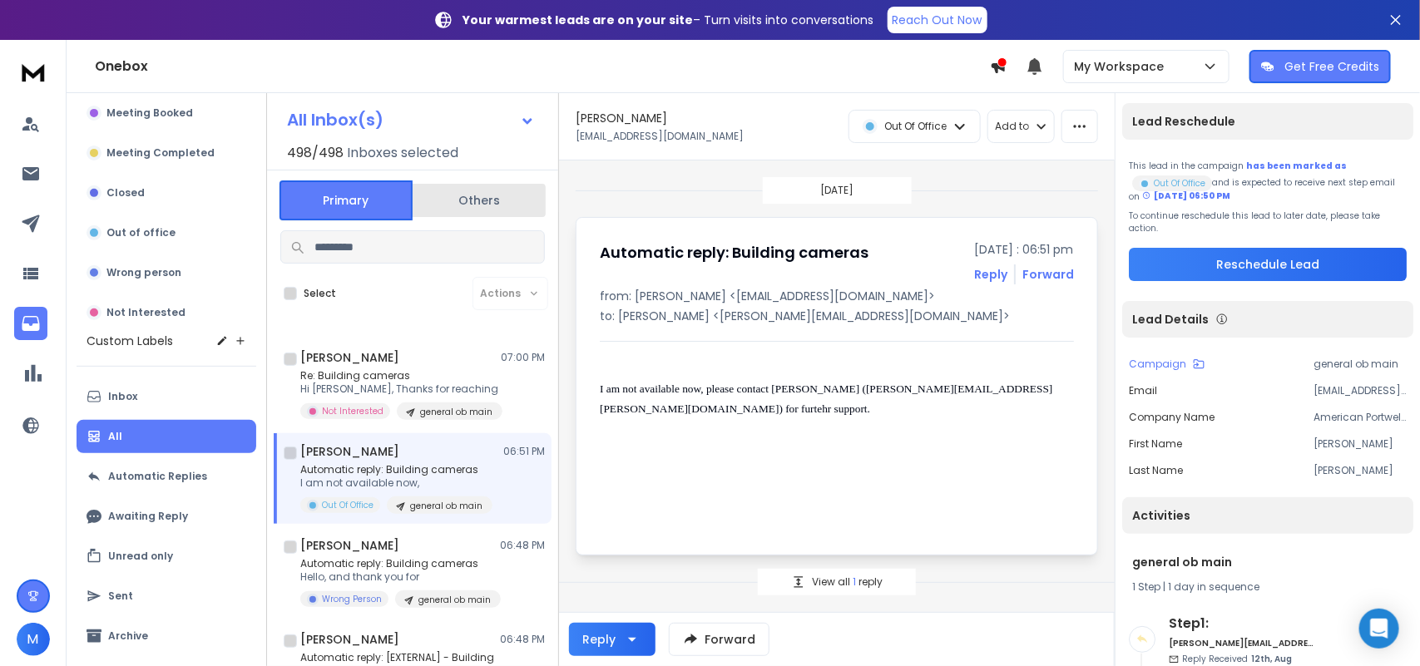
click at [645, 139] on p "[EMAIL_ADDRESS][DOMAIN_NAME]" at bounding box center [659, 136] width 168 height 13
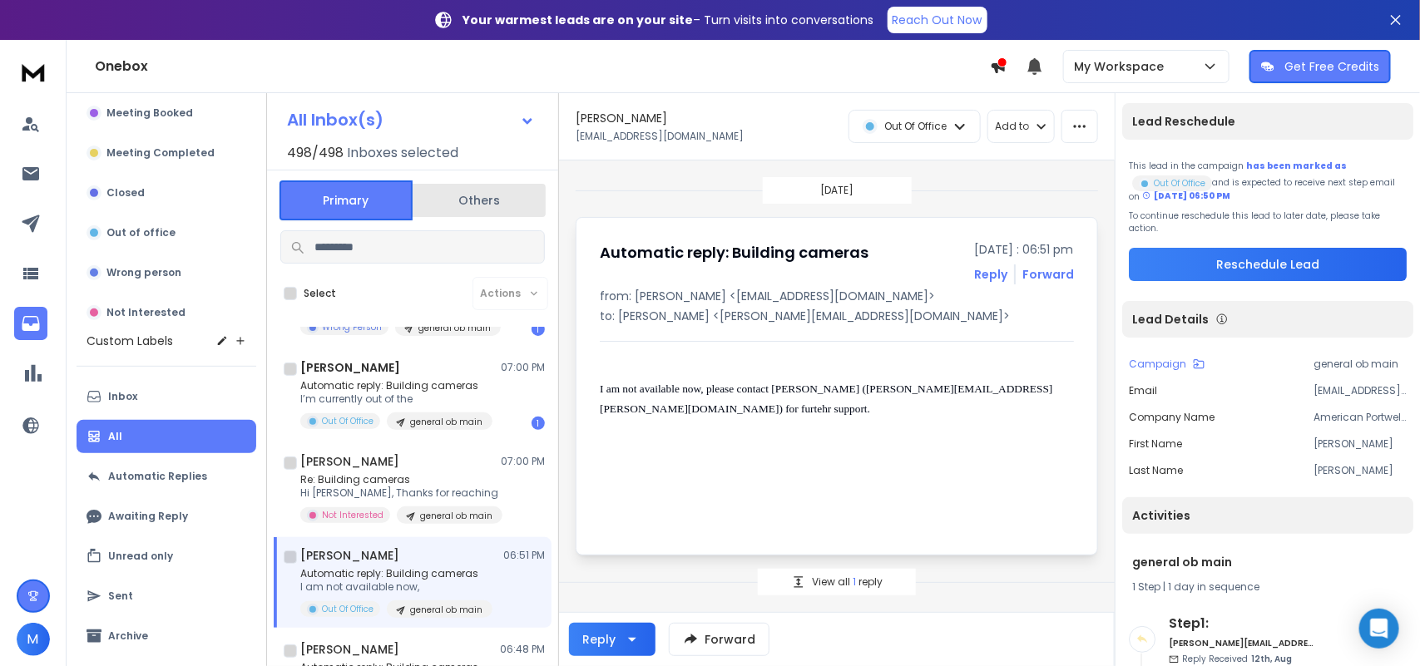
scroll to position [3354, 0]
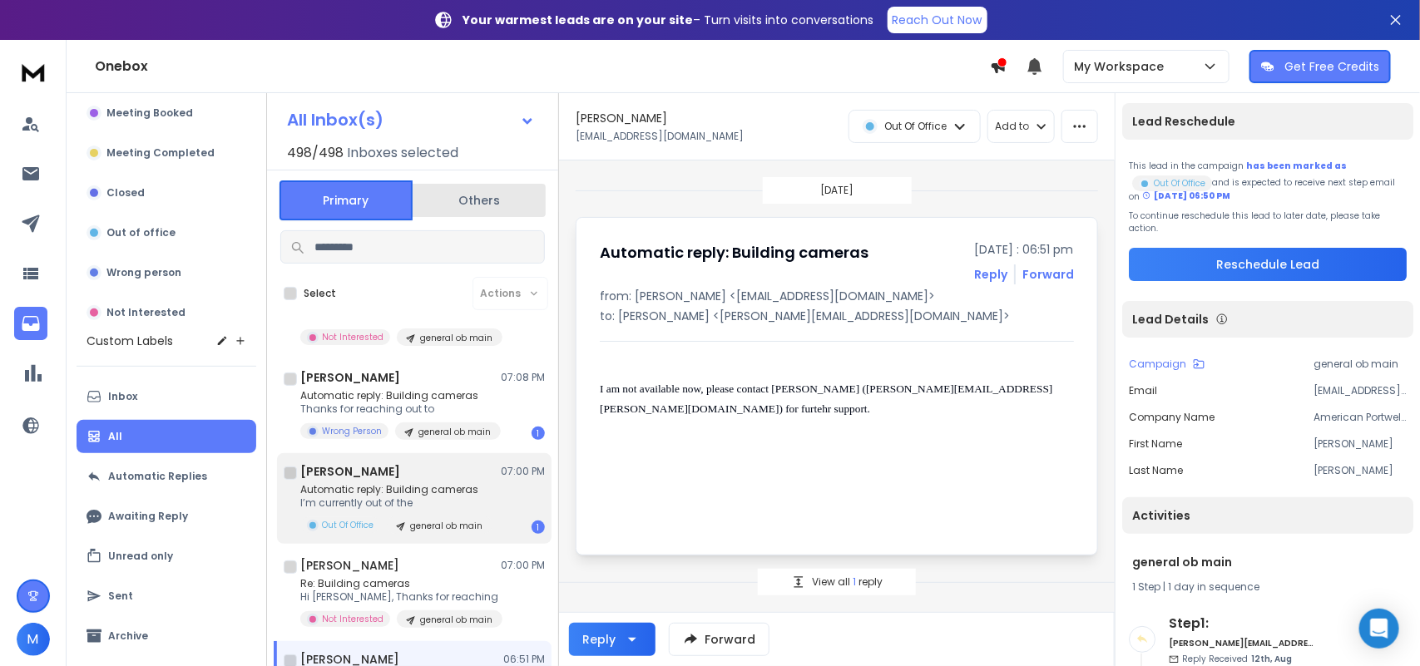
click at [449, 511] on div "Automatic reply: Building cameras I’m currently out of the Out Of Office genera…" at bounding box center [396, 508] width 192 height 51
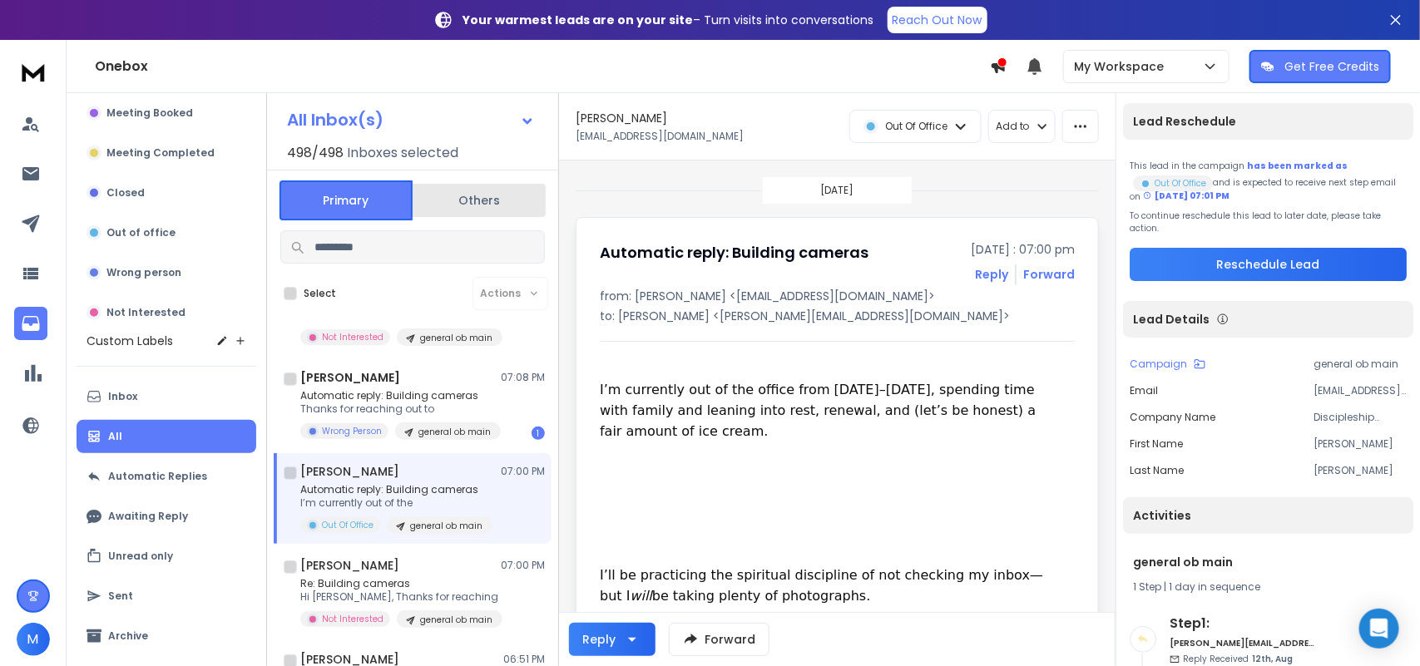
click at [595, 112] on h1 "[PERSON_NAME]" at bounding box center [620, 118] width 91 height 17
click at [613, 133] on p "[EMAIL_ADDRESS][DOMAIN_NAME]" at bounding box center [659, 136] width 168 height 13
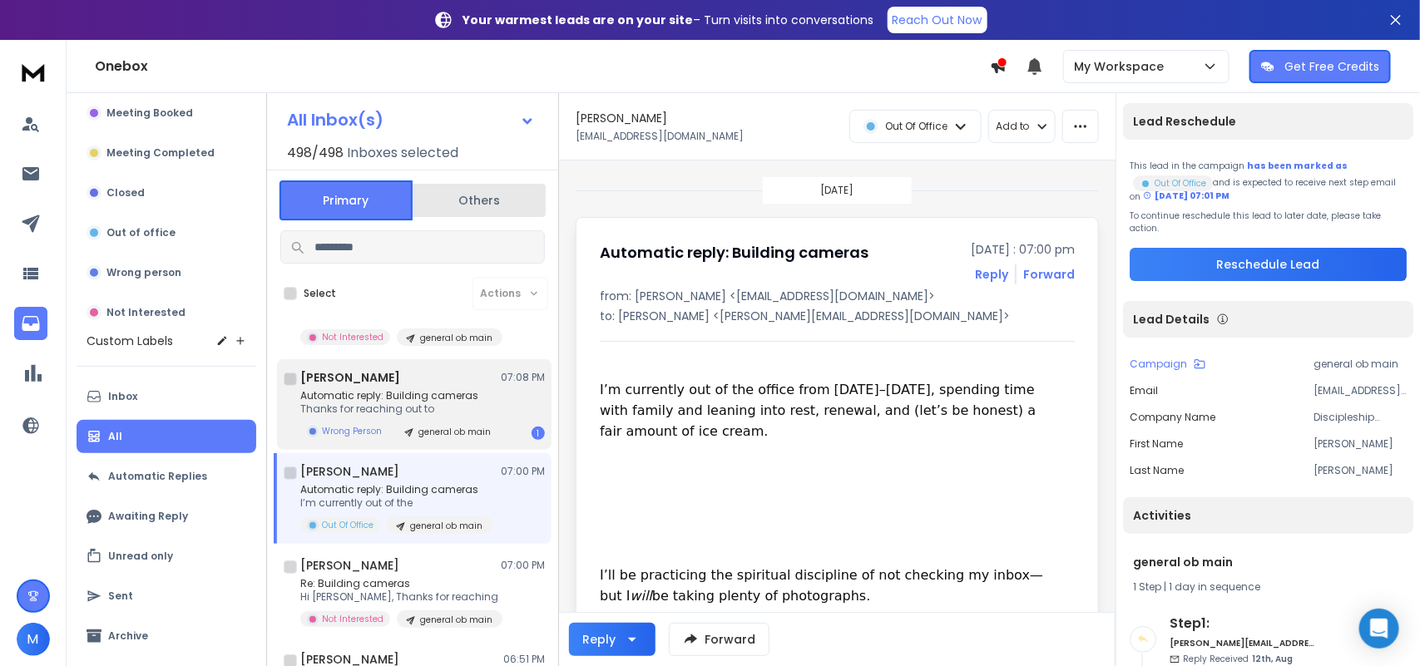
click at [428, 395] on p "Automatic reply: Building cameras" at bounding box center [400, 395] width 200 height 13
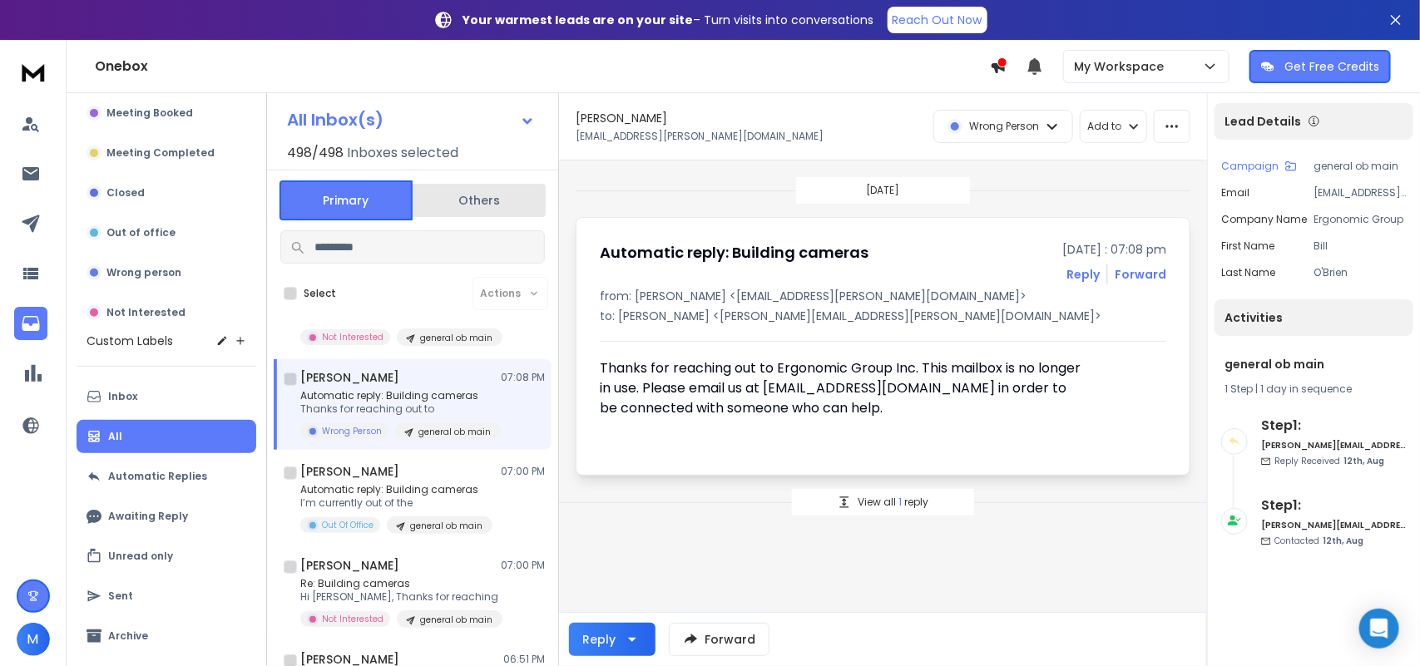
click at [621, 115] on h1 "[PERSON_NAME]" at bounding box center [620, 118] width 91 height 17
click at [661, 137] on p "[EMAIL_ADDRESS][PERSON_NAME][DOMAIN_NAME]" at bounding box center [699, 136] width 248 height 13
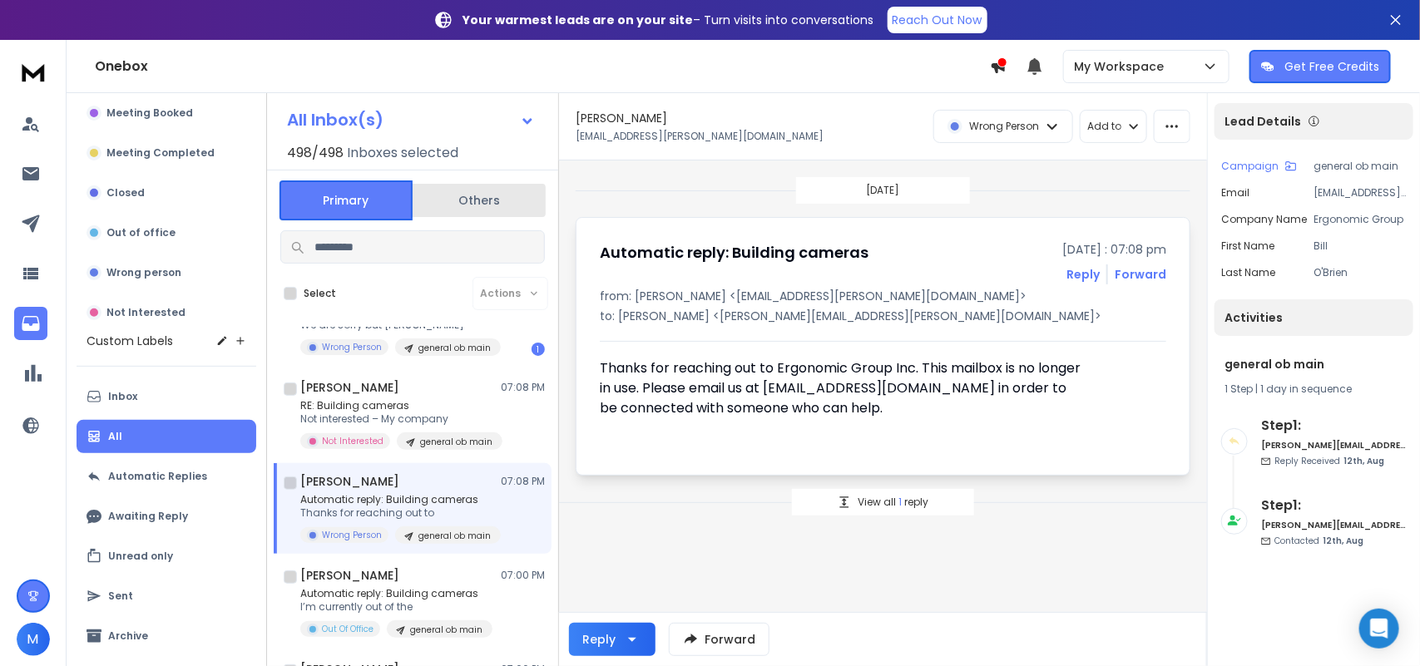
scroll to position [3146, 0]
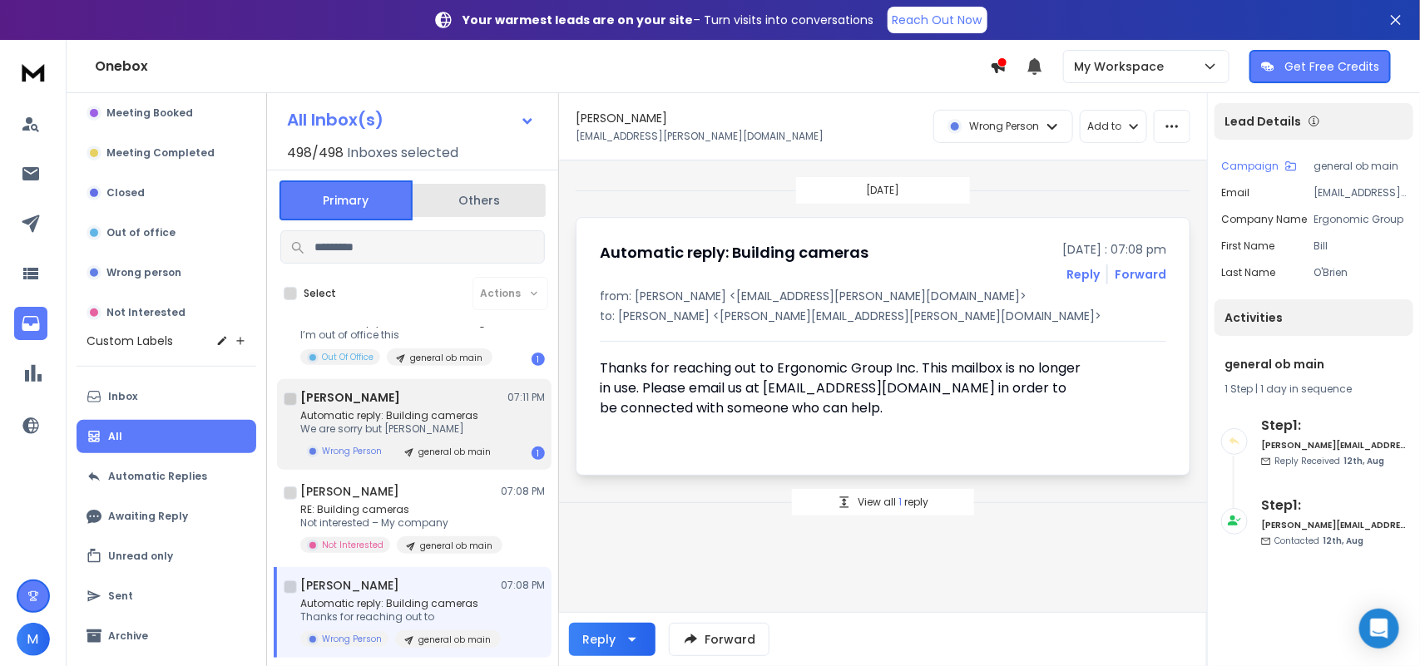
click at [378, 449] on p "Wrong Person" at bounding box center [352, 451] width 60 height 12
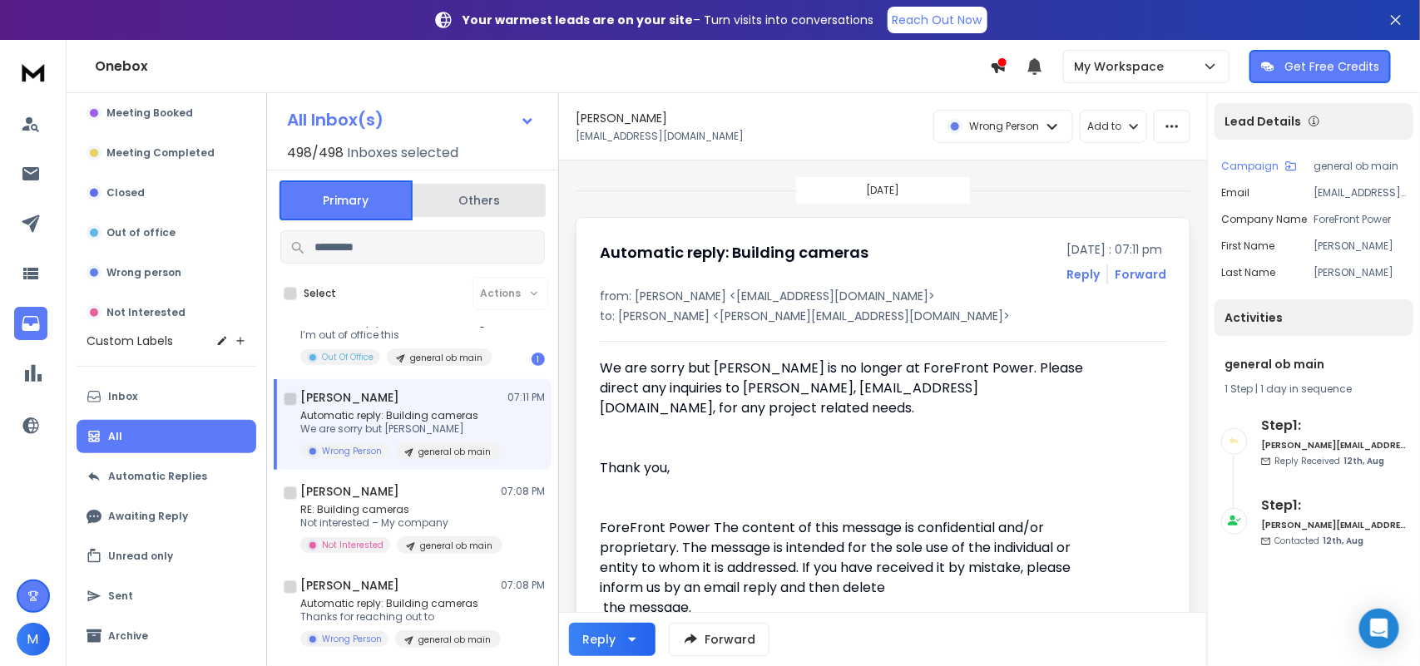
click at [636, 113] on h1 "[PERSON_NAME]" at bounding box center [620, 118] width 91 height 17
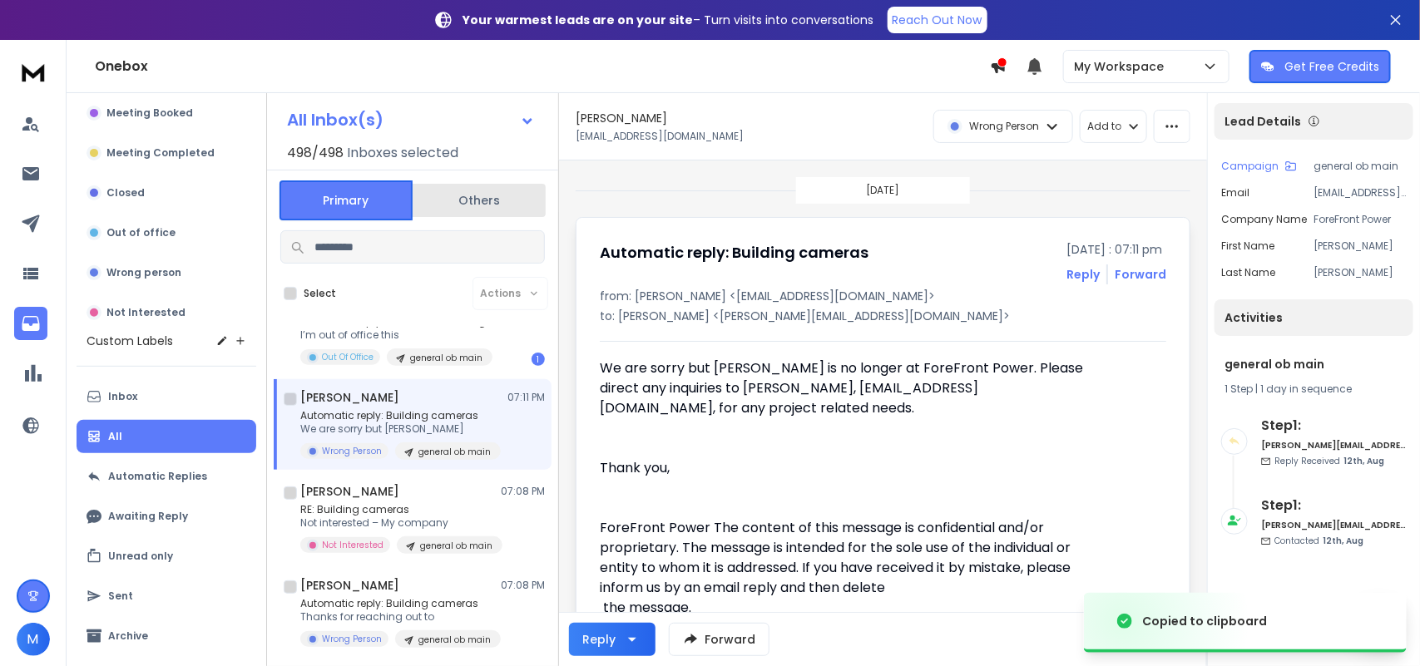
click at [649, 134] on p "[EMAIL_ADDRESS][DOMAIN_NAME]" at bounding box center [659, 136] width 168 height 13
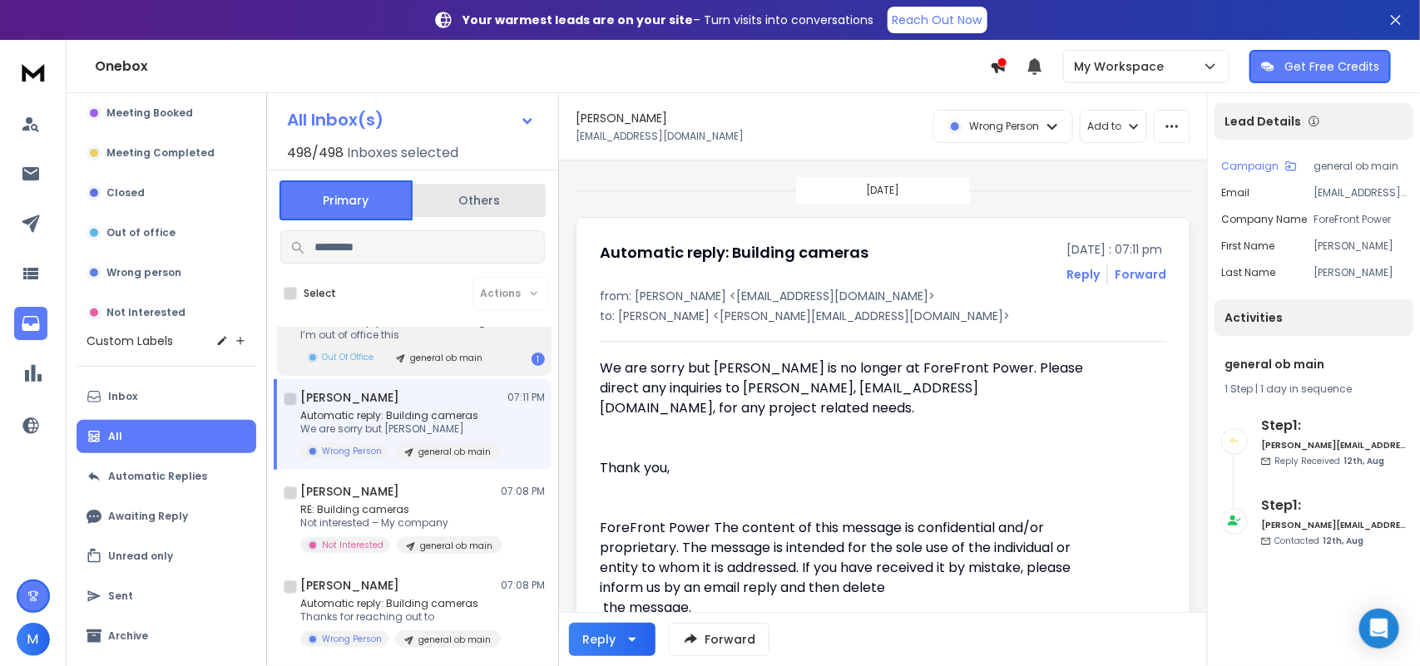
click at [467, 338] on div "Automatic reply: [EXTERNAL] Building cameras I’m out of office this Out Of Offi…" at bounding box center [400, 340] width 200 height 51
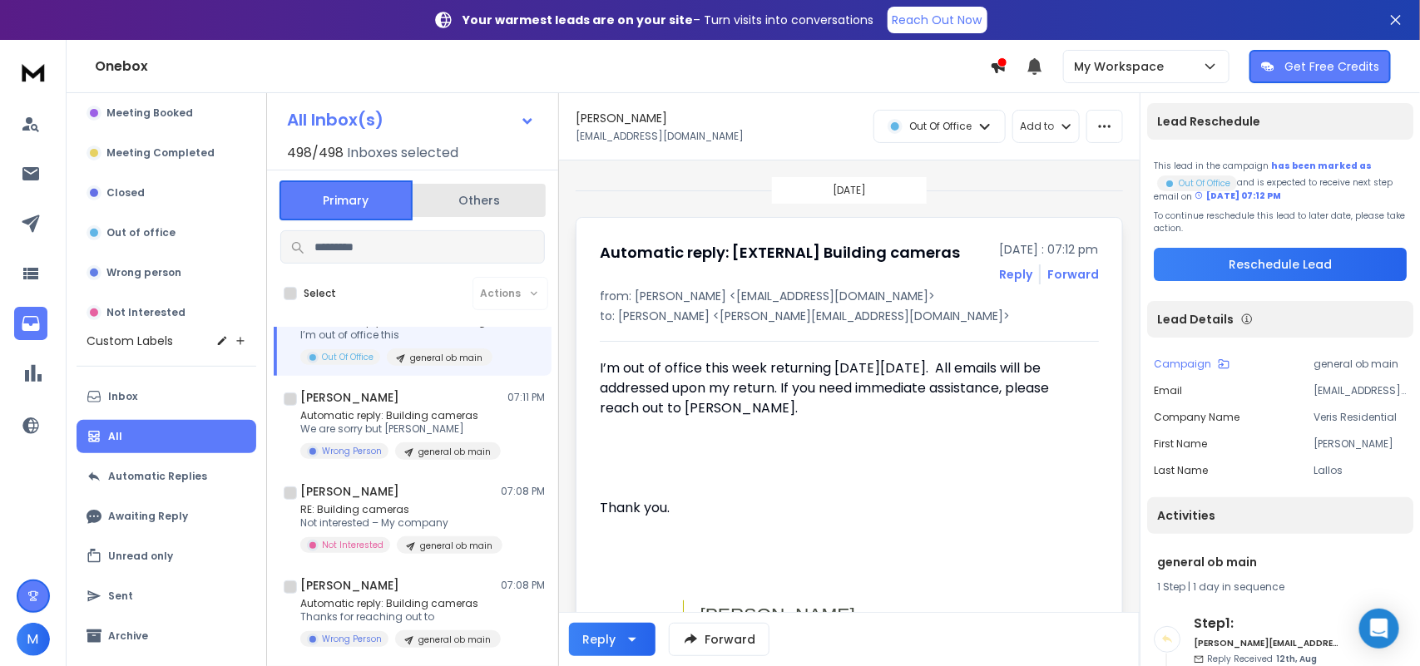
click at [599, 114] on h1 "[PERSON_NAME]" at bounding box center [620, 118] width 91 height 17
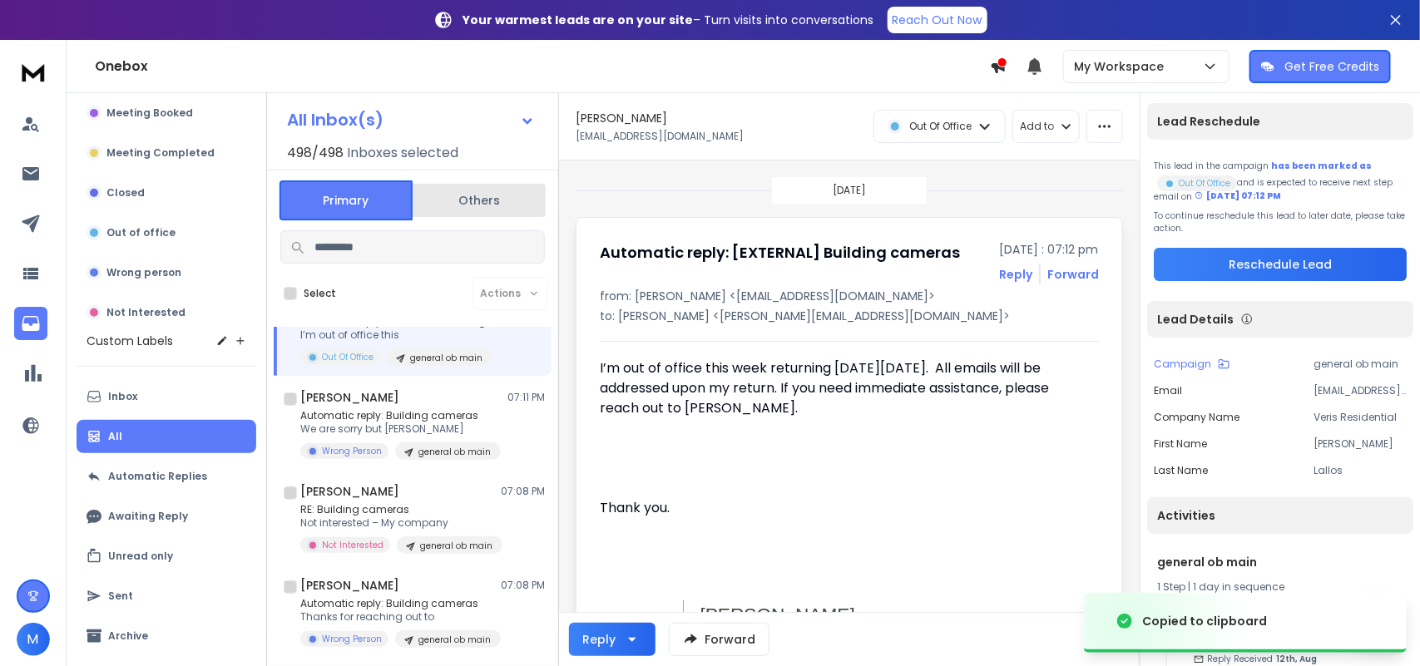
click at [687, 135] on p "[EMAIL_ADDRESS][DOMAIN_NAME]" at bounding box center [659, 136] width 168 height 13
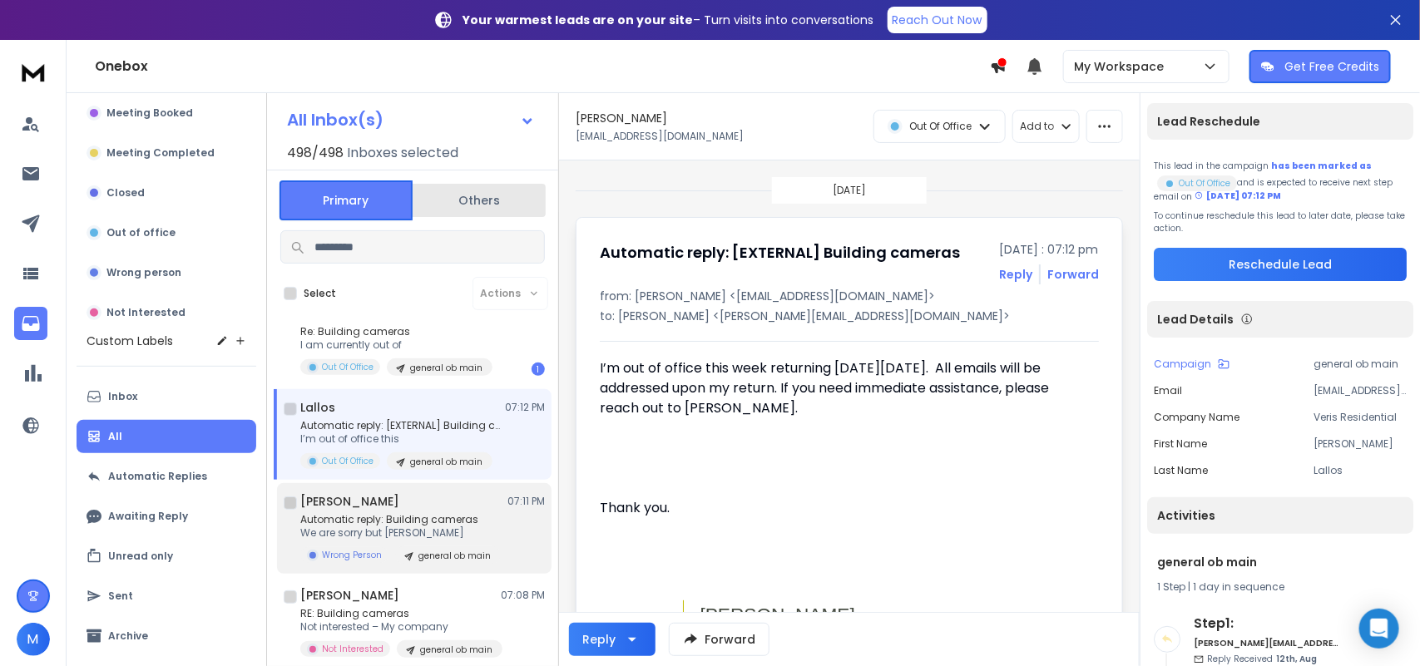
scroll to position [2834, 0]
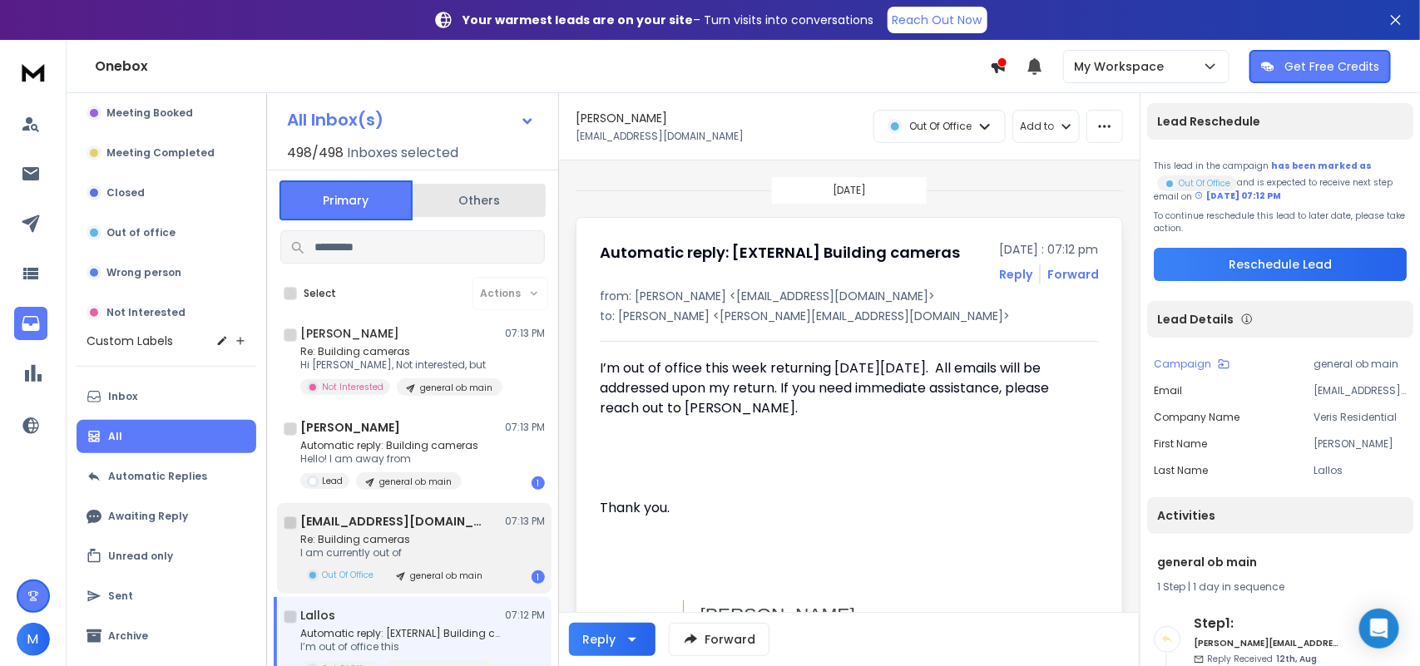
click at [426, 554] on p "I am currently out of" at bounding box center [396, 552] width 192 height 13
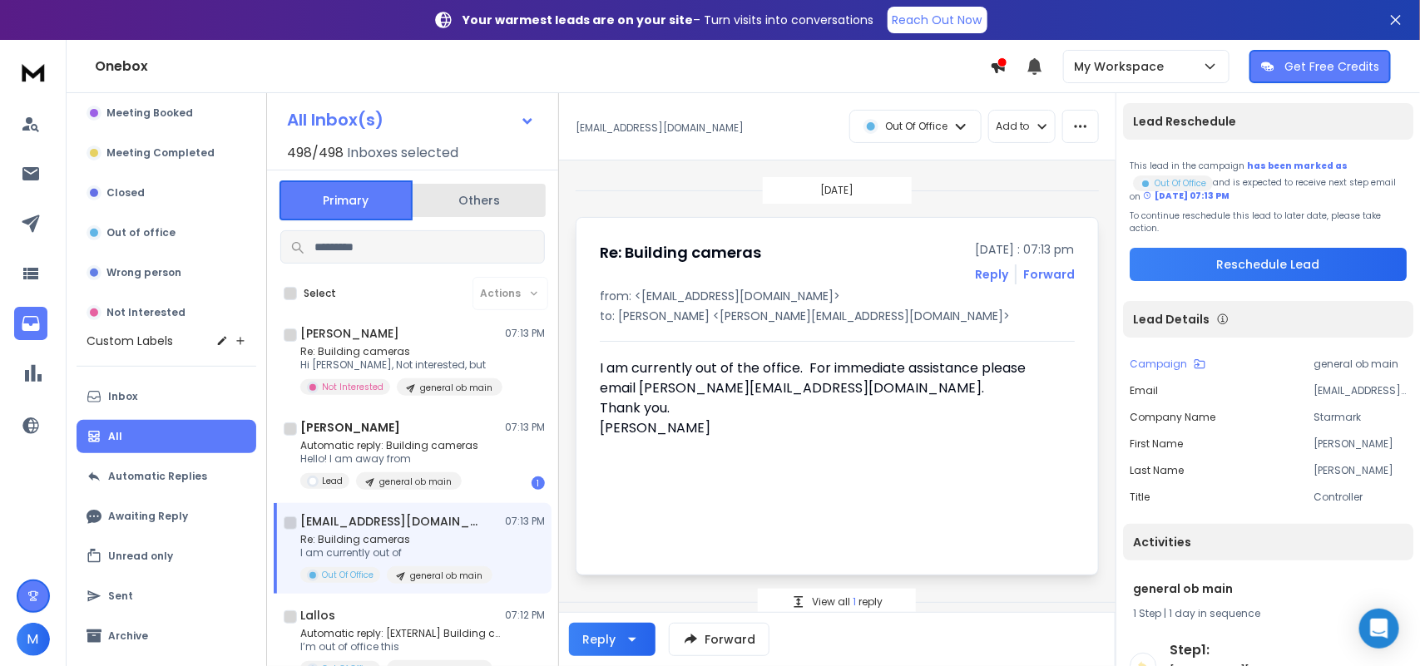
click at [1327, 467] on p "[PERSON_NAME]" at bounding box center [1359, 470] width 93 height 13
click at [599, 125] on p "[EMAIL_ADDRESS][DOMAIN_NAME]" at bounding box center [659, 127] width 168 height 13
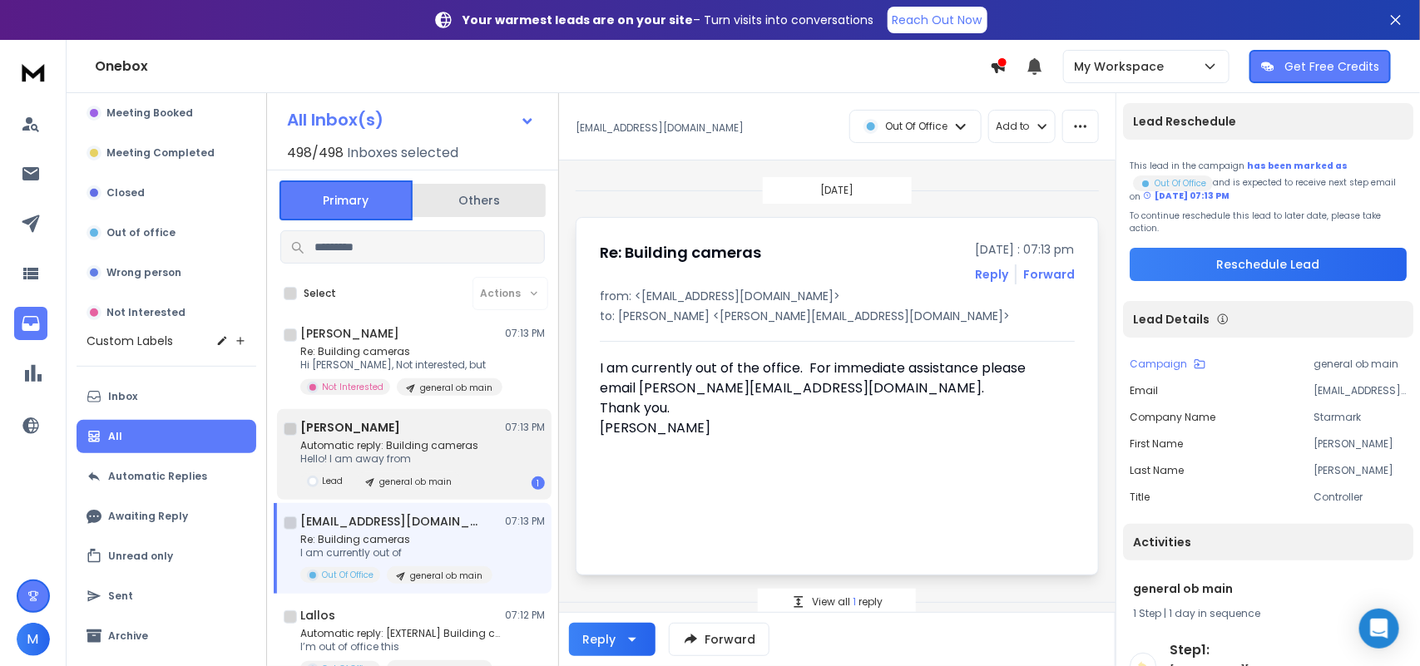
click at [406, 464] on div "Automatic reply: Building cameras Hello! I am away from Lead general ob main" at bounding box center [389, 464] width 178 height 51
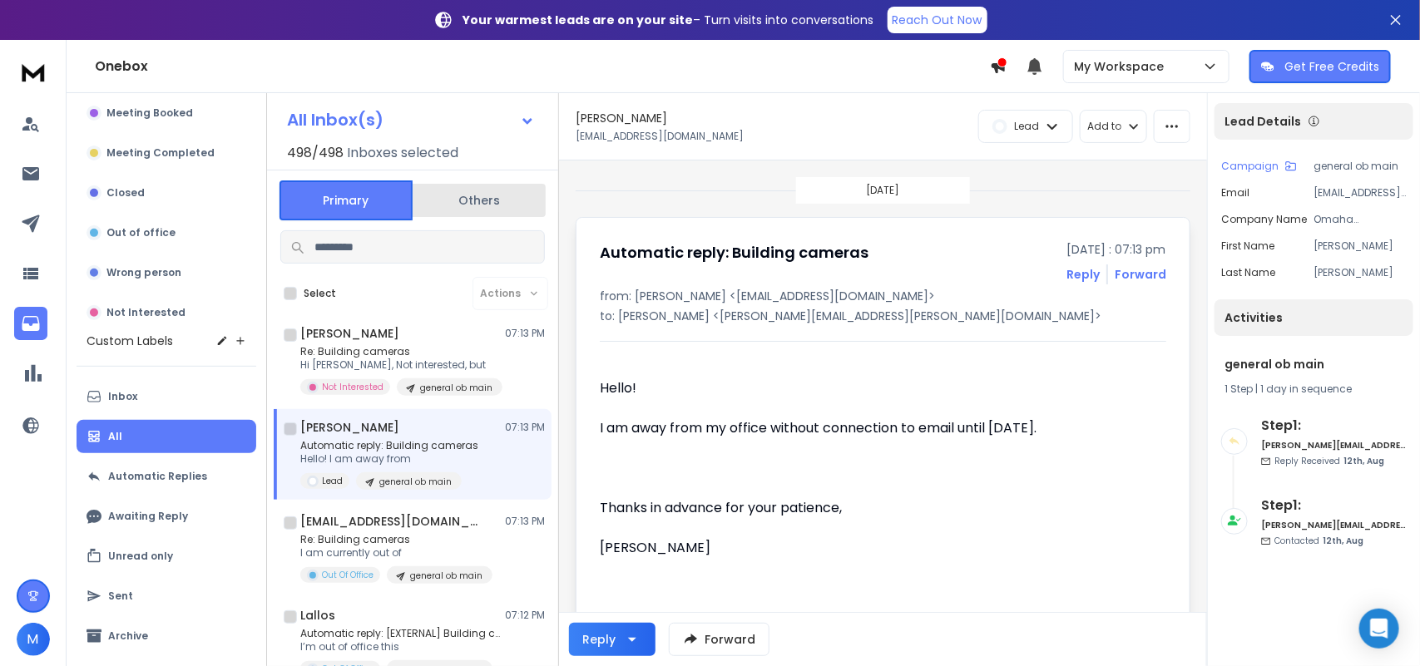
click at [655, 118] on h1 "[PERSON_NAME]" at bounding box center [620, 118] width 91 height 17
click at [610, 136] on p "[EMAIL_ADDRESS][DOMAIN_NAME]" at bounding box center [659, 136] width 168 height 13
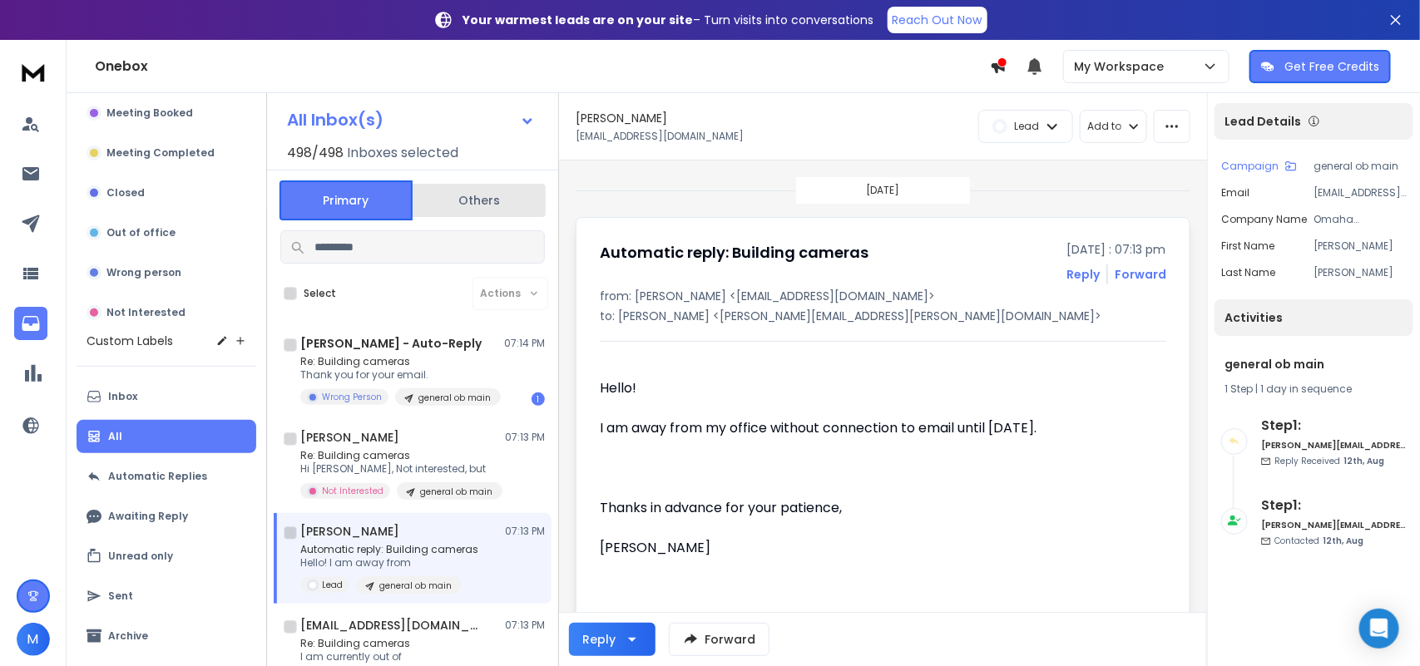
scroll to position [2626, 0]
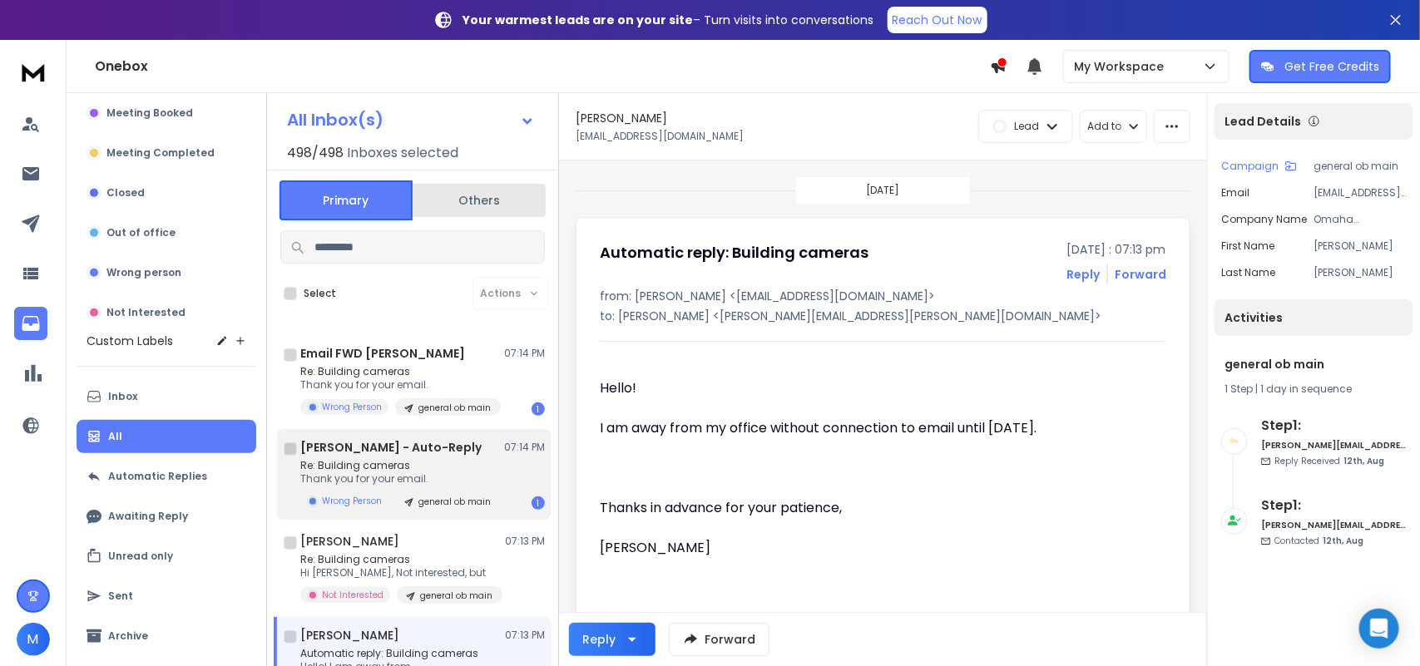
click at [464, 484] on div "Re: Building cameras Thank you for your email. Wrong Person general ob main" at bounding box center [400, 484] width 200 height 51
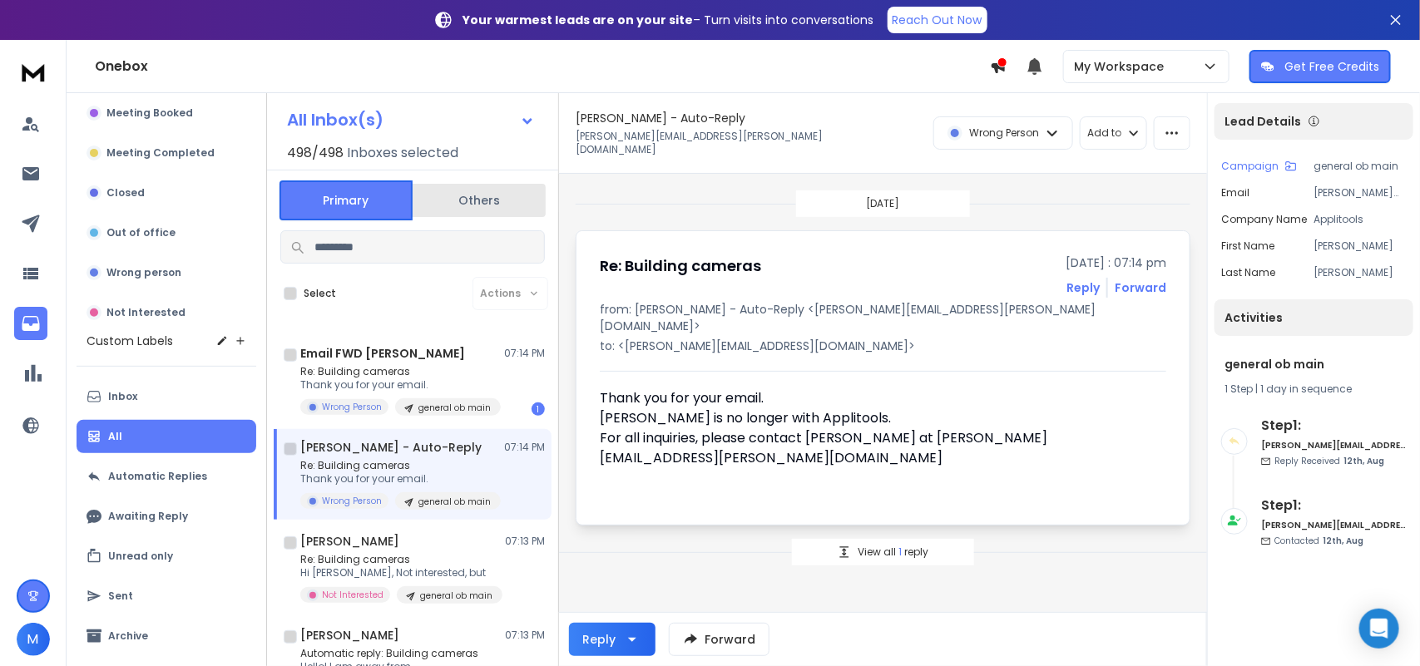
click at [667, 134] on p "[PERSON_NAME][EMAIL_ADDRESS][PERSON_NAME][DOMAIN_NAME]" at bounding box center [726, 143] width 303 height 27
click at [1339, 192] on p "[PERSON_NAME][EMAIL_ADDRESS][PERSON_NAME][DOMAIN_NAME]" at bounding box center [1359, 192] width 93 height 13
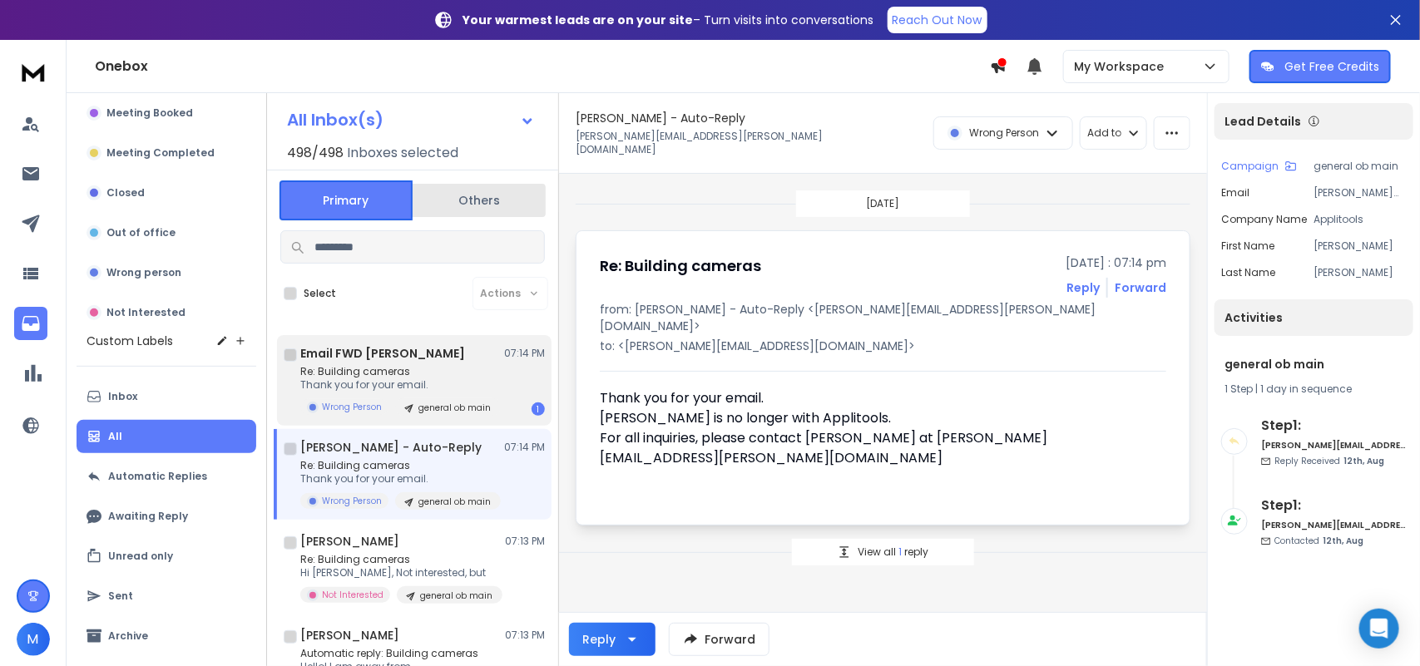
click at [422, 383] on p "Thank you for your email." at bounding box center [400, 384] width 200 height 13
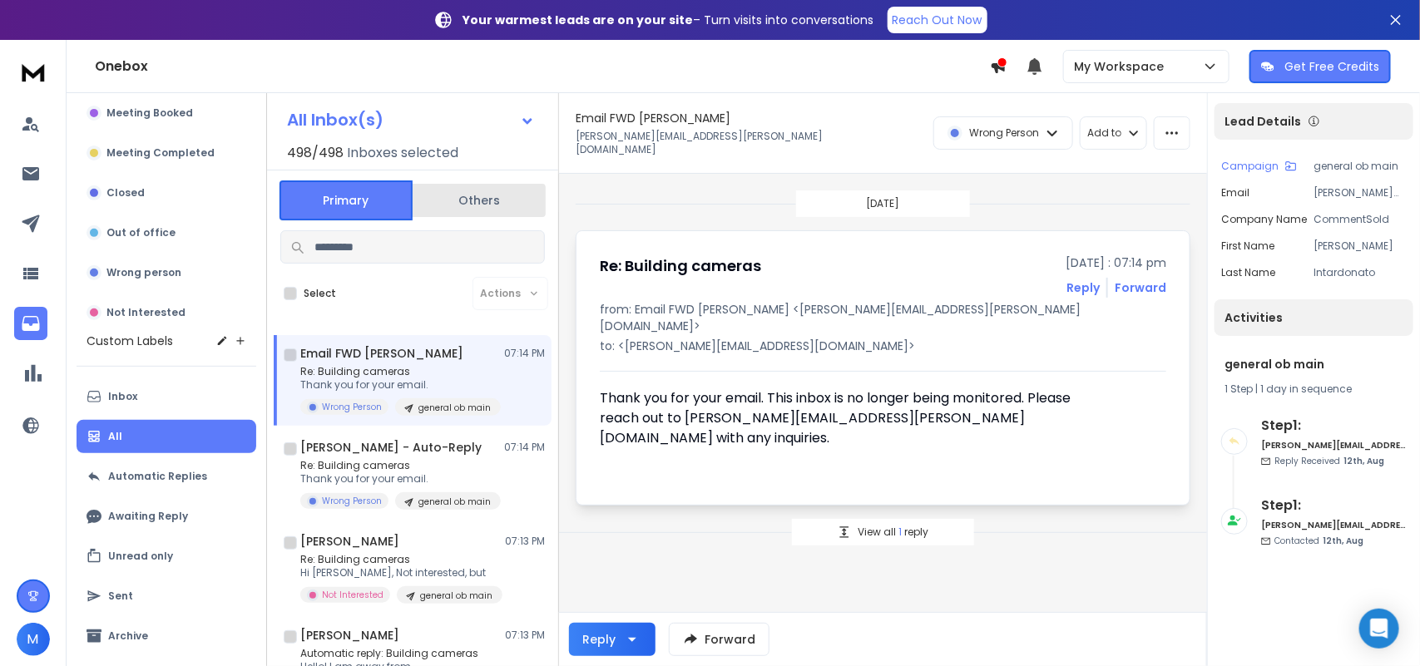
click at [611, 114] on h1 "Email FWD [PERSON_NAME]" at bounding box center [652, 118] width 155 height 17
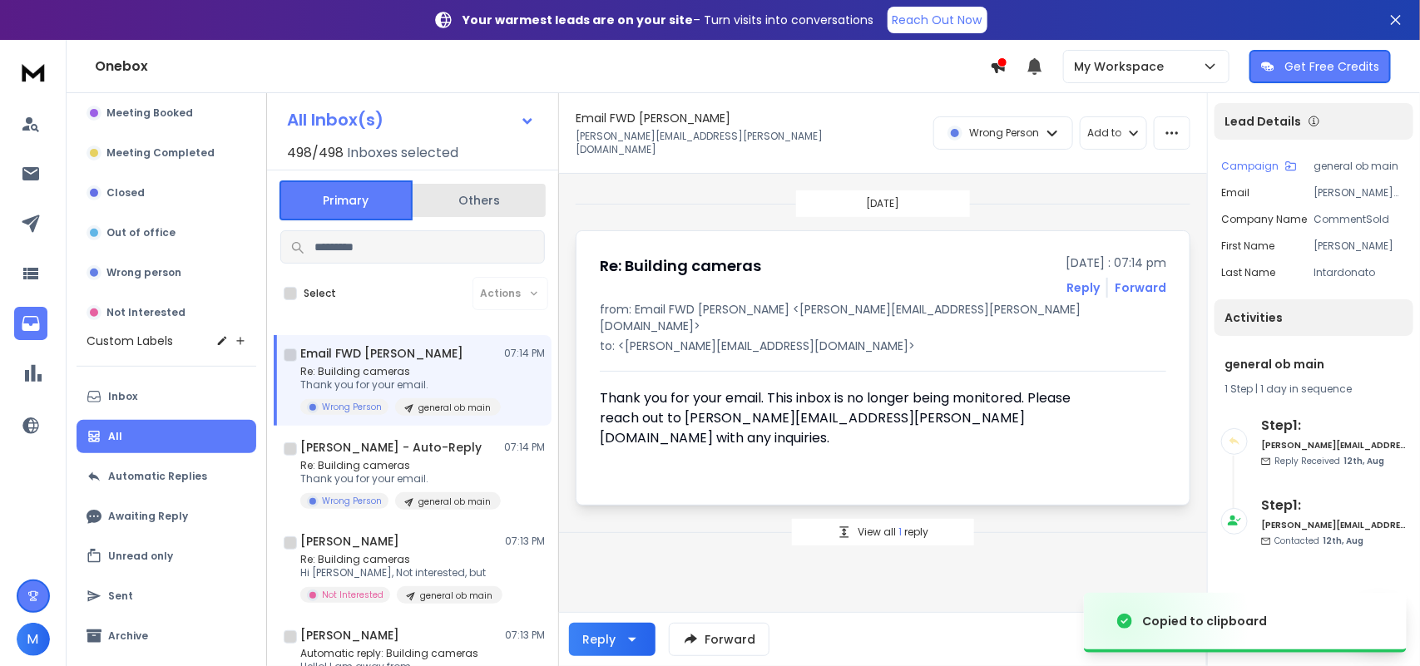
click at [704, 137] on p "[PERSON_NAME][EMAIL_ADDRESS][PERSON_NAME][DOMAIN_NAME]" at bounding box center [726, 143] width 303 height 27
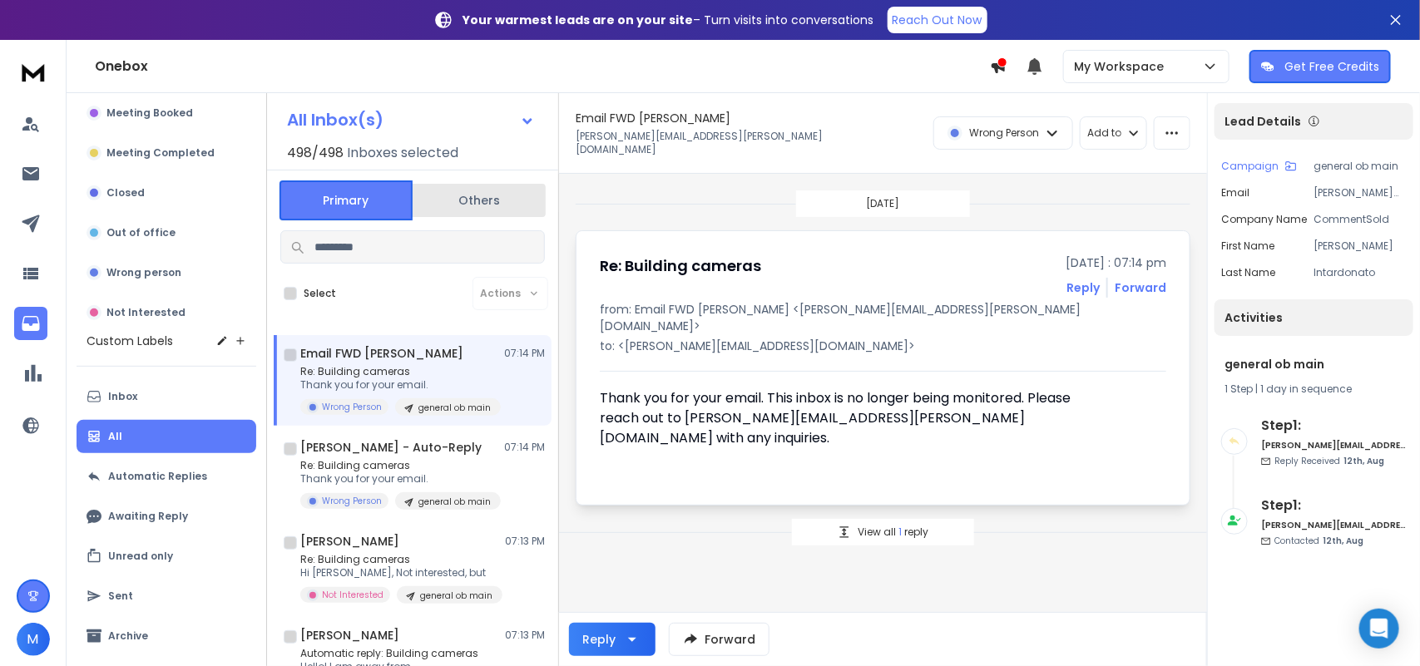
click at [1352, 188] on p "[PERSON_NAME][EMAIL_ADDRESS][PERSON_NAME][DOMAIN_NAME]" at bounding box center [1359, 192] width 93 height 13
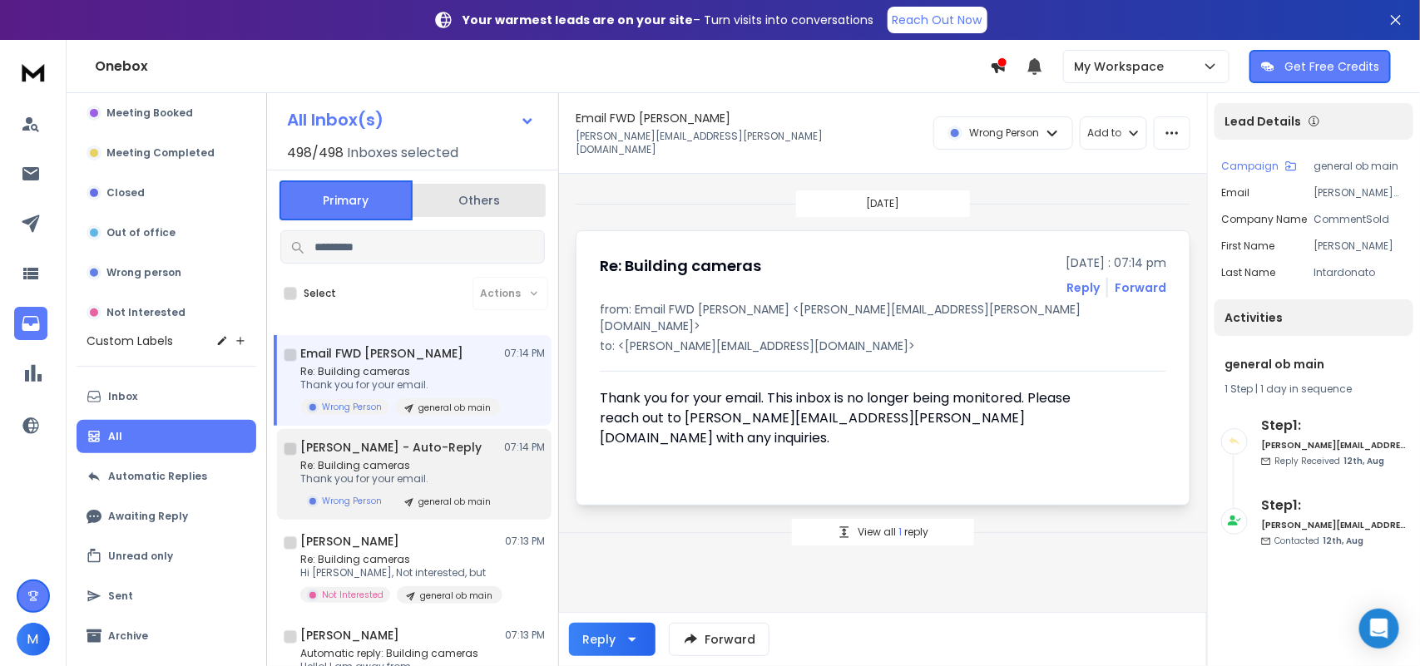
scroll to position [2418, 0]
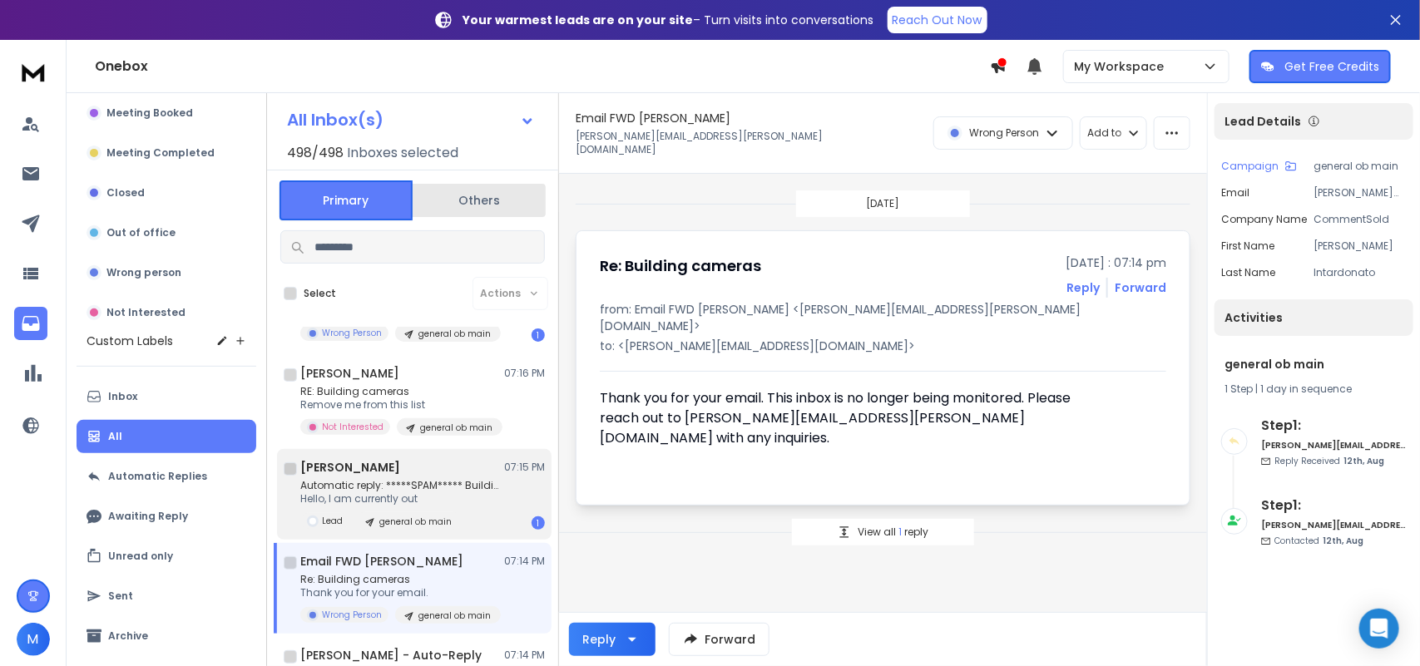
click at [398, 479] on p "Automatic reply: *****SPAM***** Building cameras" at bounding box center [400, 485] width 200 height 13
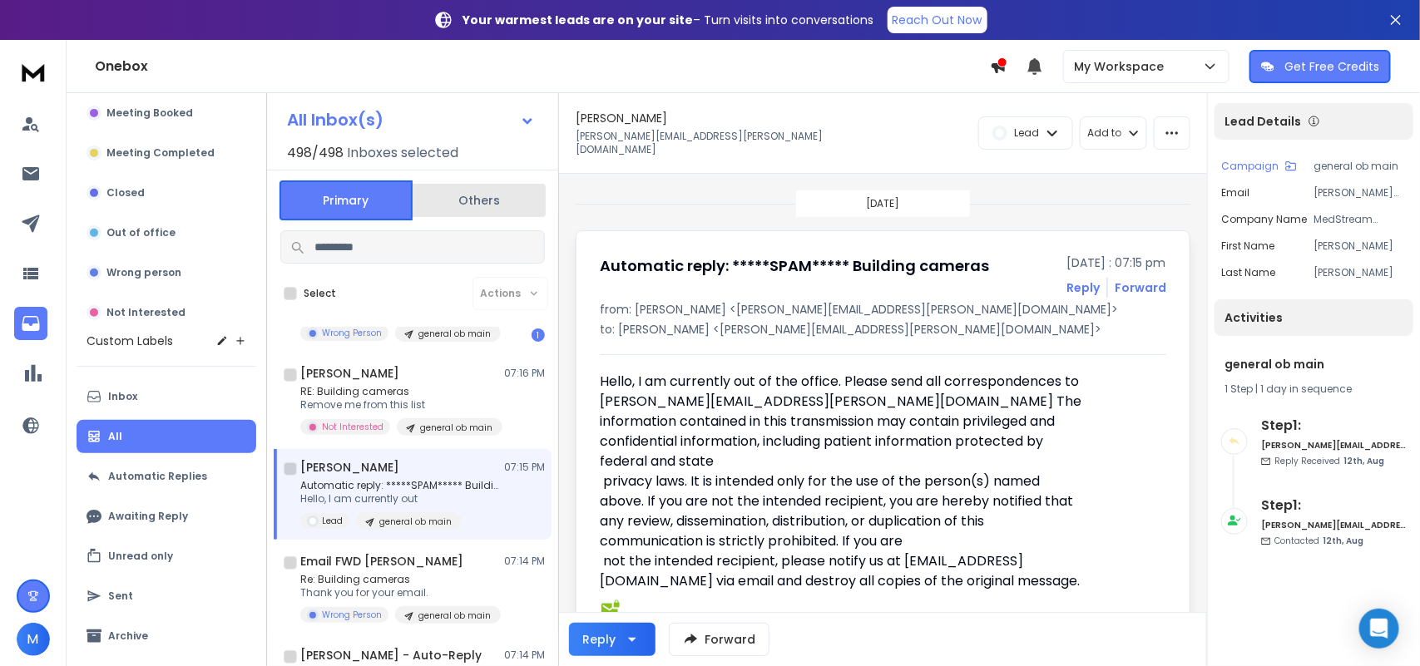
click at [616, 113] on h1 "[PERSON_NAME]" at bounding box center [620, 118] width 91 height 17
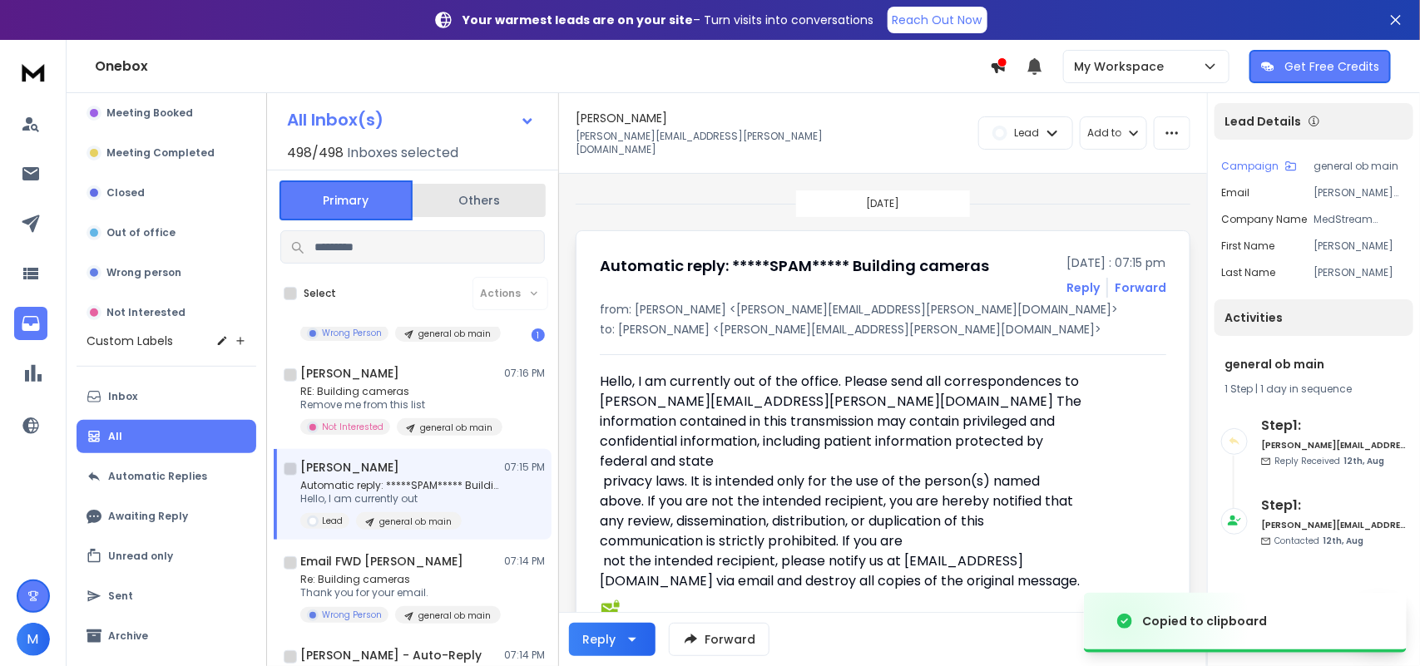
click at [700, 133] on p "[PERSON_NAME][EMAIL_ADDRESS][PERSON_NAME][DOMAIN_NAME]" at bounding box center [726, 143] width 303 height 27
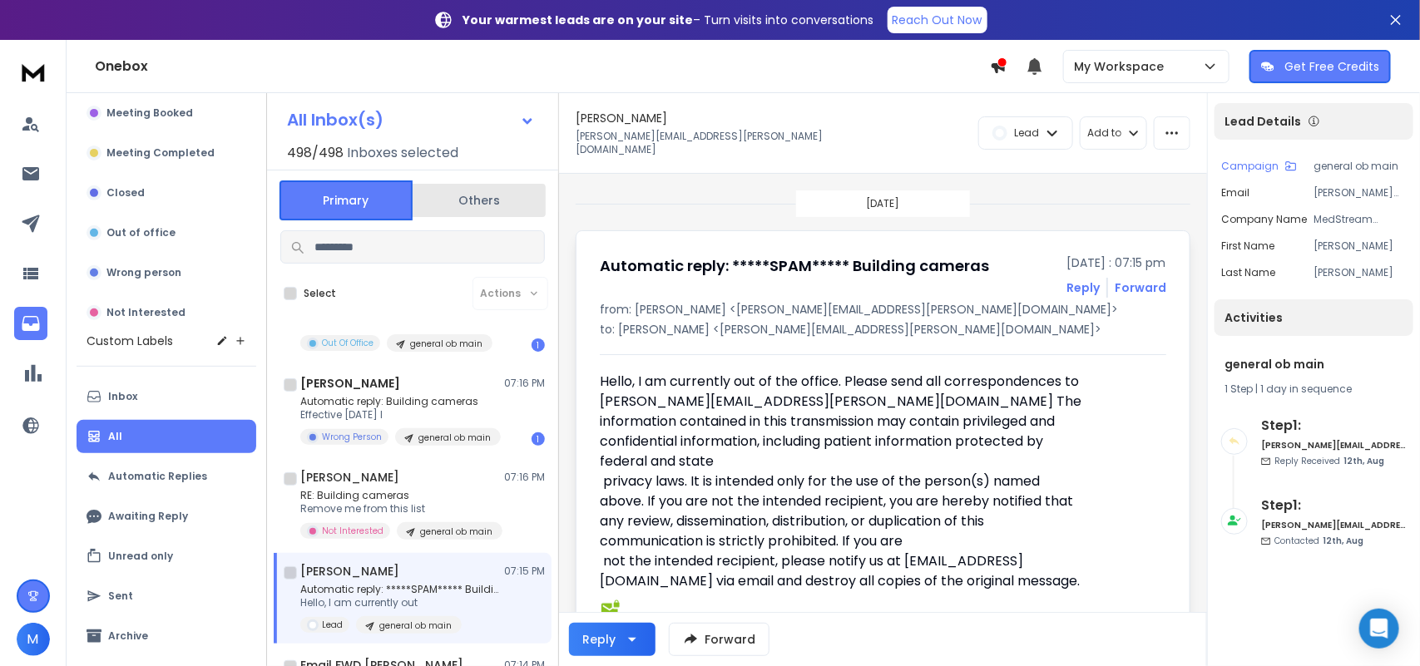
scroll to position [2210, 0]
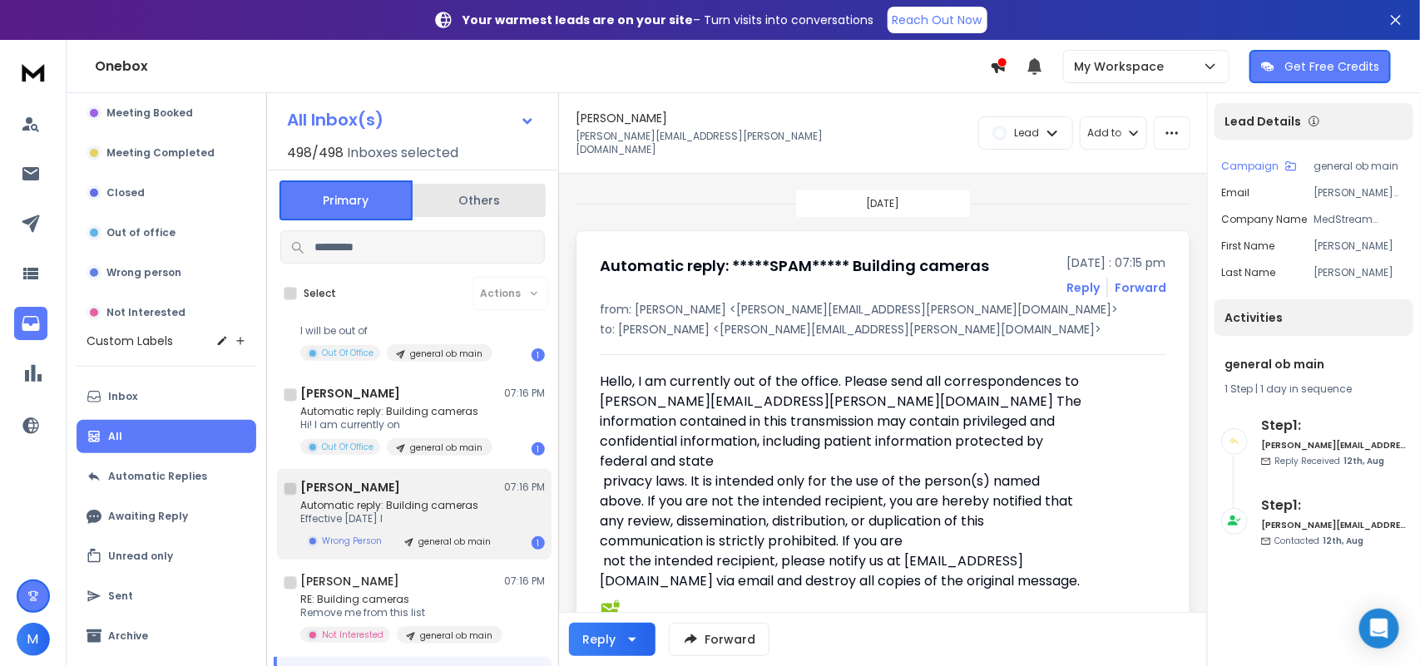
click at [431, 526] on div "Automatic reply: Building cameras Effective [DATE] I Wrong Person general ob ma…" at bounding box center [400, 524] width 200 height 51
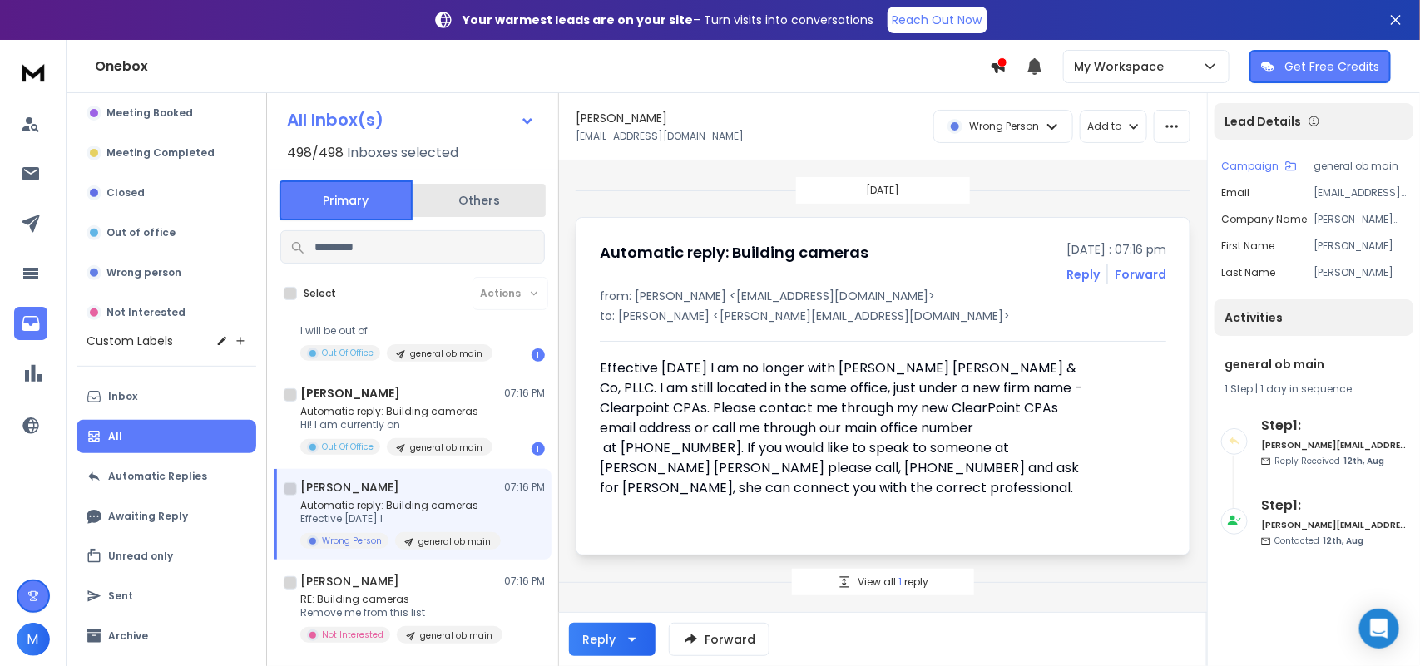
click at [638, 121] on h1 "[PERSON_NAME]" at bounding box center [620, 118] width 91 height 17
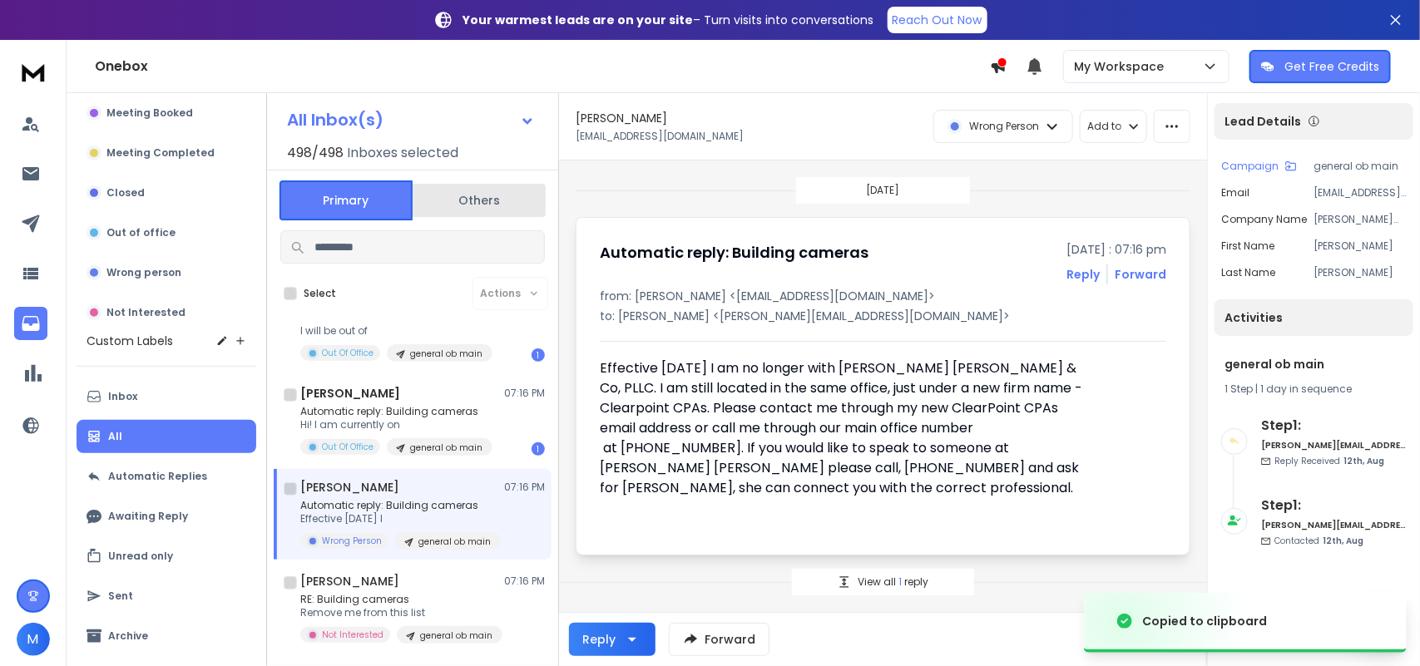
click at [664, 136] on p "[EMAIL_ADDRESS][DOMAIN_NAME]" at bounding box center [659, 136] width 168 height 13
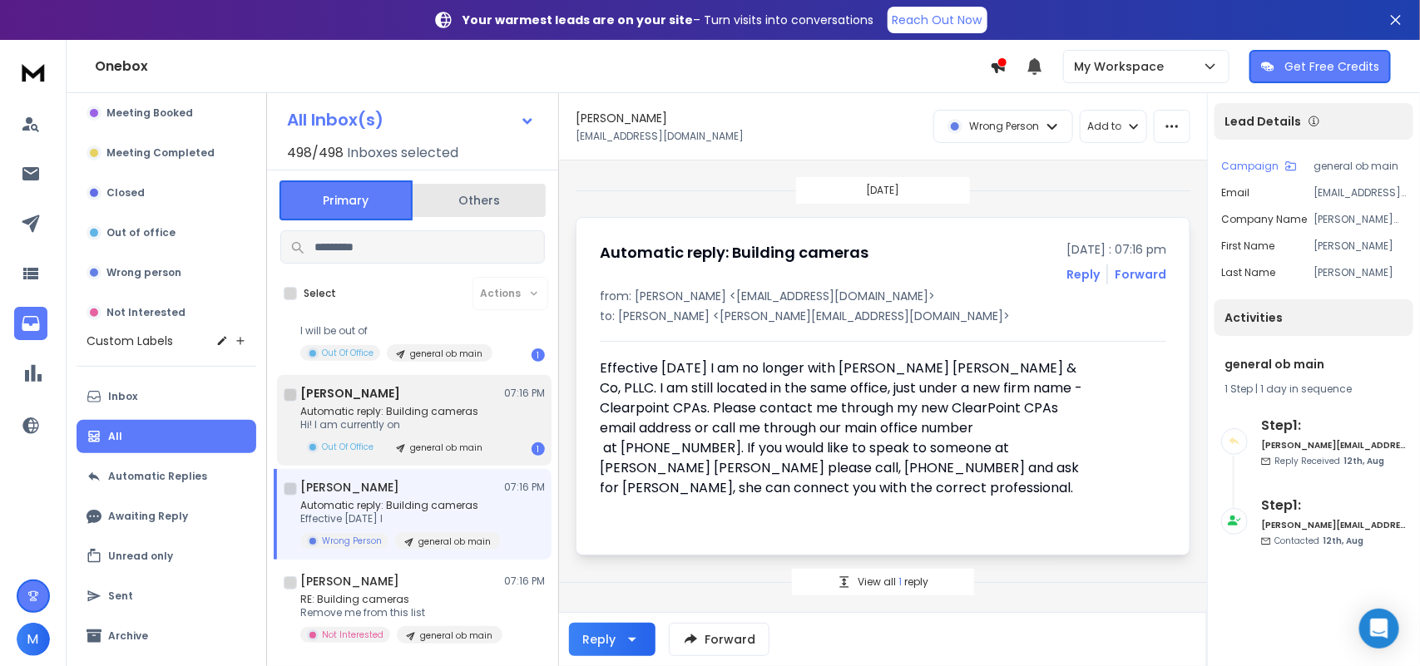
click at [422, 422] on p "Hi! I am currently on" at bounding box center [396, 424] width 192 height 13
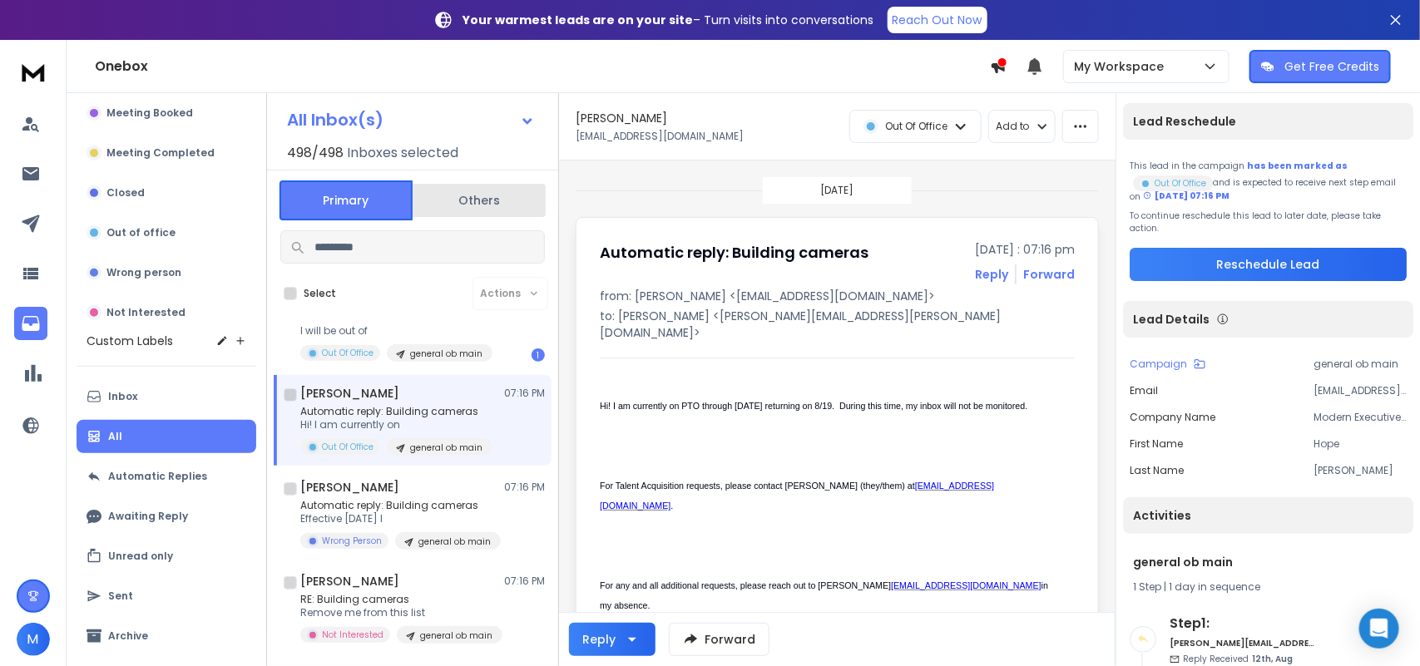
click at [596, 112] on h1 "[PERSON_NAME]" at bounding box center [620, 118] width 91 height 17
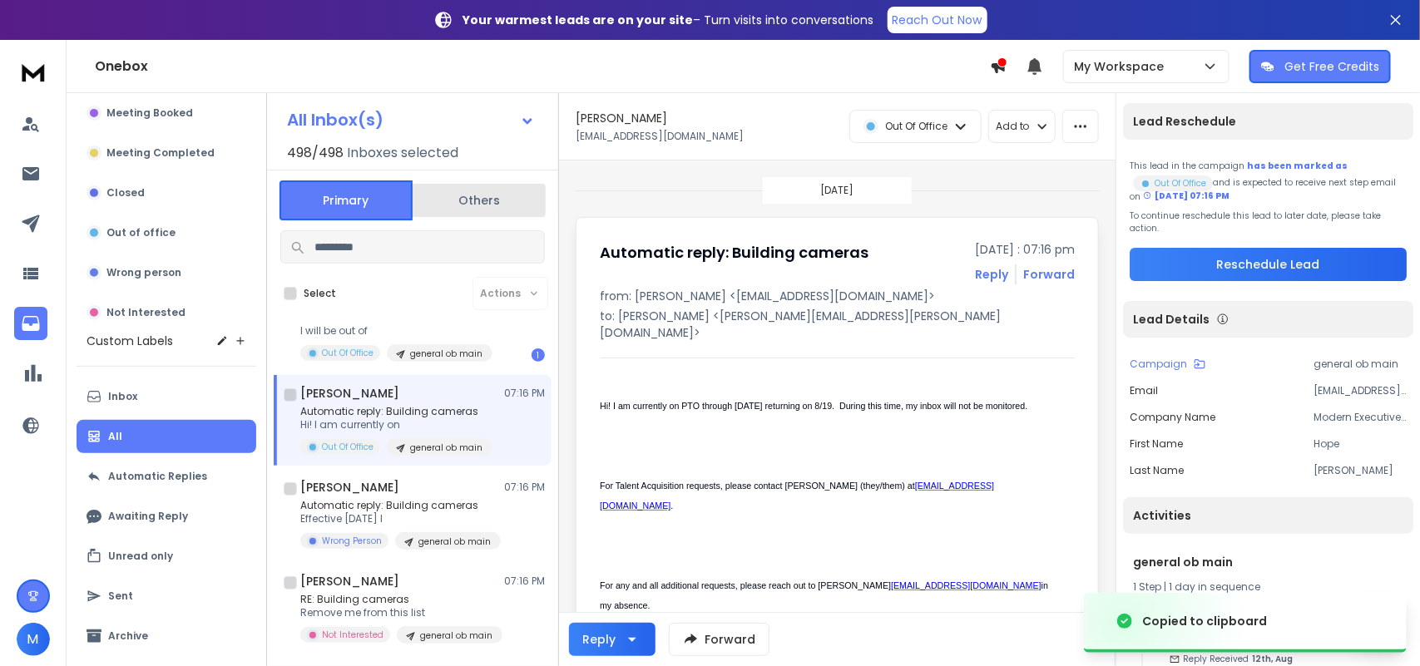
click at [641, 131] on p "[EMAIL_ADDRESS][DOMAIN_NAME]" at bounding box center [659, 136] width 168 height 13
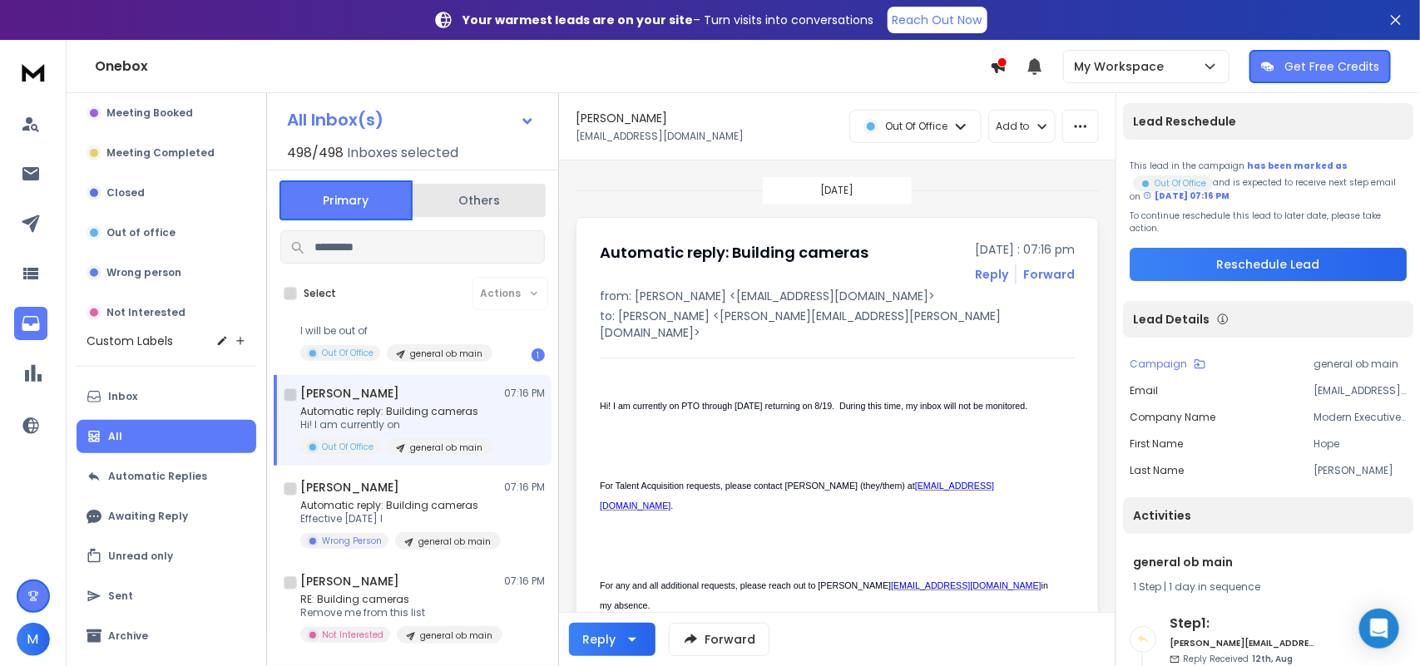
scroll to position [2003, 0]
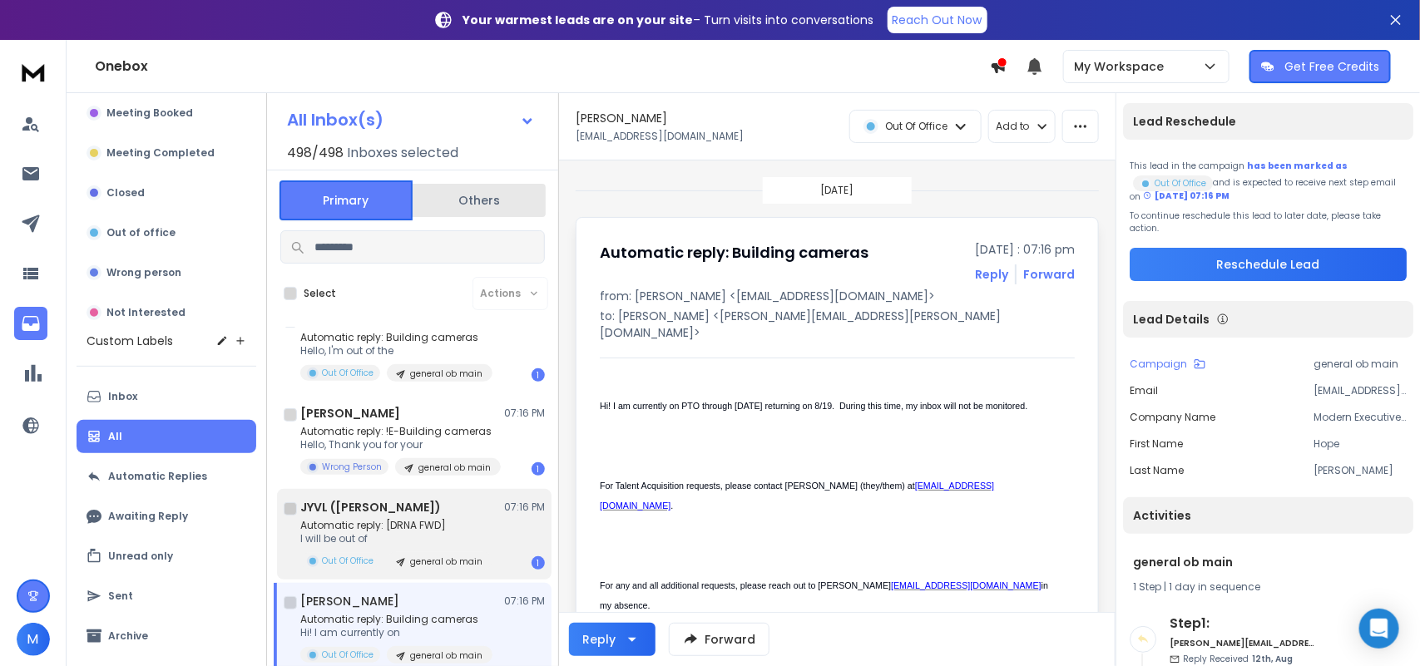
click at [455, 564] on p "general ob main" at bounding box center [446, 562] width 72 height 12
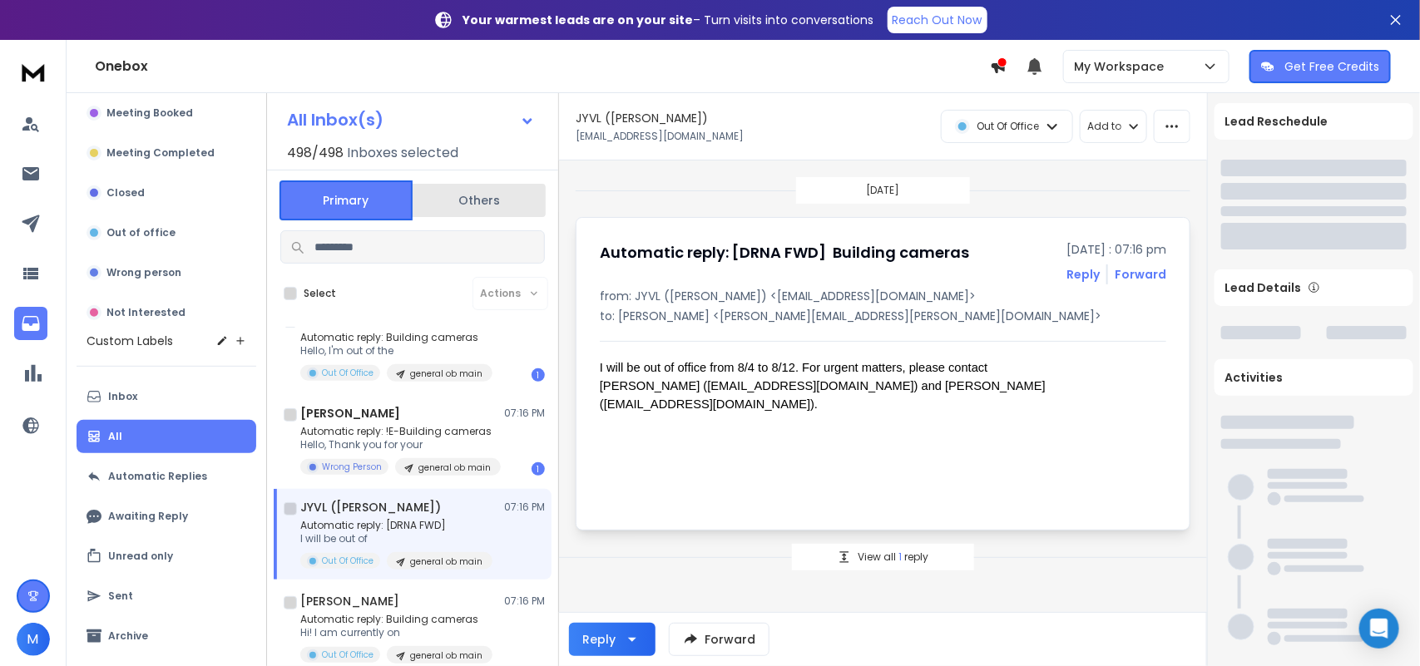
click at [610, 133] on p "[EMAIL_ADDRESS][DOMAIN_NAME]" at bounding box center [659, 136] width 168 height 13
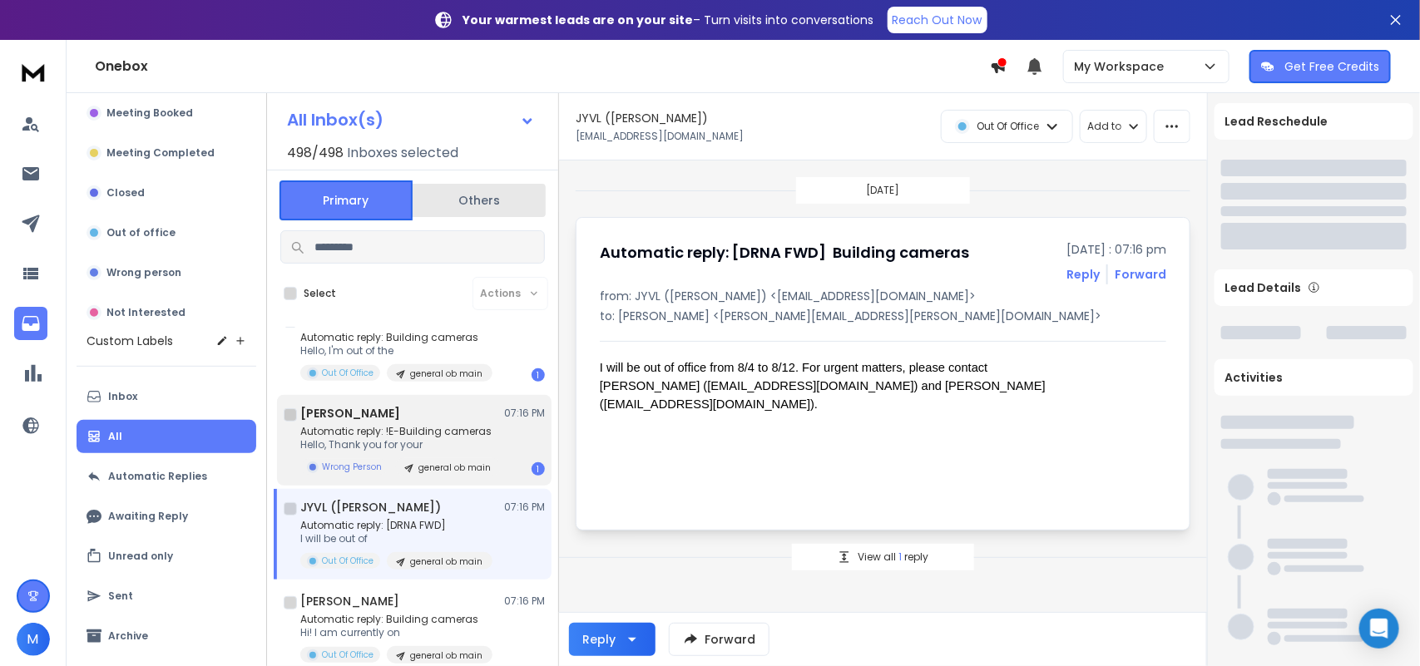
click at [451, 439] on p "Hello, Thank you for your" at bounding box center [400, 444] width 200 height 13
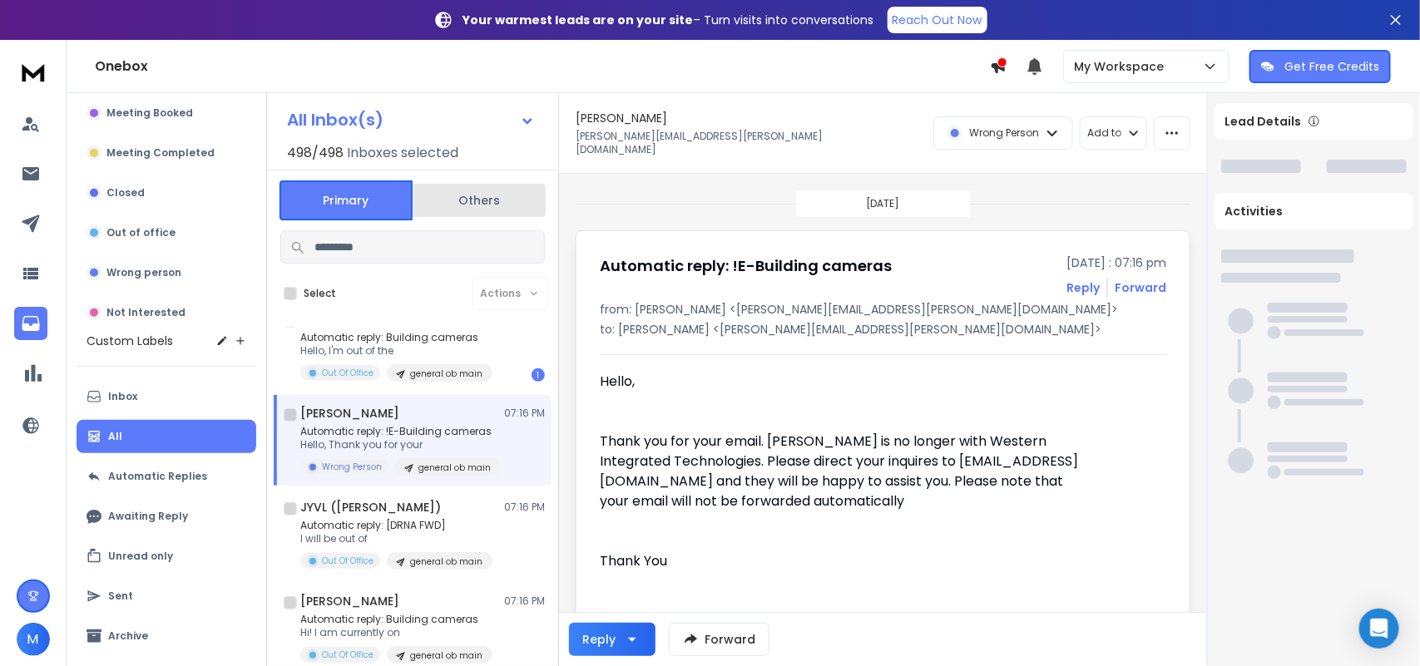
click at [638, 113] on h1 "[PERSON_NAME]" at bounding box center [620, 118] width 91 height 17
click at [674, 130] on p "[PERSON_NAME][EMAIL_ADDRESS][PERSON_NAME][DOMAIN_NAME]" at bounding box center [726, 143] width 303 height 27
drag, startPoint x: 971, startPoint y: 445, endPoint x: 758, endPoint y: 472, distance: 214.5
click at [758, 472] on div "Hello, Thank you for your email. [PERSON_NAME] is no longer with Western Integr…" at bounding box center [849, 586] width 499 height 429
copy div "Western Integrated Technologies"
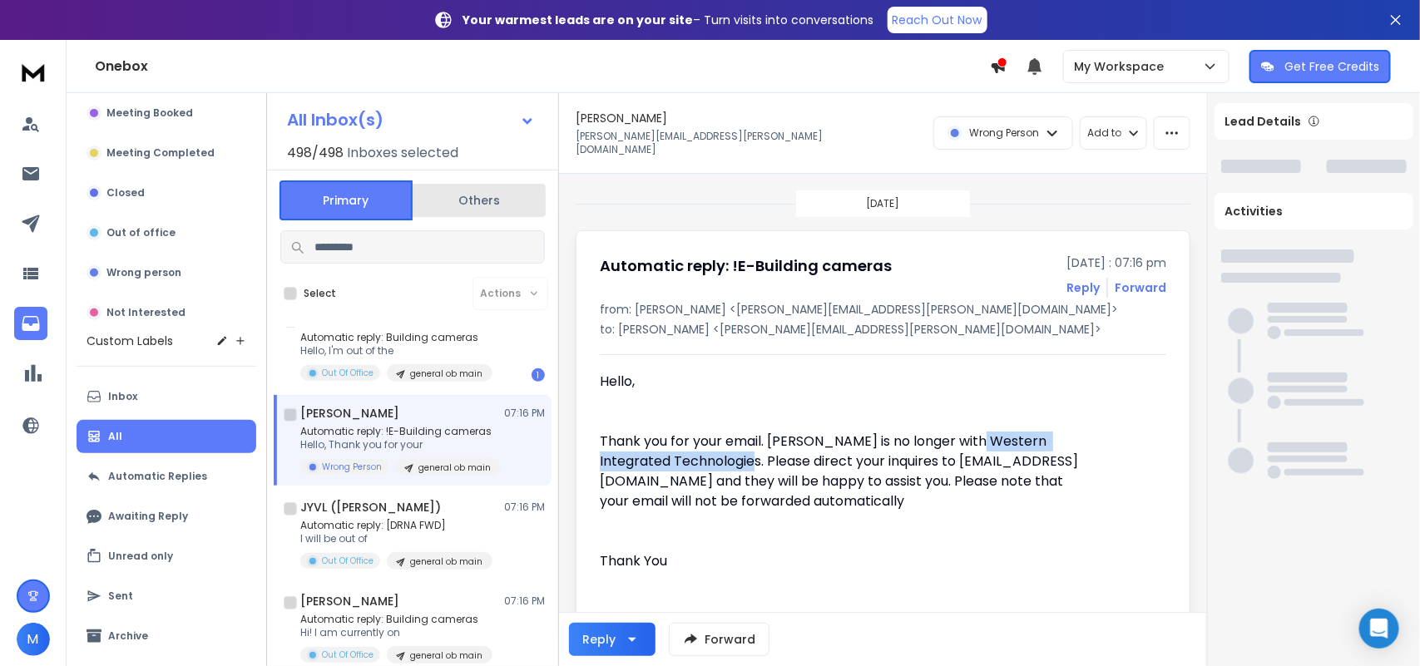
click at [1116, 458] on div "Automatic reply: !E-Building cameras [DATE] : 07:16 pm Reply Forward from: [PER…" at bounding box center [883, 527] width 566 height 546
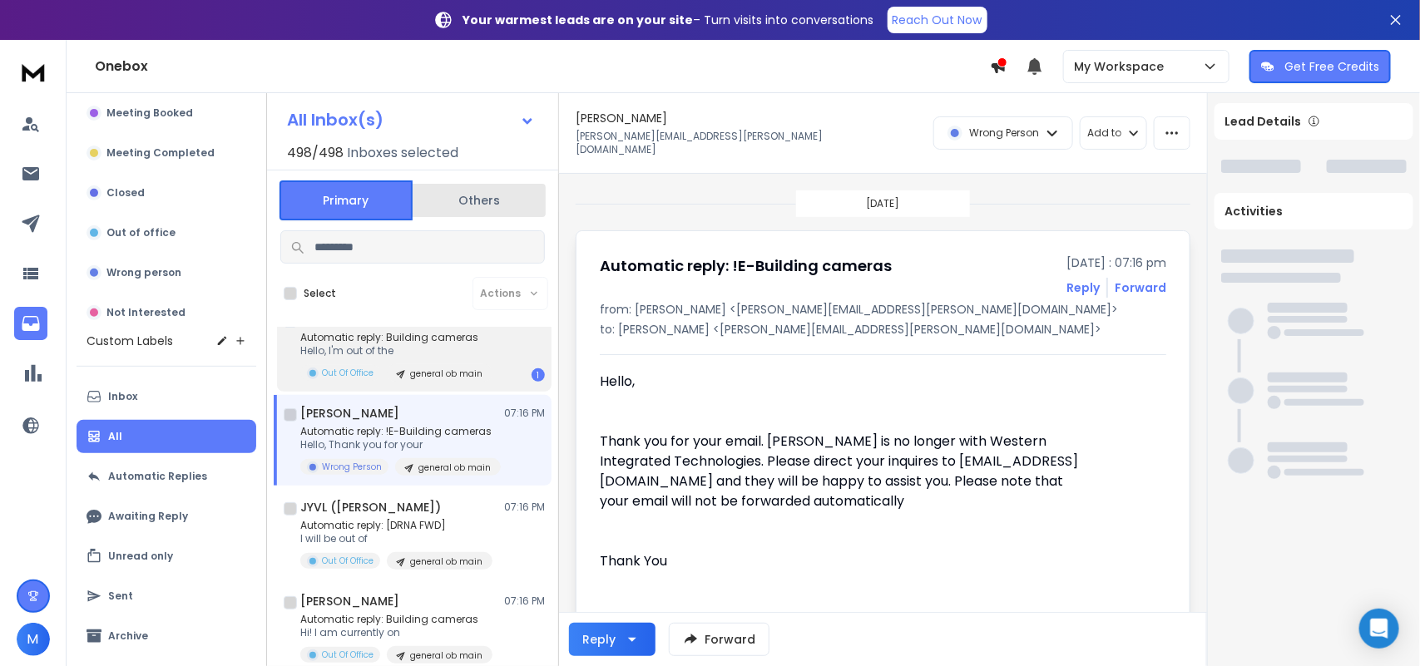
scroll to position [1899, 0]
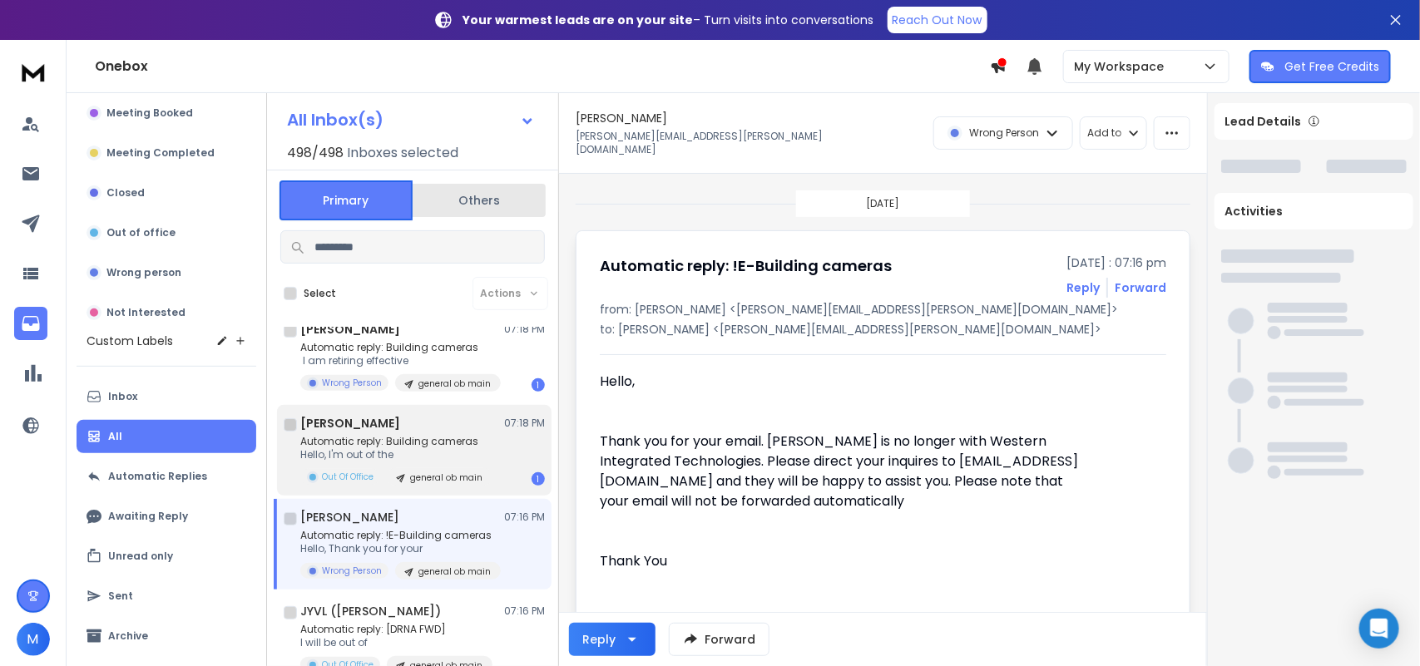
click at [437, 475] on p "general ob main" at bounding box center [446, 478] width 72 height 12
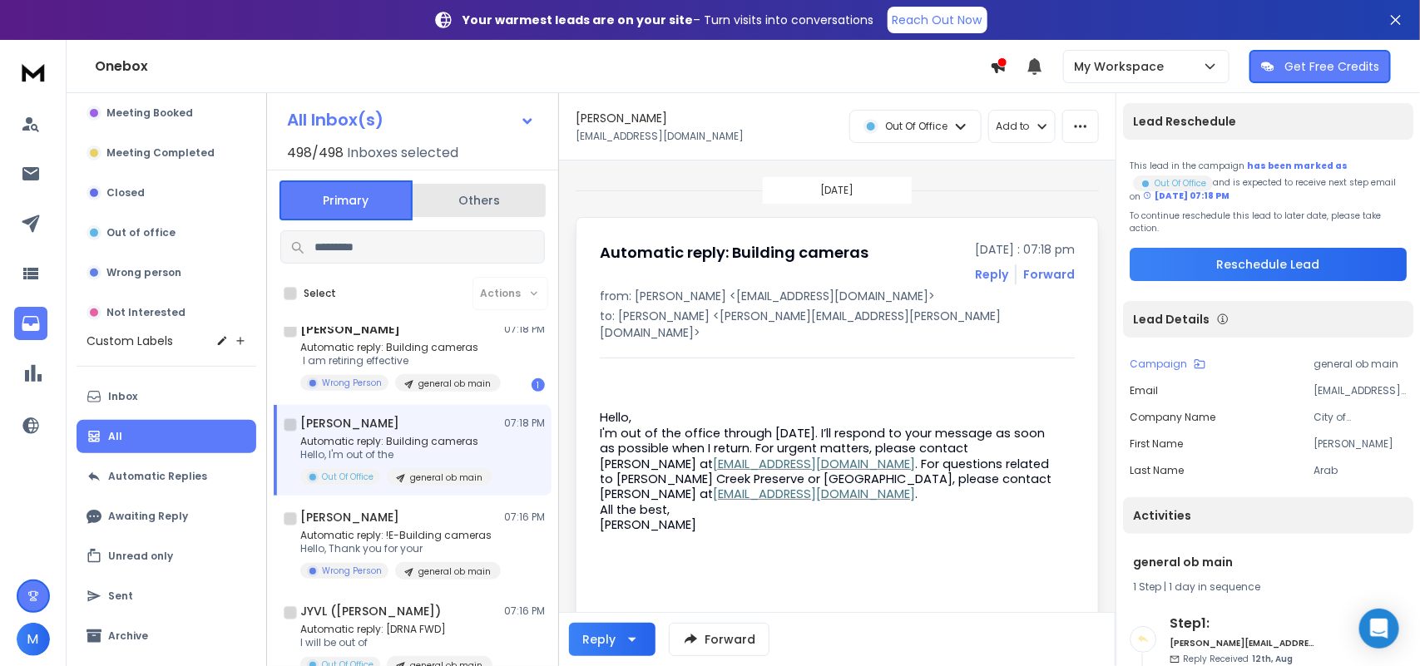
click at [609, 114] on h1 "[PERSON_NAME]" at bounding box center [620, 118] width 91 height 17
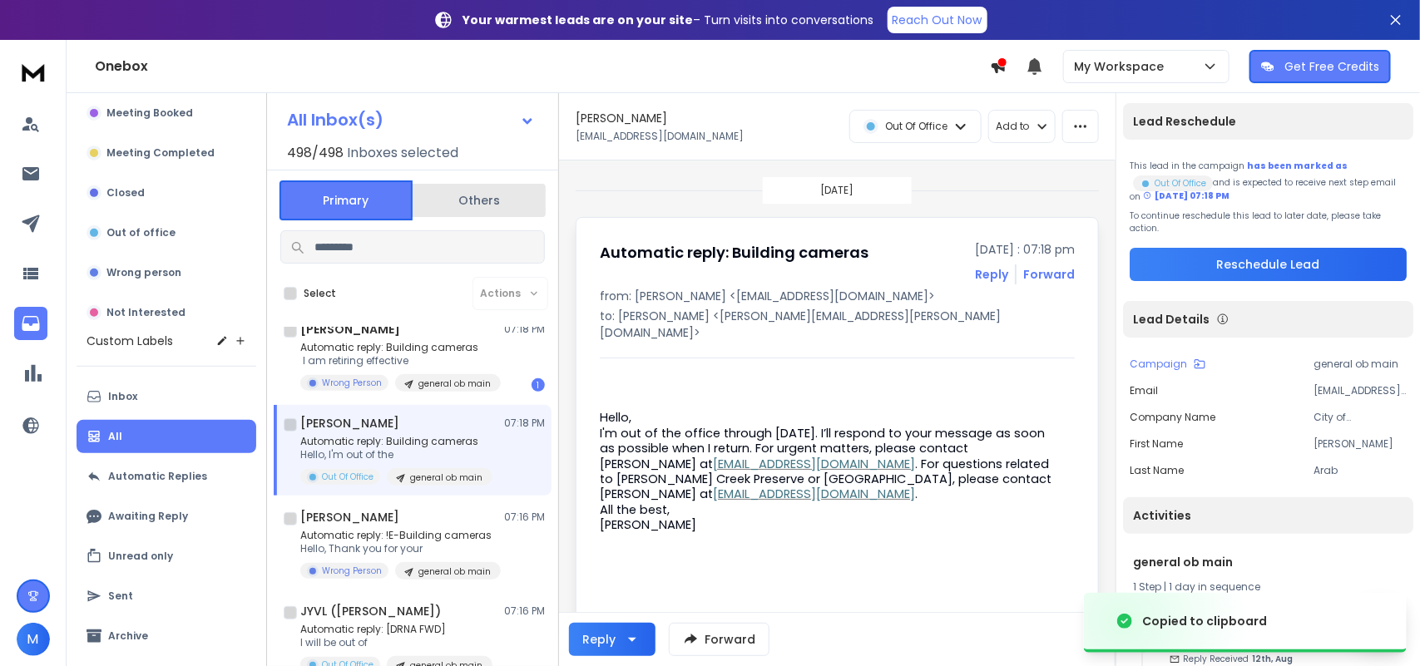
click at [659, 133] on p "[EMAIL_ADDRESS][DOMAIN_NAME]" at bounding box center [659, 136] width 168 height 13
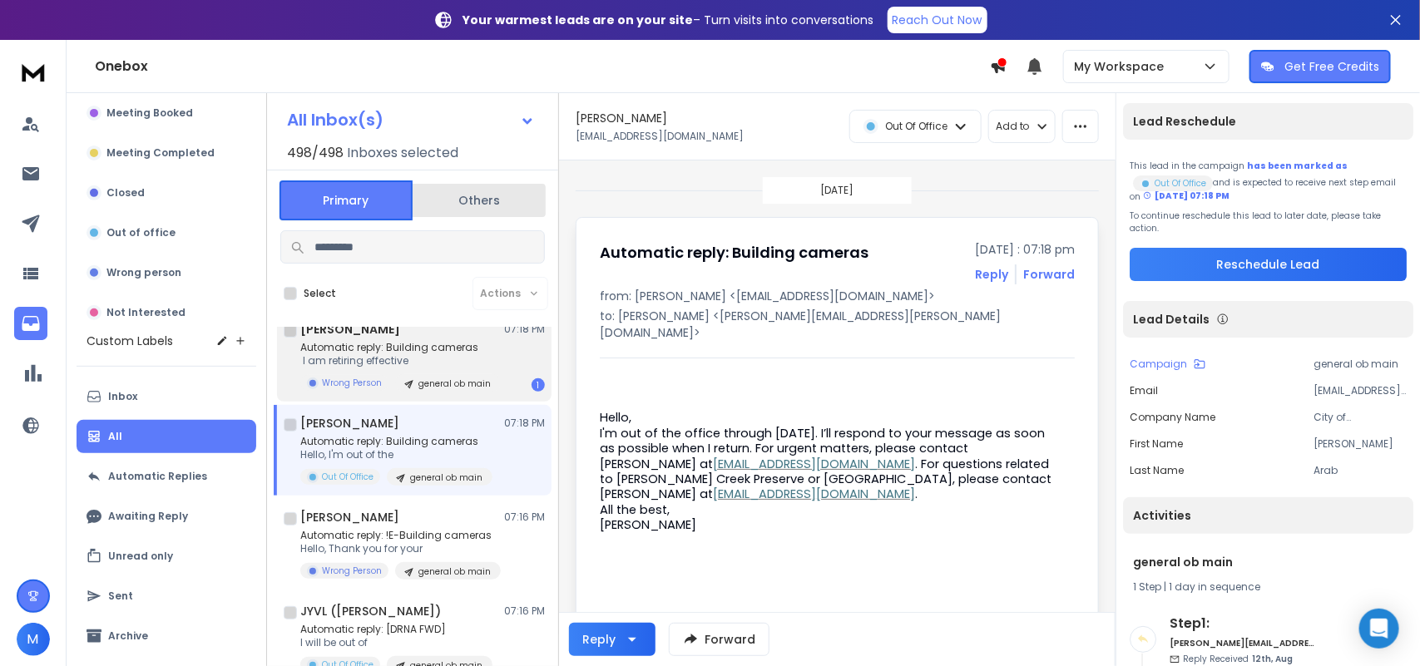
click at [422, 360] on p "﻿ I am retiring effective" at bounding box center [400, 360] width 200 height 13
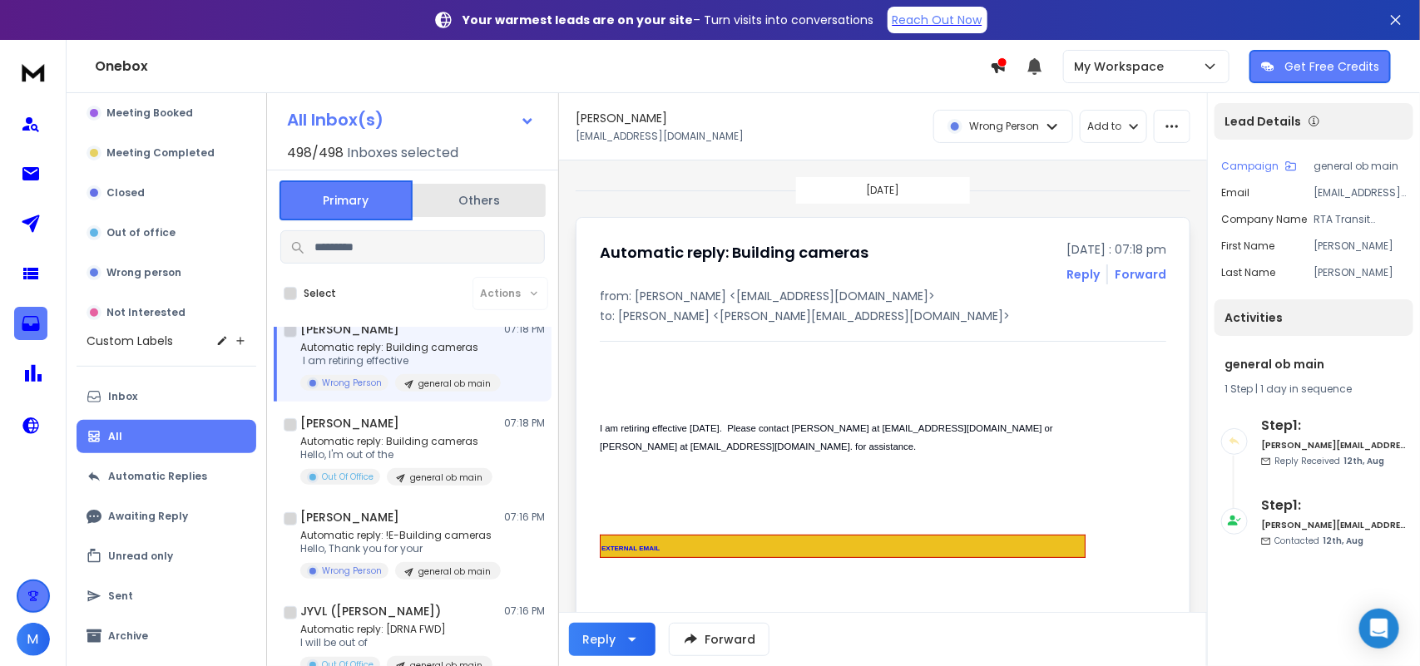
click at [589, 117] on h1 "[PERSON_NAME]" at bounding box center [620, 118] width 91 height 17
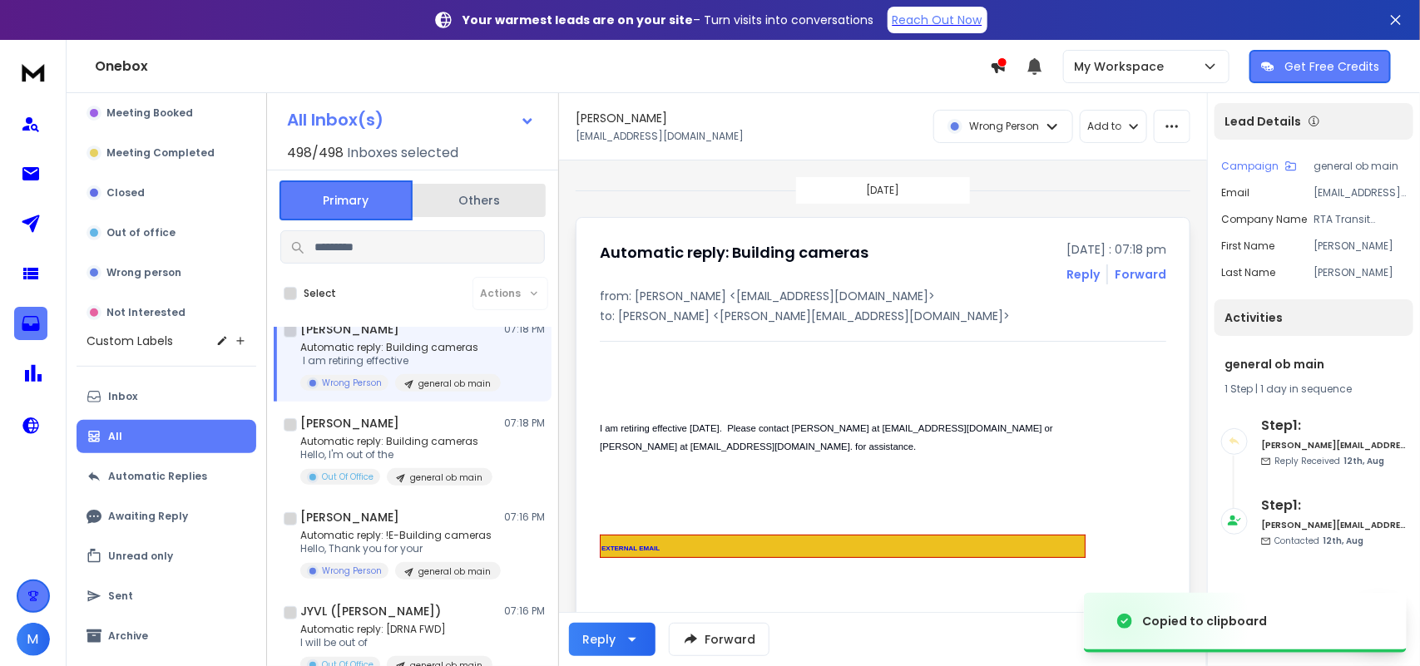
click at [643, 130] on p "[EMAIL_ADDRESS][DOMAIN_NAME]" at bounding box center [659, 136] width 168 height 13
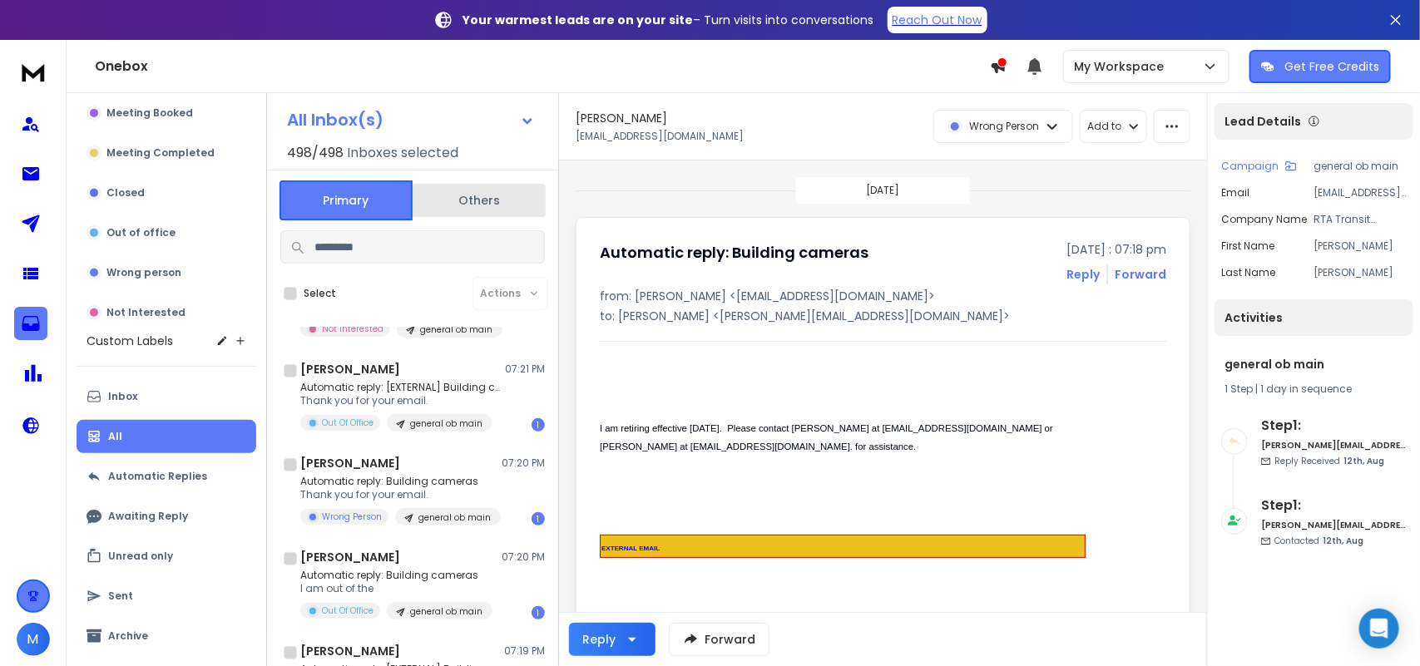
scroll to position [1691, 0]
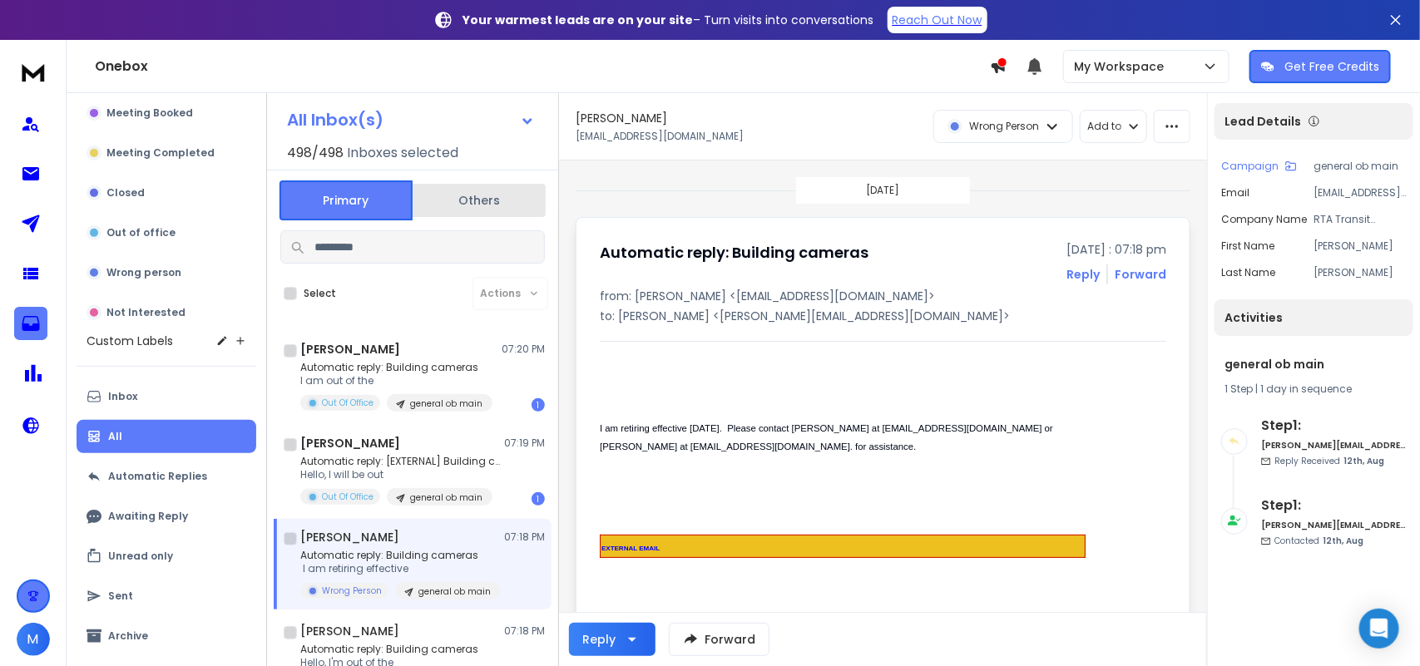
click at [437, 492] on p "general ob main" at bounding box center [446, 497] width 72 height 12
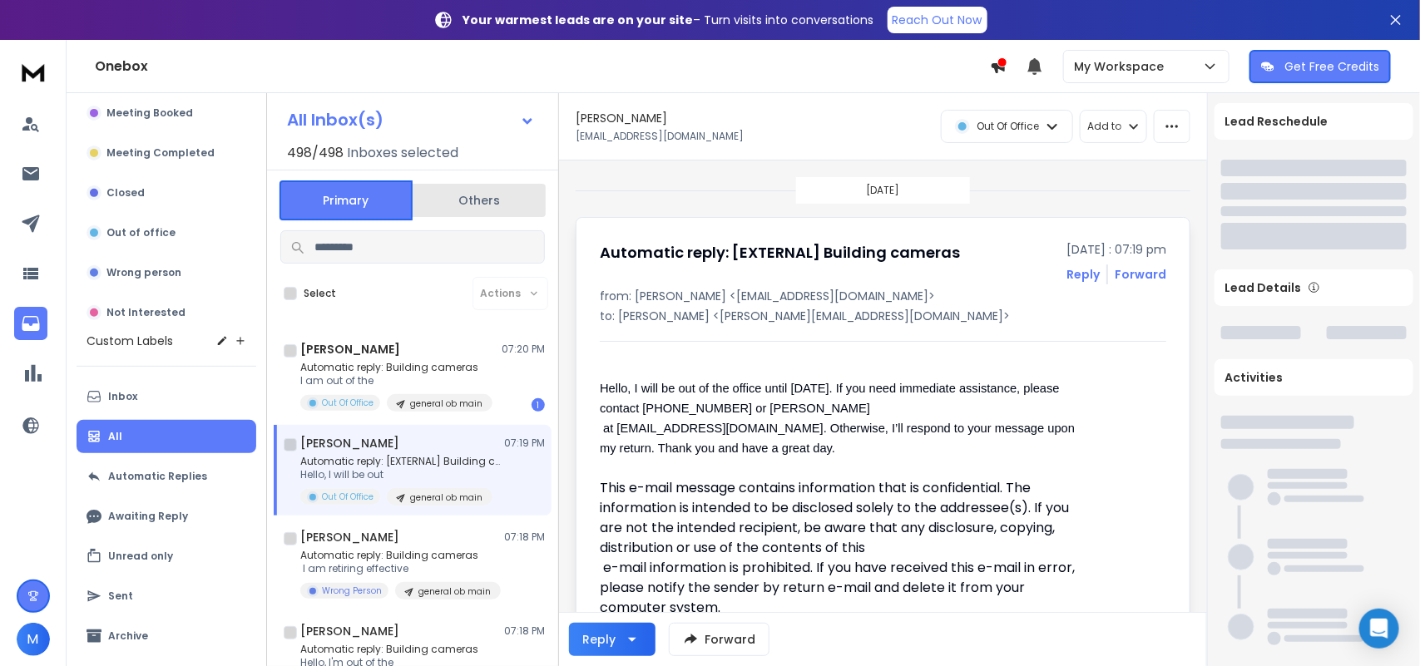
click at [617, 116] on h1 "[PERSON_NAME]" at bounding box center [620, 118] width 91 height 17
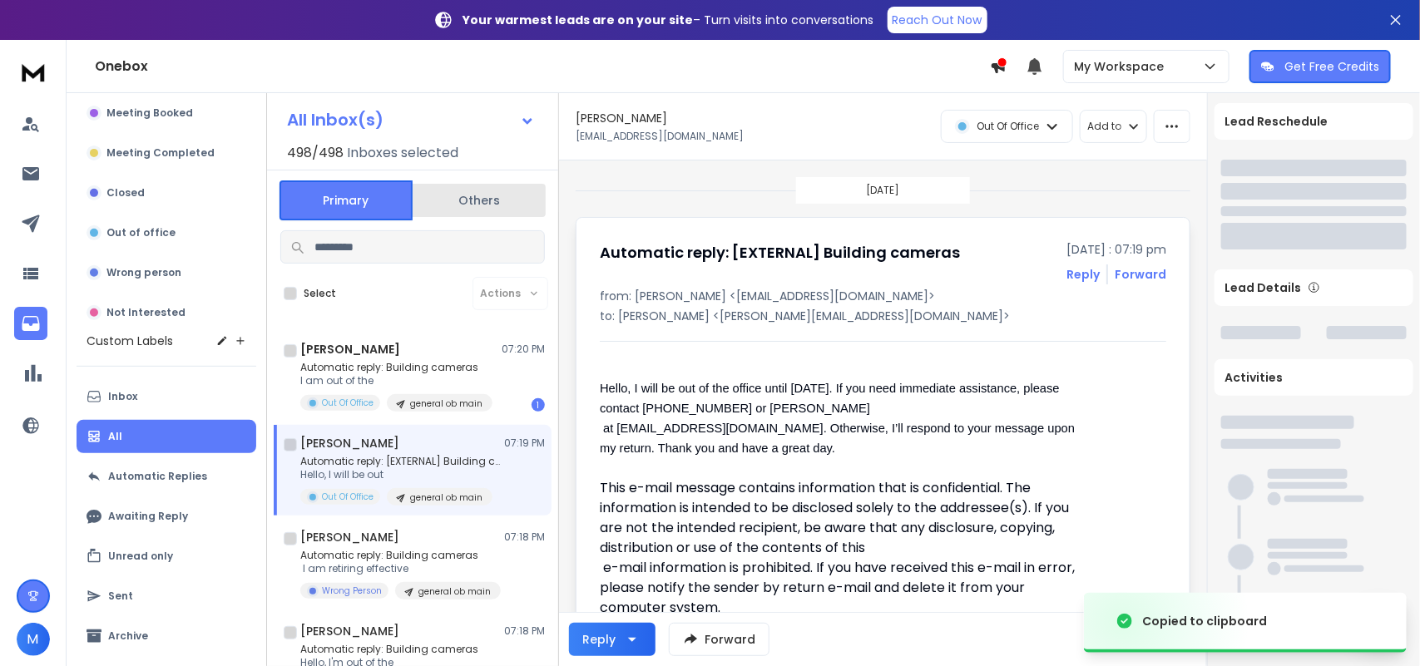
click at [620, 126] on h1 "[PERSON_NAME]" at bounding box center [620, 118] width 91 height 17
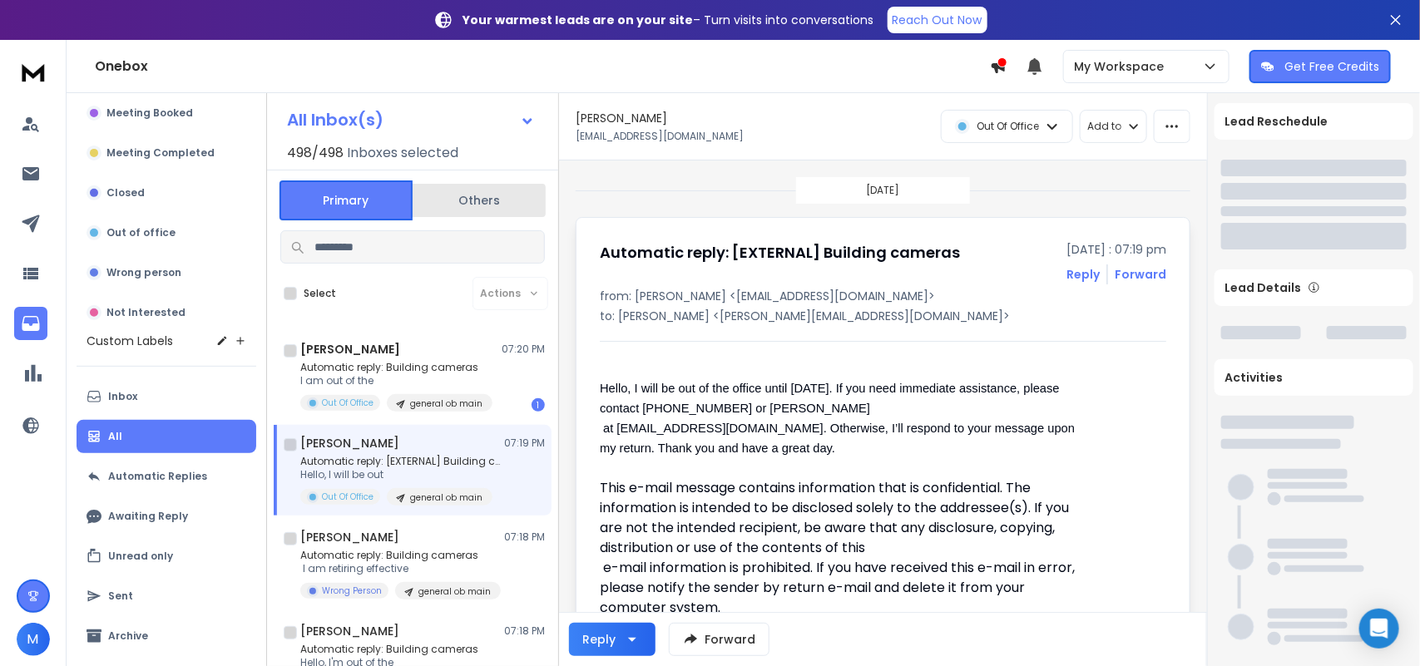
click at [667, 131] on p "[EMAIL_ADDRESS][DOMAIN_NAME]" at bounding box center [659, 136] width 168 height 13
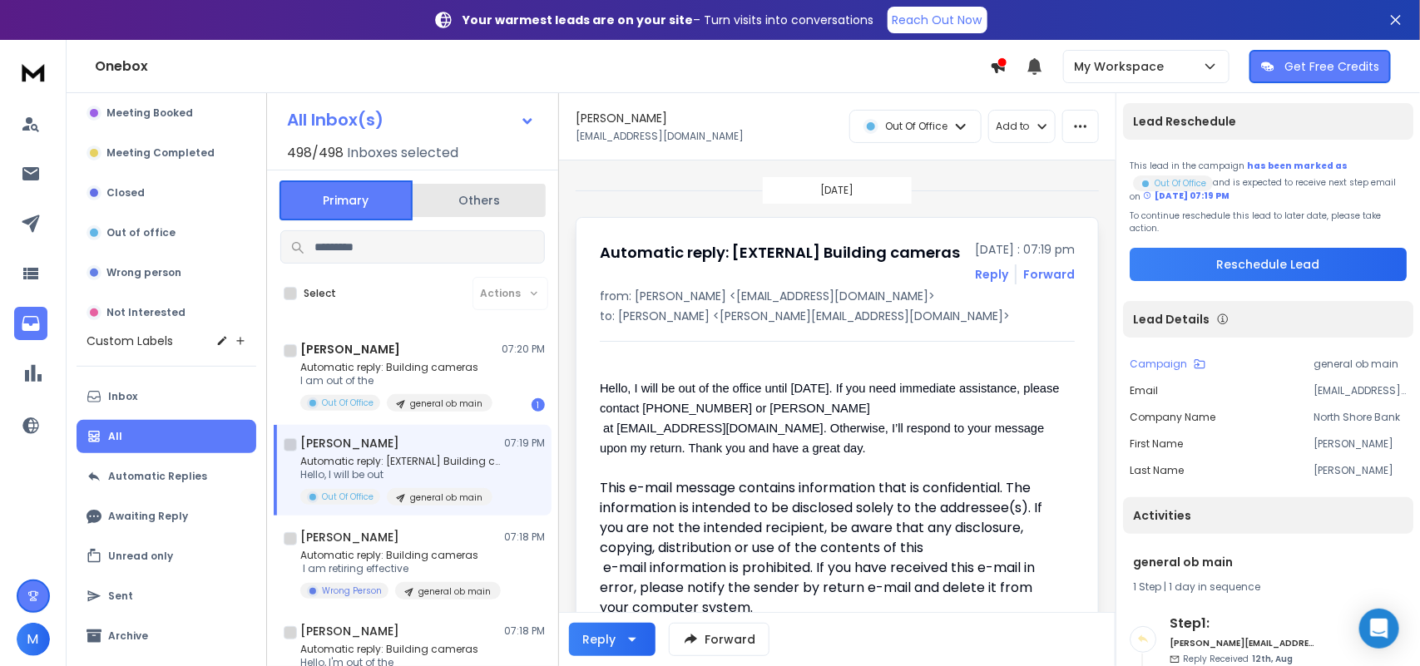
click at [1348, 416] on p "North Shore Bank" at bounding box center [1359, 417] width 93 height 13
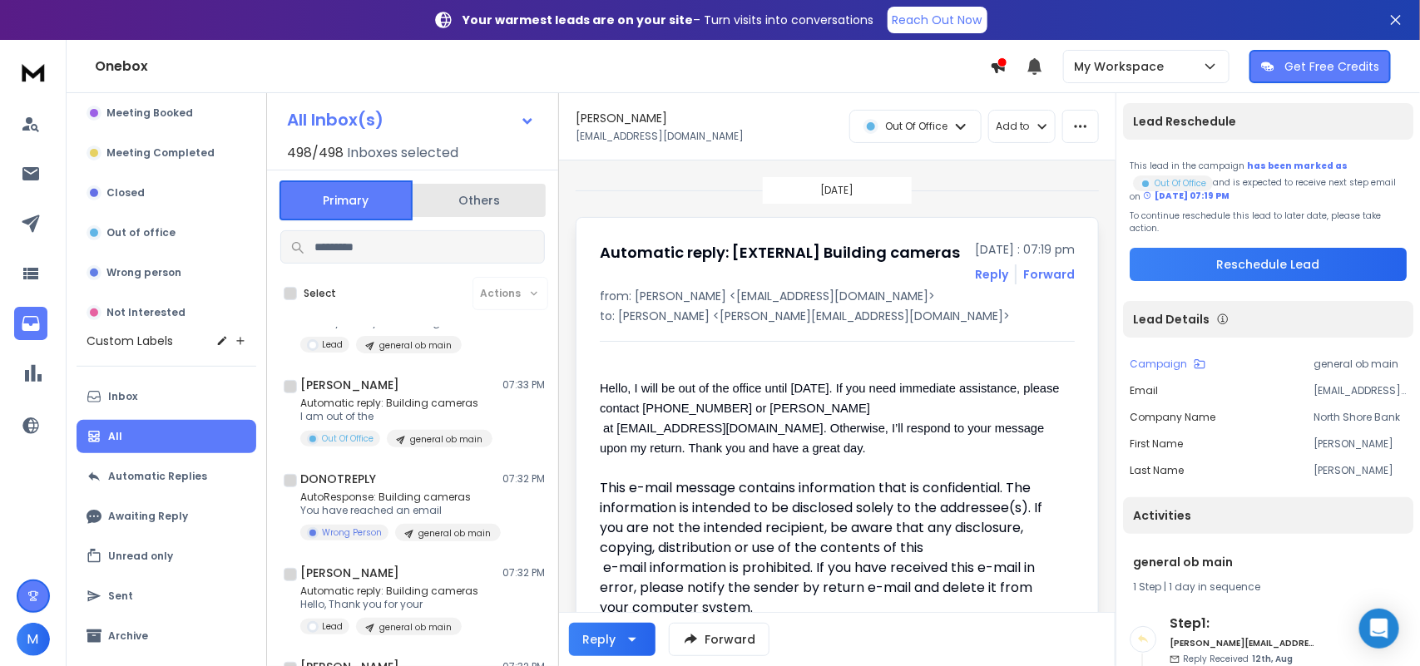
scroll to position [0, 0]
